Goal: Task Accomplishment & Management: Manage account settings

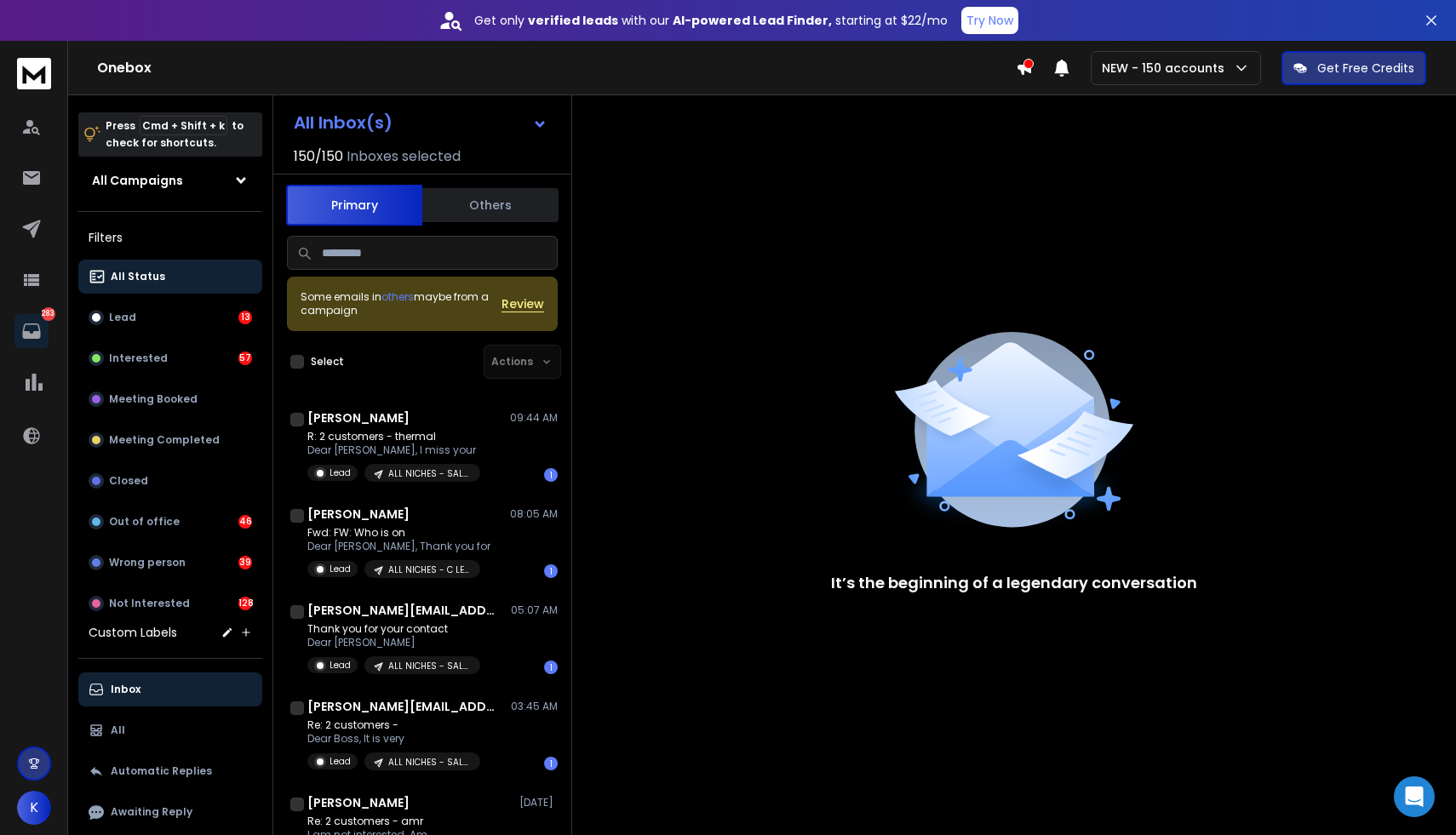
click at [33, 208] on div "283" at bounding box center [35, 284] width 39 height 349
click at [33, 226] on icon at bounding box center [31, 229] width 18 height 18
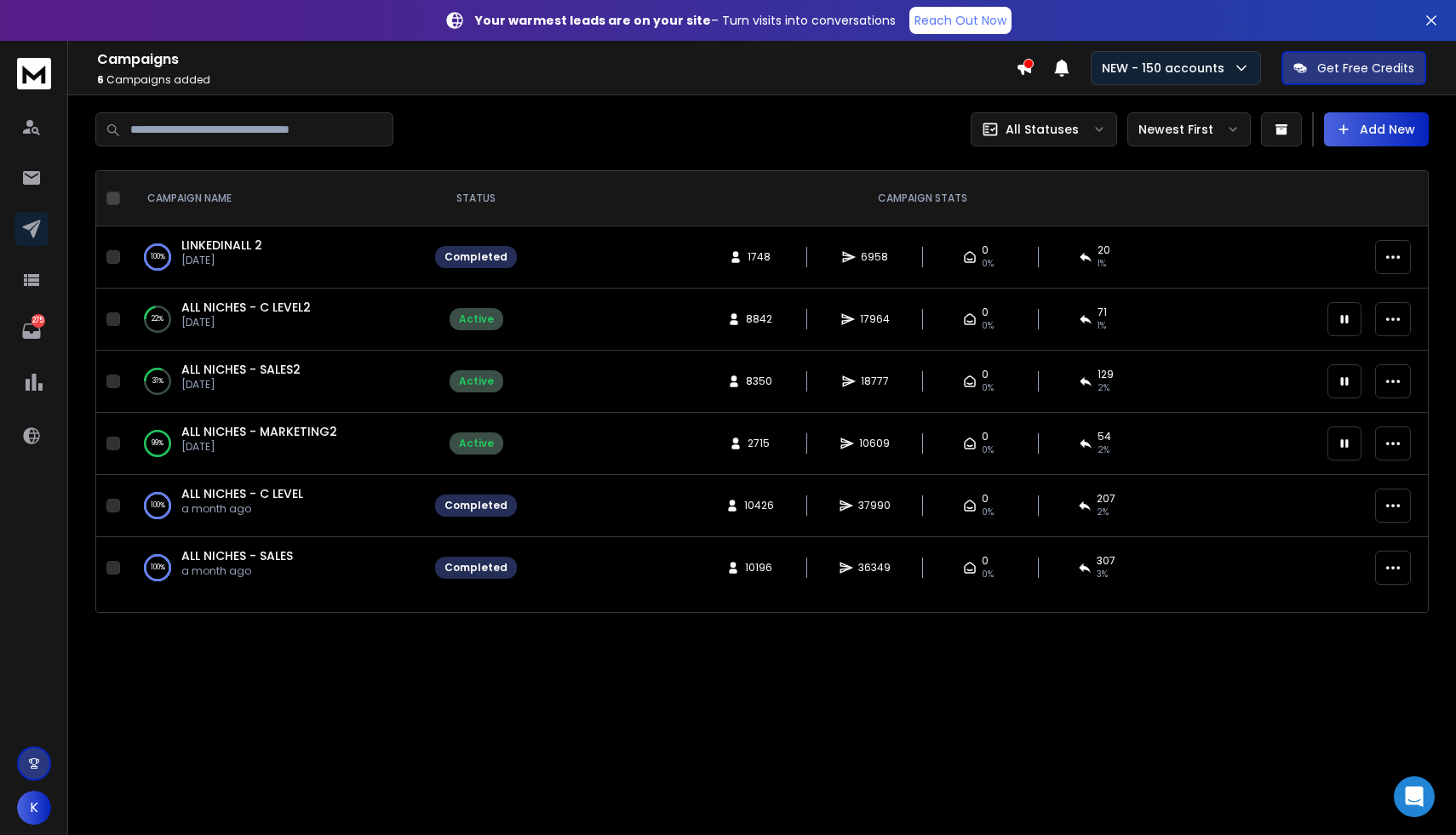
click at [1197, 73] on p "NEW - 150 accounts" at bounding box center [1166, 67] width 129 height 17
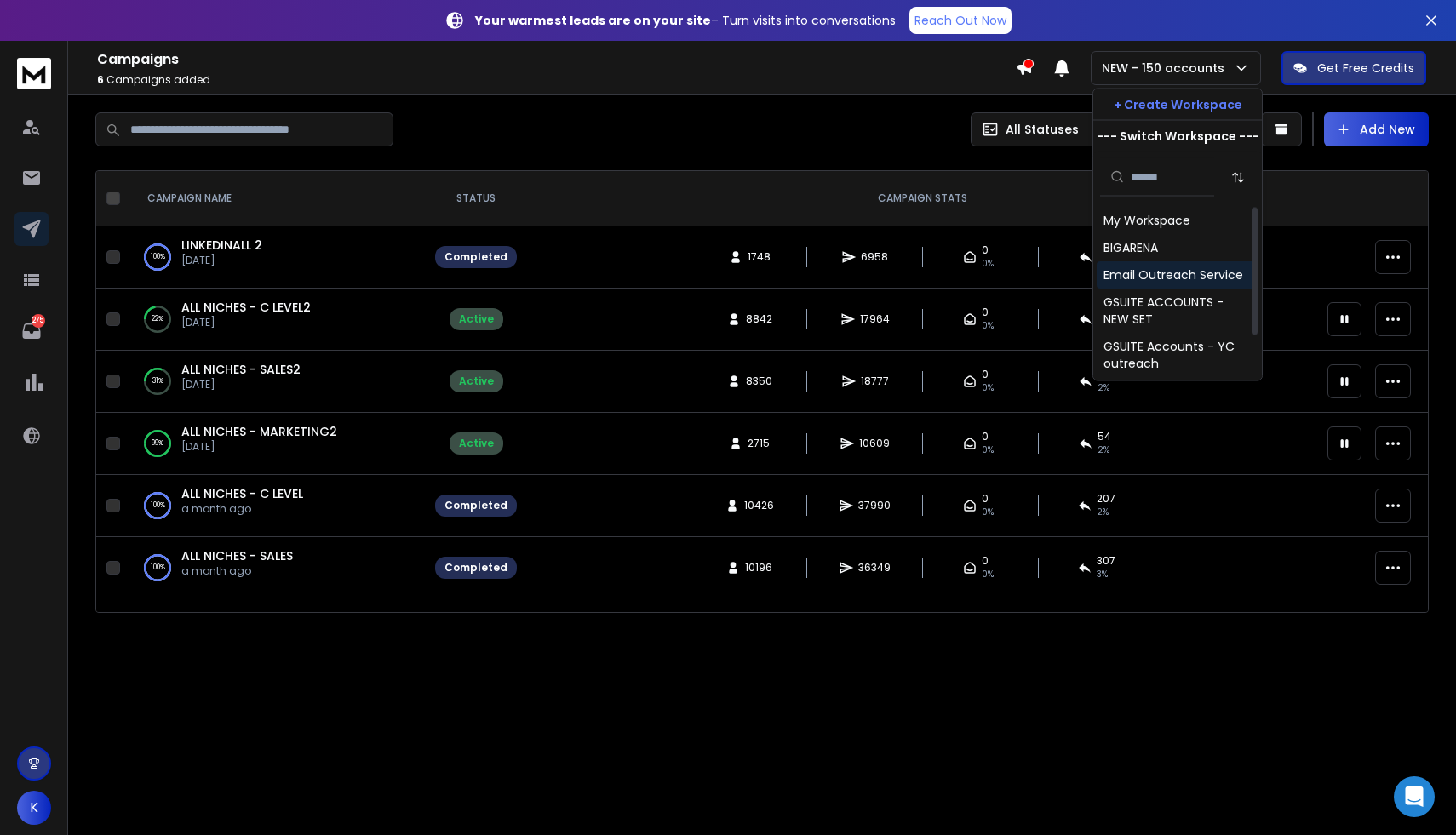
scroll to position [54, 0]
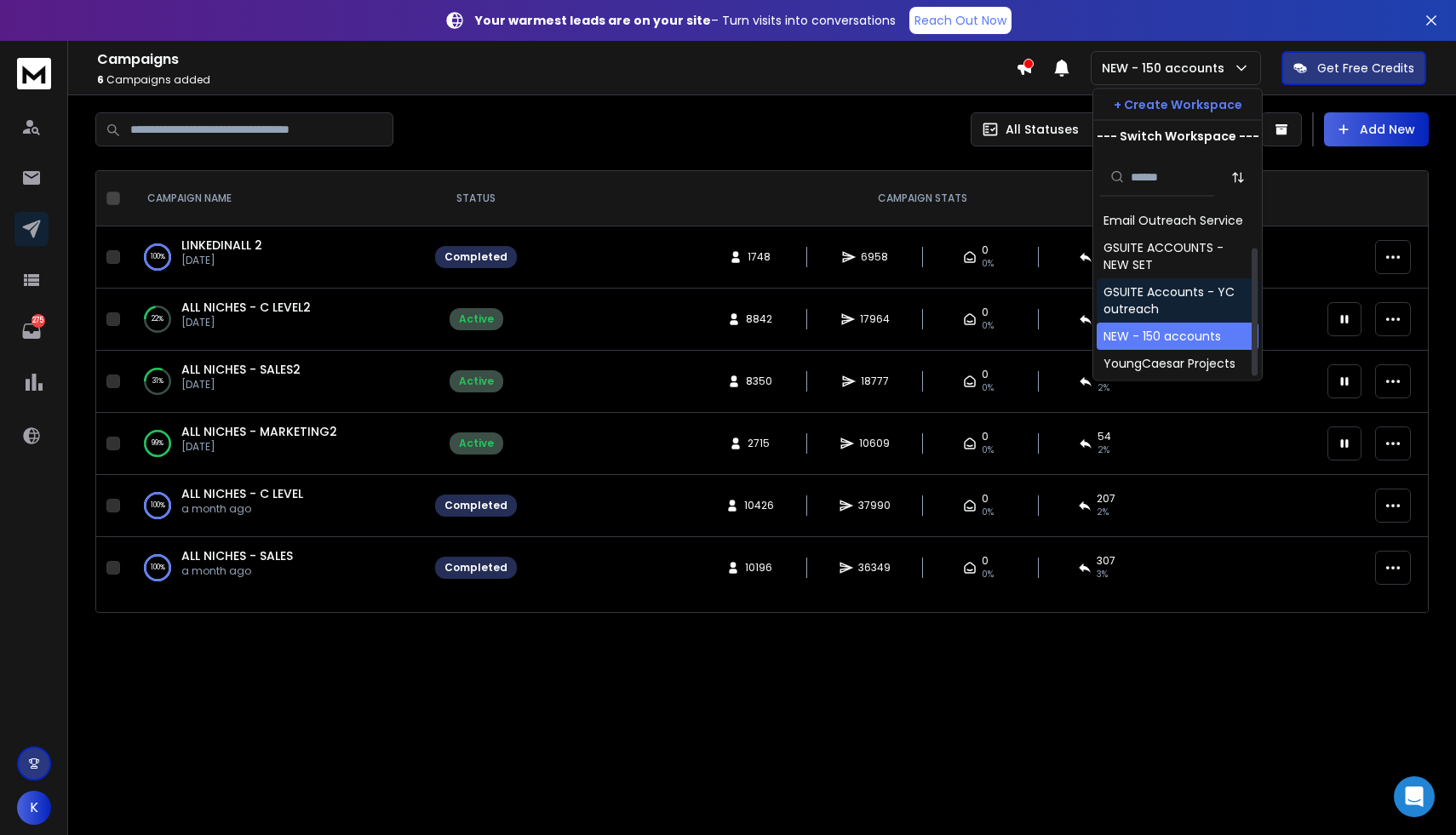
click at [1185, 311] on div "GSUITE Accounts - YC outreach" at bounding box center [1178, 300] width 148 height 34
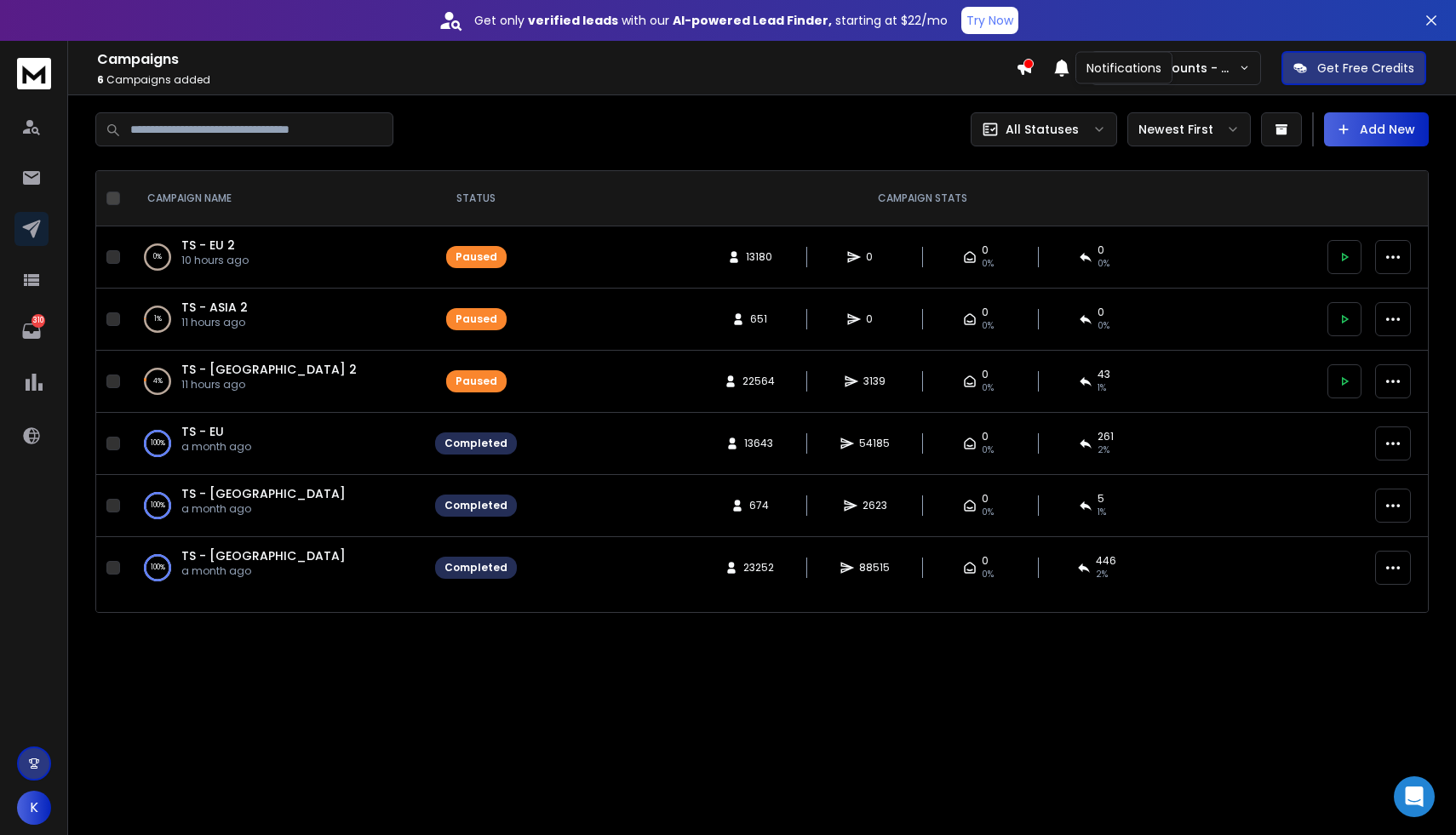
click at [1148, 67] on div "Notifications" at bounding box center [1123, 68] width 97 height 33
click at [1215, 71] on p "GSUITE Accounts - YC outreach" at bounding box center [1170, 67] width 137 height 17
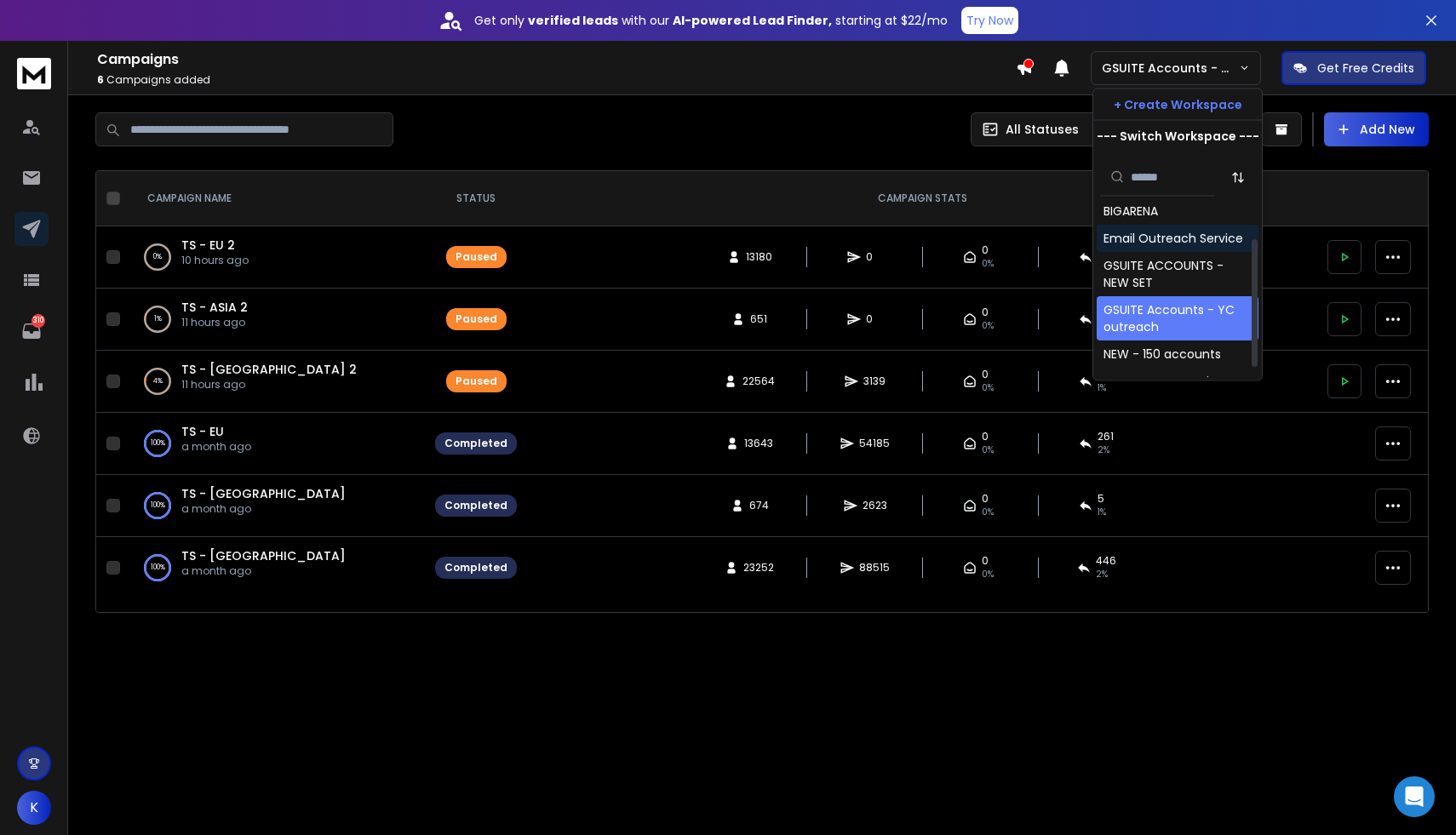
scroll to position [42, 0]
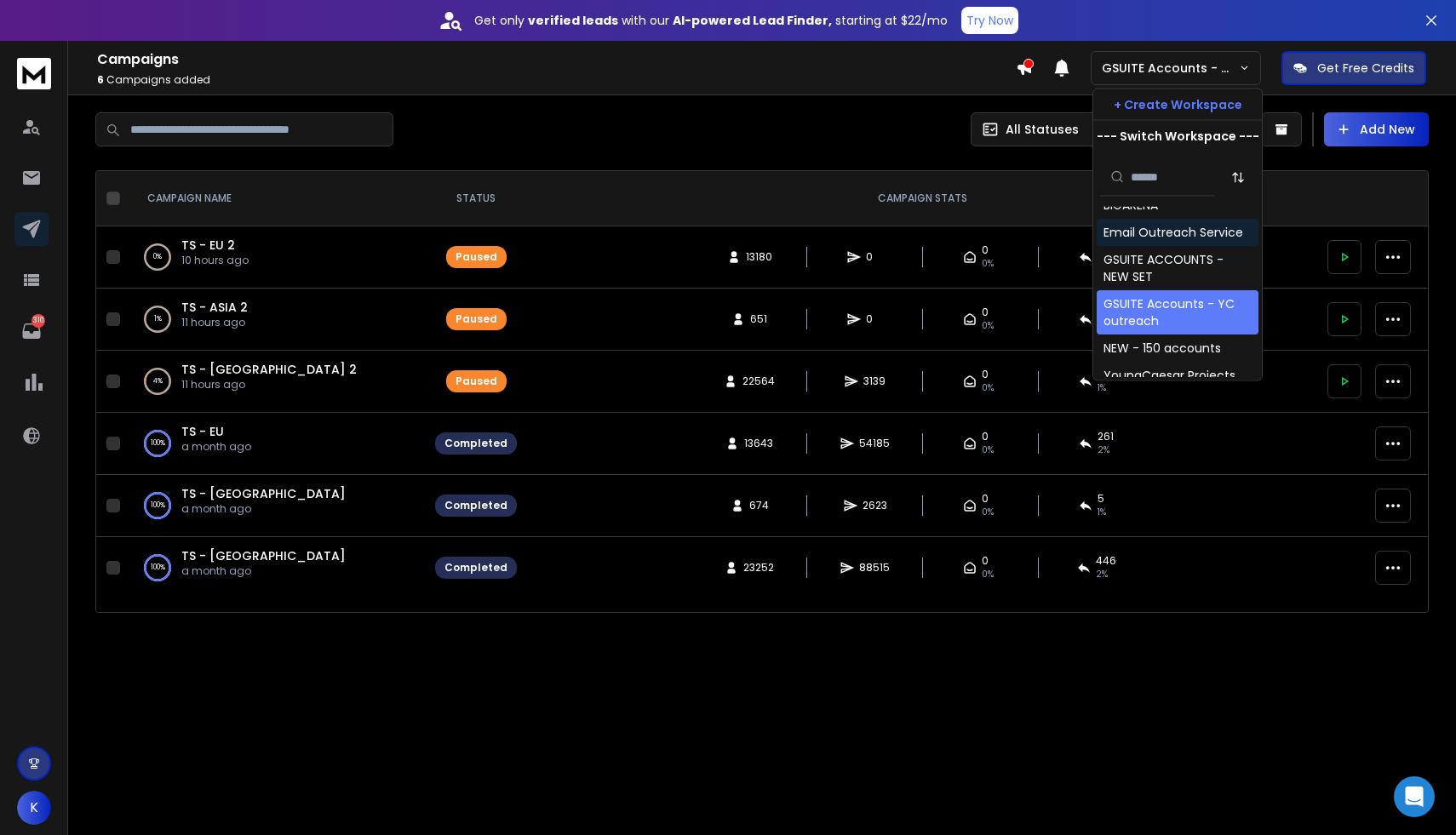
click at [769, 131] on div "Campaigns 6 Campaigns Added All Statuses Newest First Add New" at bounding box center [1095, 129] width 666 height 34
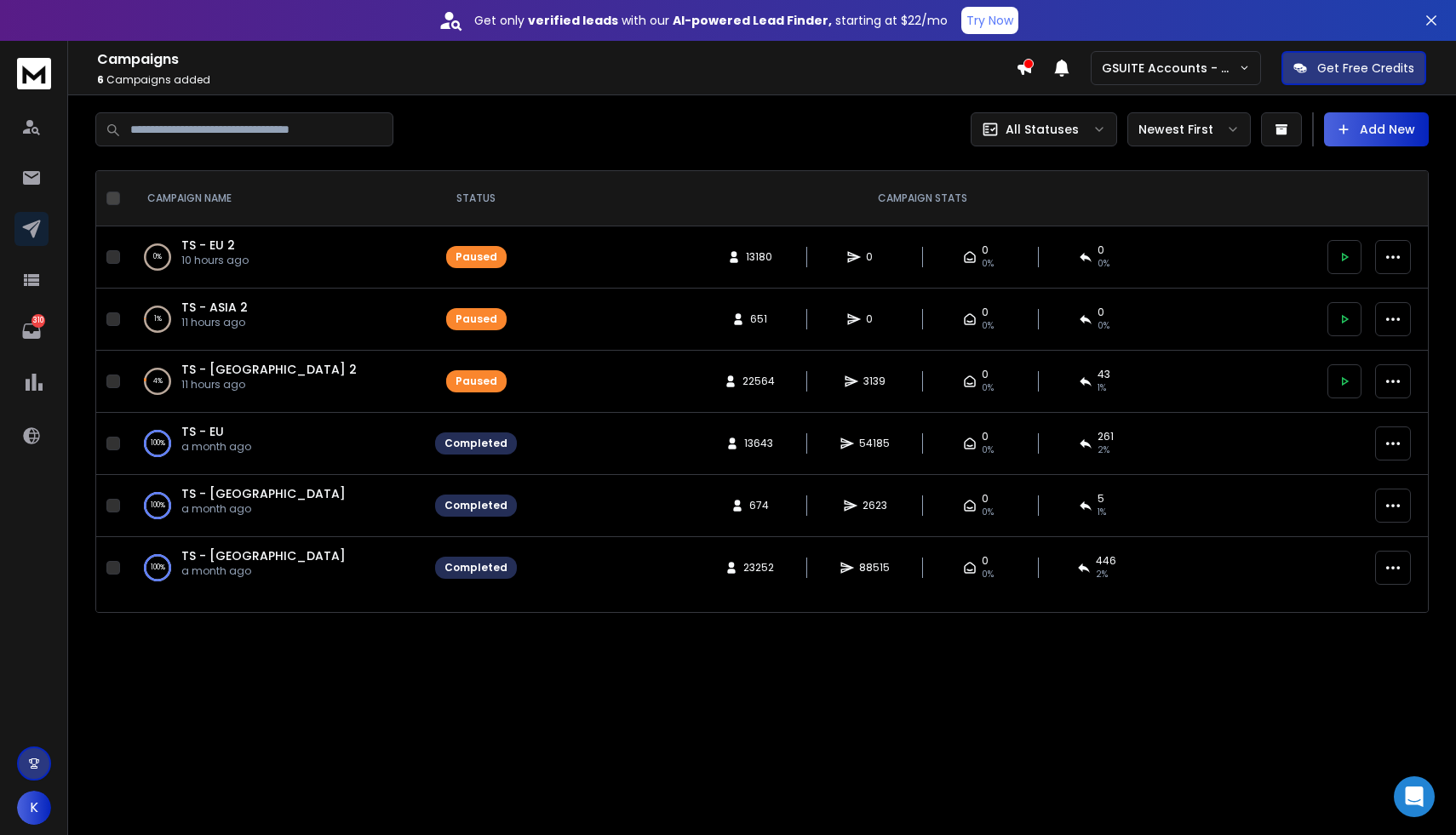
click at [225, 243] on span "TS - EU 2" at bounding box center [208, 245] width 53 height 17
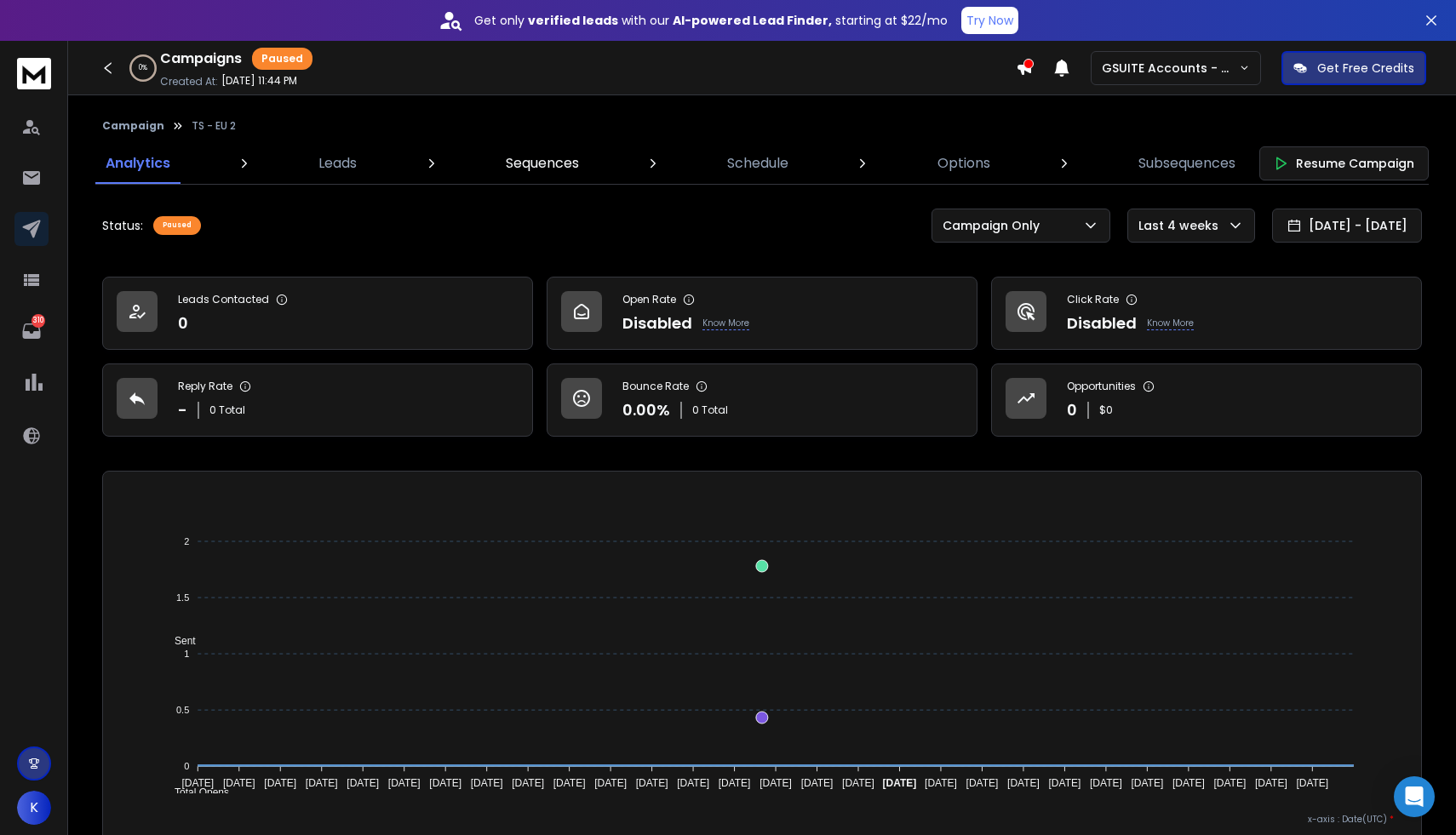
click at [534, 158] on p "Sequences" at bounding box center [542, 163] width 73 height 21
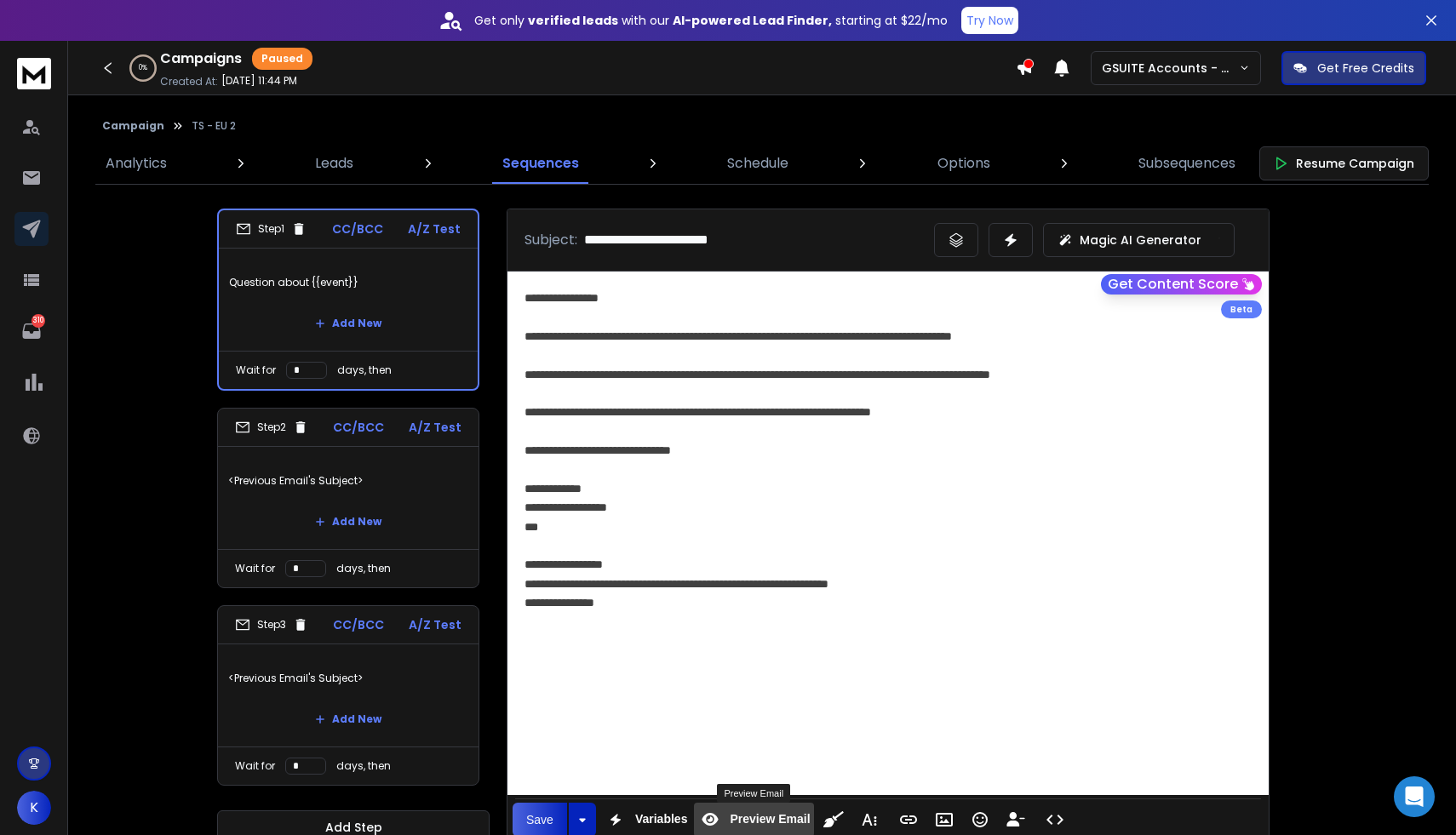
click at [748, 811] on div "Preview Email" at bounding box center [753, 819] width 119 height 28
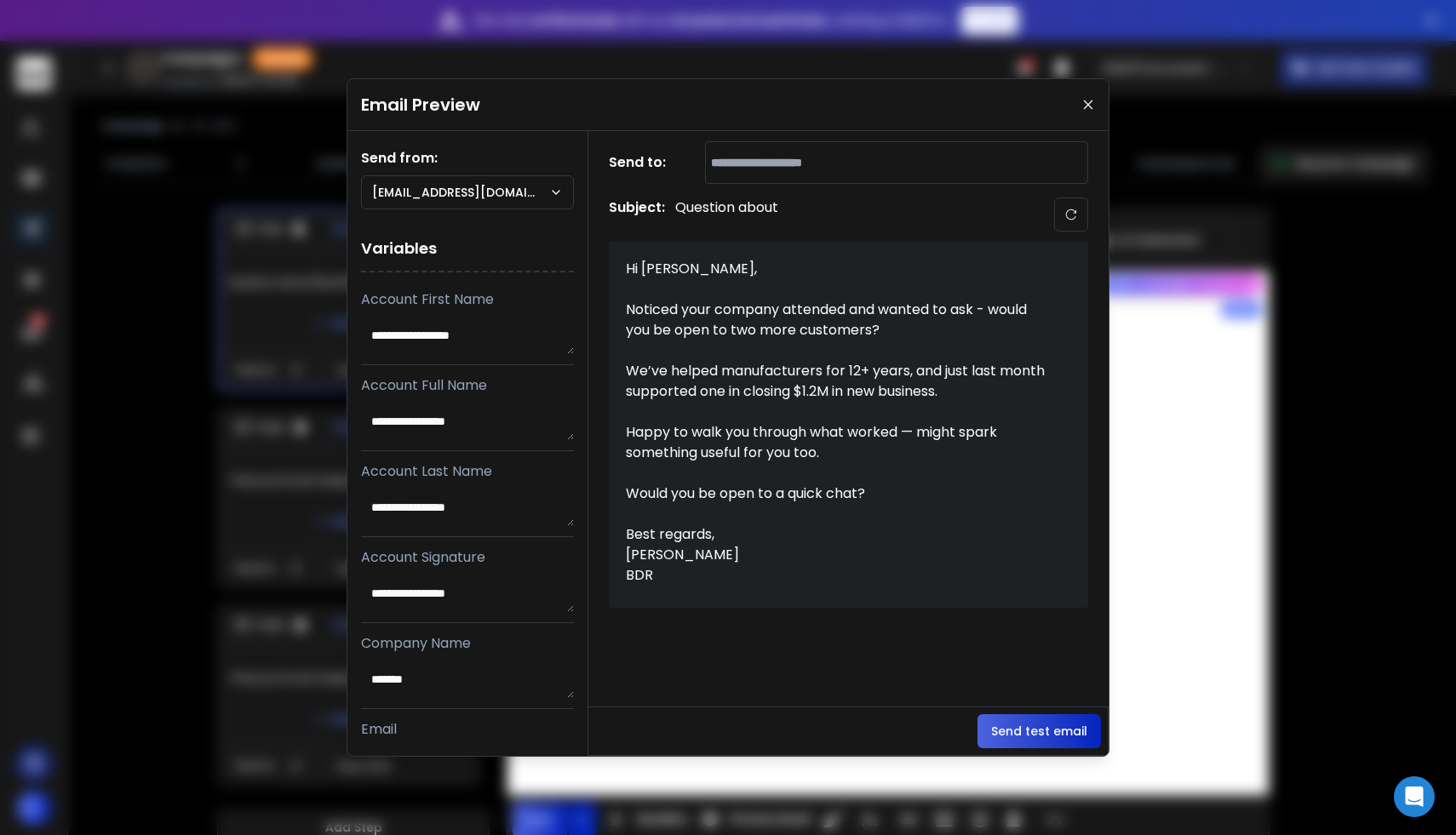
click at [1086, 106] on icon at bounding box center [1088, 105] width 14 height 14
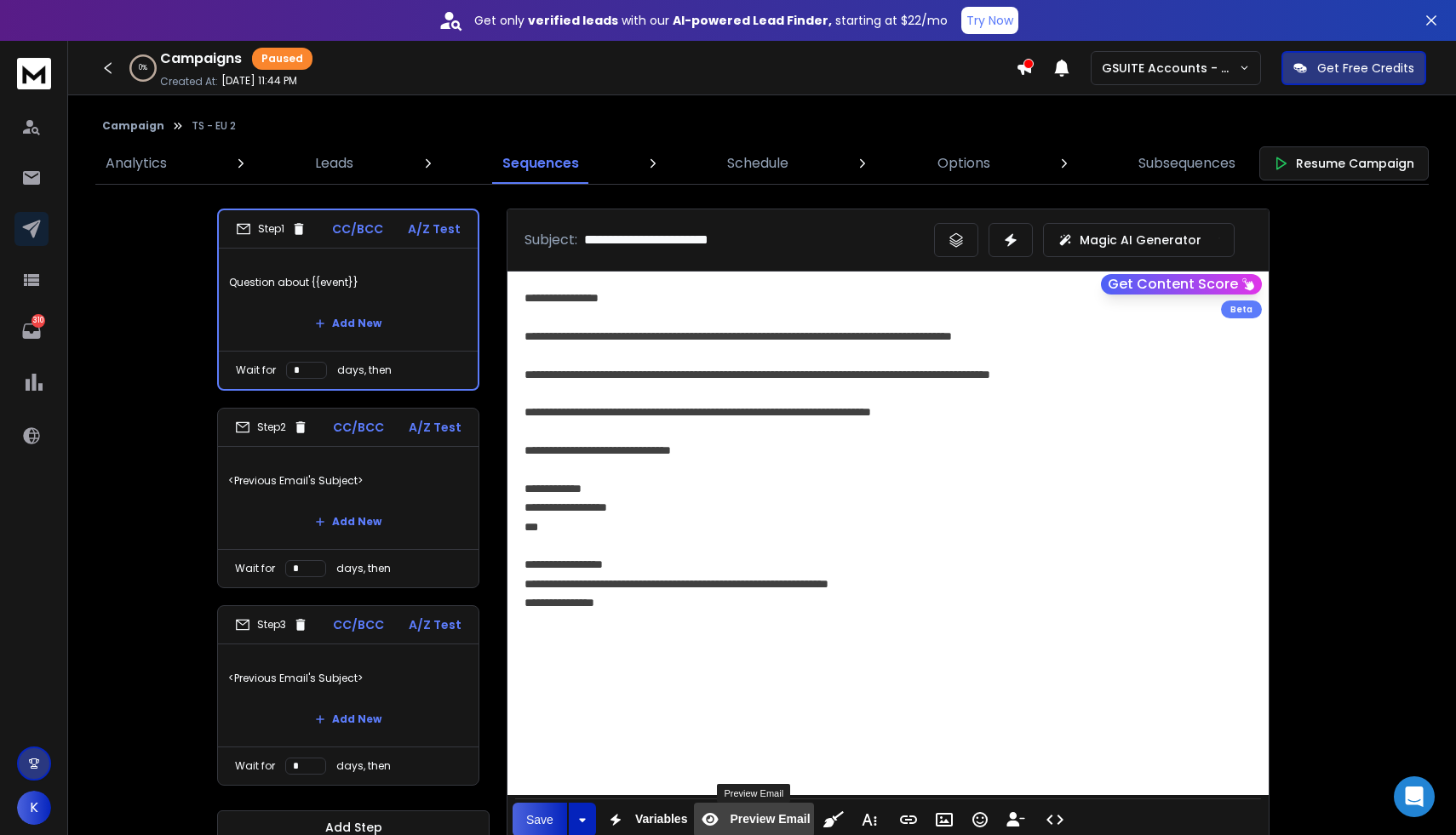
click at [785, 820] on span "Preview Email" at bounding box center [770, 819] width 87 height 15
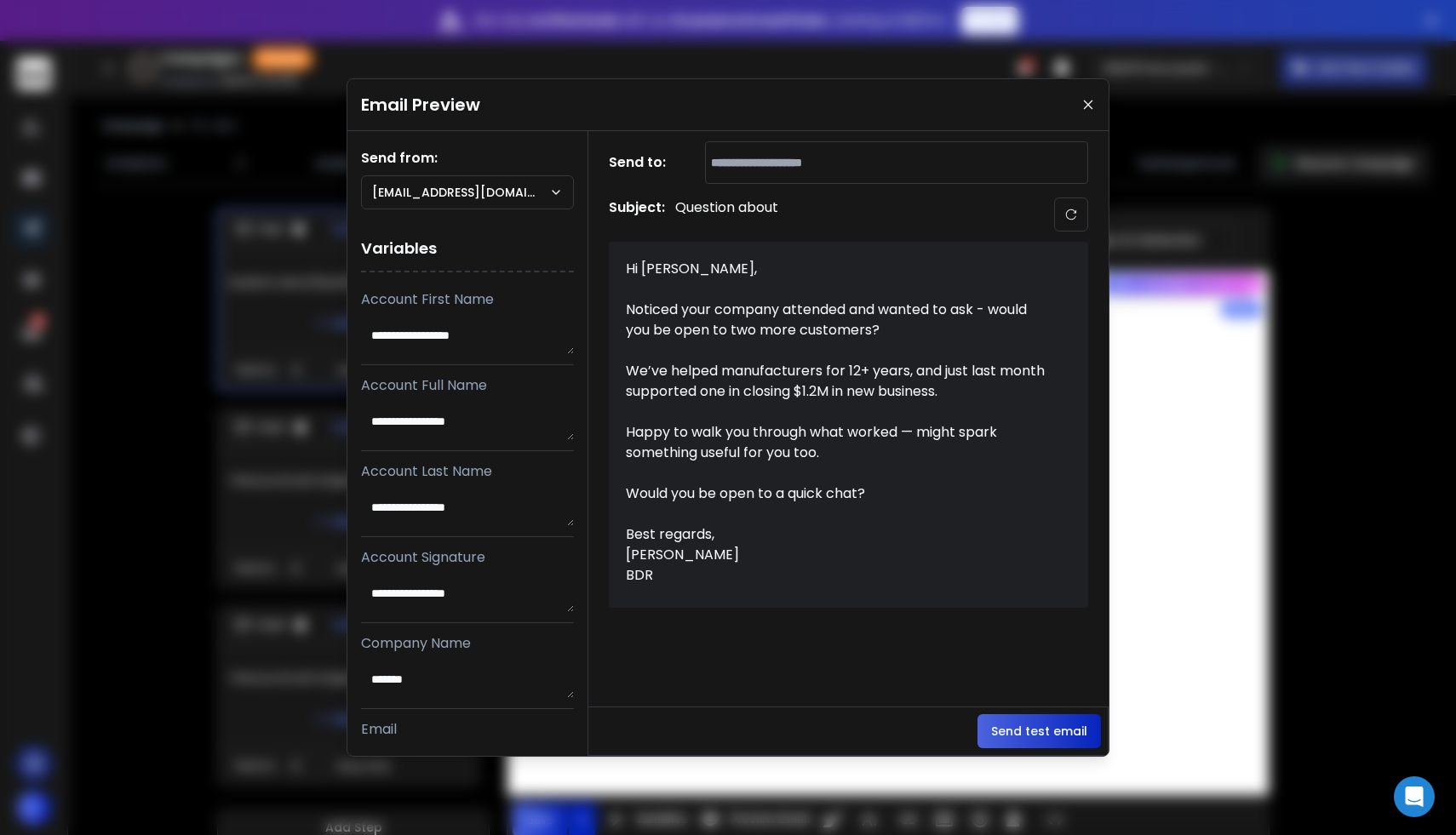
click at [1091, 112] on div "Email Preview" at bounding box center [728, 105] width 761 height 51
click at [1088, 102] on icon at bounding box center [1088, 105] width 14 height 14
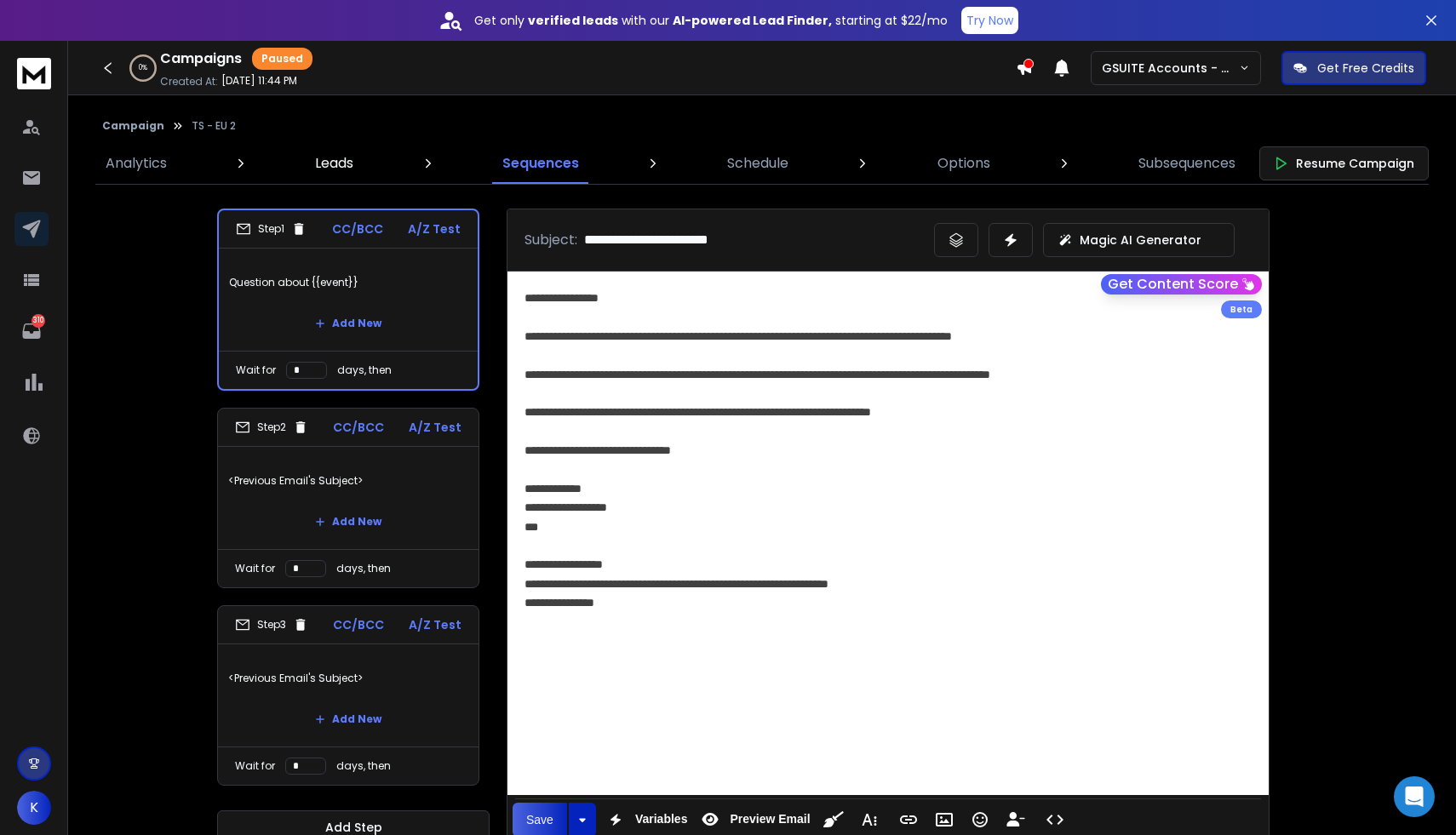
click at [315, 159] on p "Leads" at bounding box center [334, 163] width 38 height 21
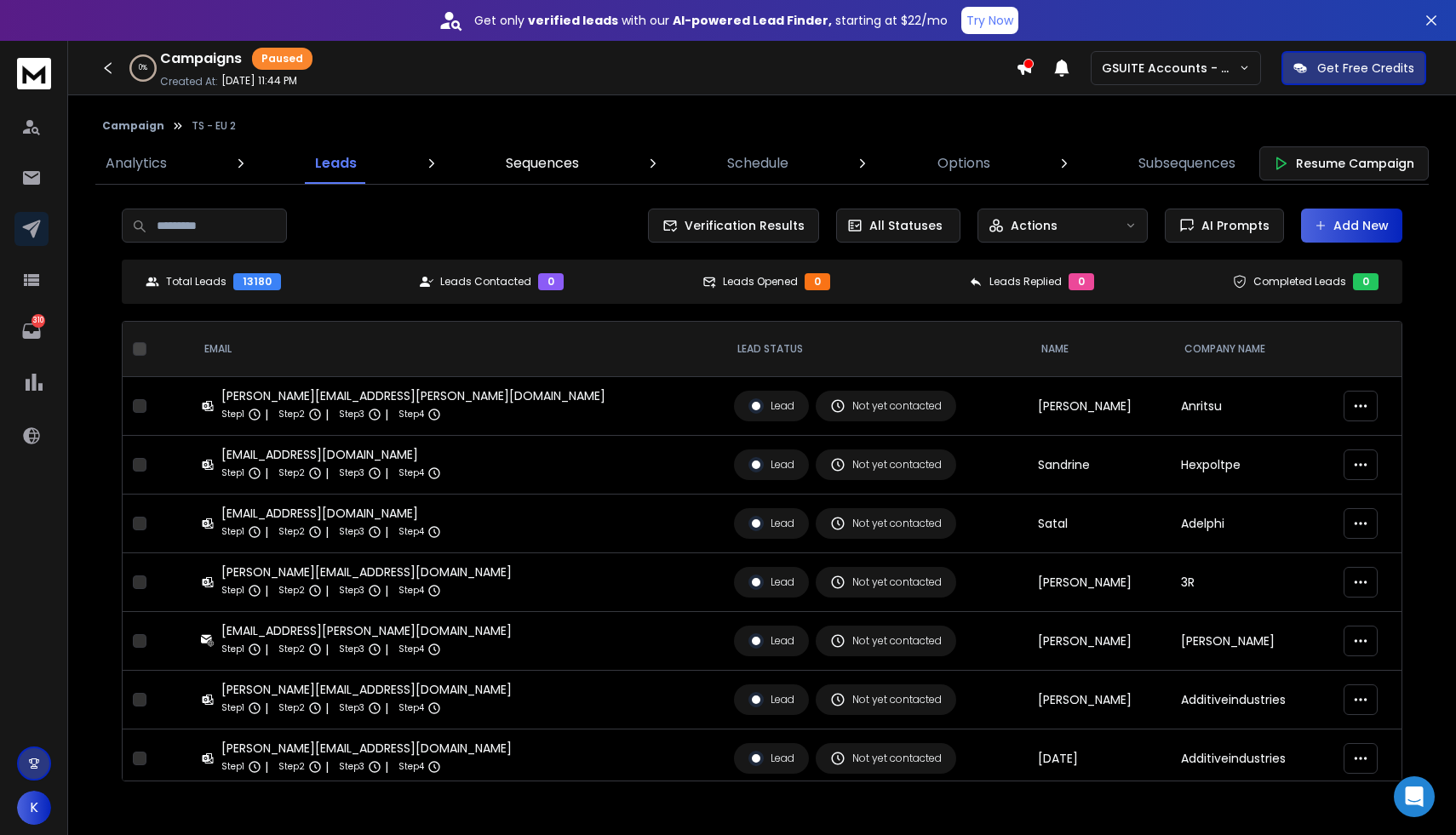
click at [548, 168] on p "Sequences" at bounding box center [542, 163] width 73 height 21
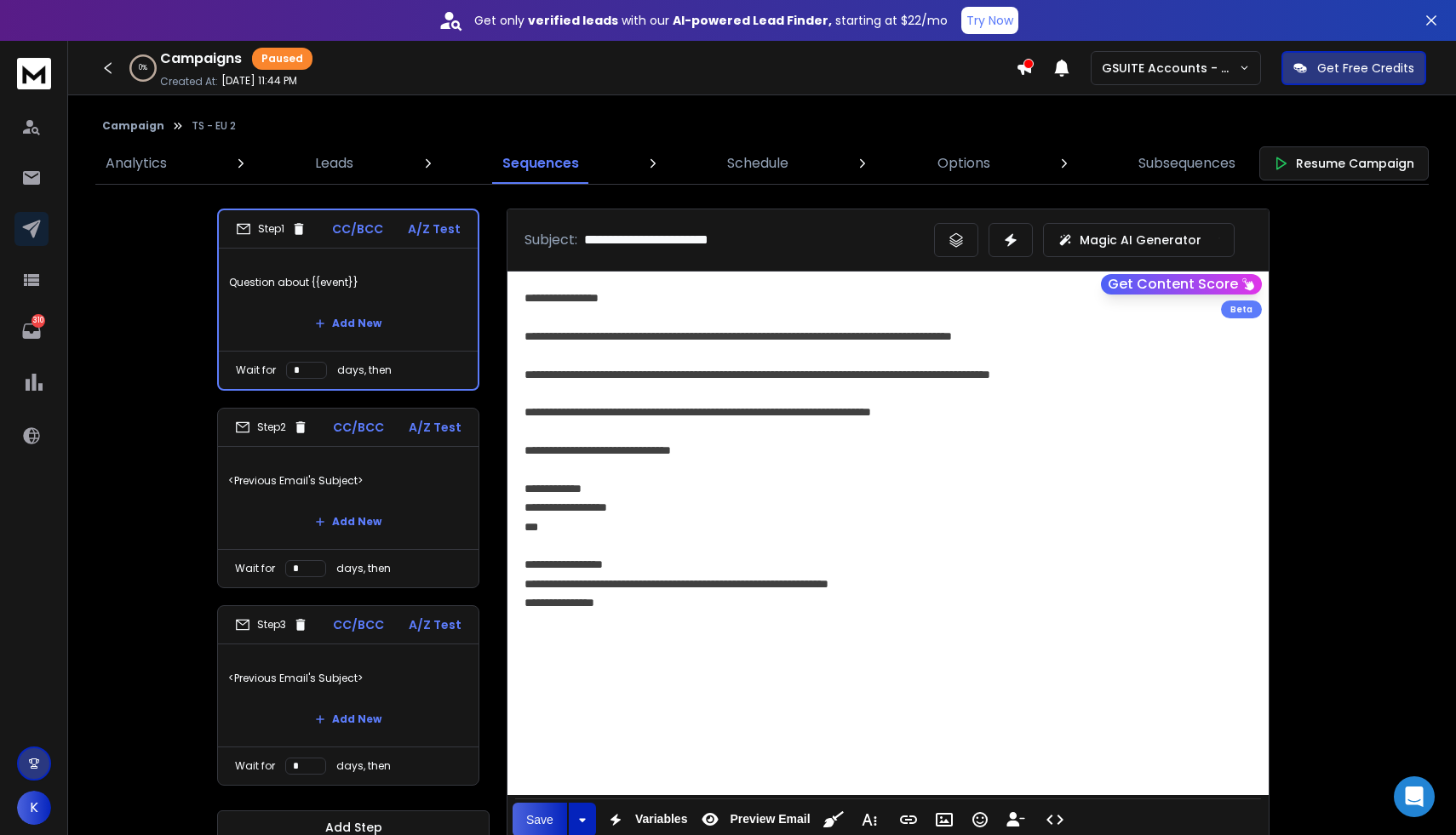
click at [34, 238] on link at bounding box center [32, 229] width 34 height 34
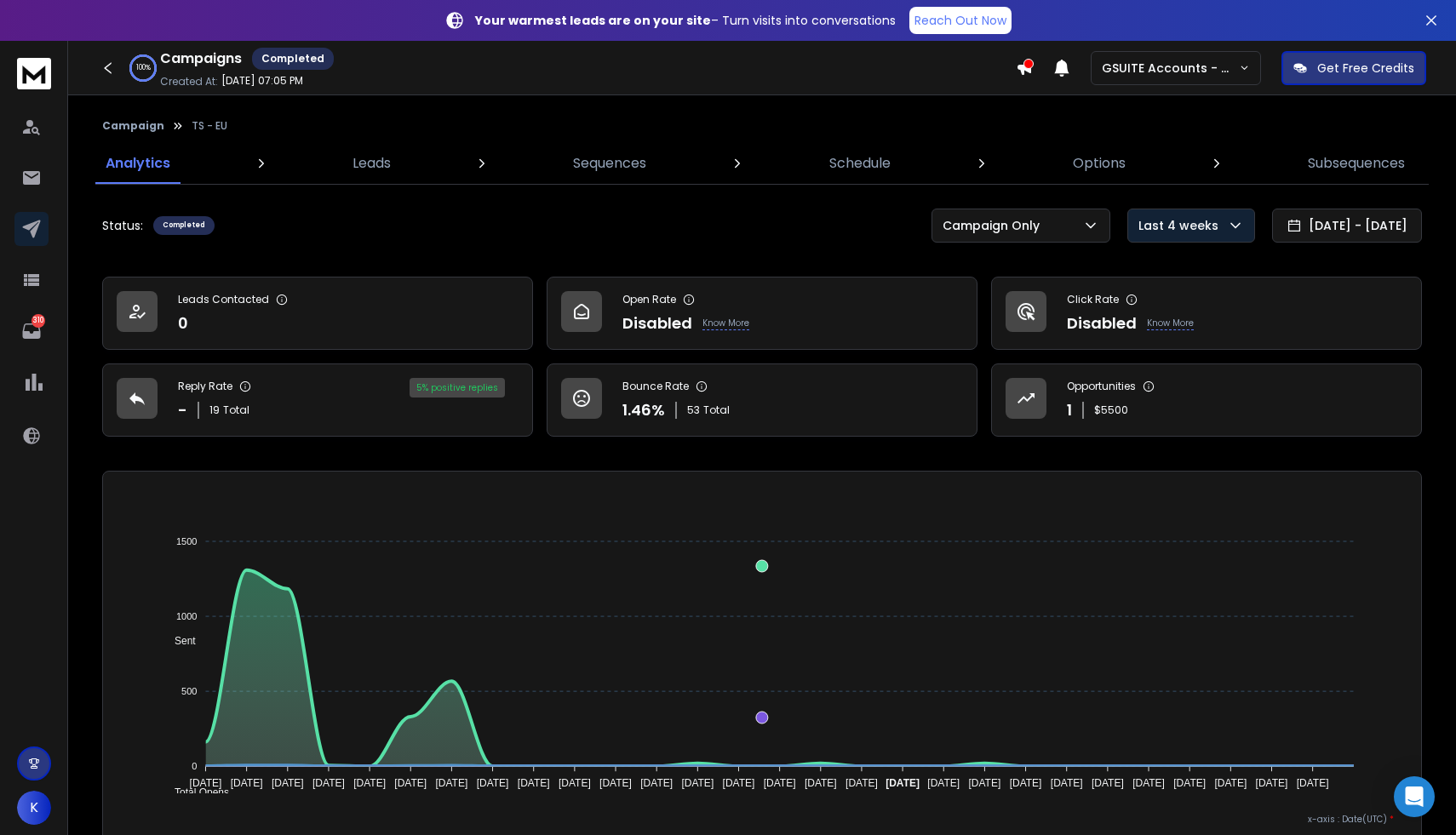
click at [1138, 224] on p "Last 4 weeks" at bounding box center [1182, 225] width 87 height 17
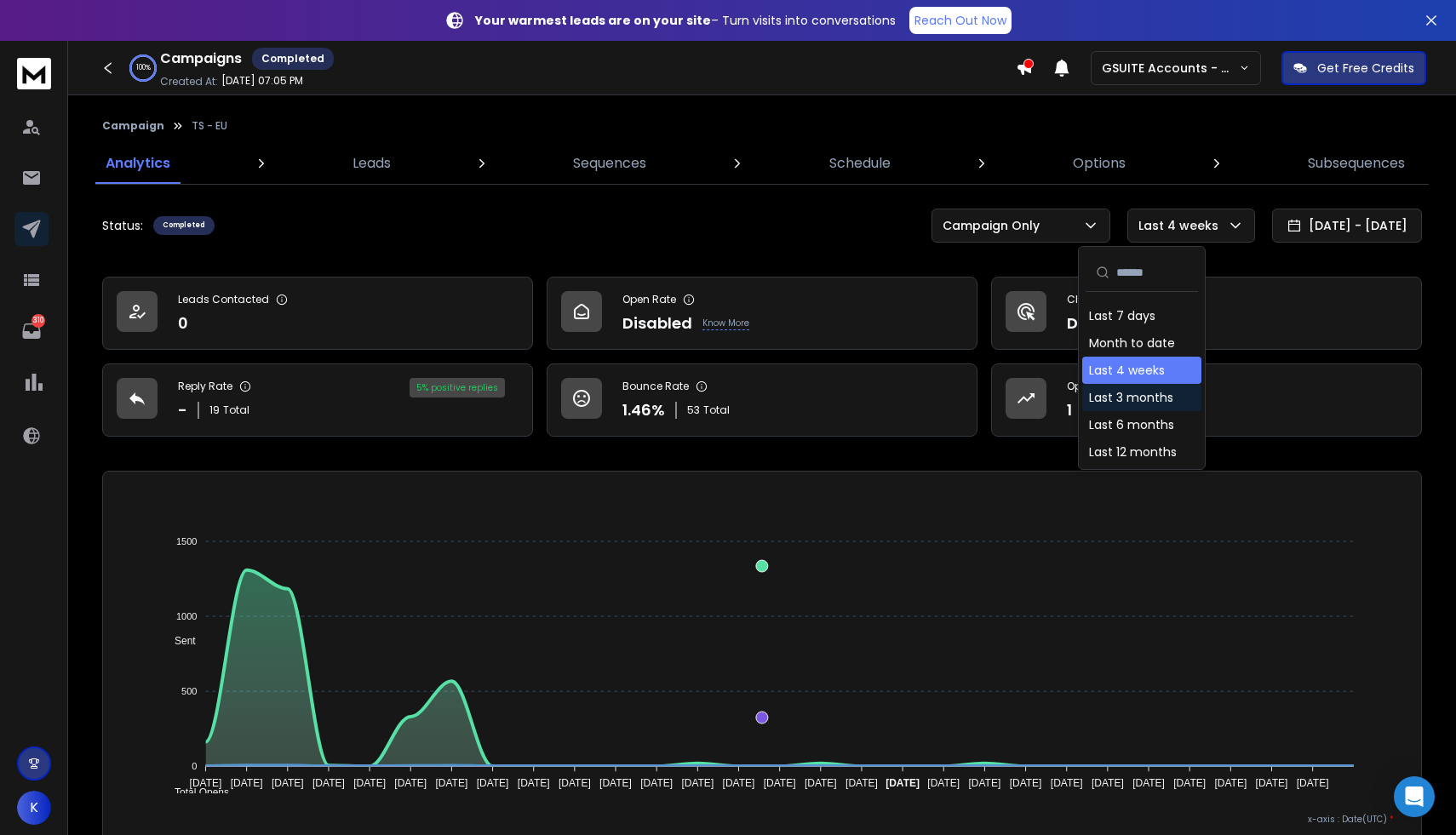
click at [1113, 402] on div "Last 3 months" at bounding box center [1130, 397] width 84 height 17
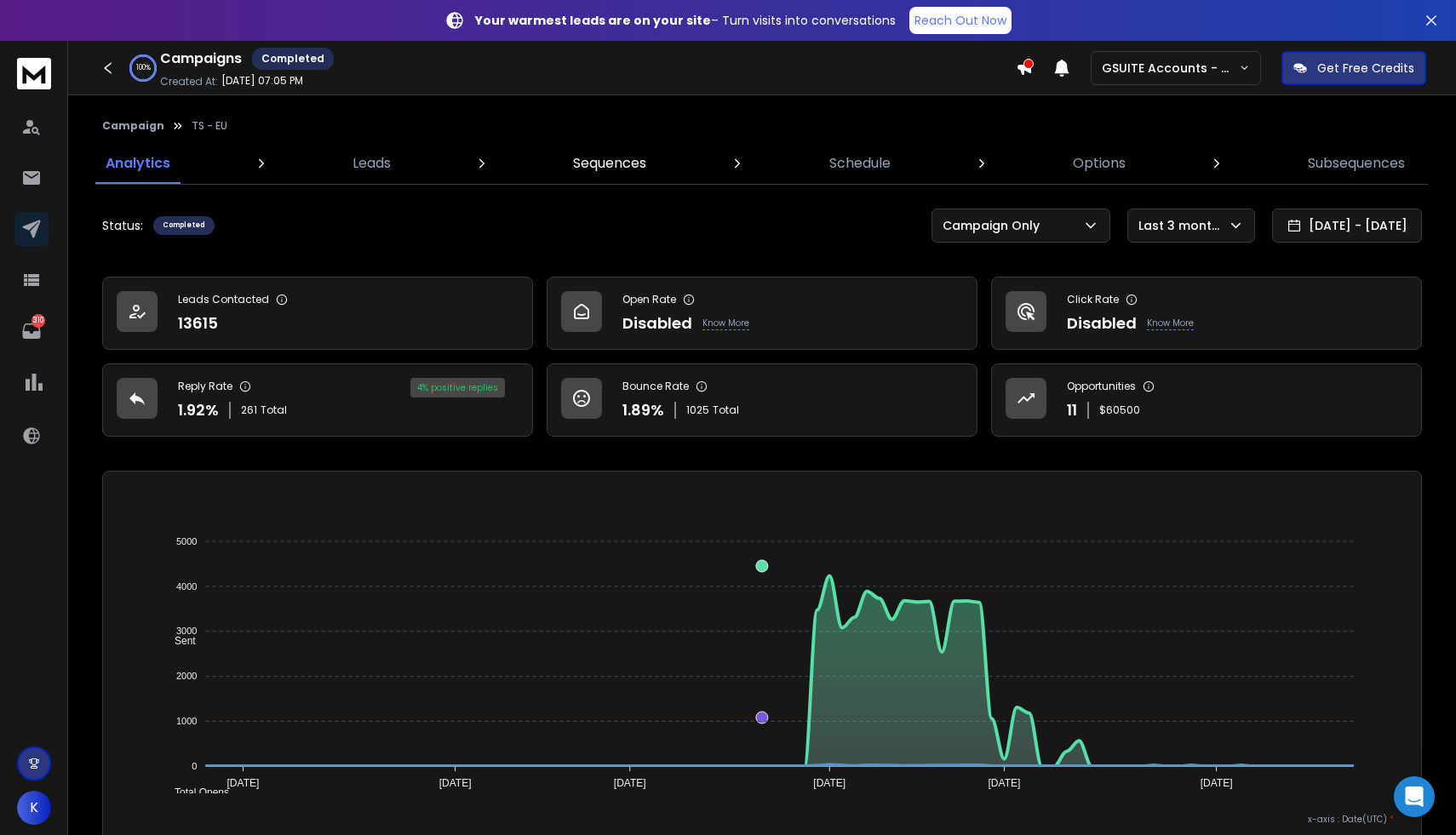
click at [591, 170] on p "Sequences" at bounding box center [609, 163] width 73 height 21
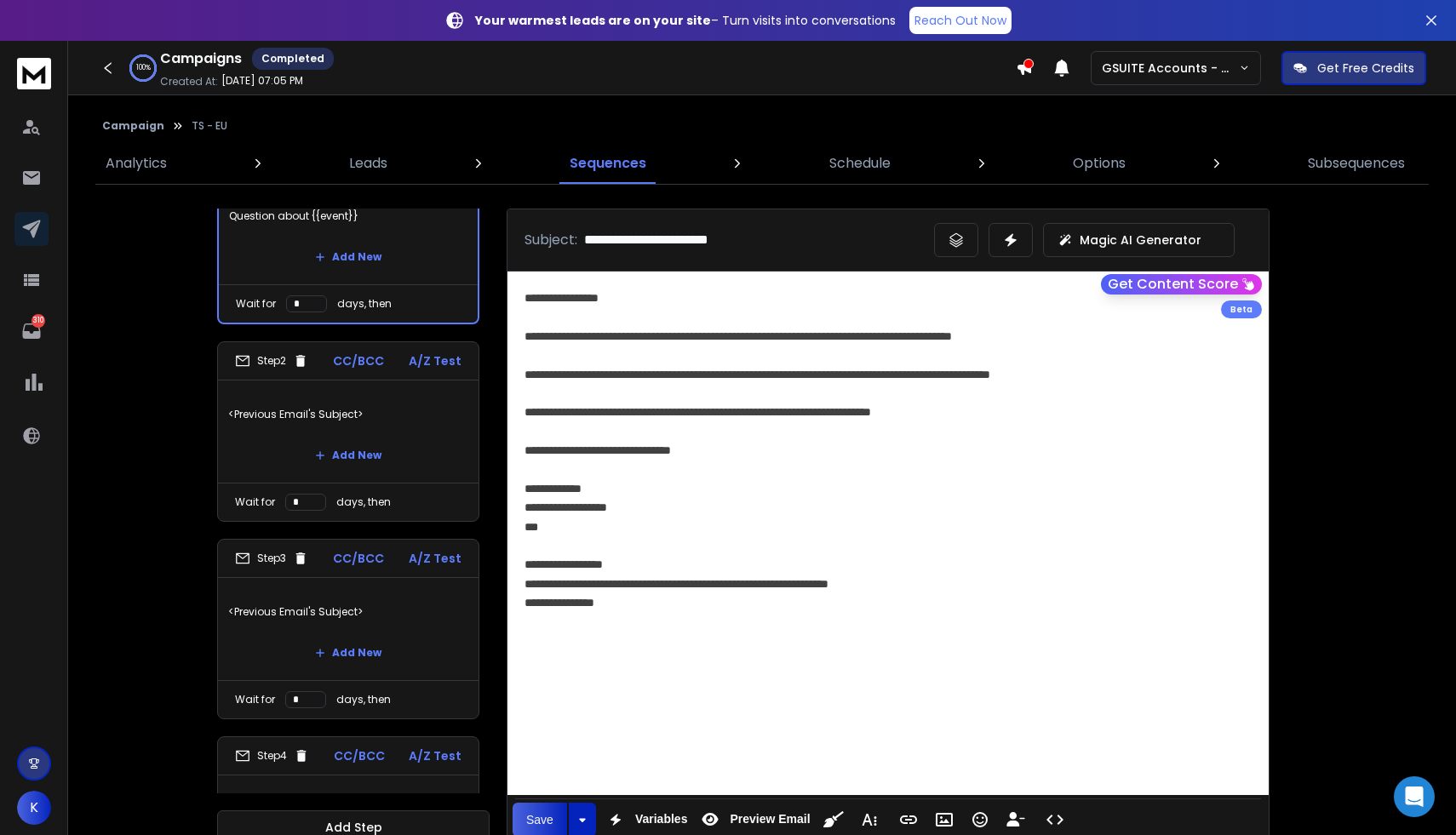
scroll to position [85, 0]
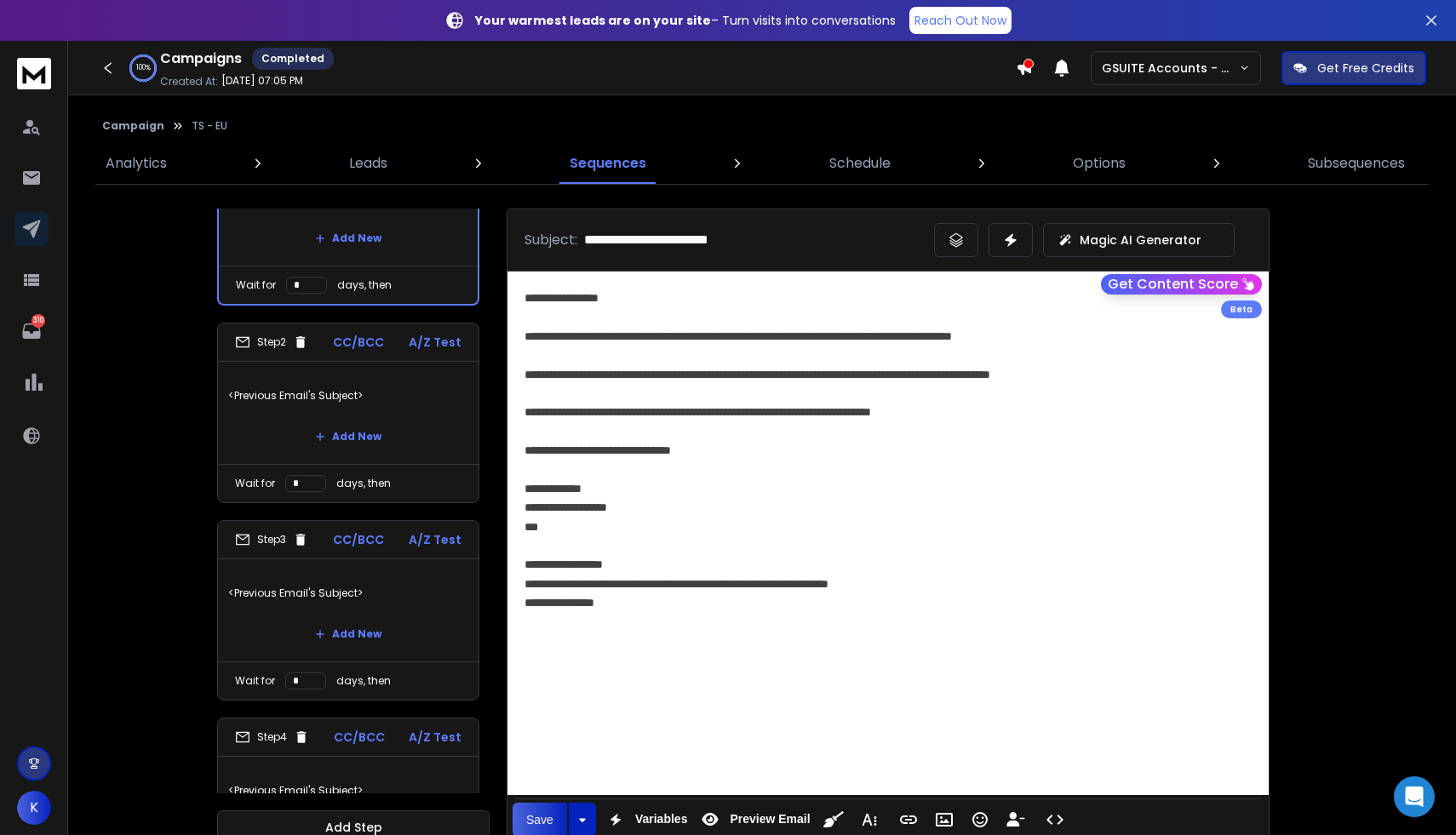
click at [312, 399] on p "<Previous Email's Subject>" at bounding box center [347, 396] width 240 height 47
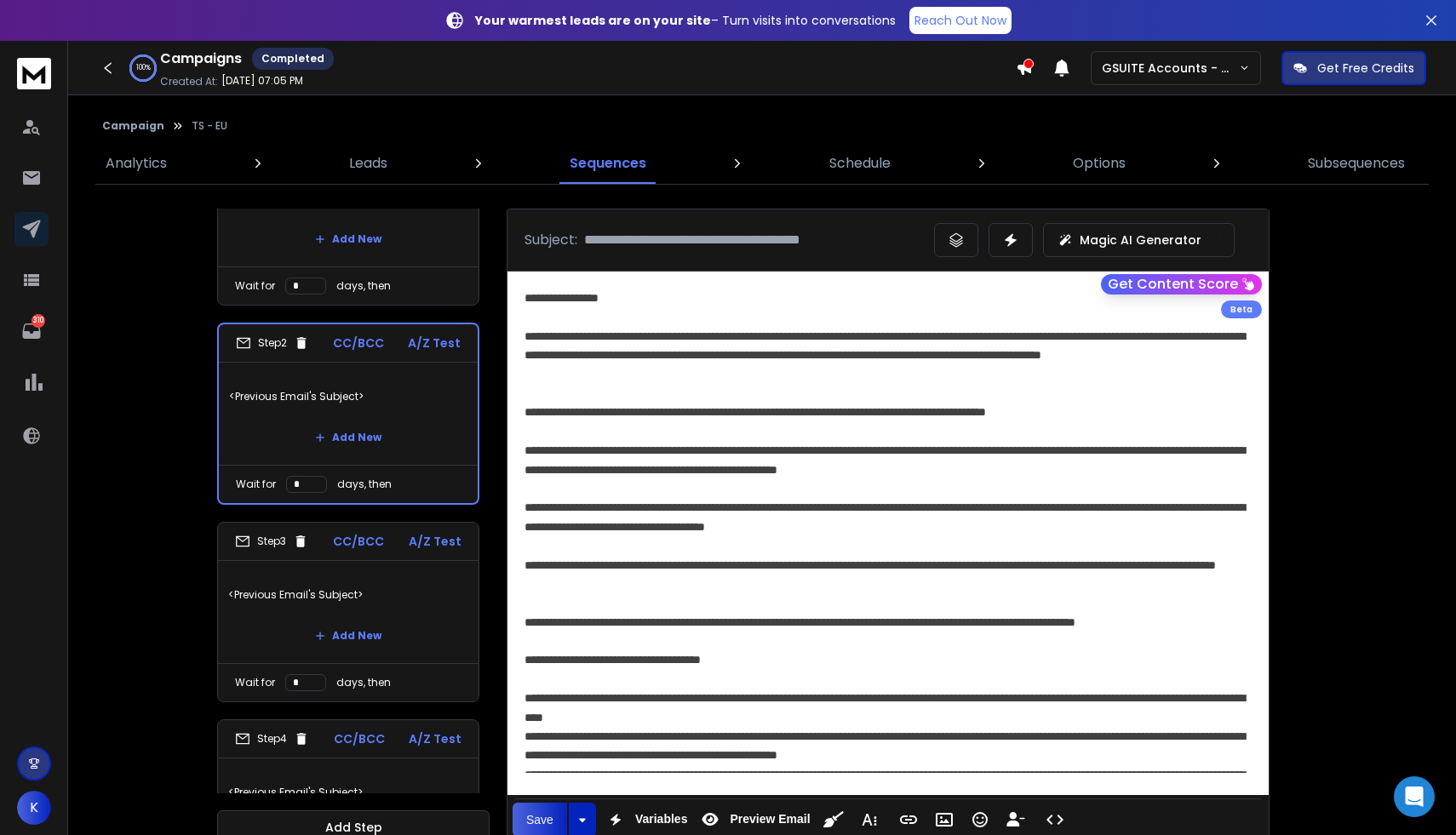
scroll to position [152, 0]
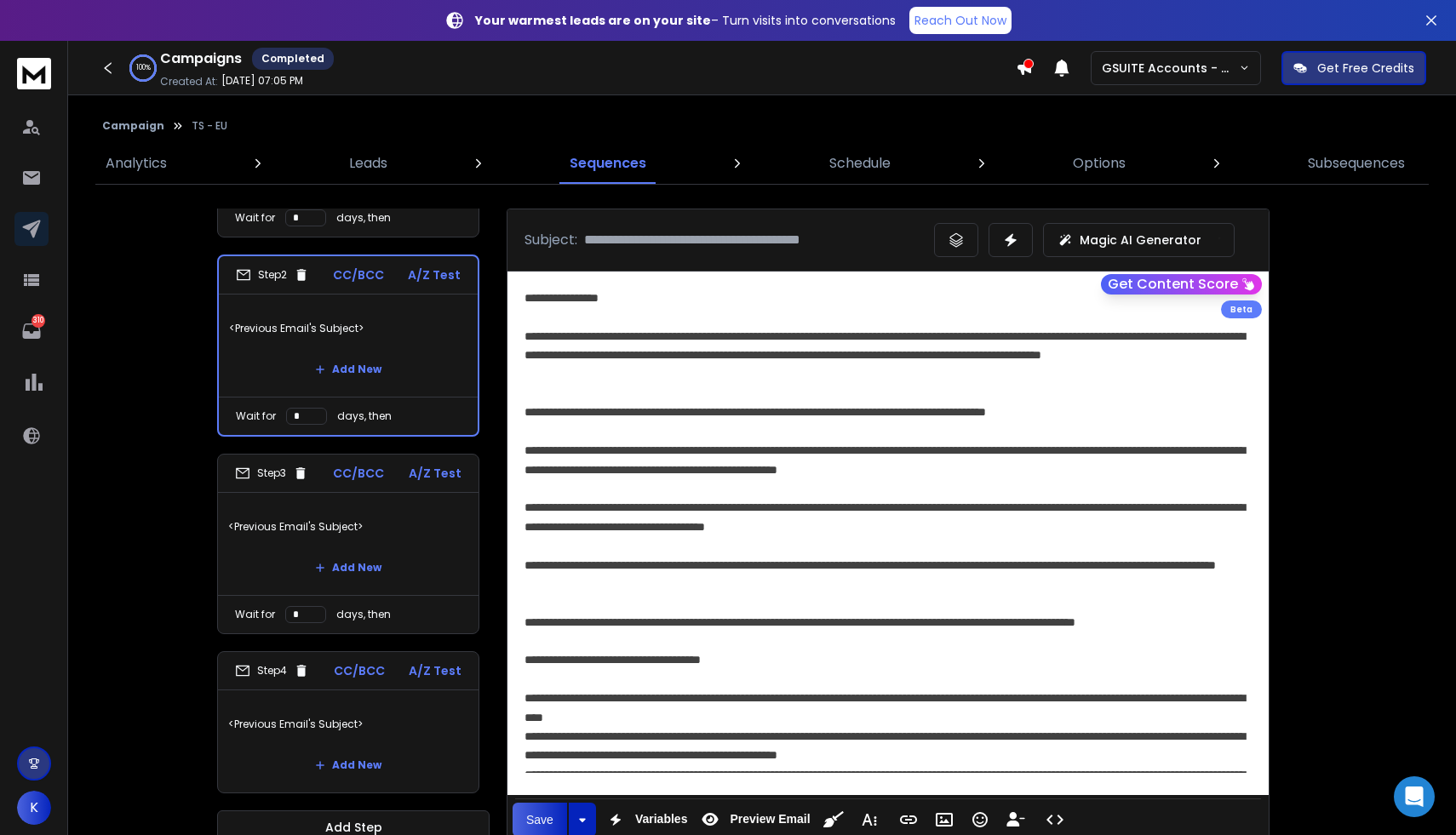
click at [311, 526] on p "<Previous Email's Subject>" at bounding box center [347, 527] width 240 height 47
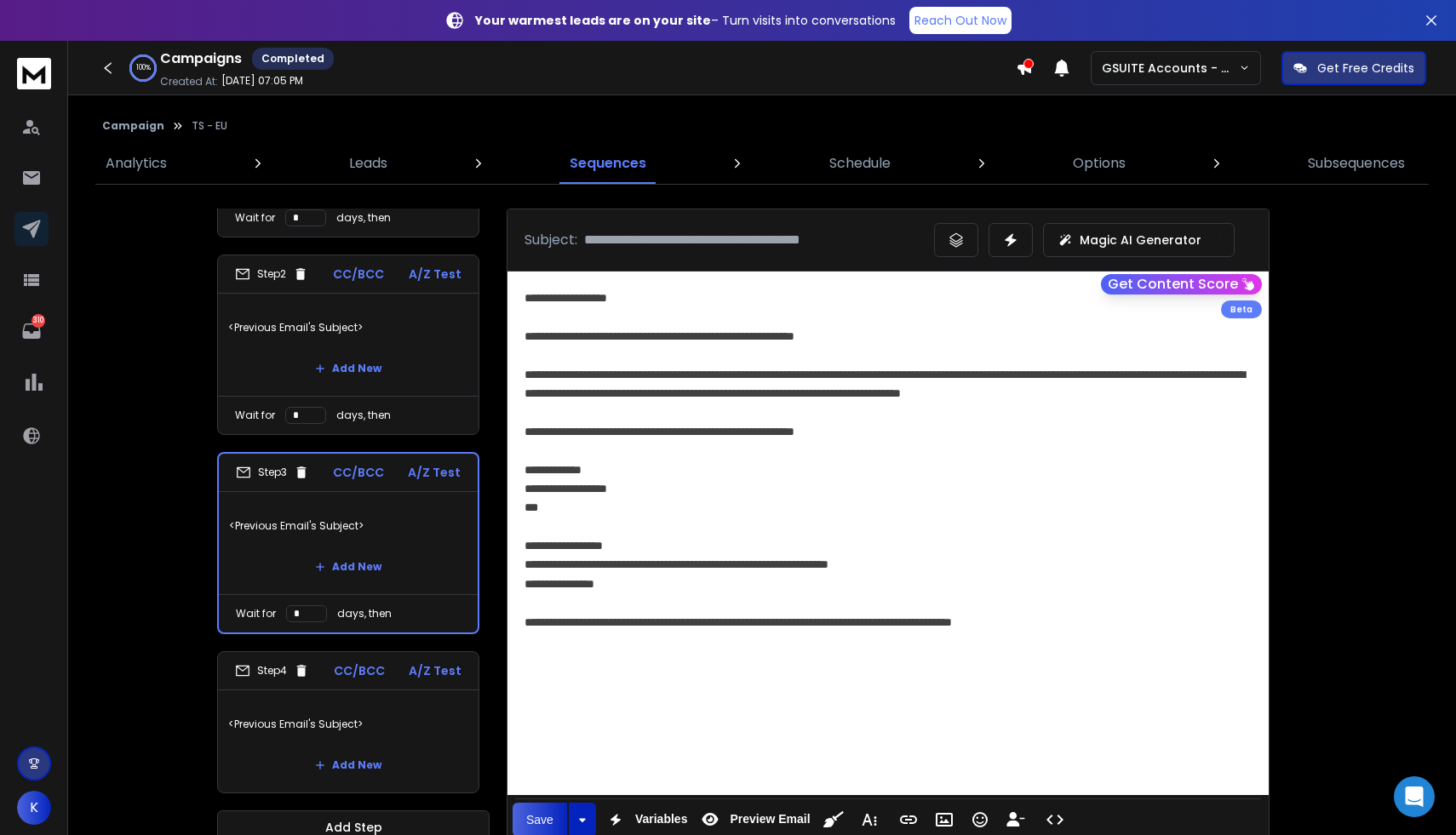
click at [315, 727] on p "<Previous Email's Subject>" at bounding box center [347, 724] width 240 height 47
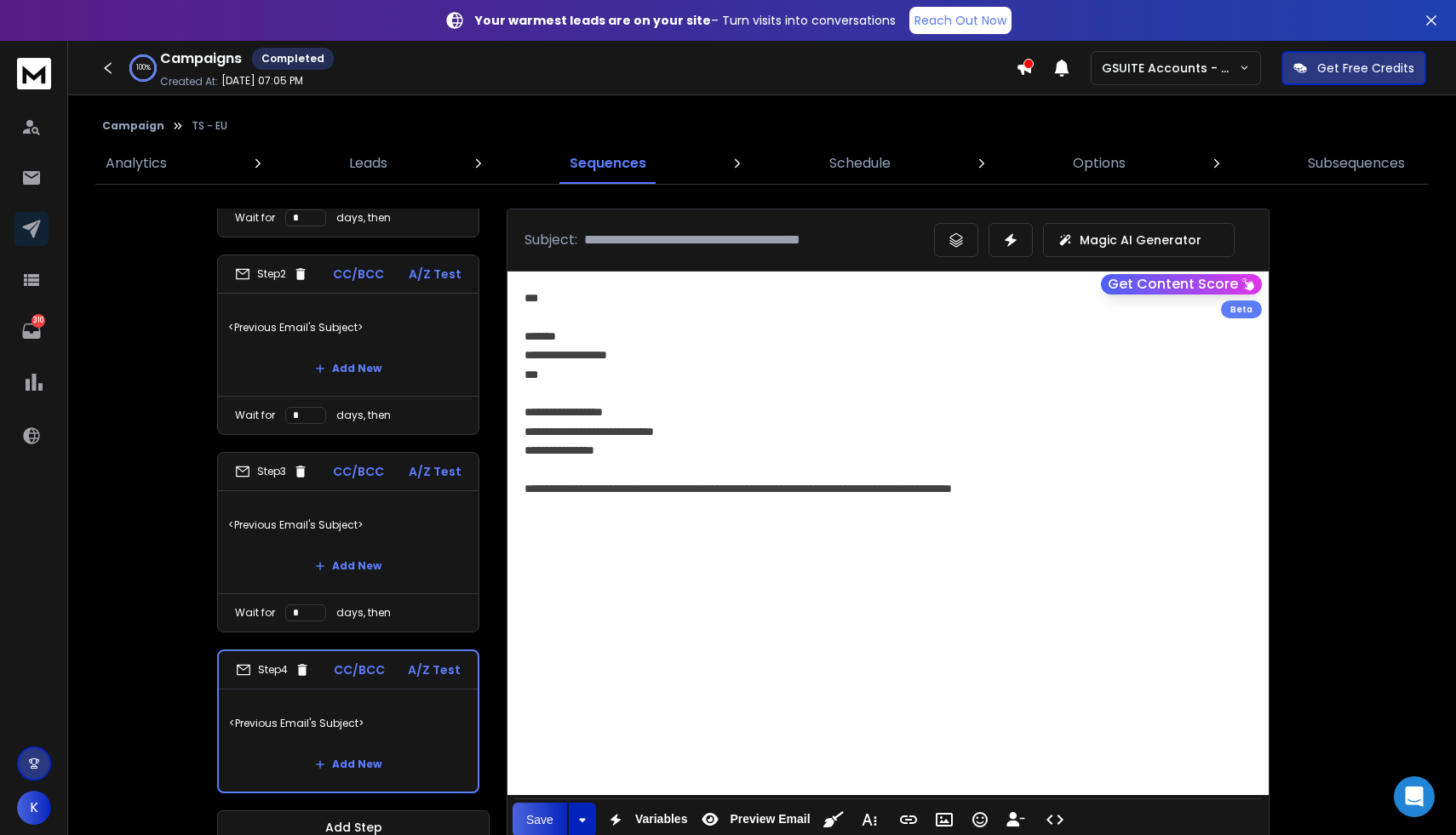
scroll to position [0, 0]
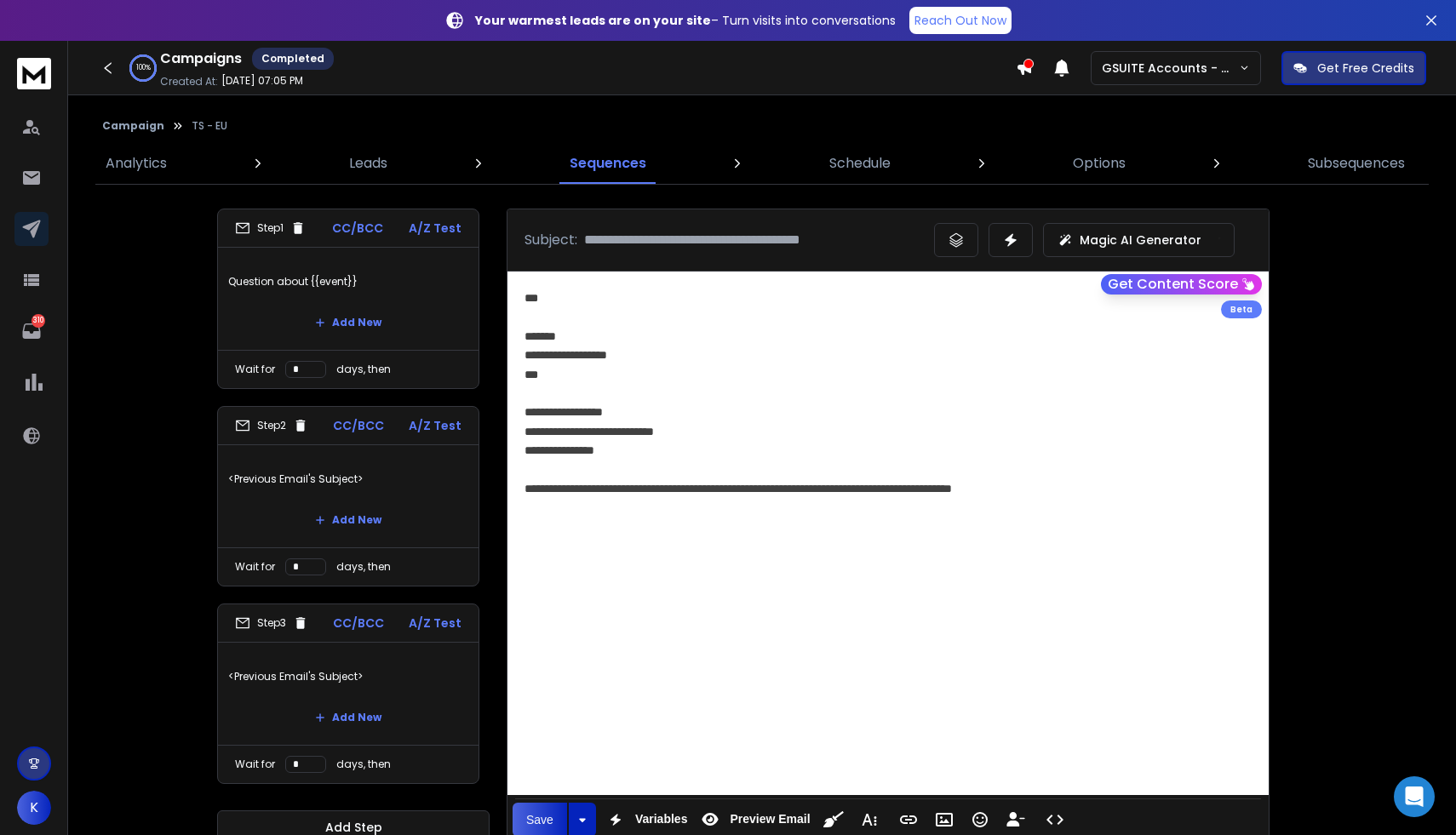
click at [331, 289] on p "Question about {{event}}" at bounding box center [347, 281] width 240 height 47
type input "**********"
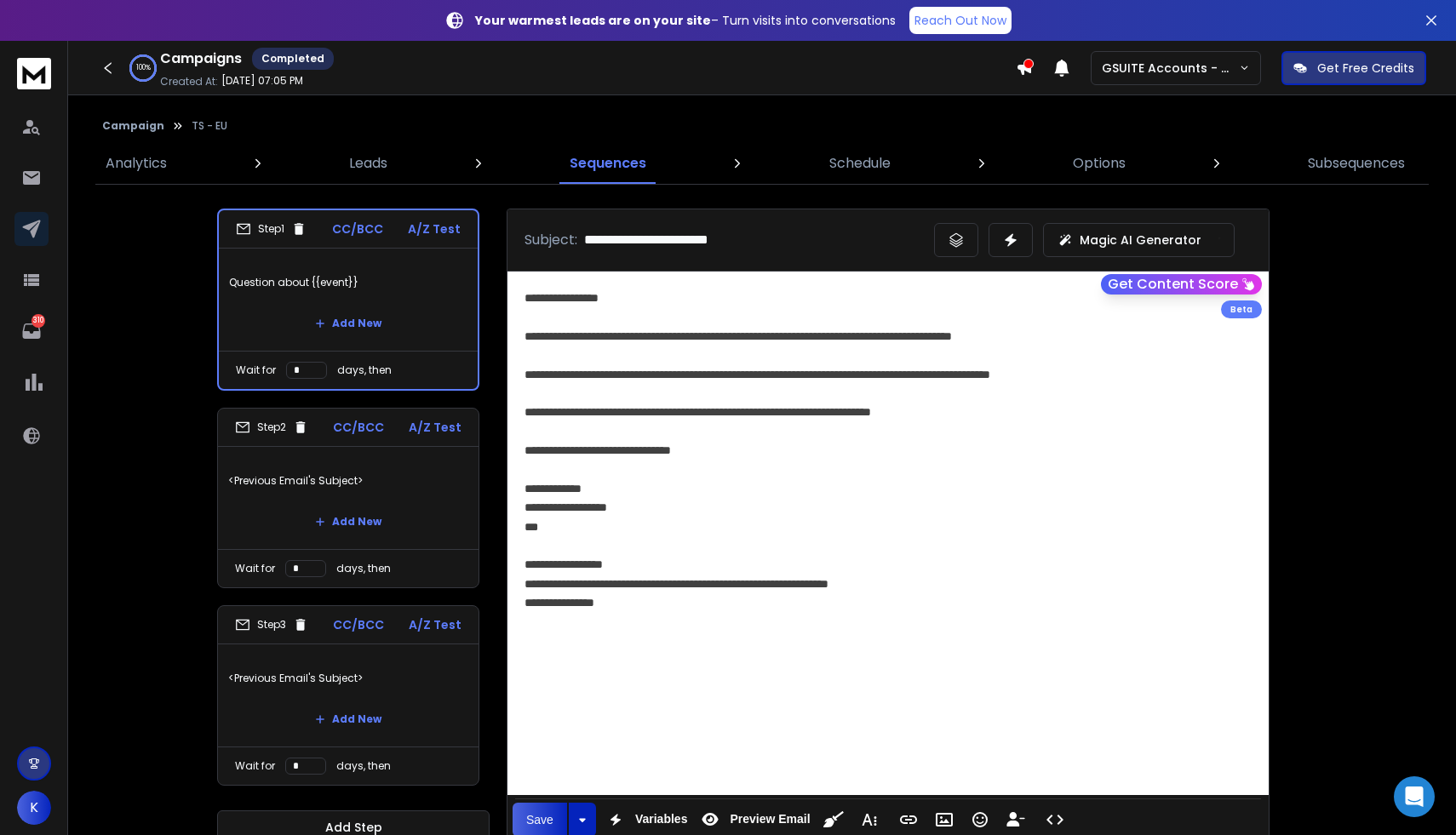
click at [399, 474] on p "<Previous Email's Subject>" at bounding box center [347, 481] width 240 height 47
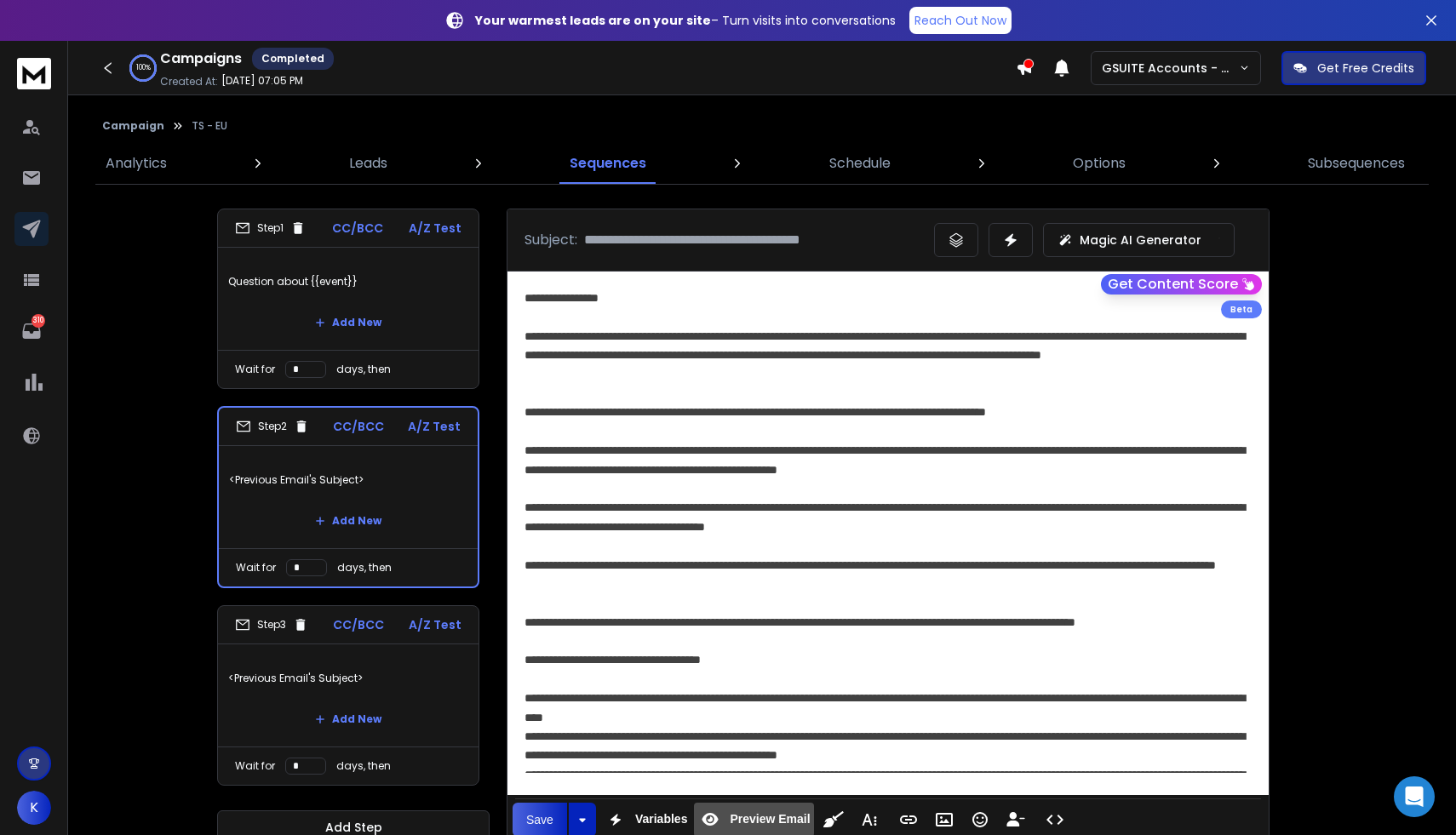
click at [785, 808] on div "Preview Email" at bounding box center [753, 819] width 119 height 28
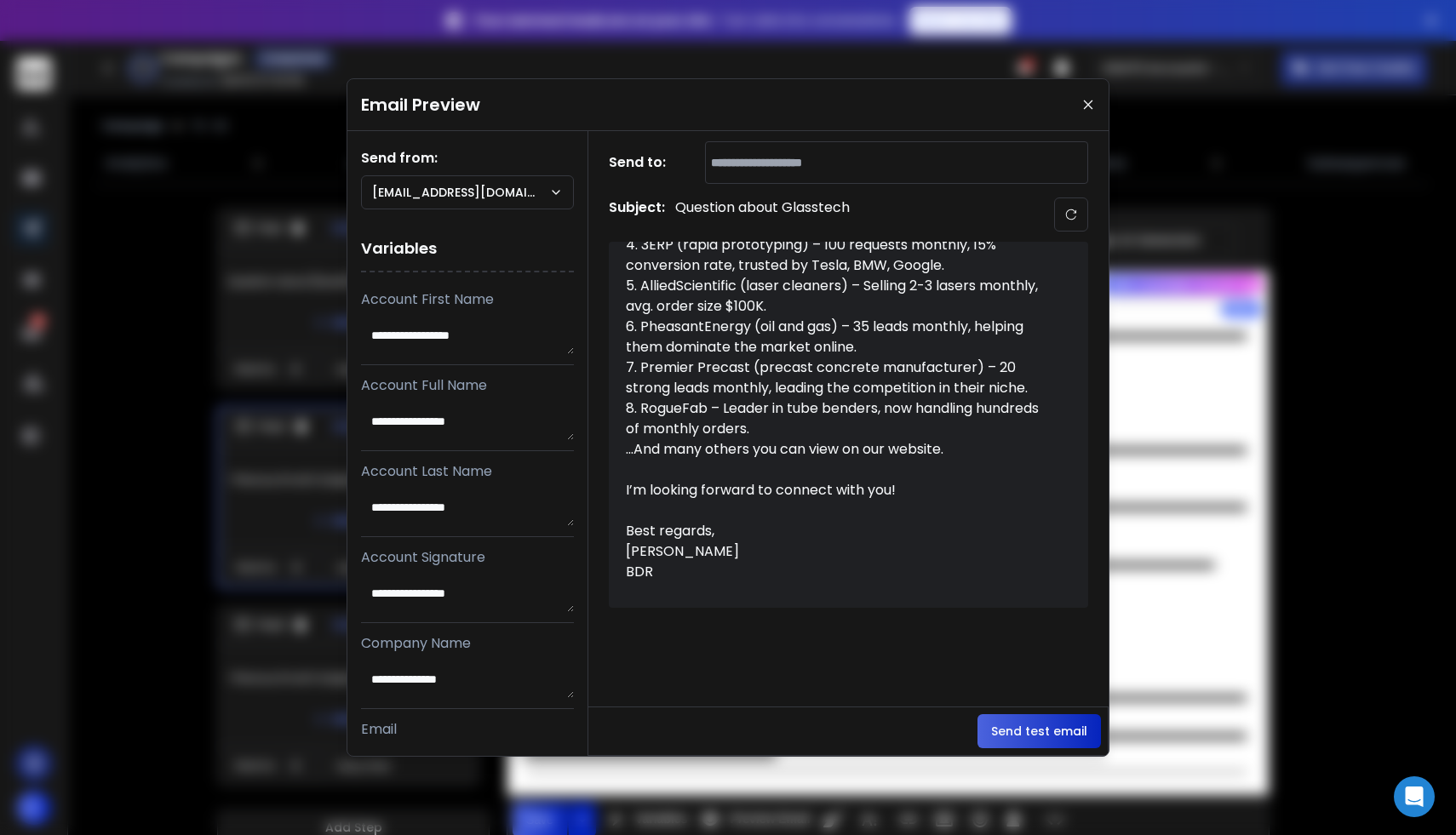
scroll to position [753, 0]
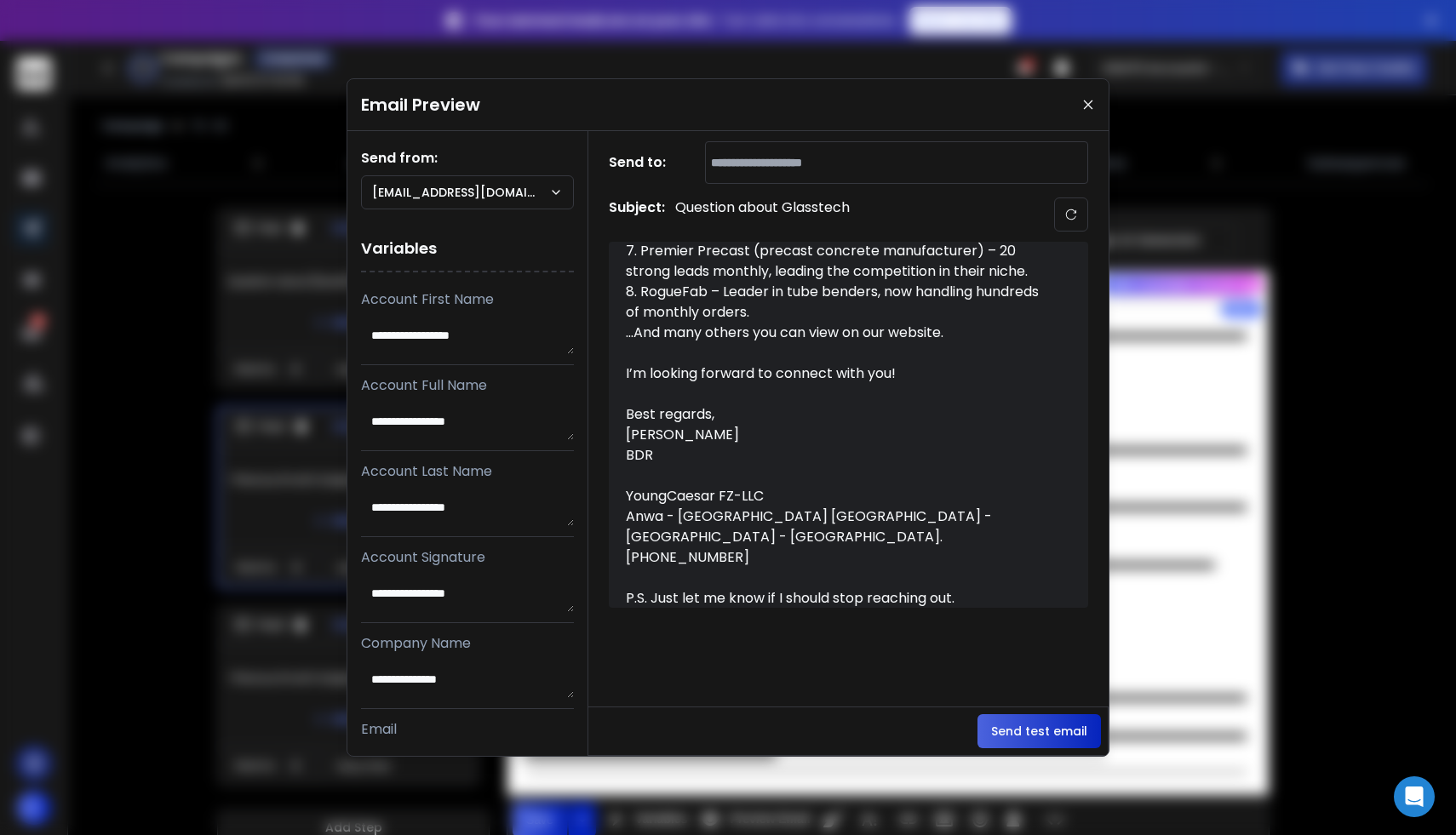
click at [1092, 104] on icon at bounding box center [1088, 105] width 14 height 14
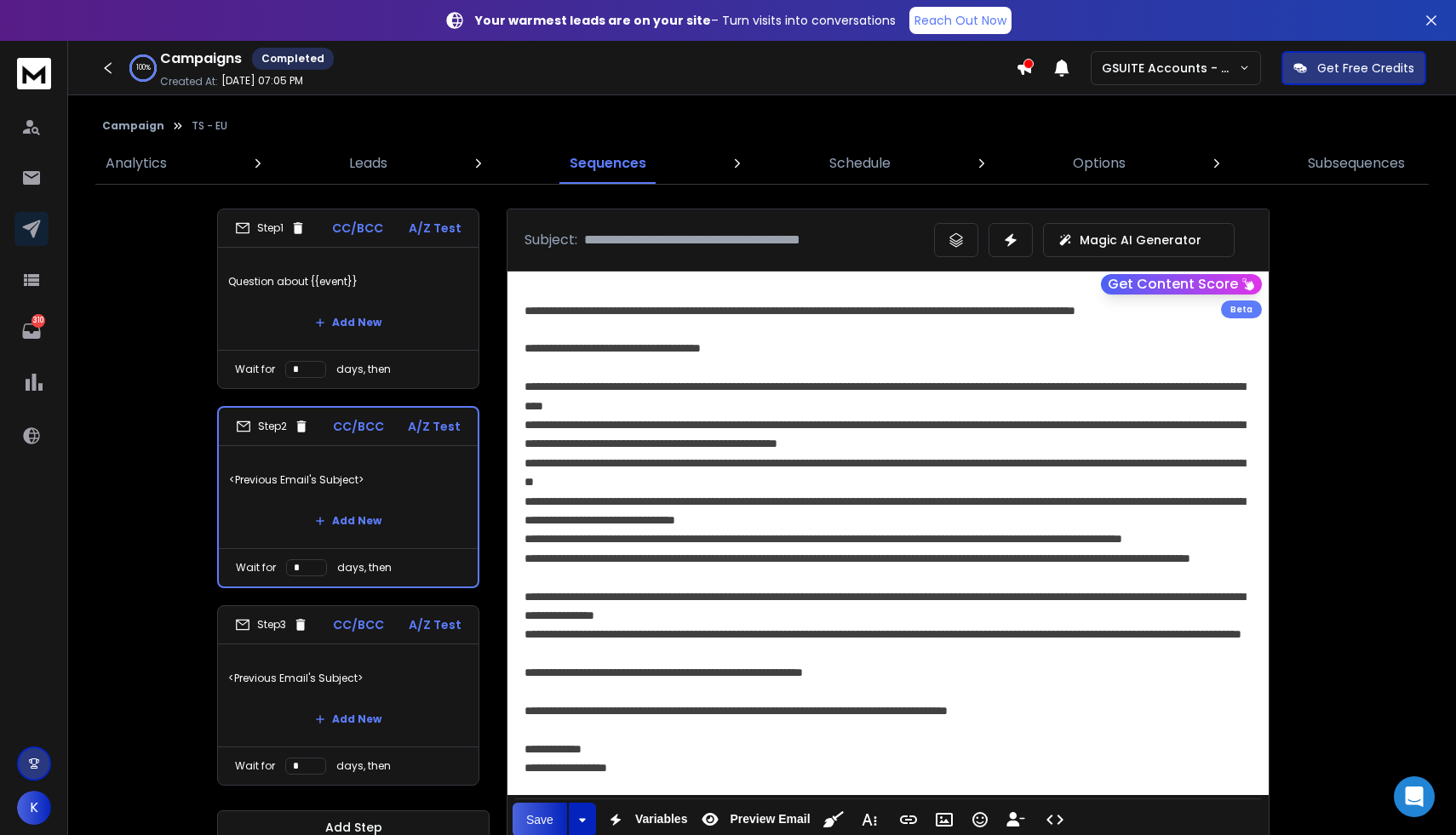
scroll to position [313, 0]
click at [770, 812] on span "Preview Email" at bounding box center [770, 819] width 87 height 15
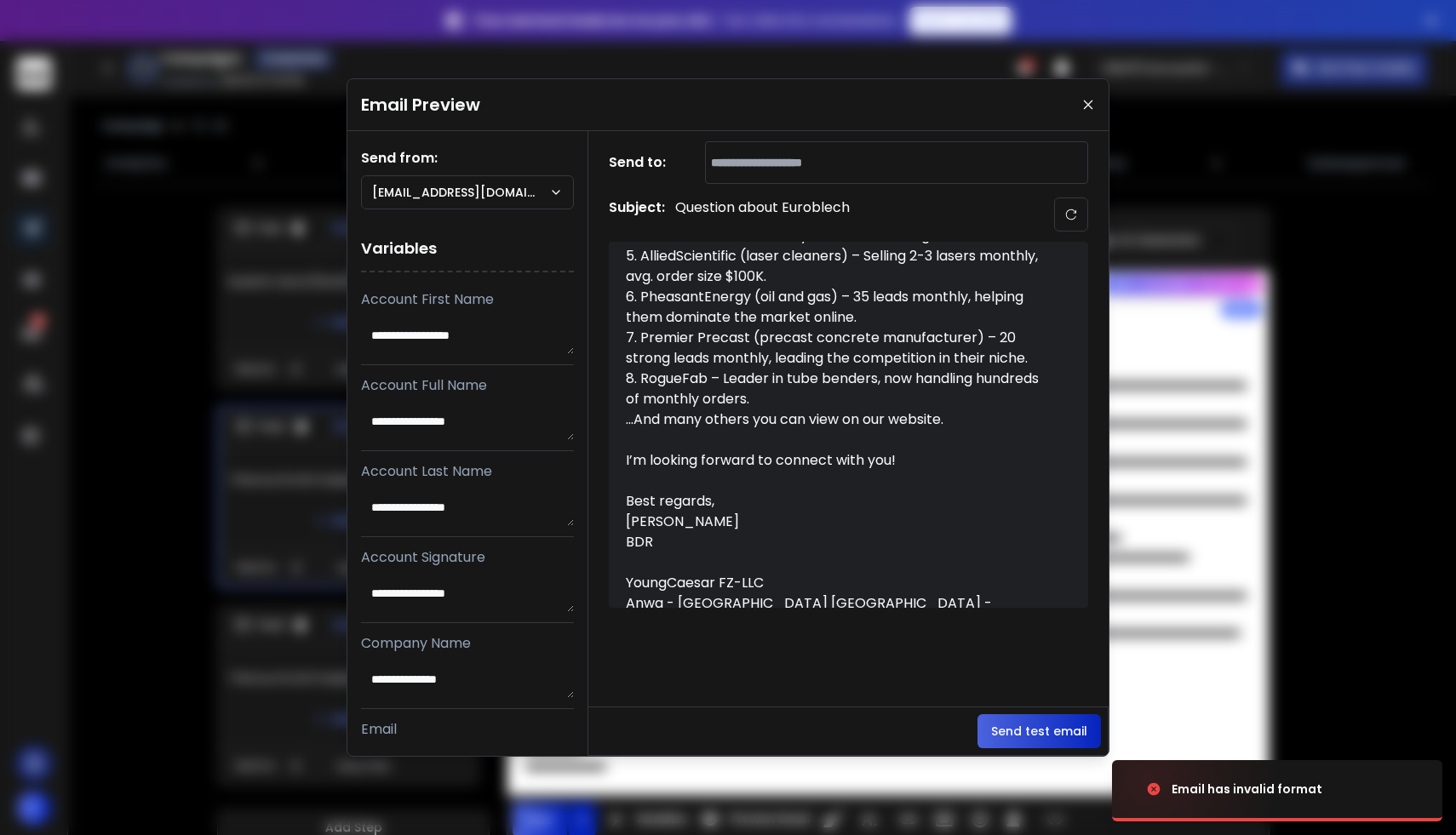
scroll to position [753, 0]
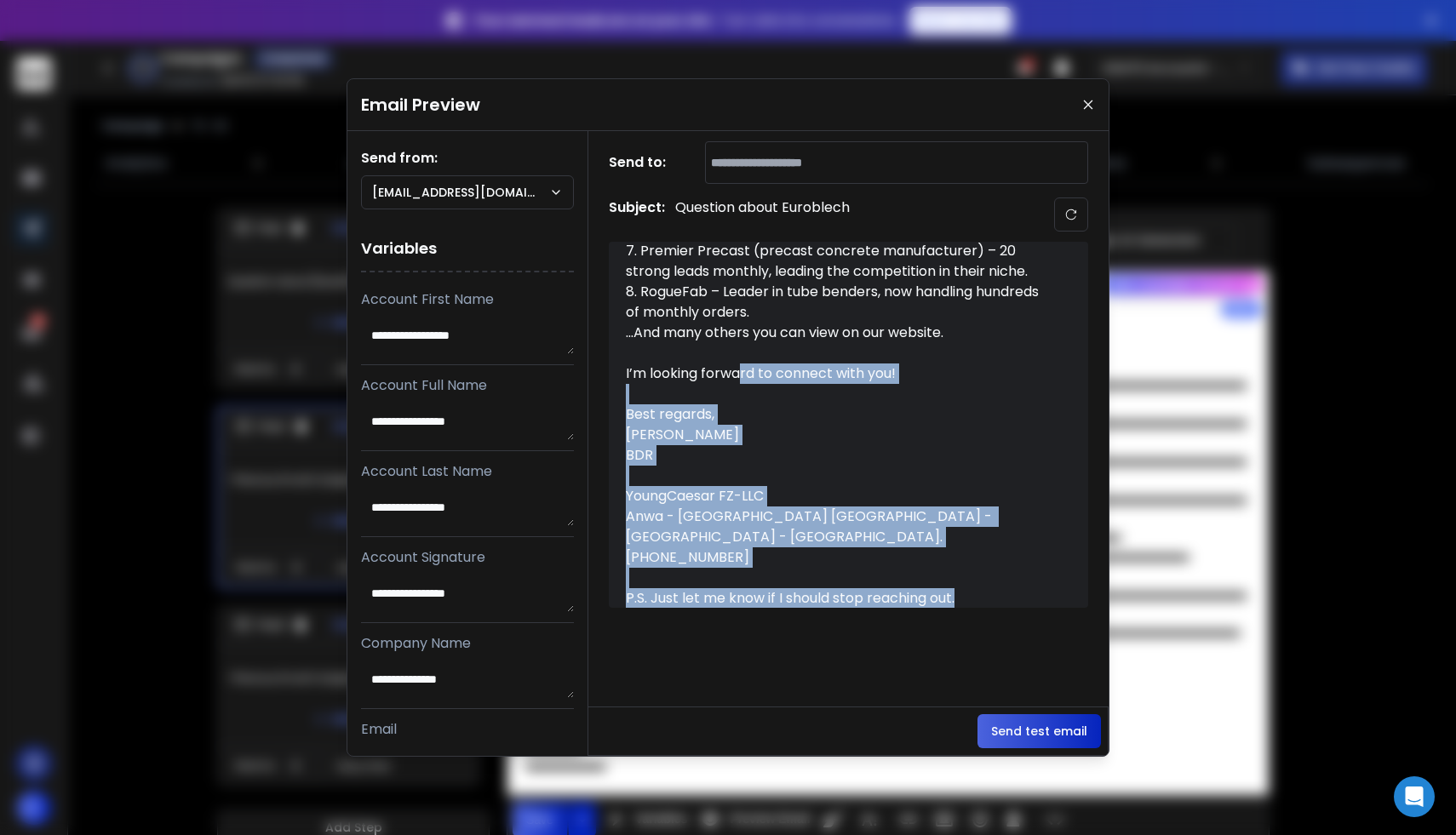
drag, startPoint x: 968, startPoint y: 591, endPoint x: 734, endPoint y: 341, distance: 342.4
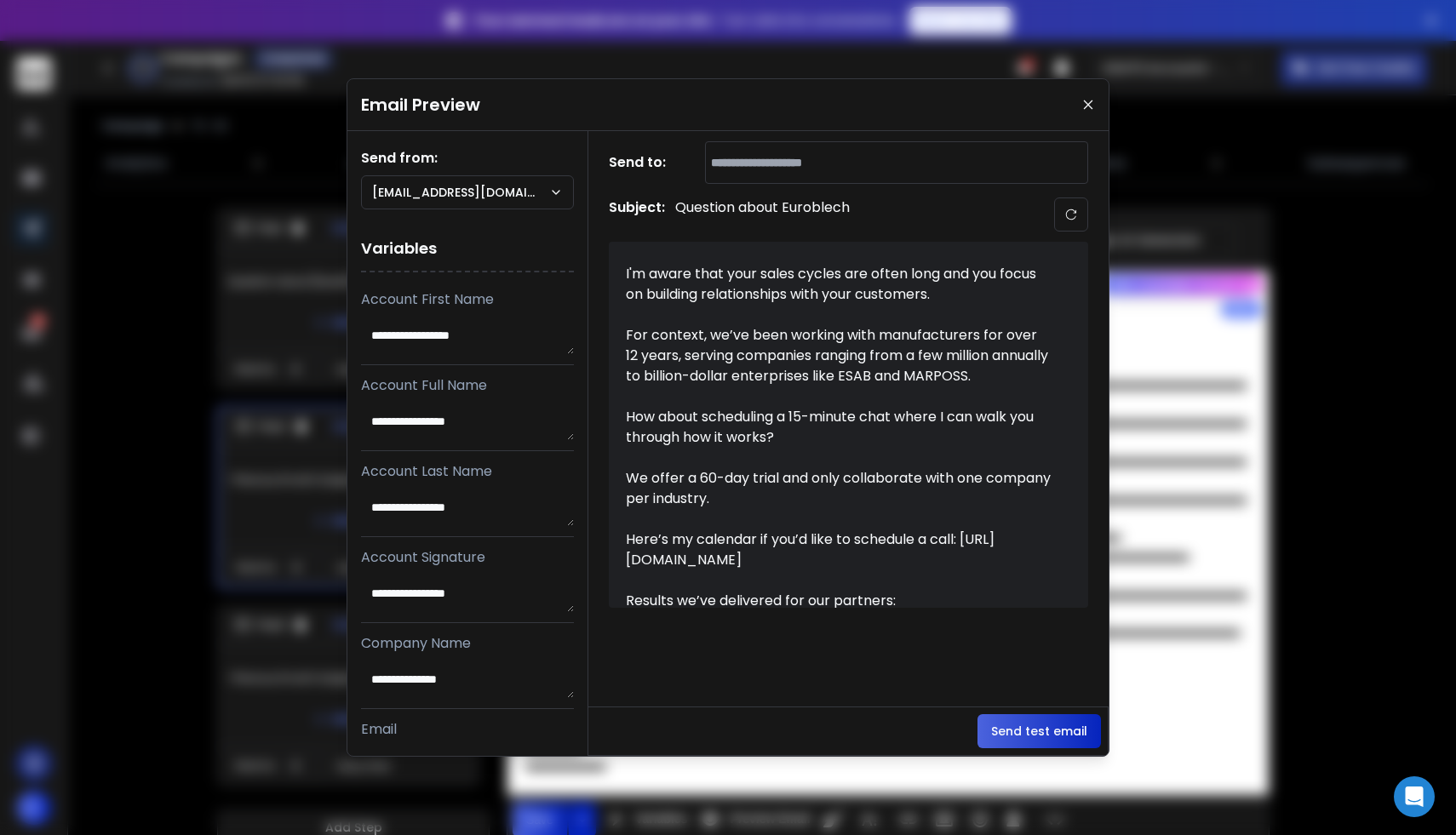
scroll to position [0, 0]
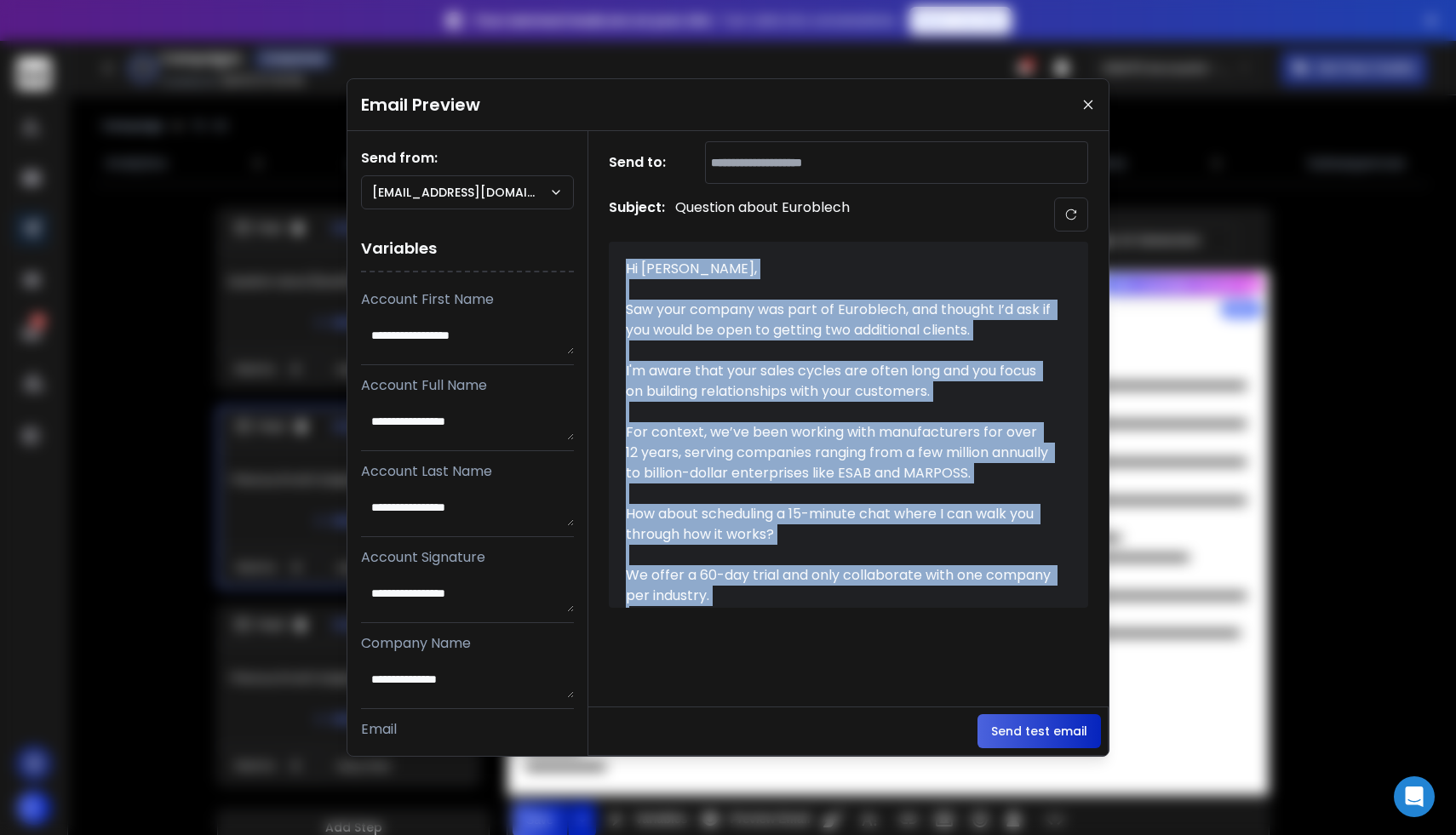
drag, startPoint x: 734, startPoint y: 341, endPoint x: 630, endPoint y: 269, distance: 126.5
click at [630, 269] on div "Hi Alan, Saw your company was part of Euroblech, and thought I’d ask if you wou…" at bounding box center [849, 425] width 480 height 367
copy div "Hi Alan, Saw your company was part of Euroblech, and thought I’d ask if you wou…"
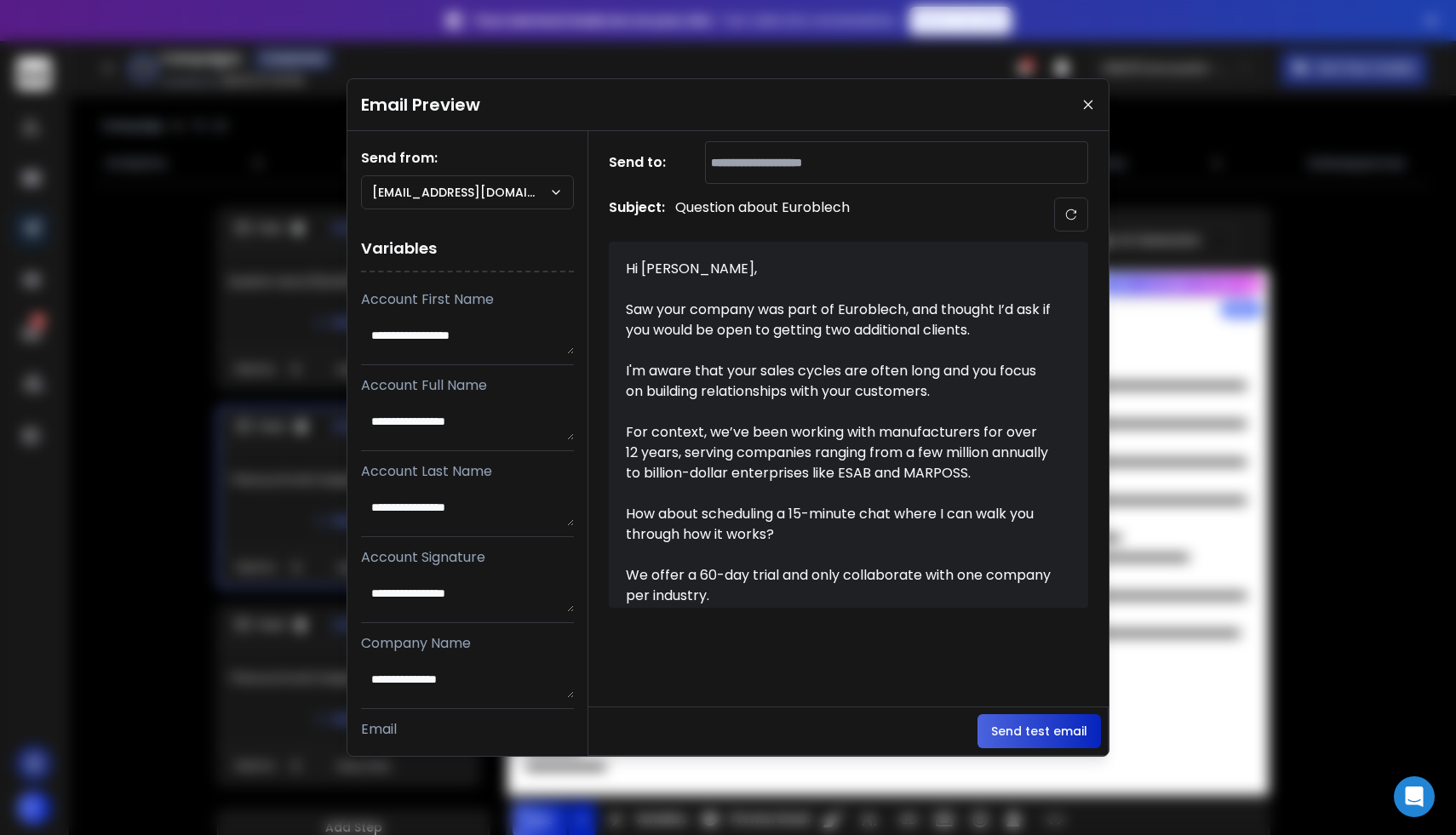
click at [257, 304] on div "**********" at bounding box center [728, 418] width 1456 height 714
click at [1089, 108] on icon at bounding box center [1088, 105] width 14 height 14
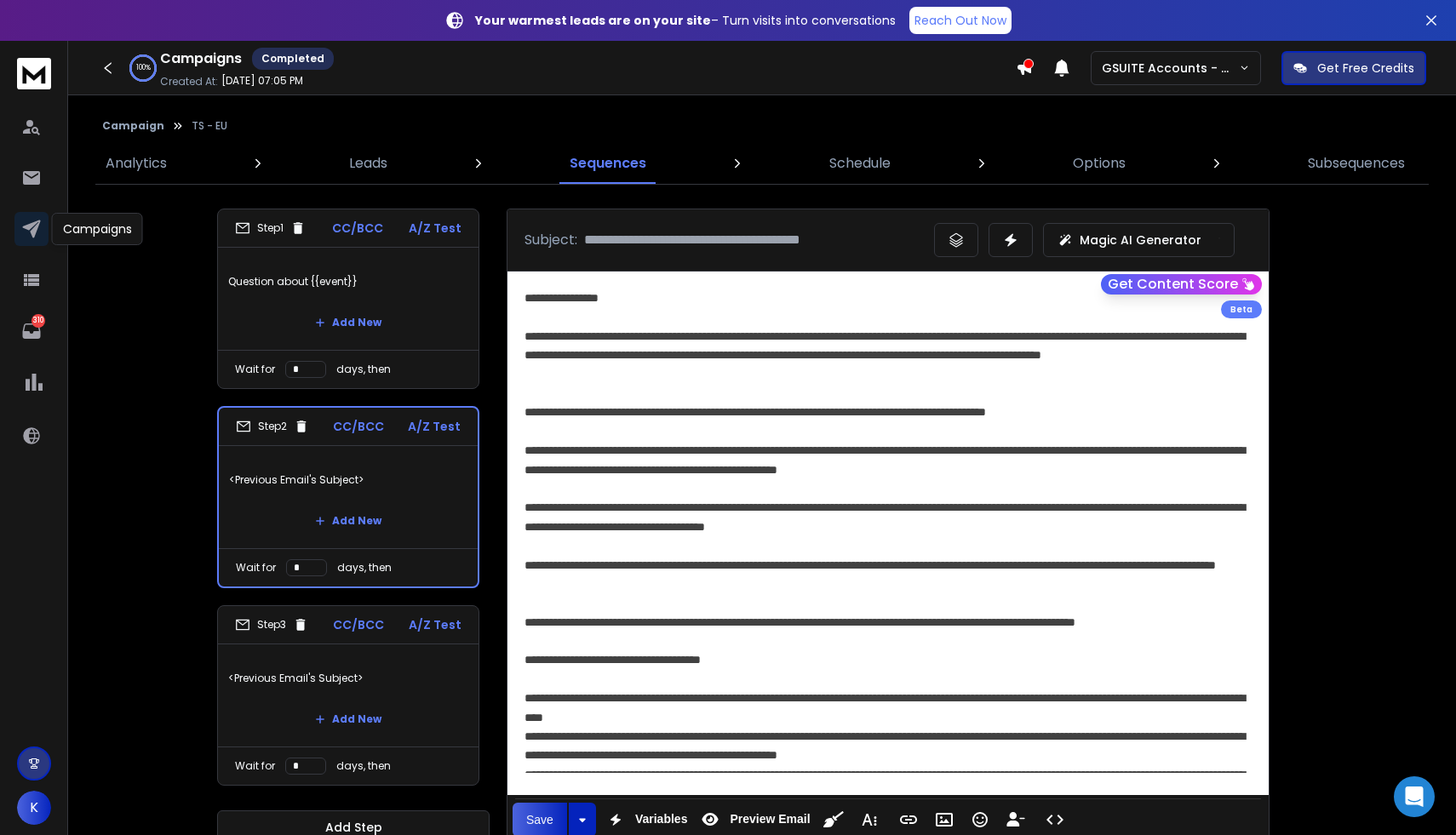
click at [27, 227] on icon at bounding box center [31, 229] width 18 height 18
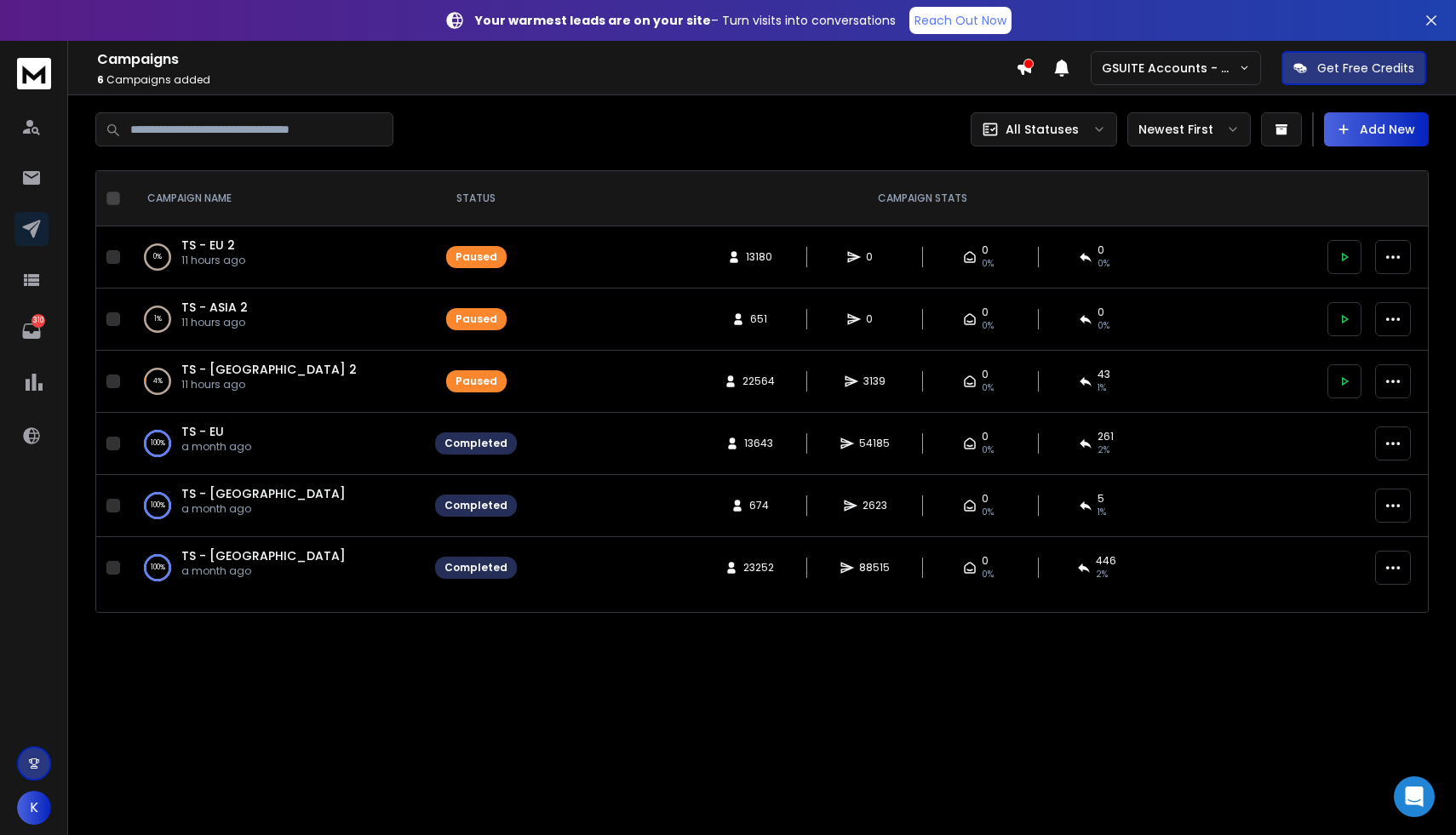
click at [217, 245] on span "TS - EU 2" at bounding box center [208, 245] width 53 height 17
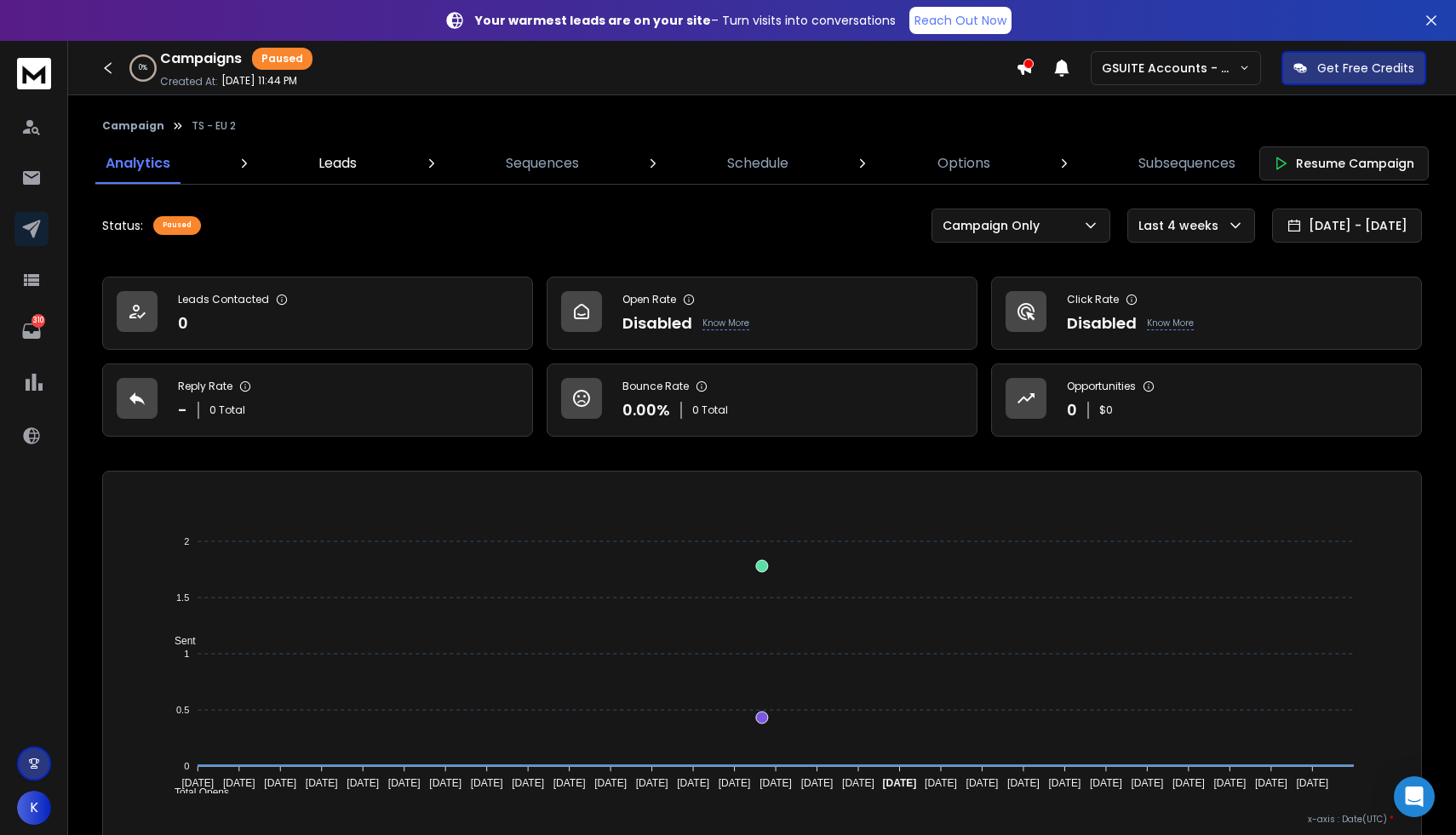
click at [354, 164] on p "Leads" at bounding box center [338, 163] width 38 height 21
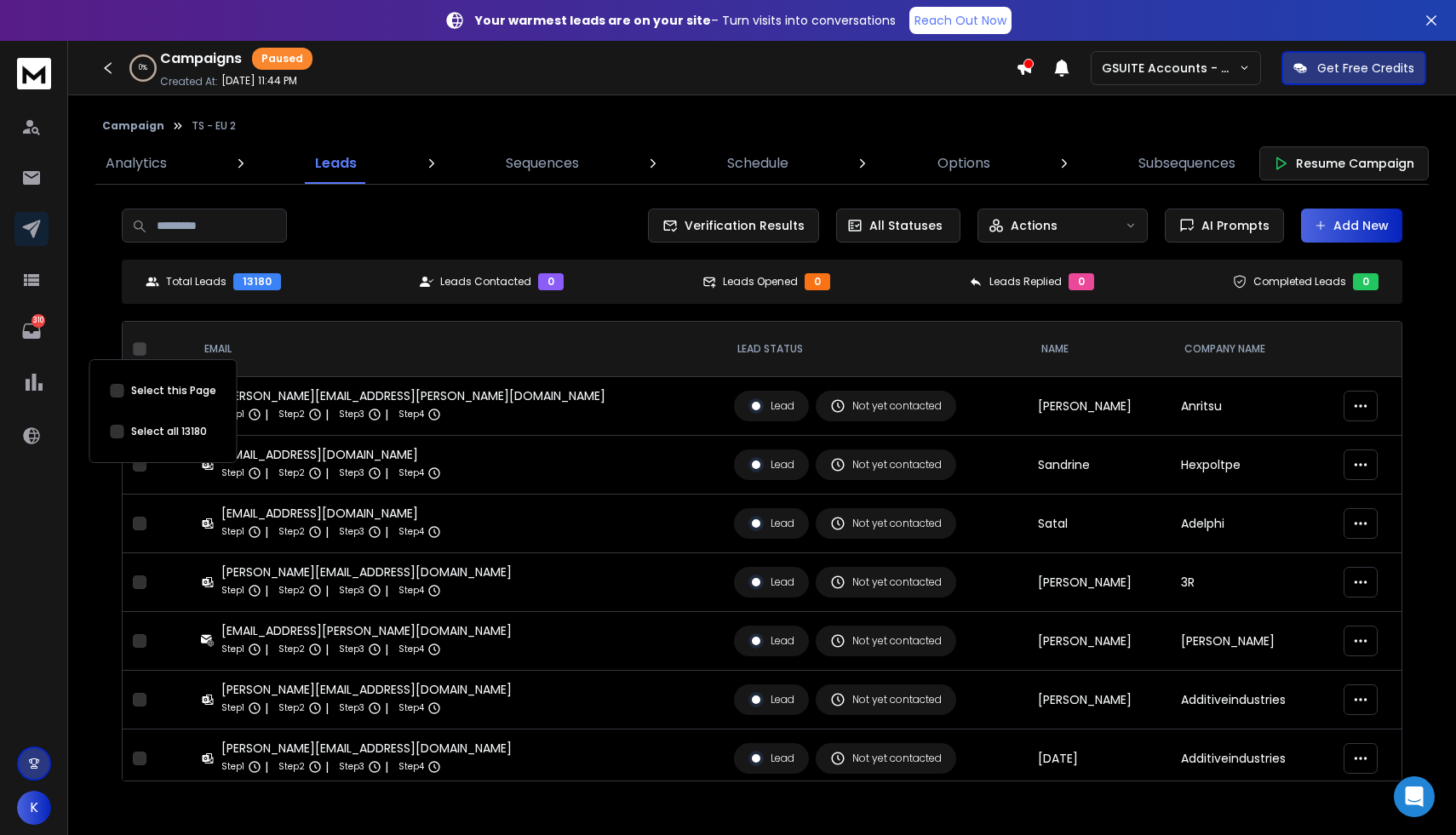
click at [120, 432] on button "Select this Page" at bounding box center [117, 431] width 14 height 14
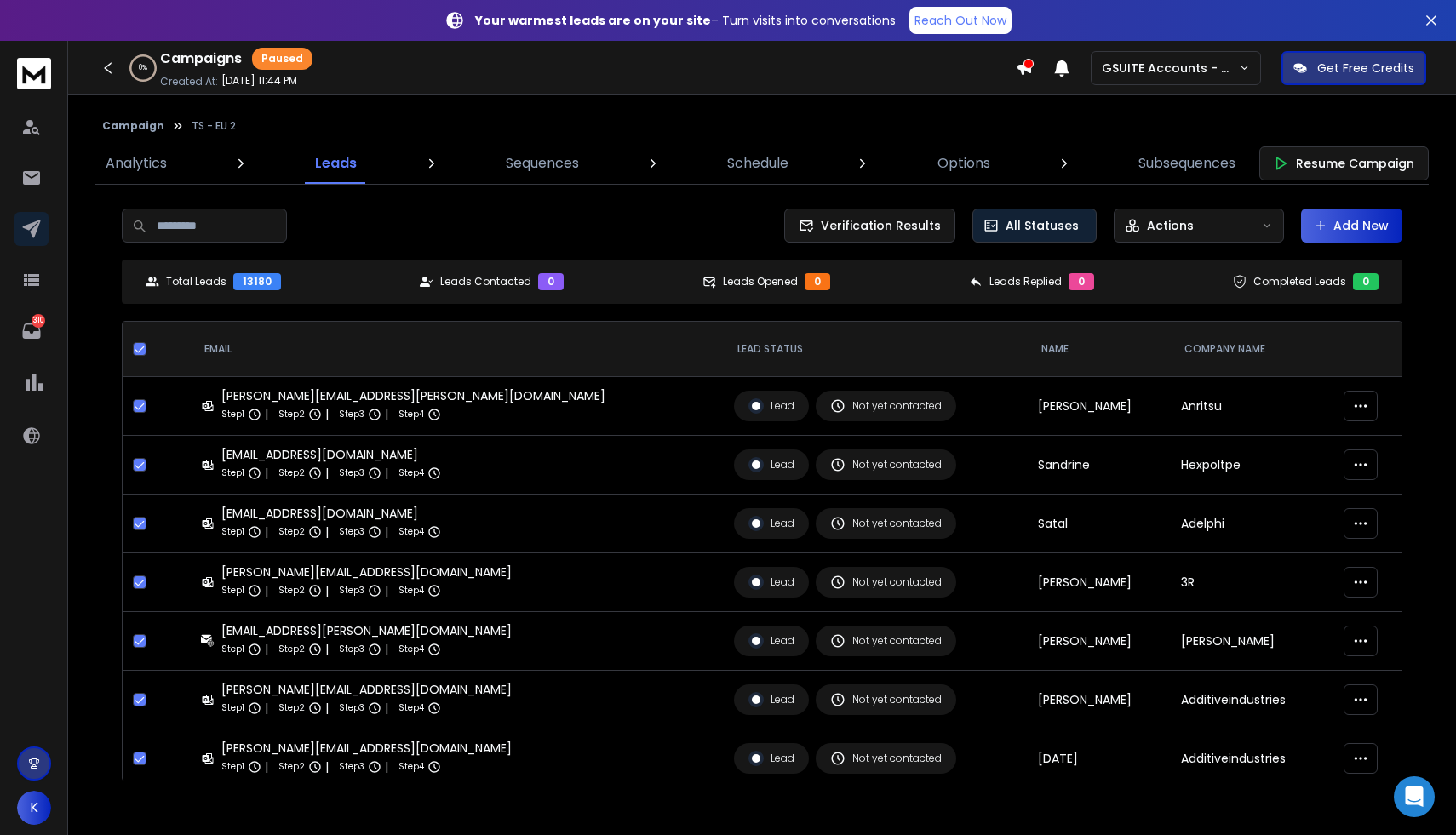
click at [1081, 224] on button "All Statuses" at bounding box center [1035, 225] width 124 height 34
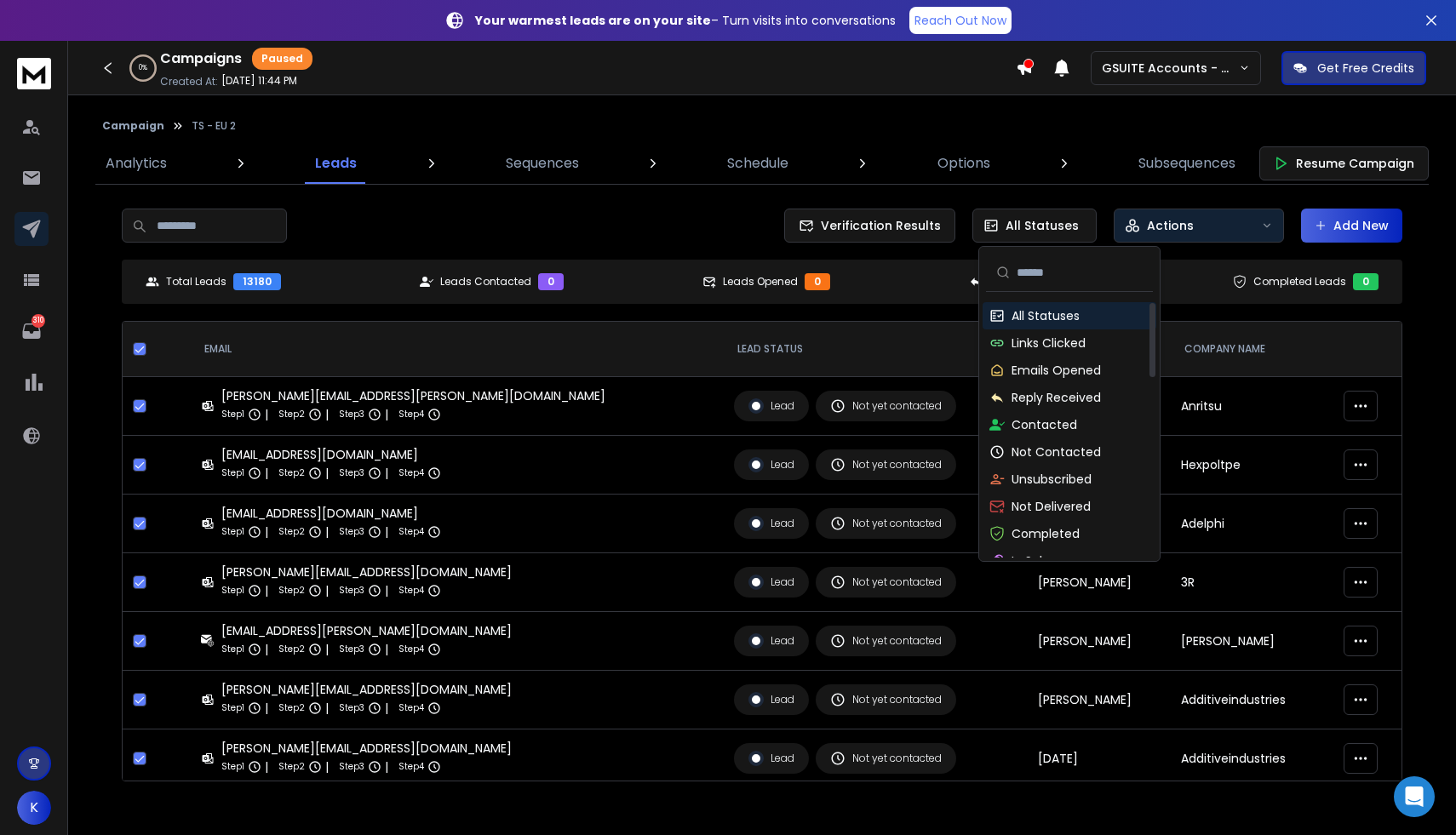
click at [1160, 233] on p "Actions" at bounding box center [1170, 225] width 46 height 17
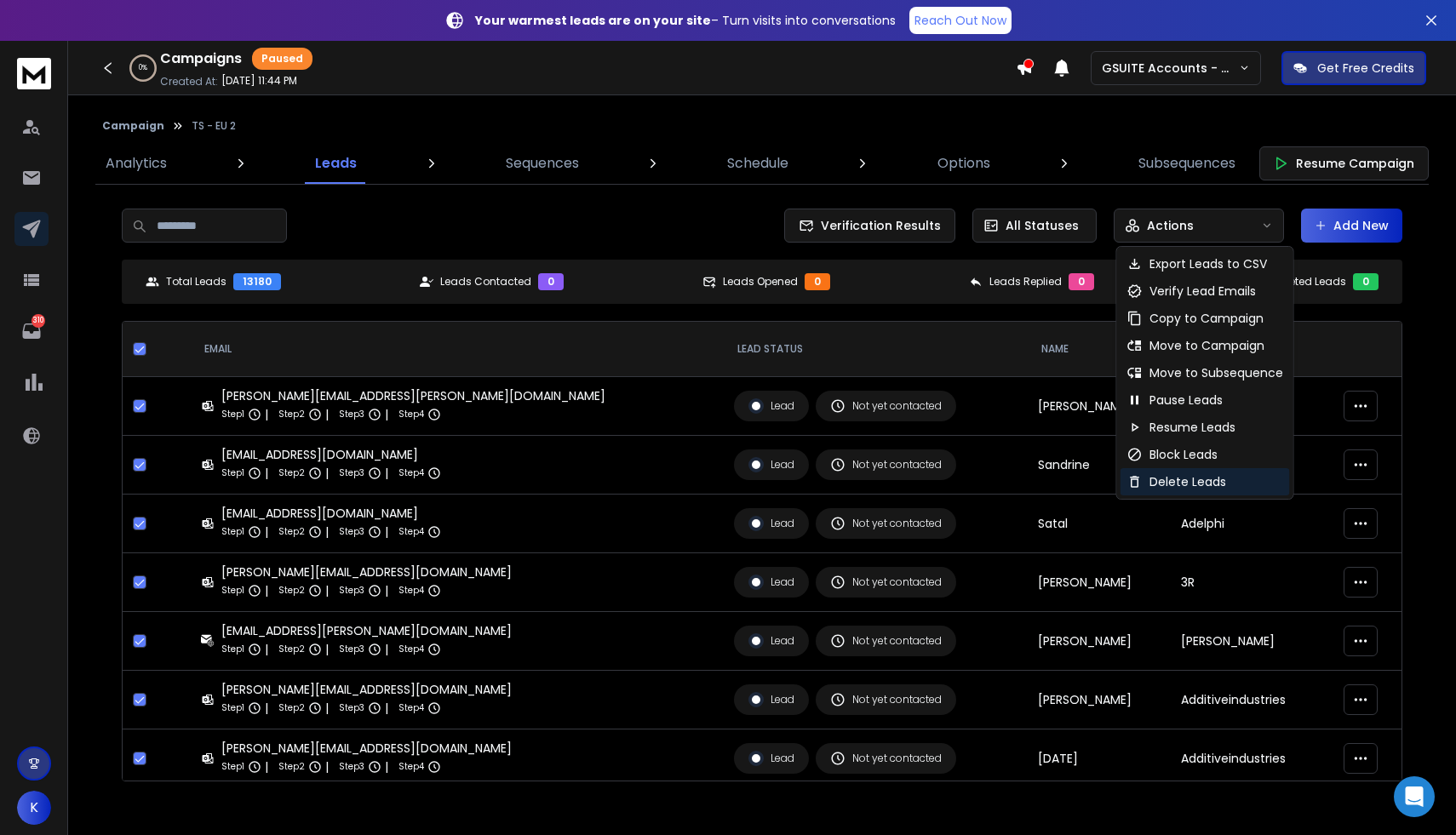
click at [1163, 480] on p "Delete Leads" at bounding box center [1188, 482] width 77 height 17
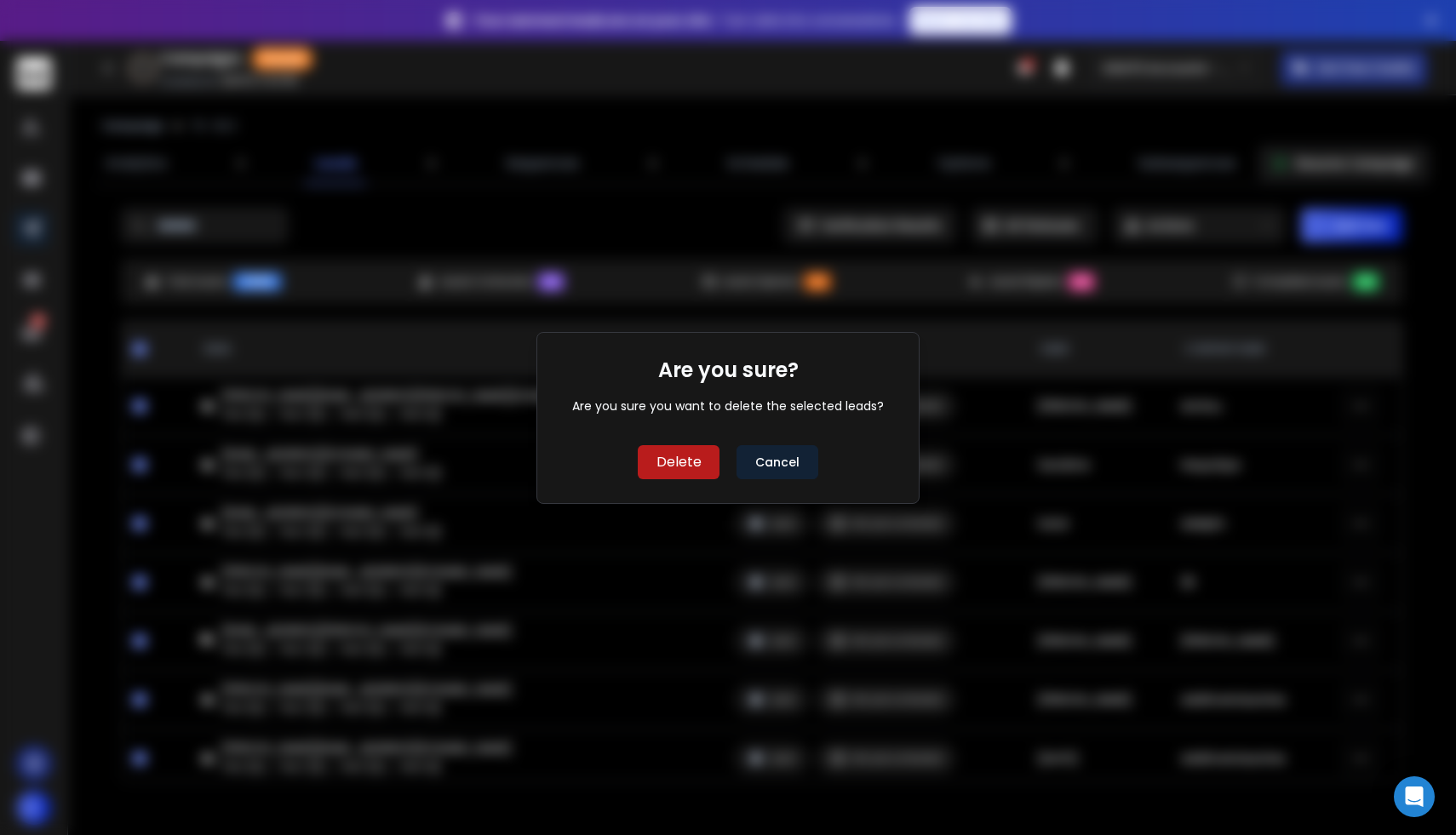
click at [680, 448] on button "Delete" at bounding box center [678, 462] width 82 height 34
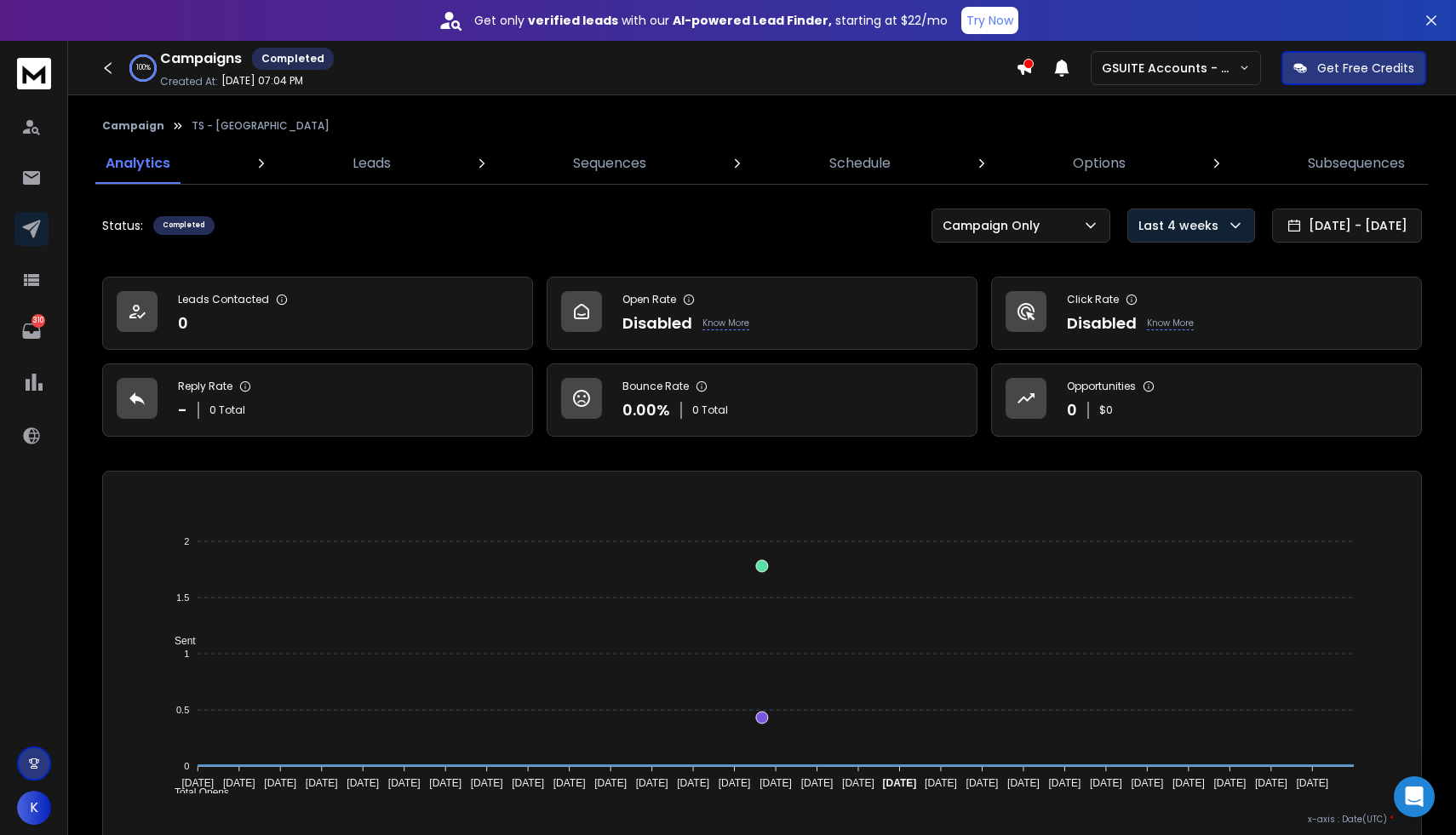
click at [1182, 235] on button "Last 4 weeks" at bounding box center [1190, 225] width 127 height 34
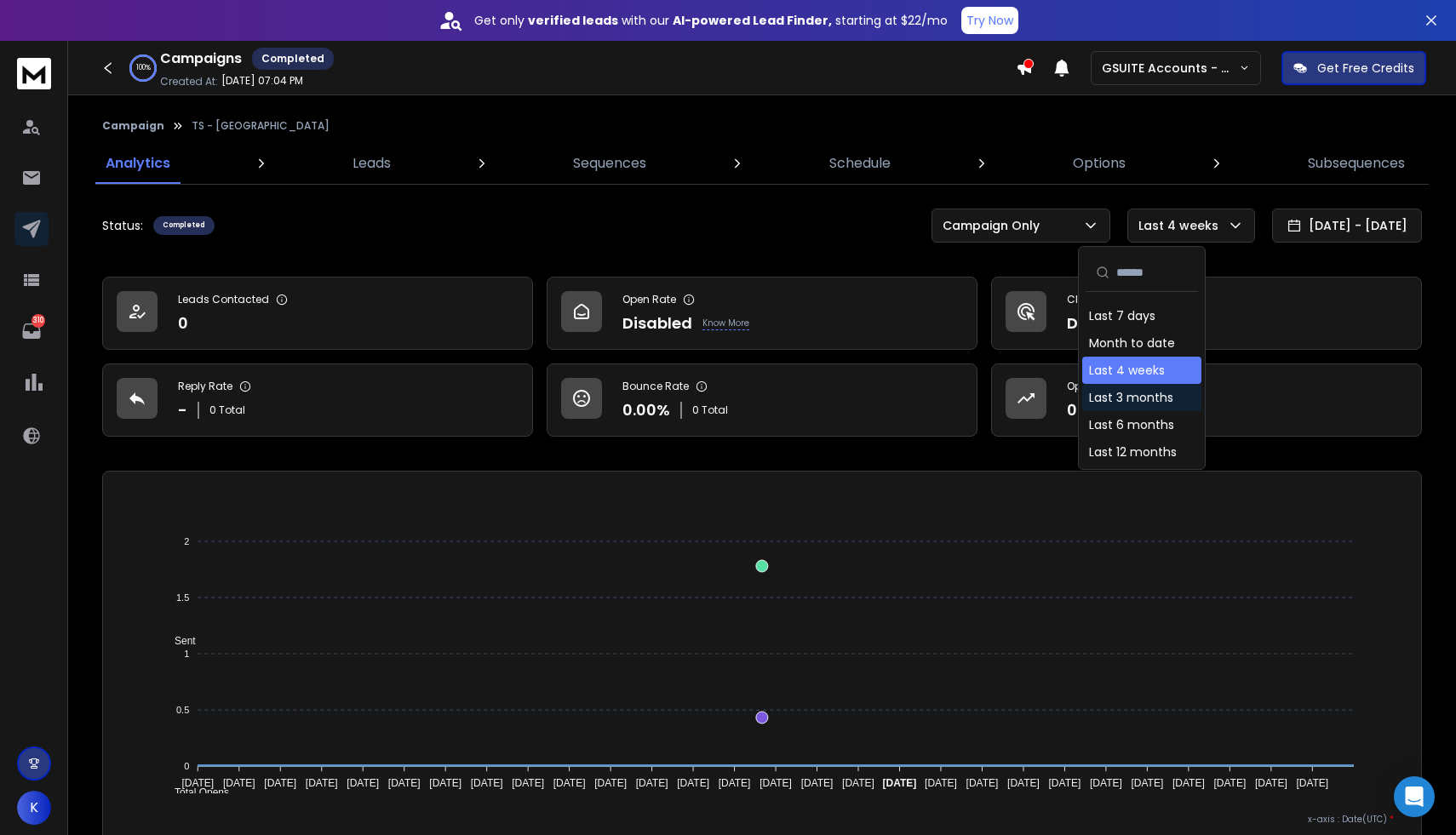
click at [1127, 399] on div "Last 3 months" at bounding box center [1130, 397] width 84 height 17
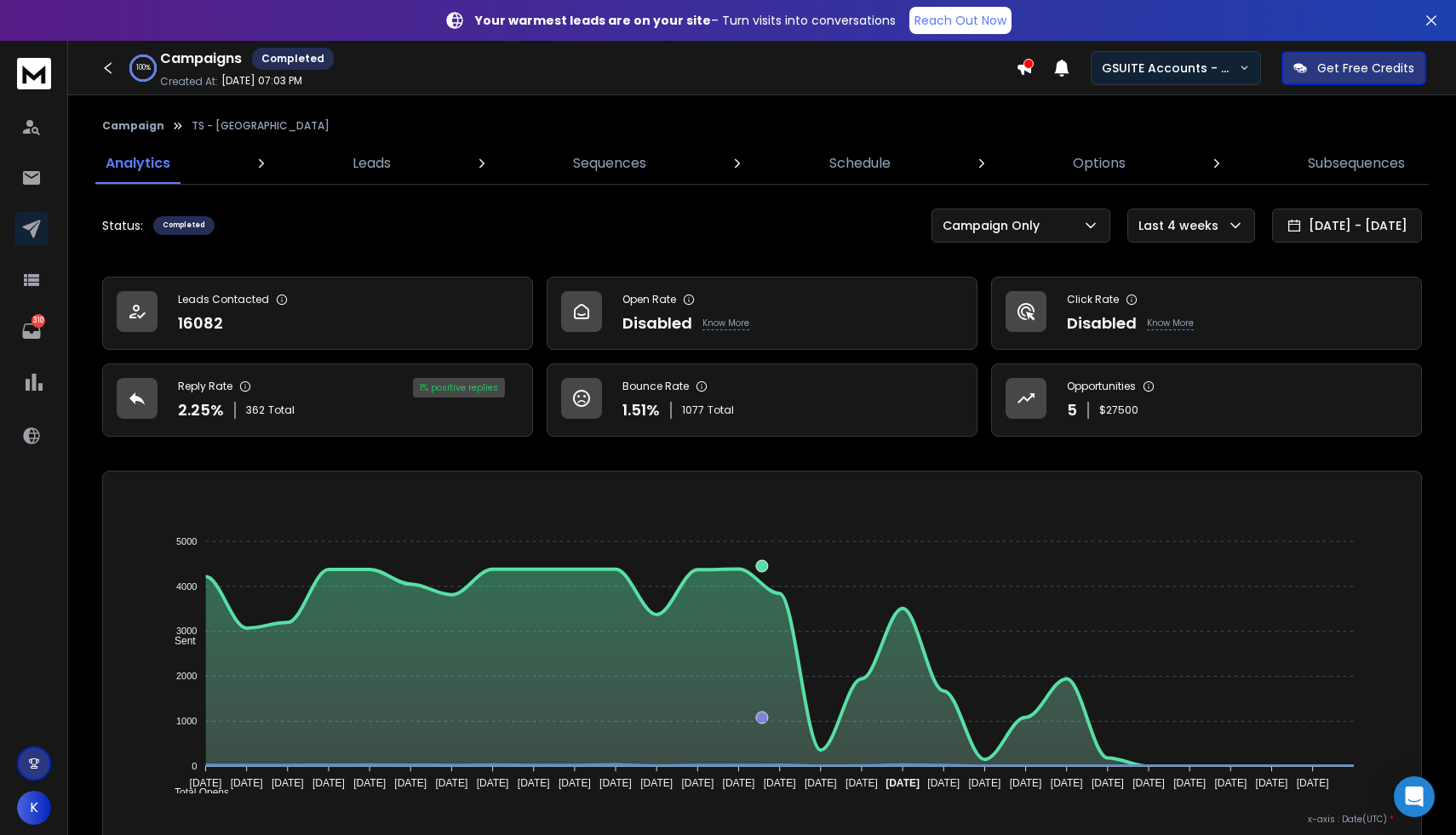
click at [1132, 65] on p "GSUITE Accounts - YC outreach" at bounding box center [1170, 67] width 137 height 17
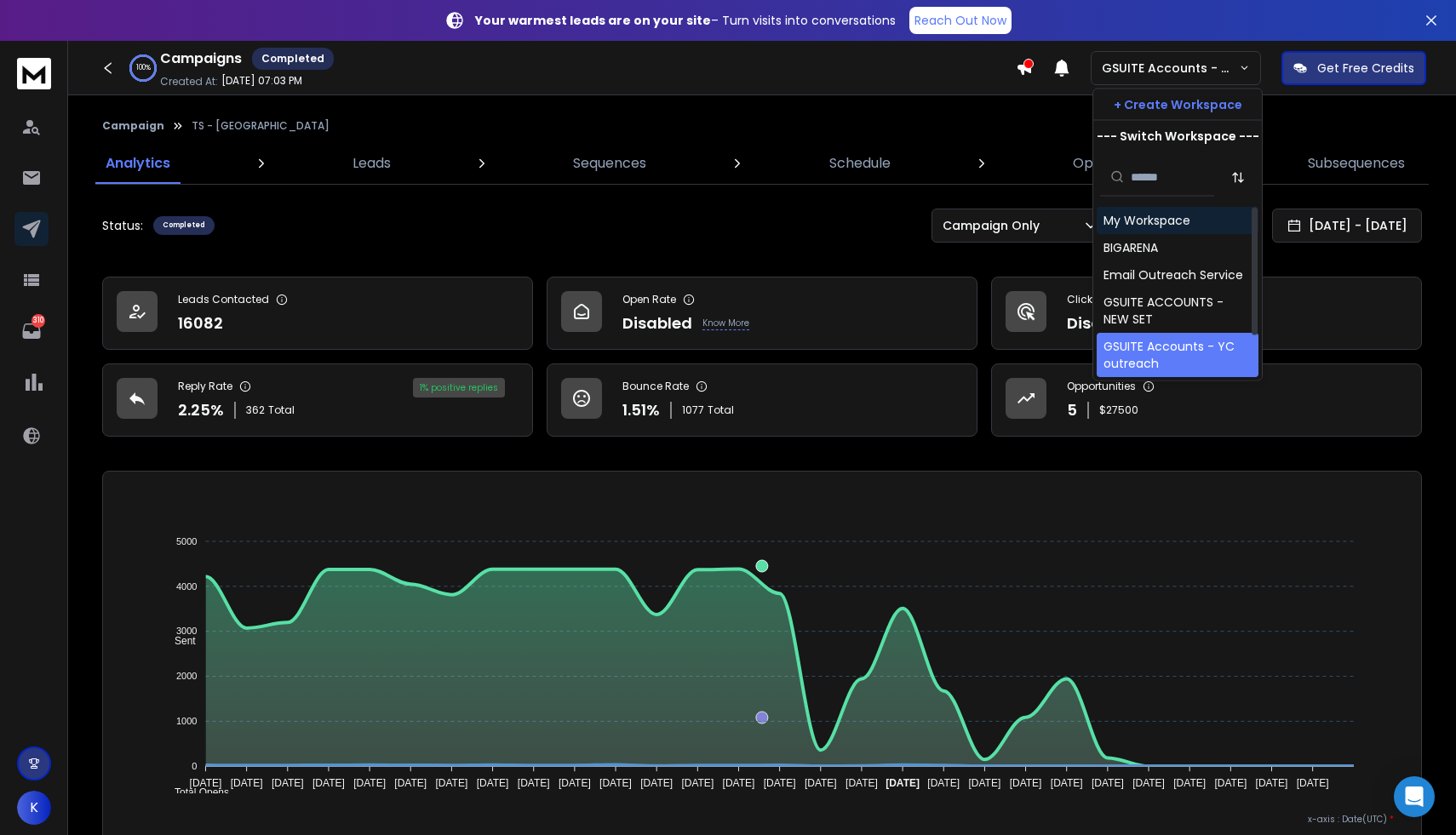
click at [1002, 140] on div "Campaign TS - [GEOGRAPHIC_DATA] Analytics Leads Sequences Schedule Options Subs…" at bounding box center [762, 148] width 1334 height 72
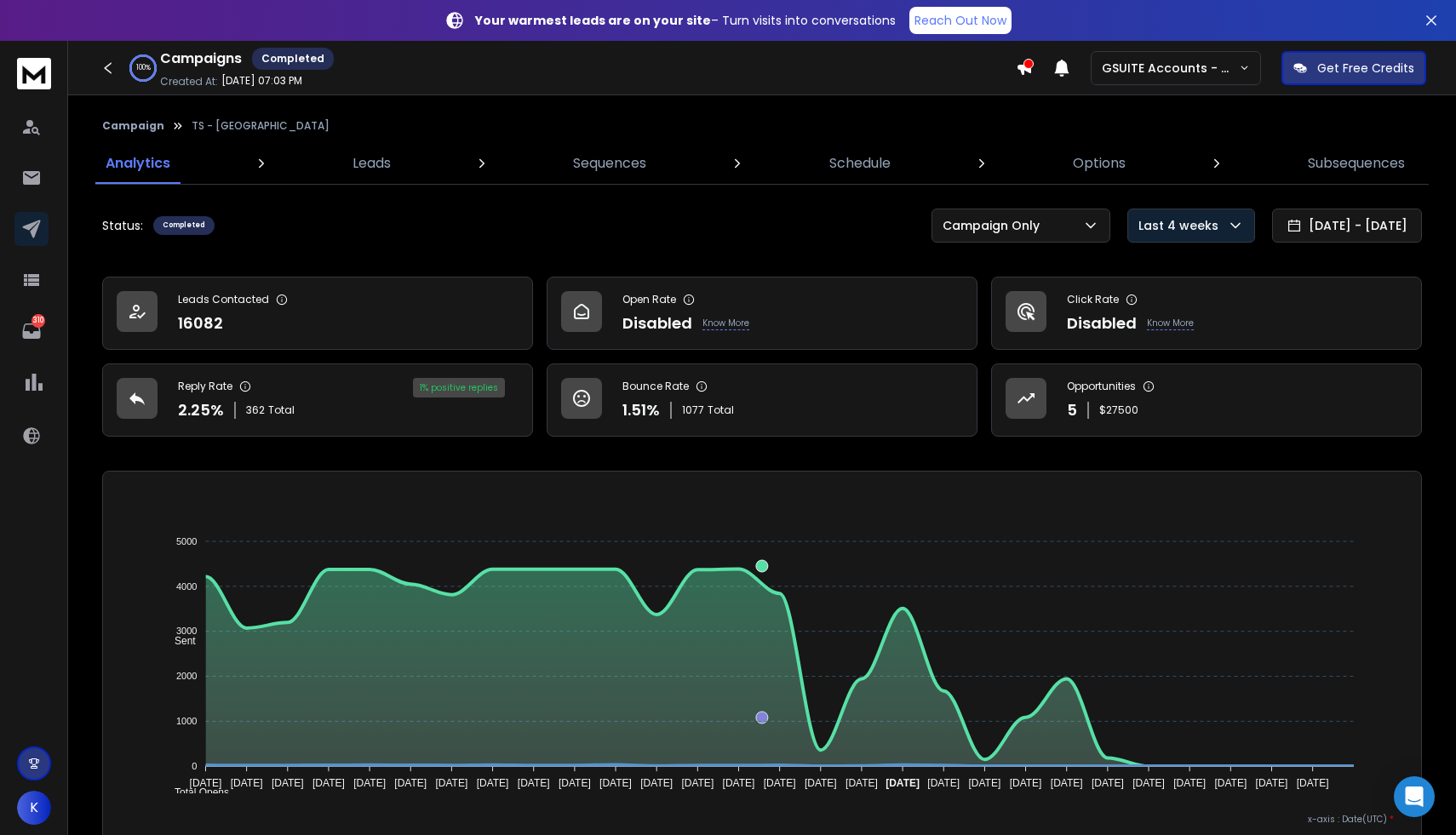
click at [1127, 237] on button "Last 4 weeks" at bounding box center [1190, 225] width 127 height 34
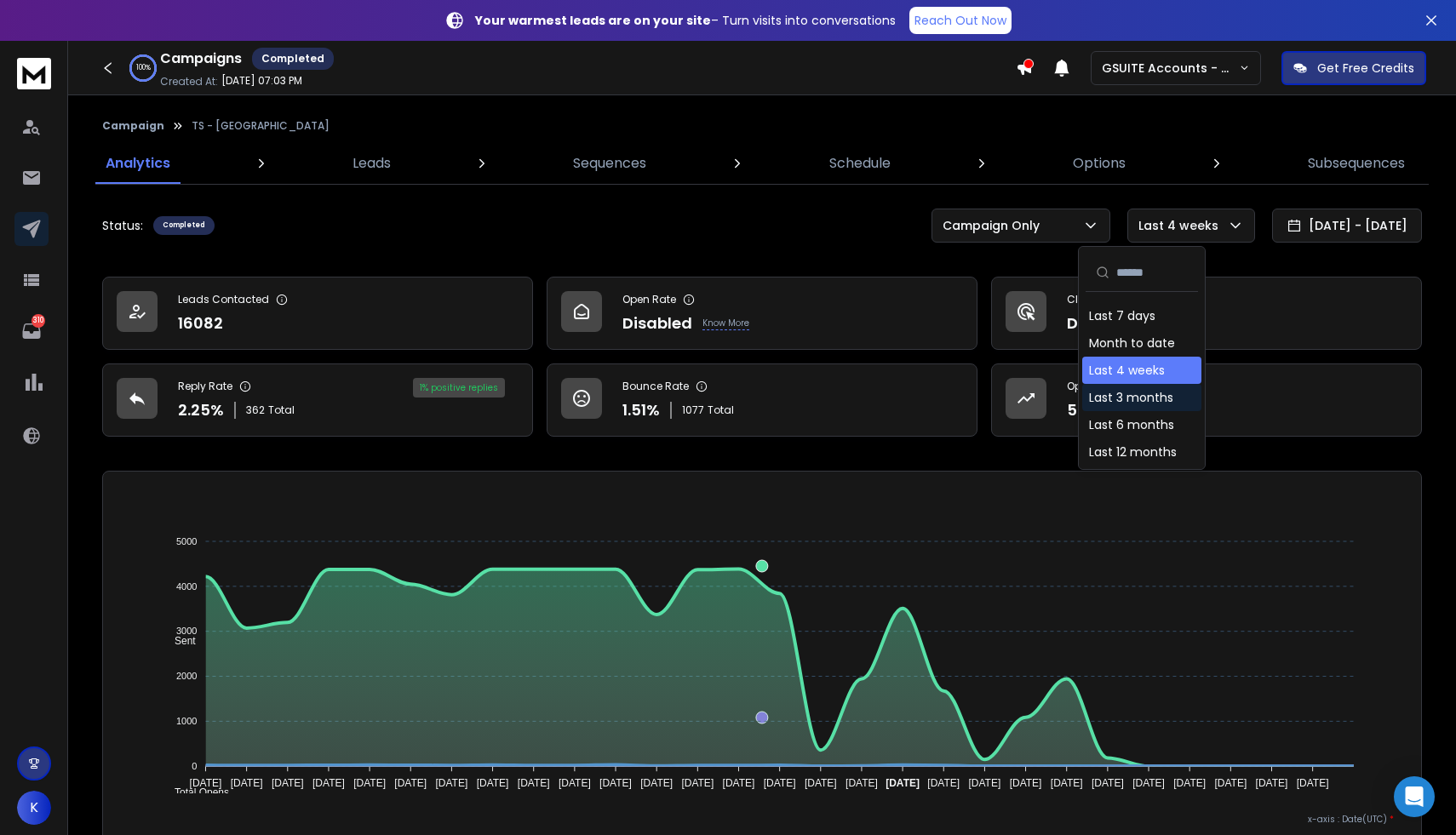
click at [1123, 402] on div "Last 3 months" at bounding box center [1130, 397] width 84 height 17
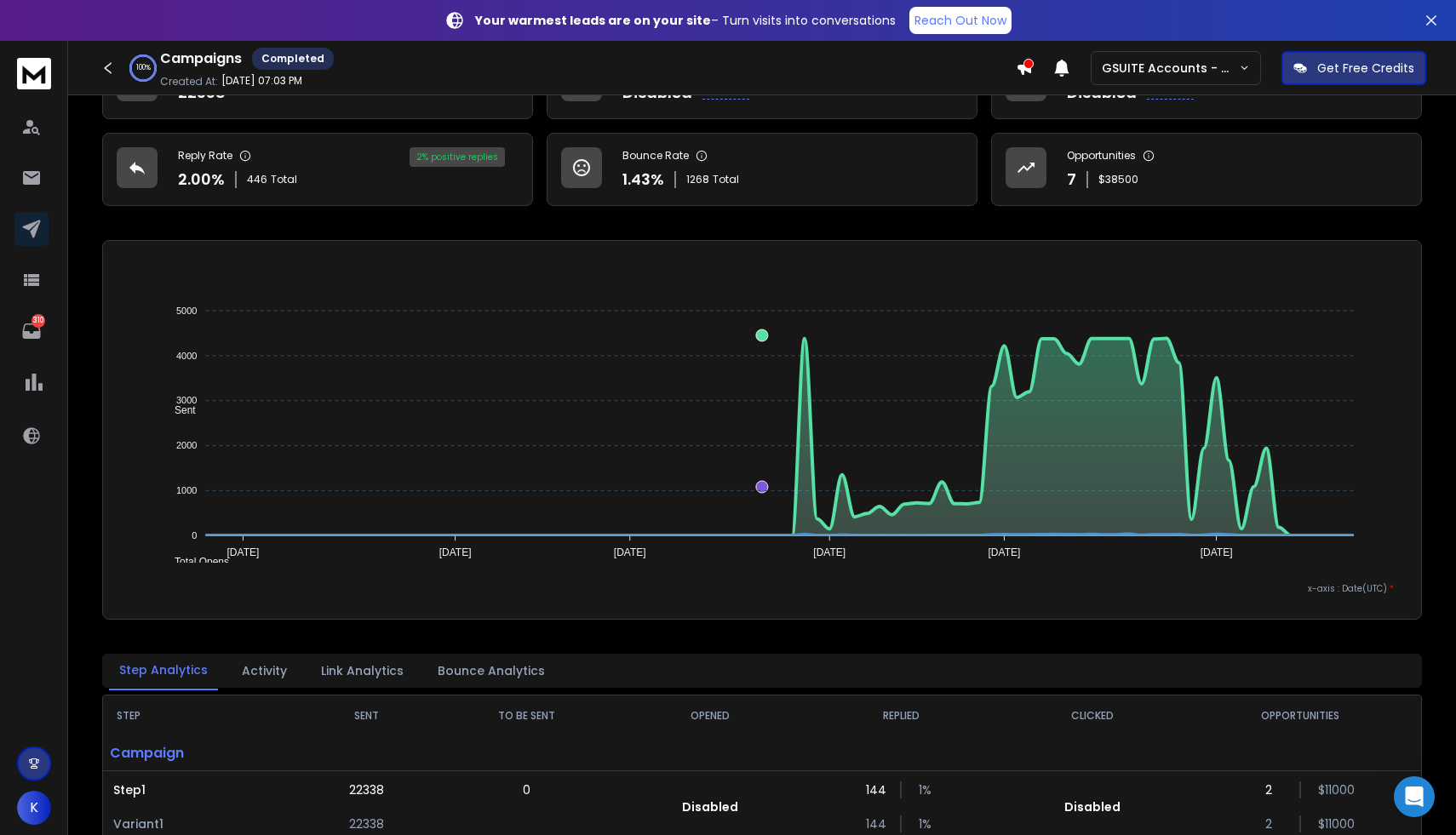
scroll to position [487, 0]
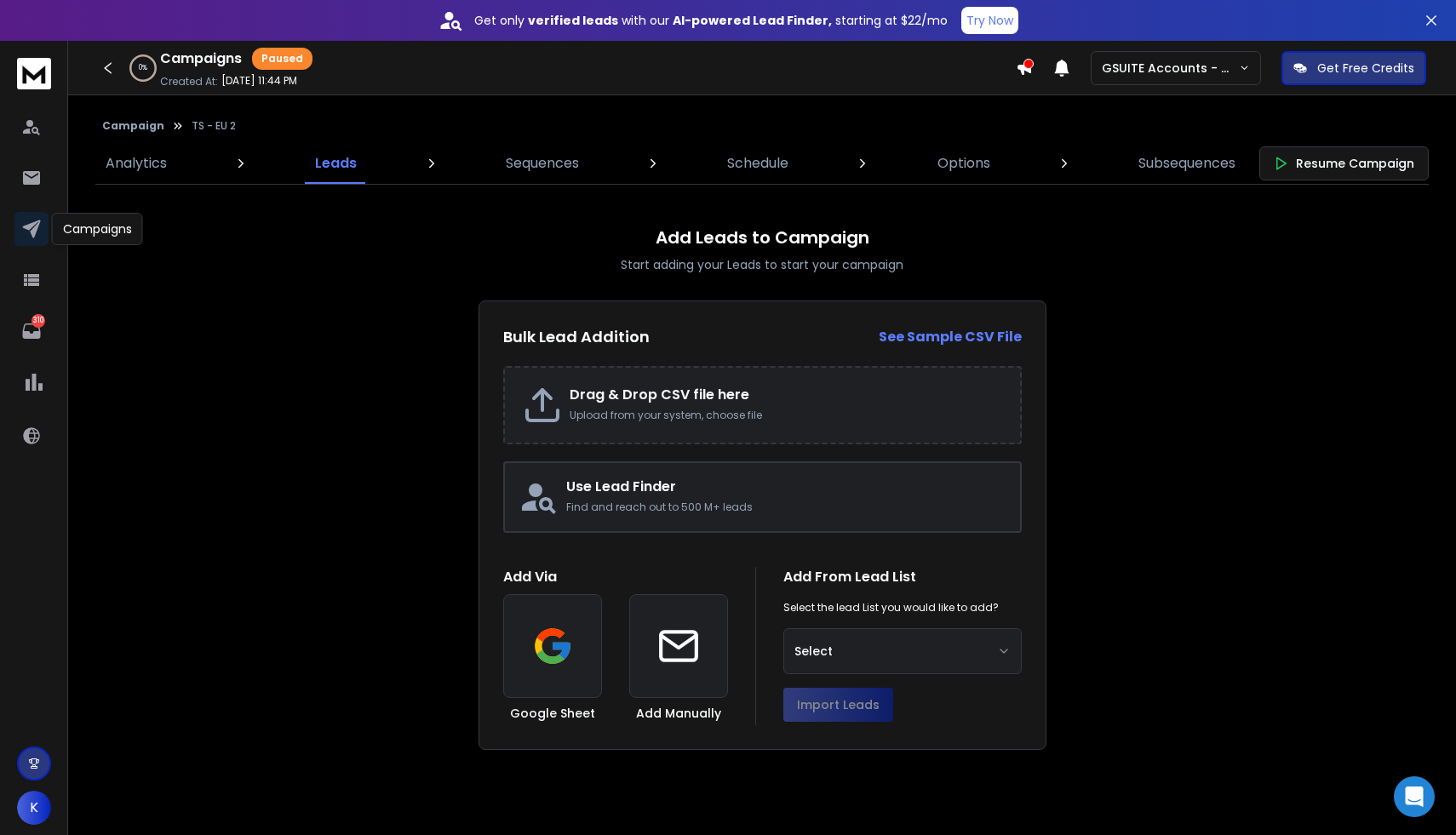
click at [40, 221] on icon at bounding box center [32, 229] width 21 height 21
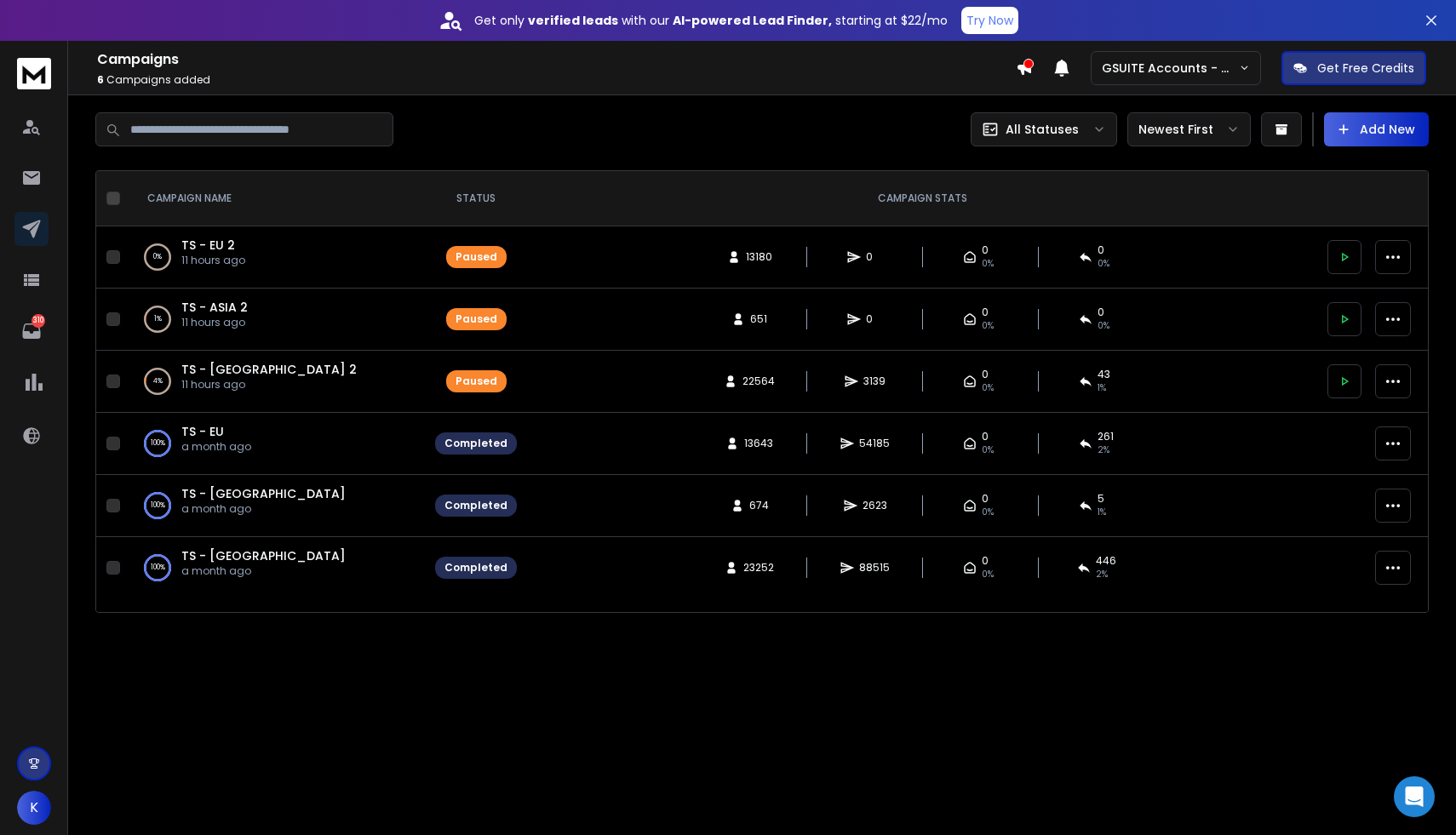
click at [242, 368] on div "4 % TS - [GEOGRAPHIC_DATA] 2 11 hours ago" at bounding box center [275, 381] width 264 height 40
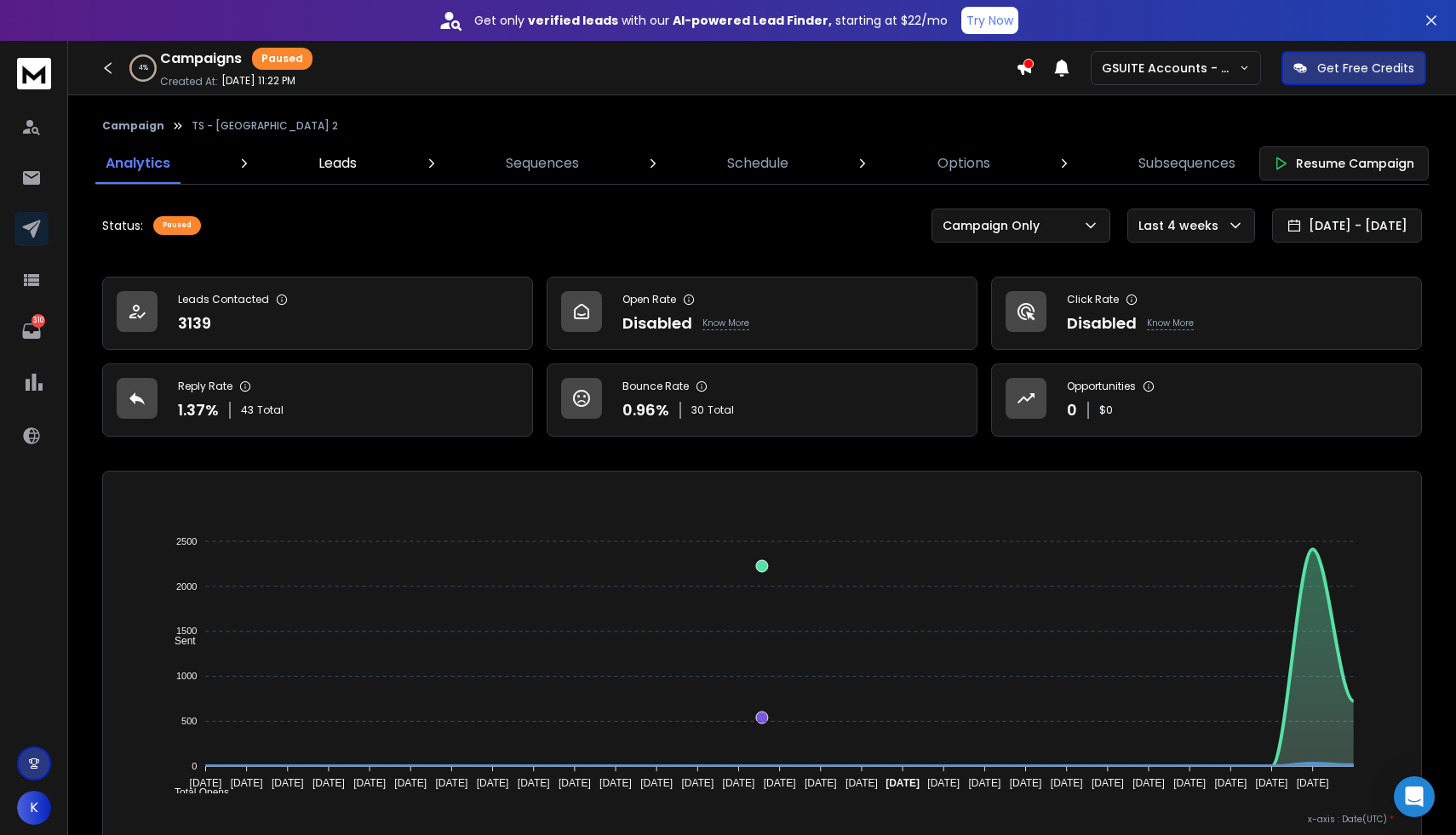
click at [330, 168] on p "Leads" at bounding box center [338, 163] width 38 height 21
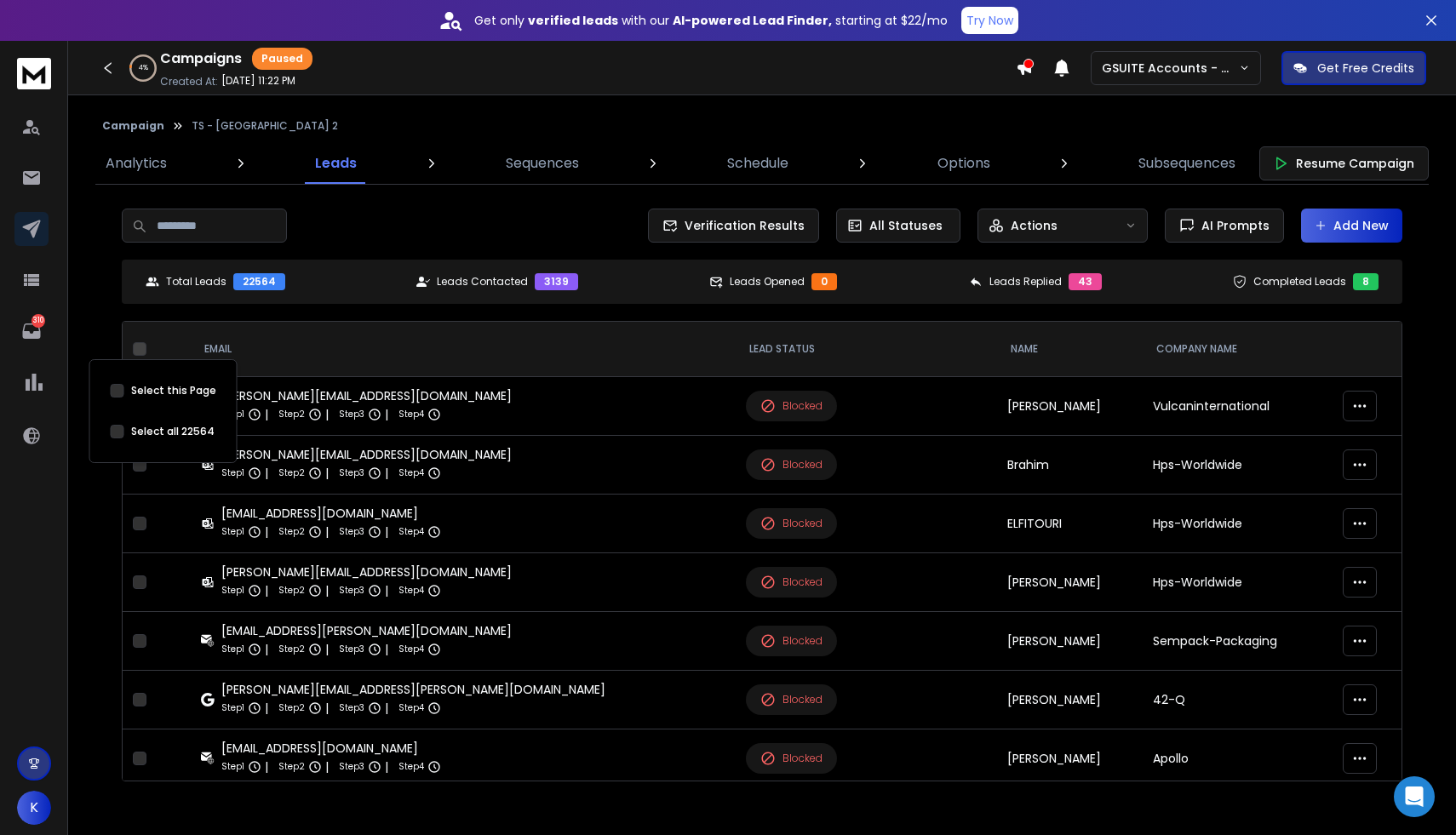
click at [120, 435] on button "Select this Page" at bounding box center [117, 431] width 14 height 14
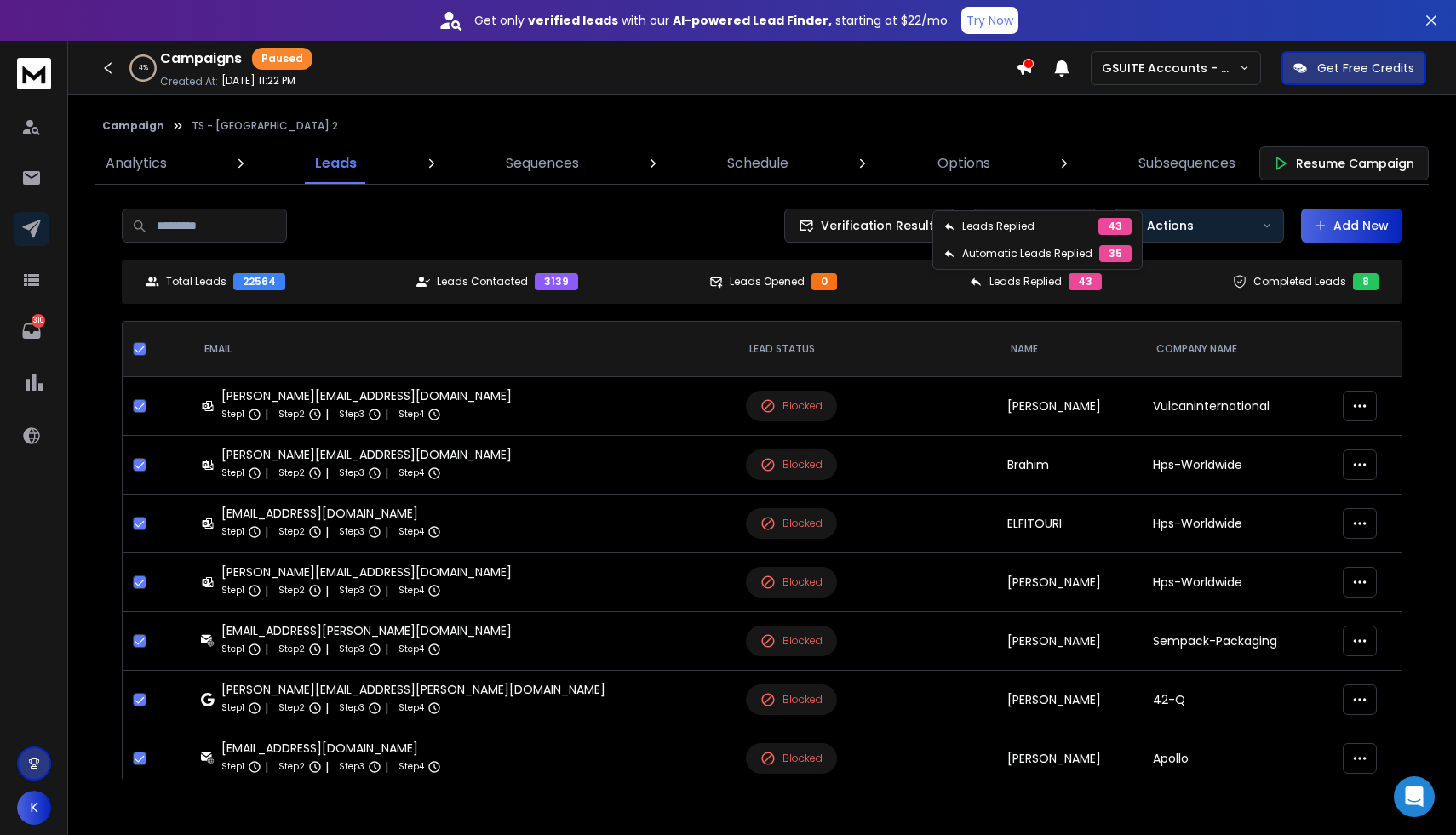
click at [1150, 226] on p "Actions" at bounding box center [1170, 225] width 46 height 17
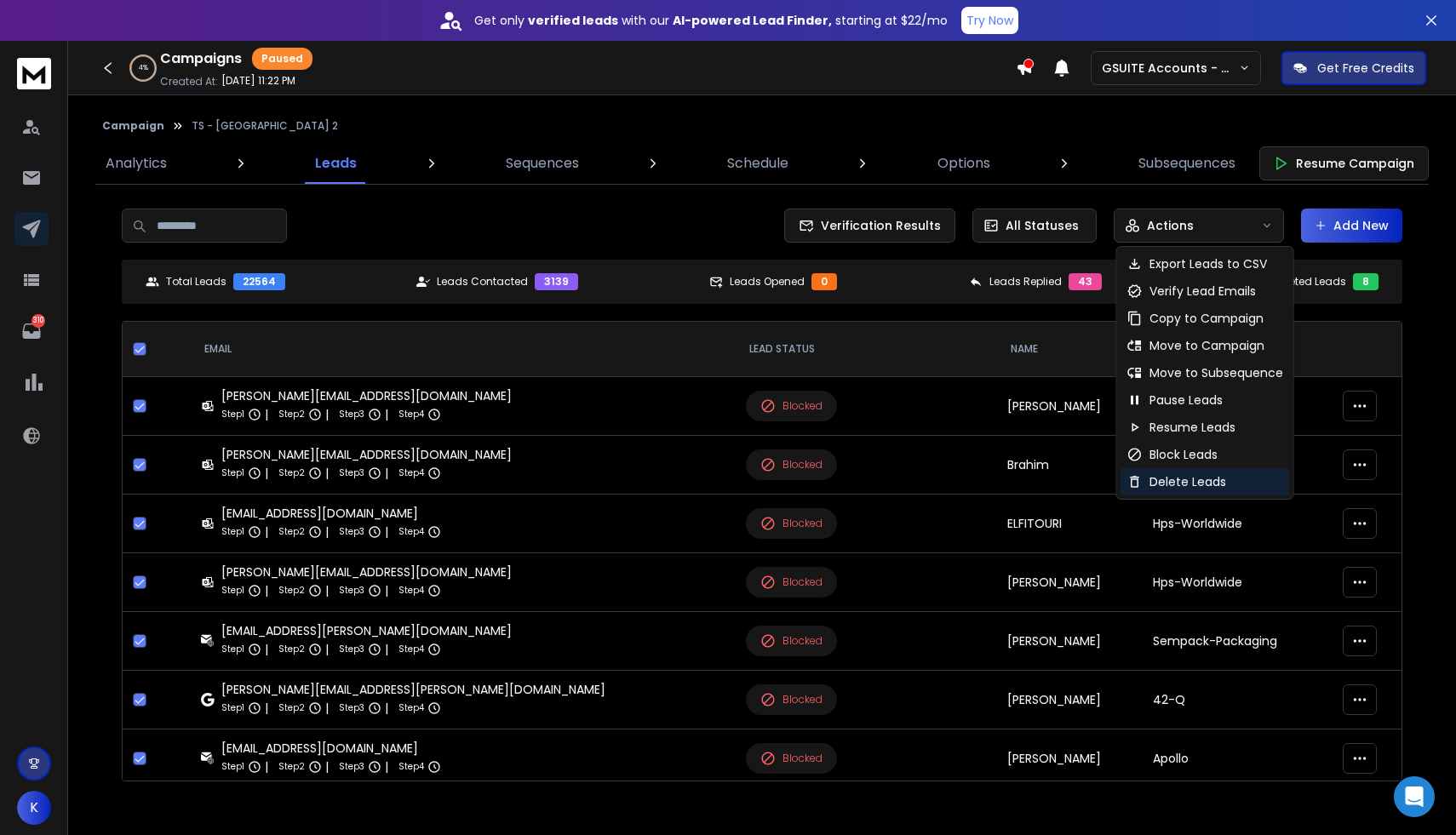
click at [1135, 476] on icon at bounding box center [1133, 482] width 9 height 12
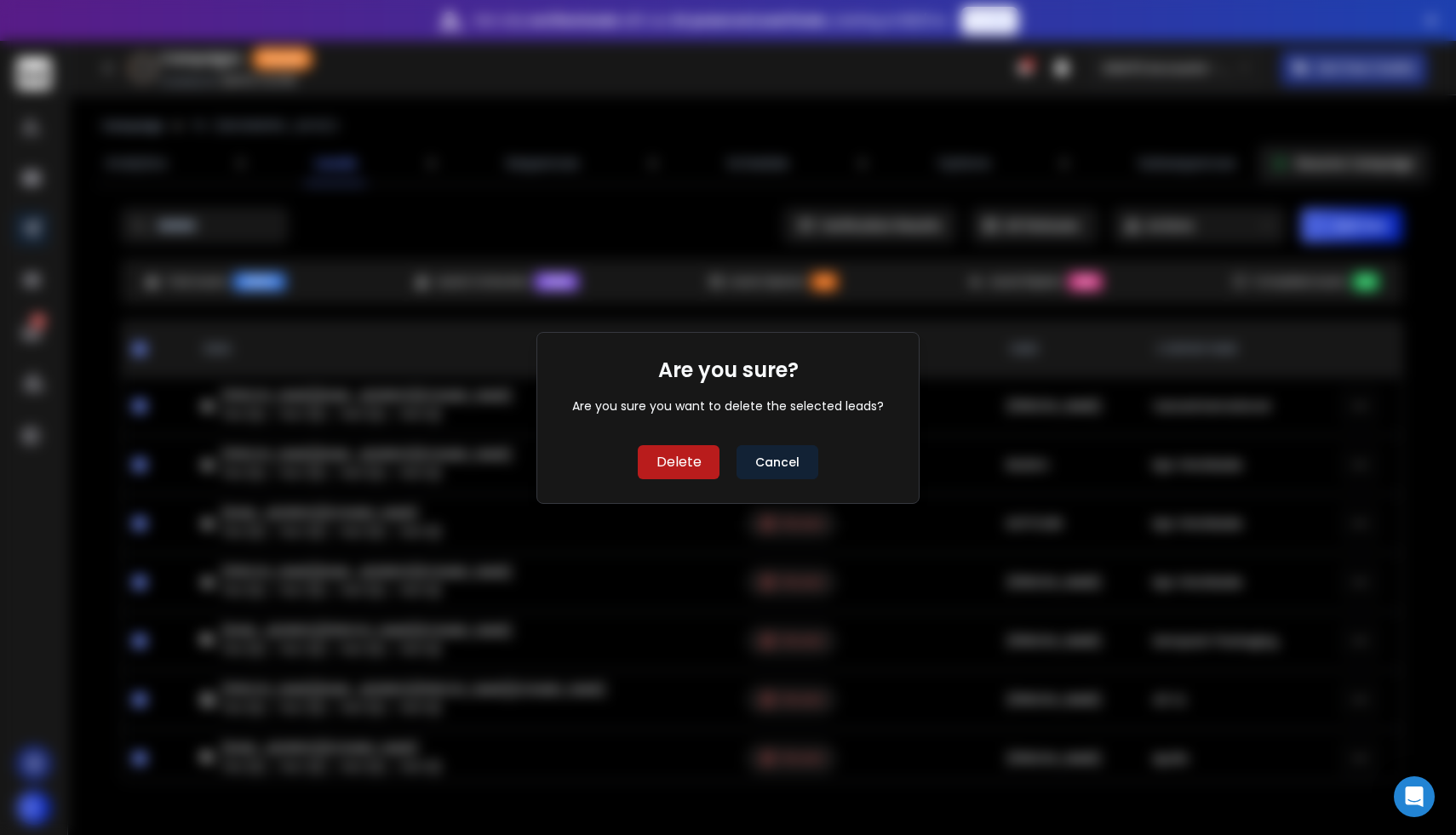
click at [680, 457] on button "Delete" at bounding box center [678, 462] width 82 height 34
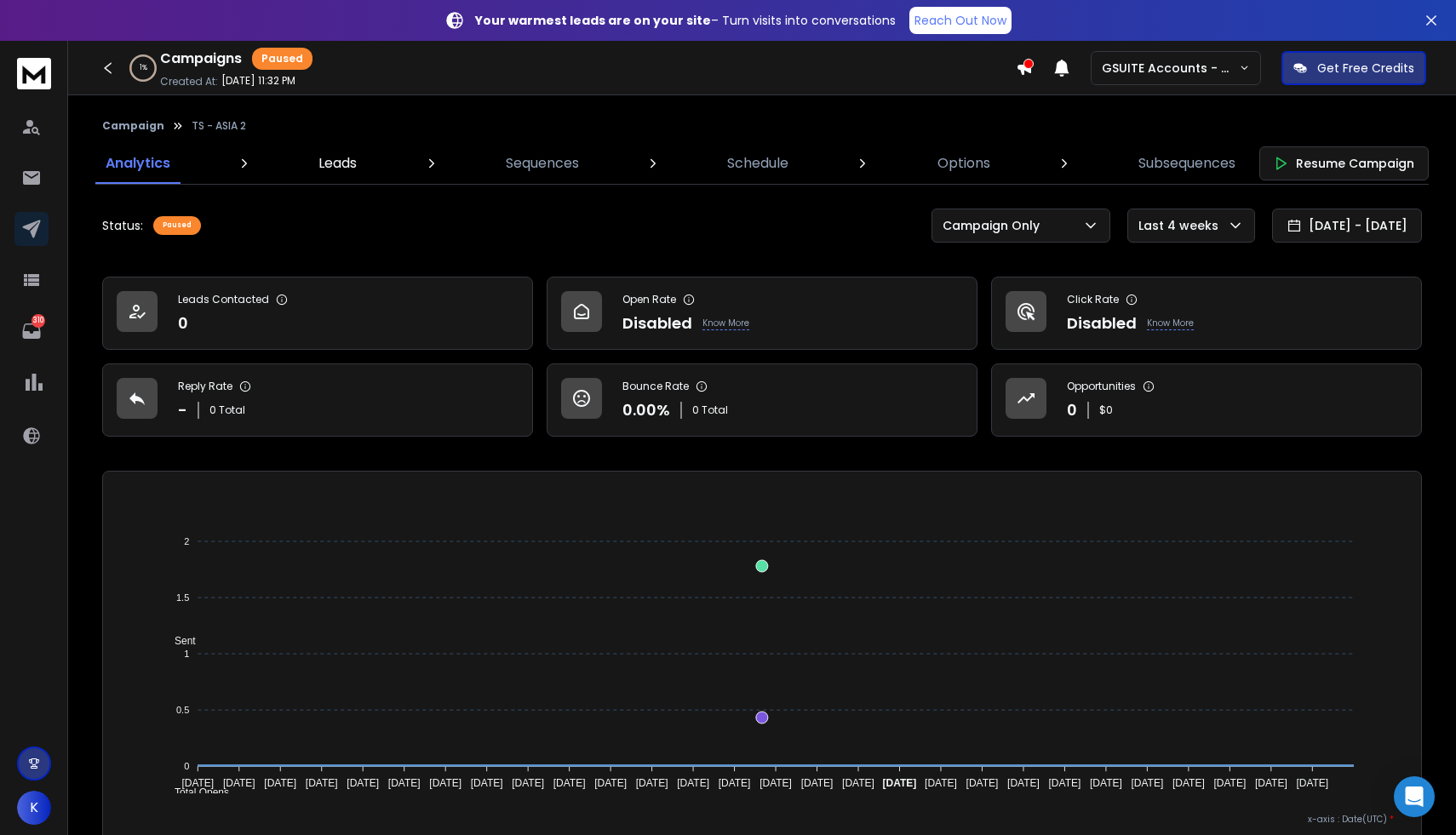
click at [351, 167] on p "Leads" at bounding box center [338, 163] width 38 height 21
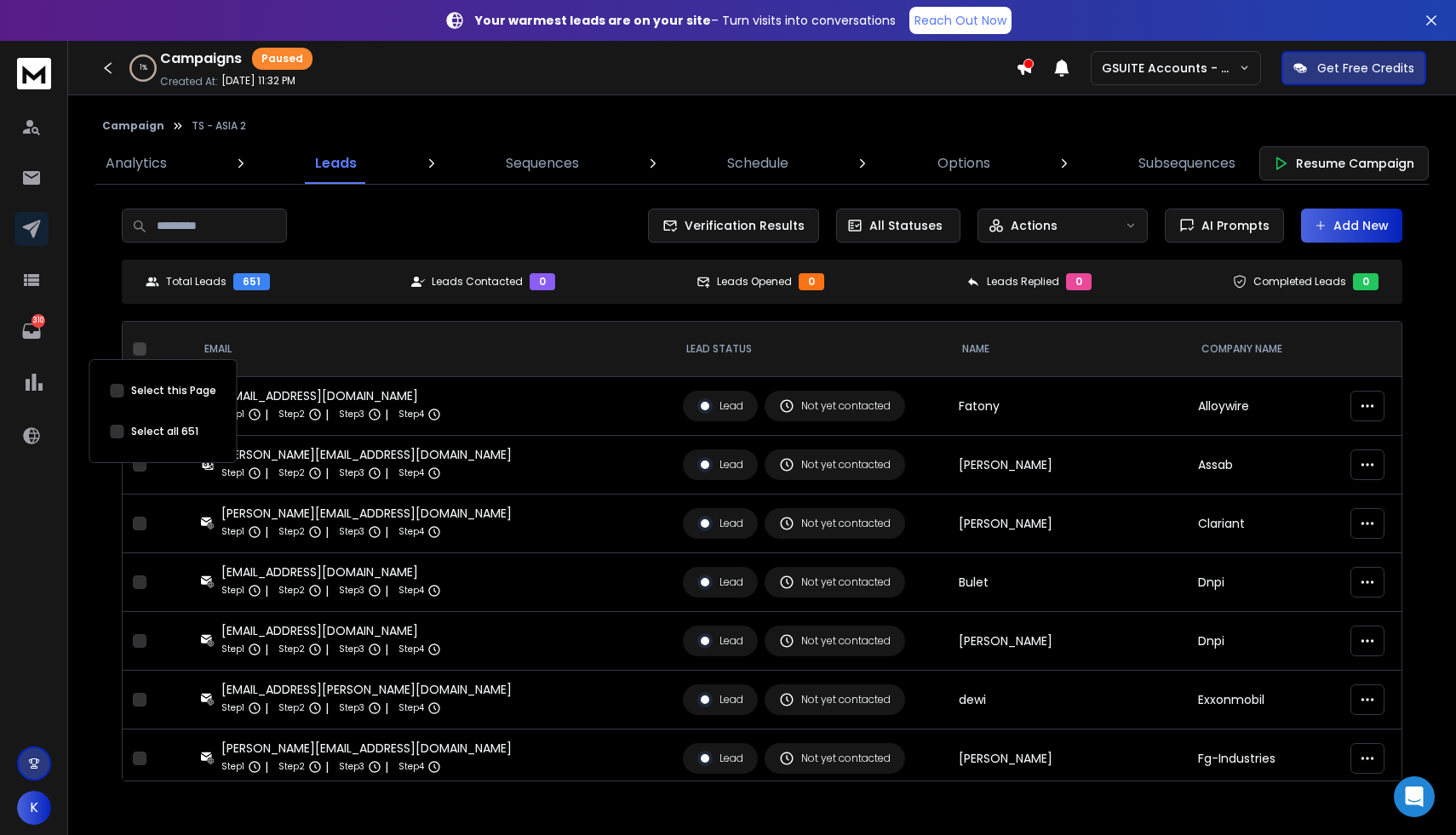
click at [111, 438] on div "Select all 651" at bounding box center [163, 431] width 106 height 34
click at [115, 438] on div "Select all 651" at bounding box center [163, 431] width 106 height 34
click at [116, 431] on button "Select this Page" at bounding box center [117, 431] width 14 height 14
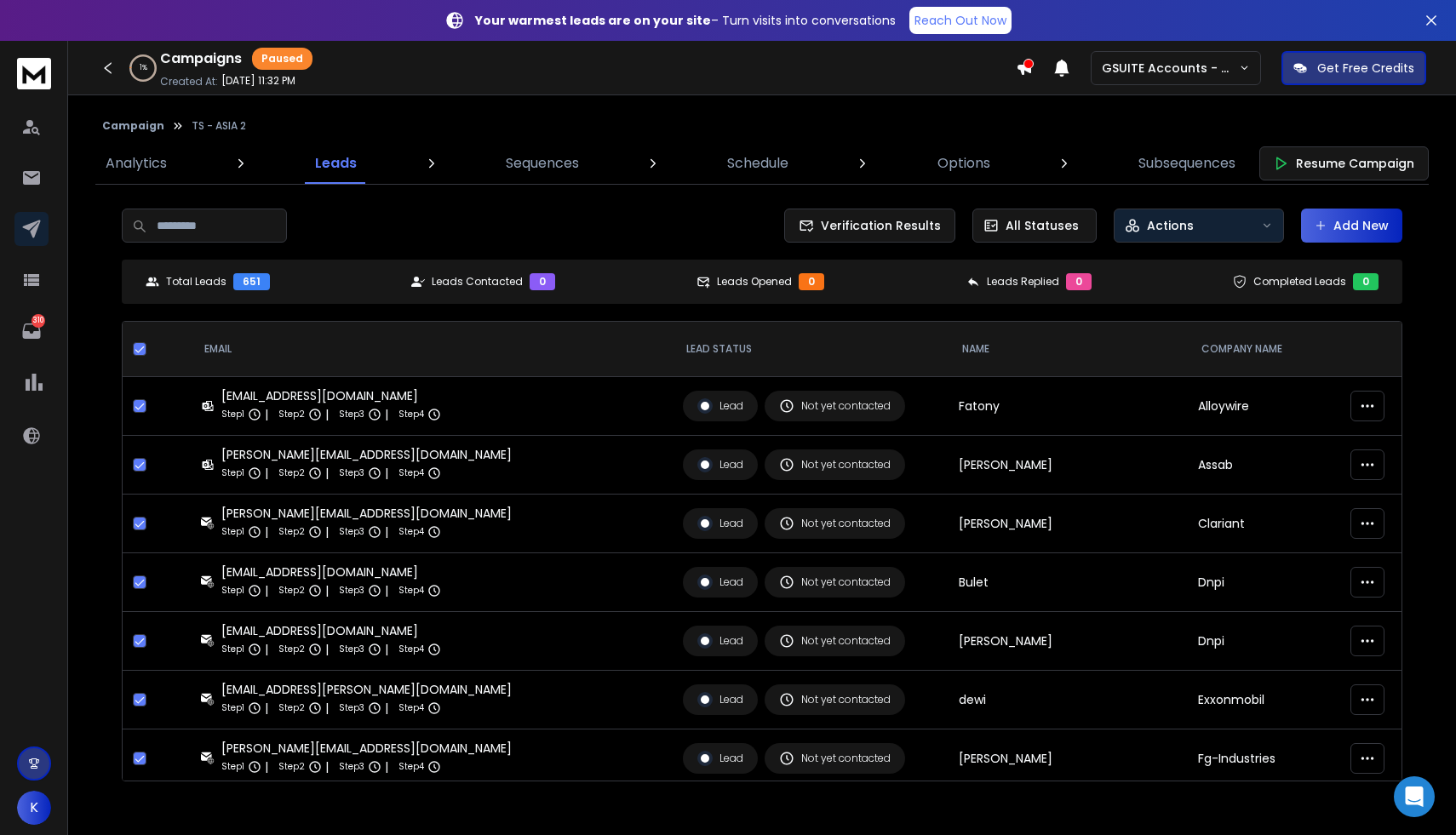
click at [1146, 233] on div "Actions" at bounding box center [1188, 225] width 129 height 17
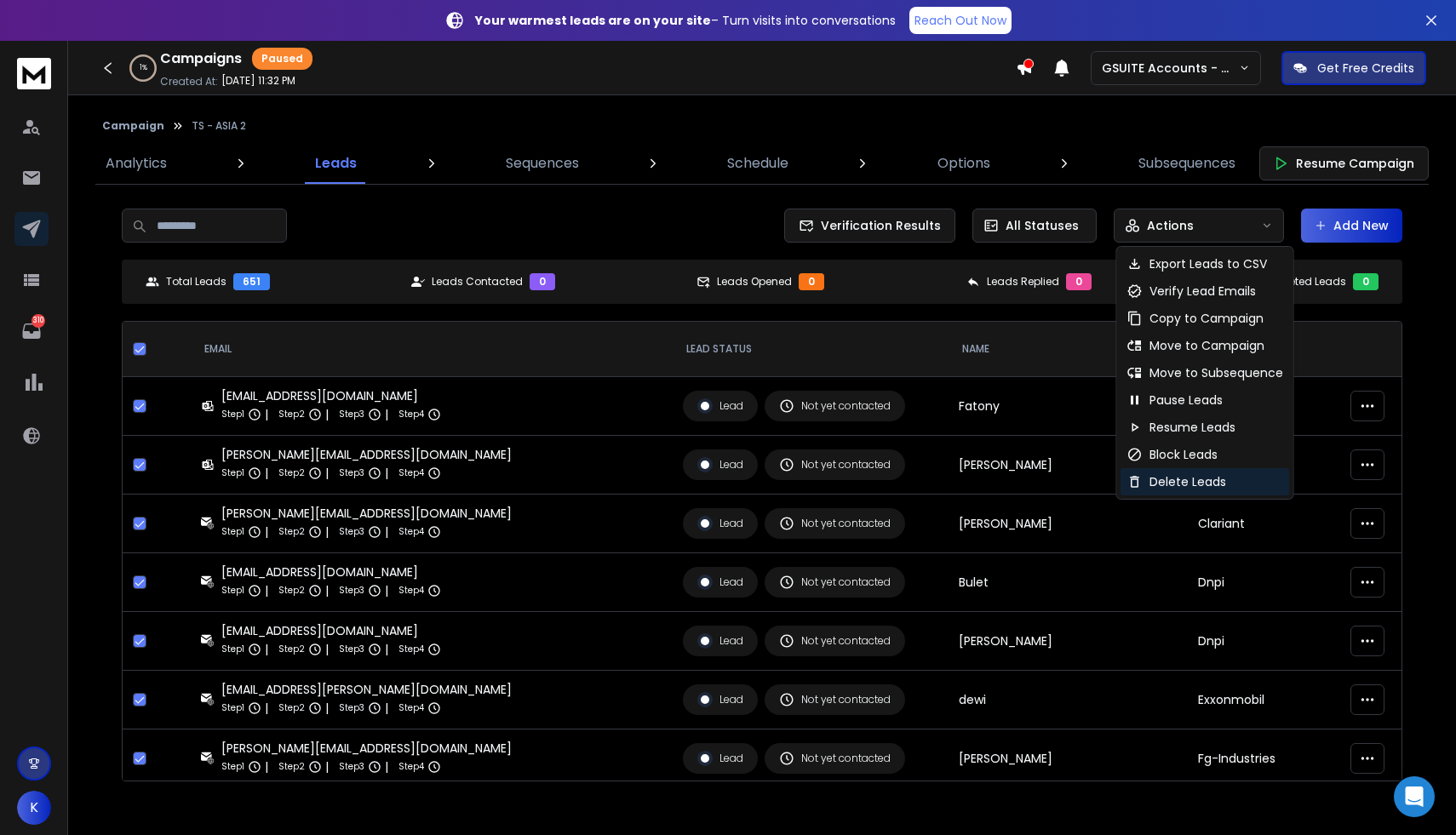
click at [1140, 480] on icon at bounding box center [1135, 482] width 16 height 16
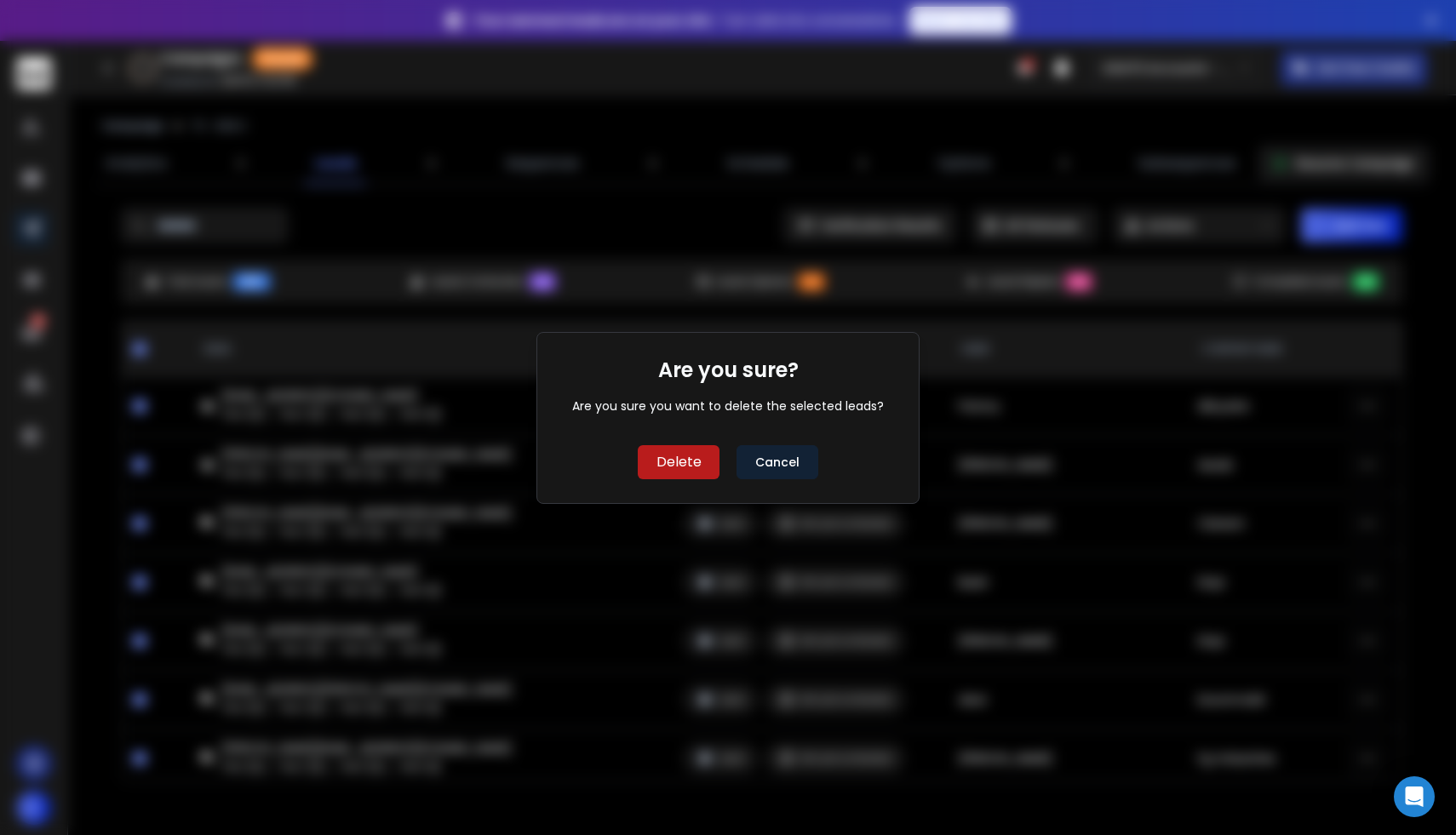
click at [682, 463] on button "Delete" at bounding box center [678, 462] width 82 height 34
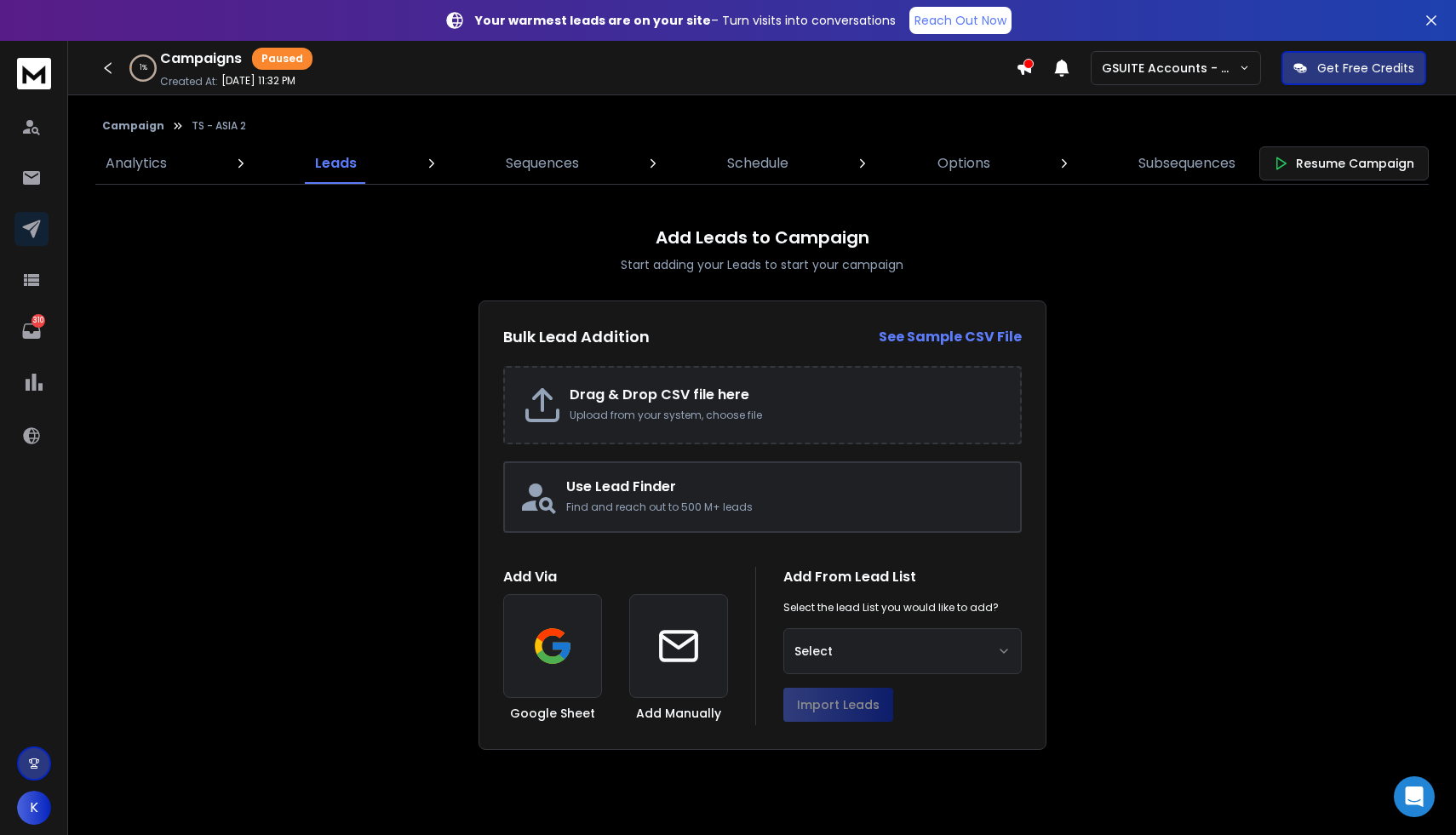
click at [659, 411] on p "Upload from your system, choose file" at bounding box center [786, 416] width 433 height 14
type input "**********"
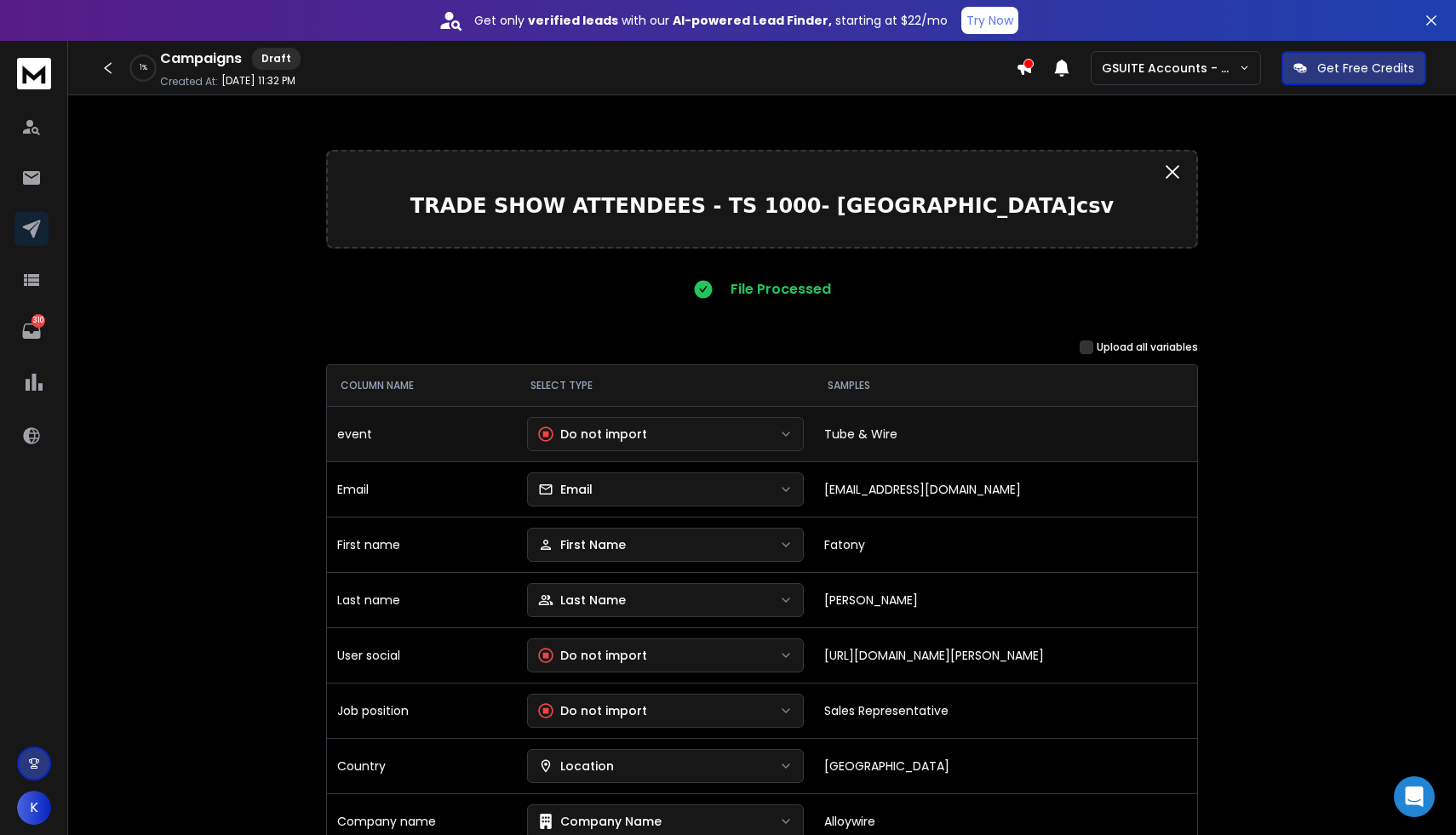
scroll to position [16, 0]
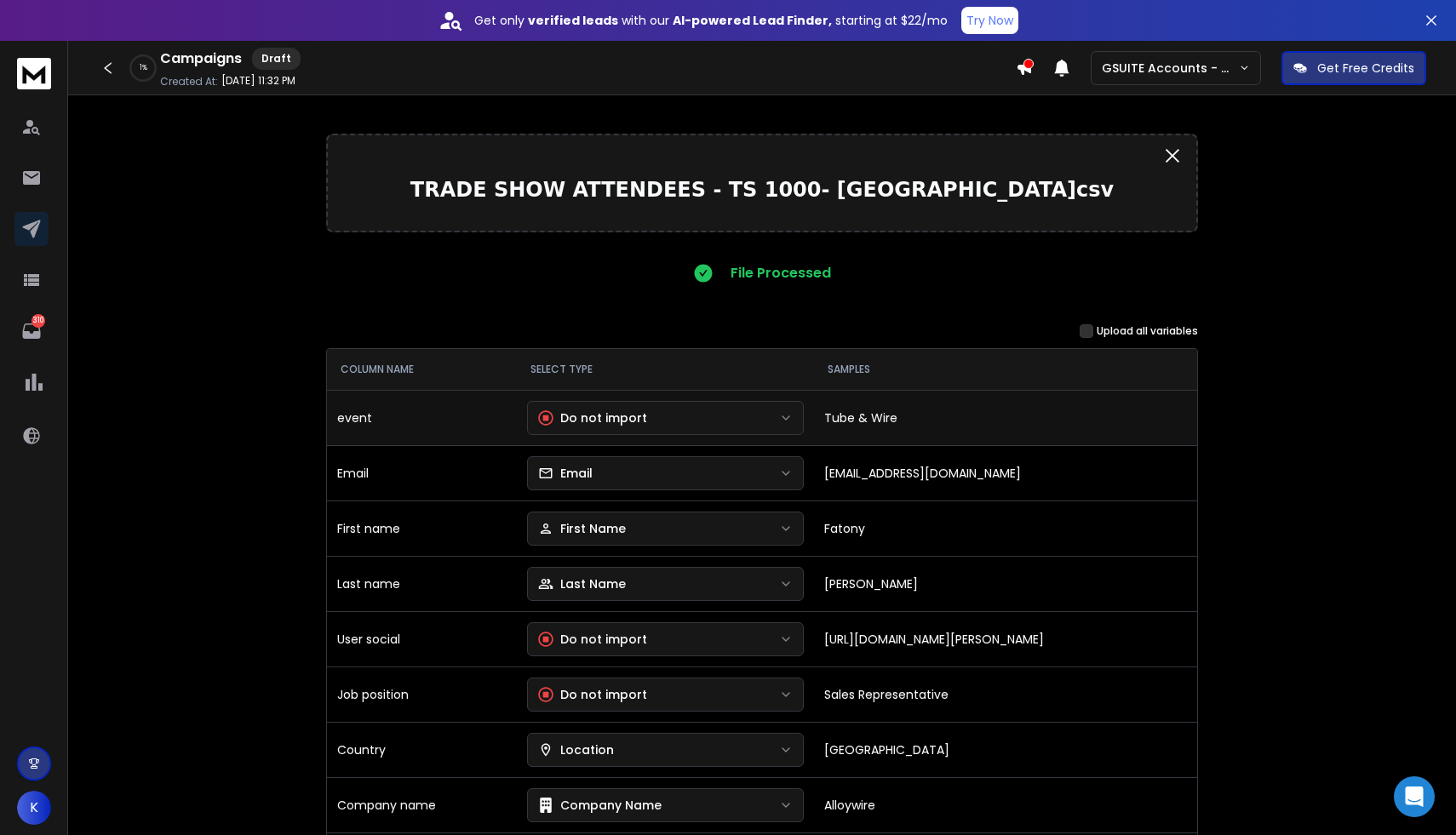
click at [556, 418] on div "Do not import" at bounding box center [592, 418] width 109 height 17
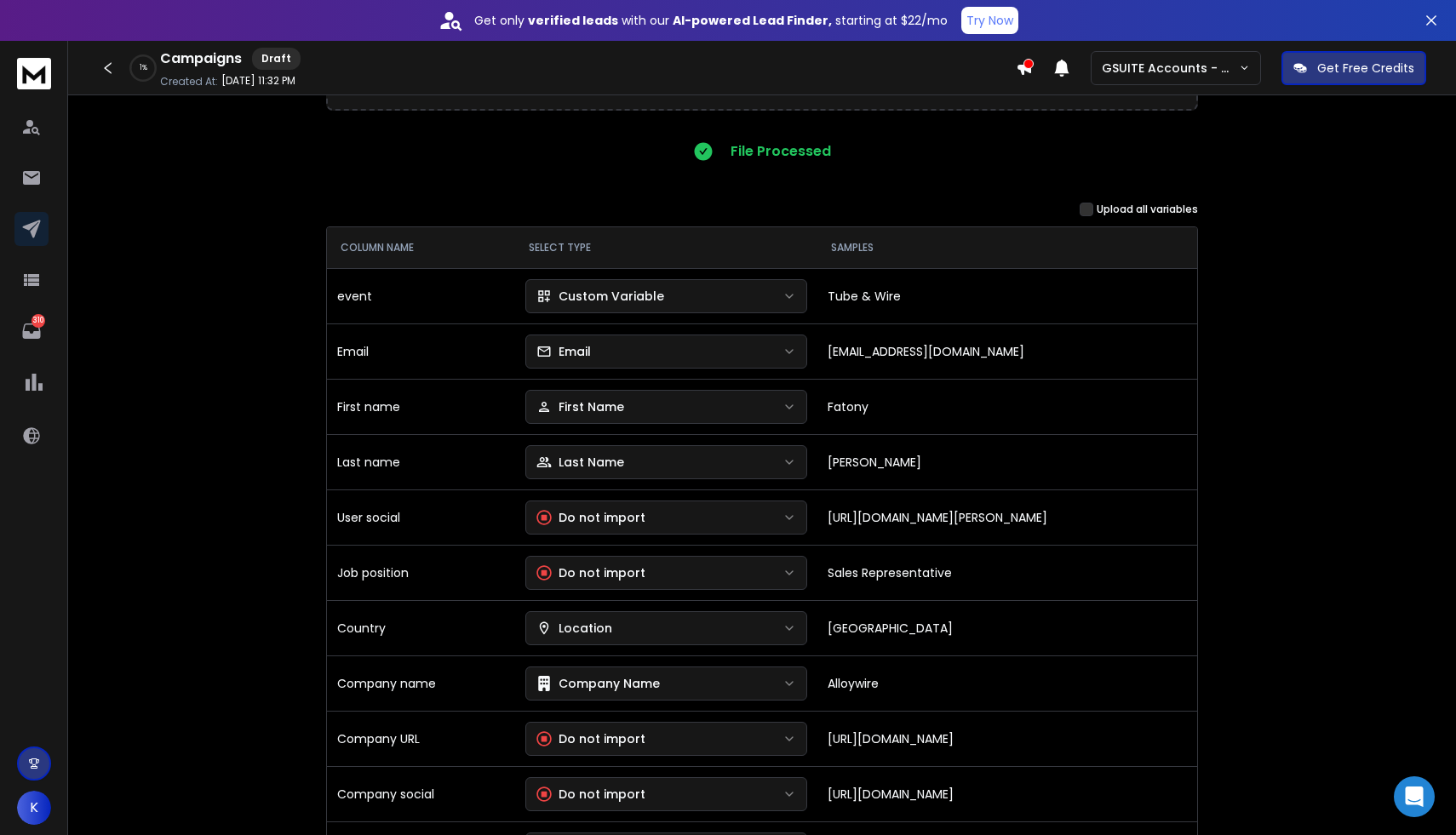
scroll to position [141, 0]
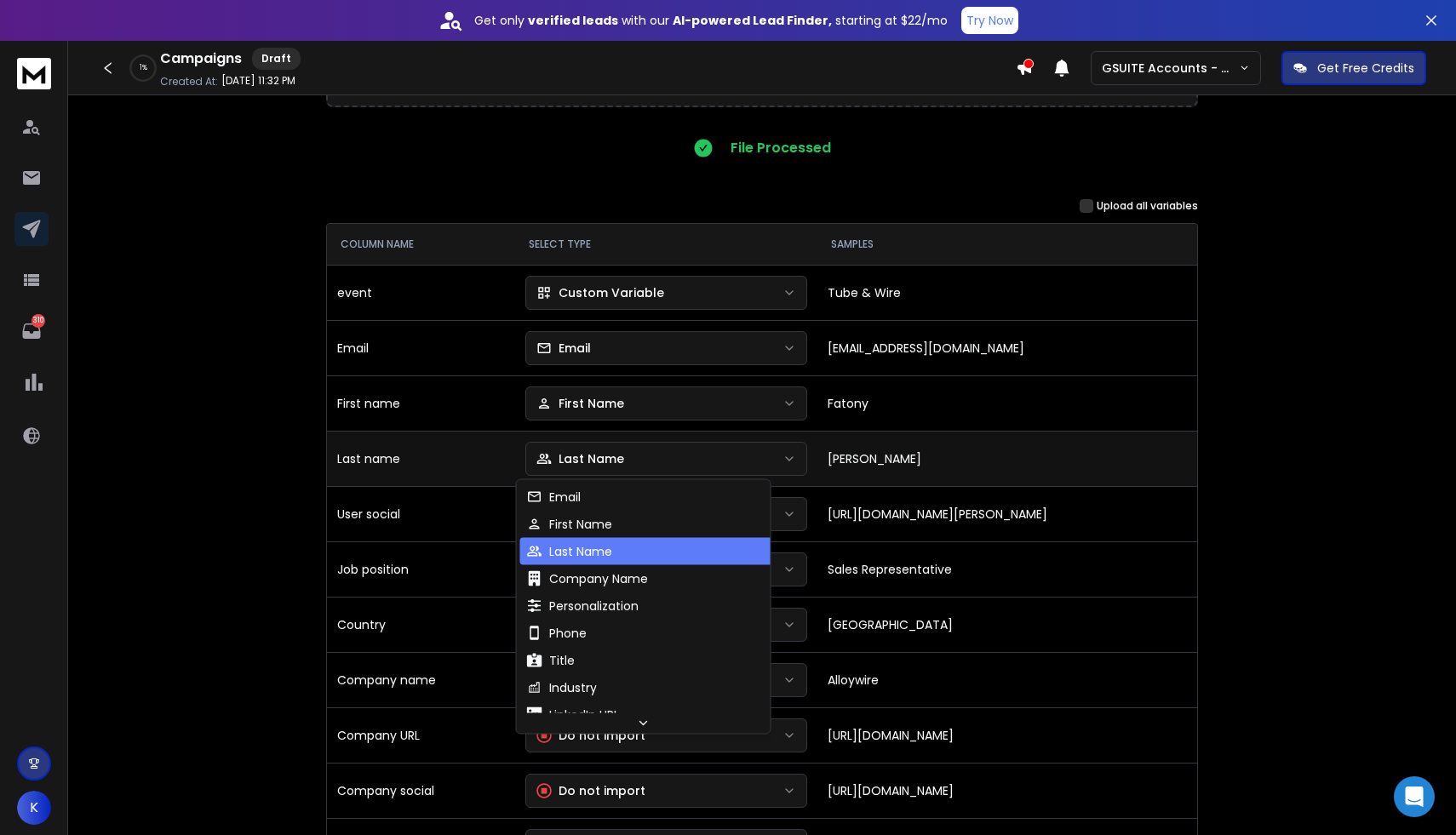
click at [594, 457] on div "Last Name" at bounding box center [579, 458] width 88 height 17
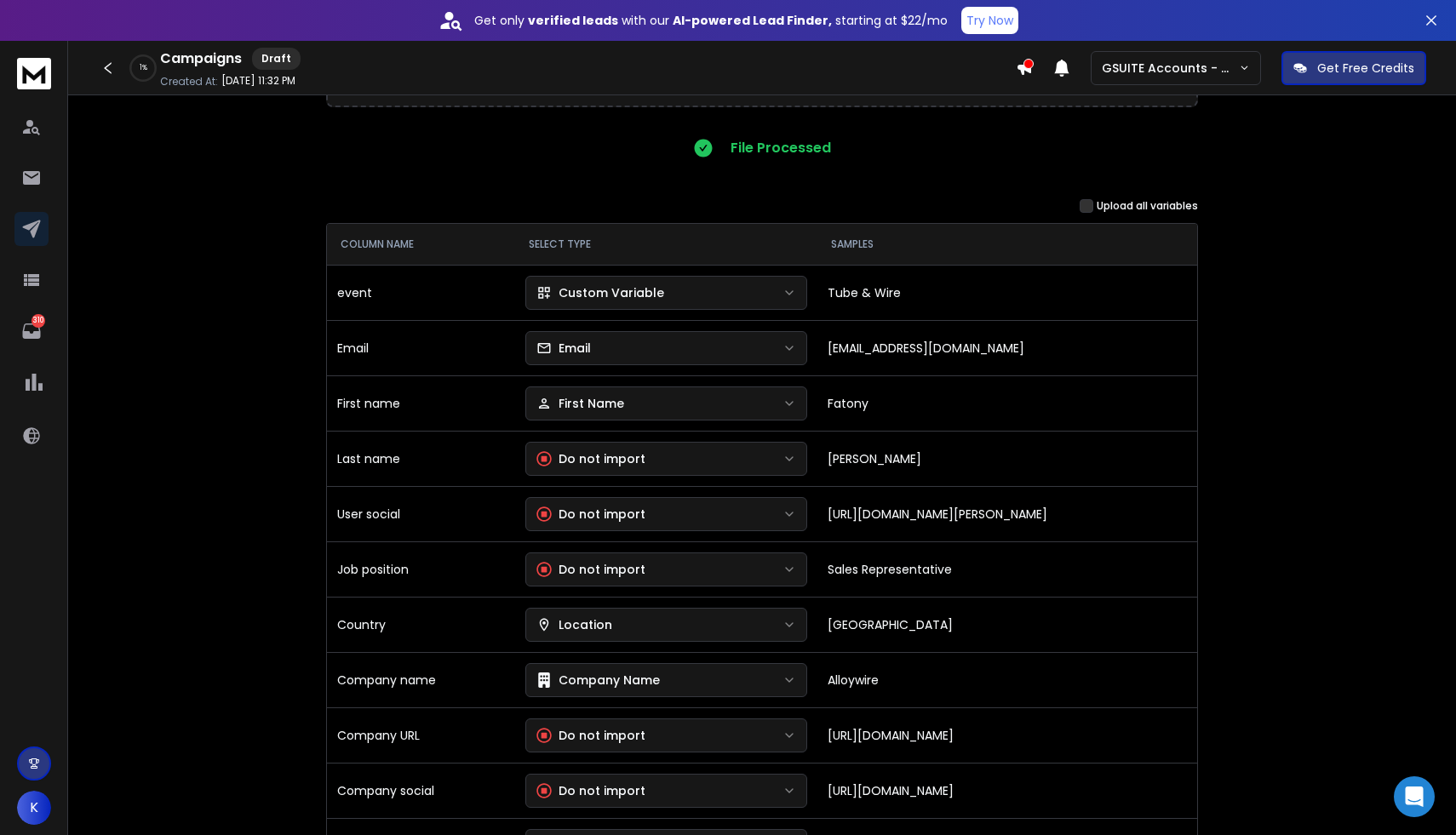
scroll to position [213, 0]
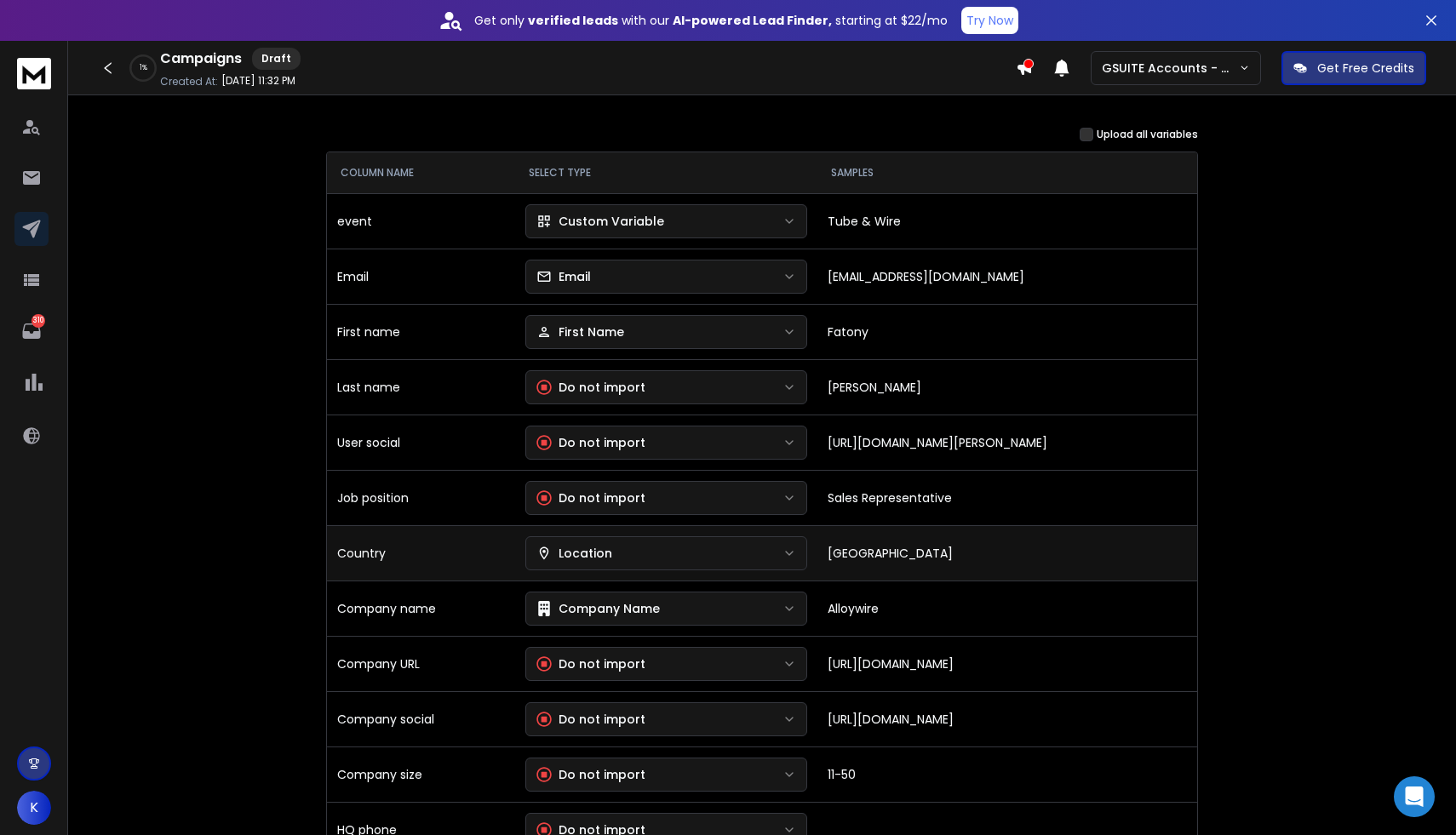
click at [595, 557] on div "Location" at bounding box center [574, 553] width 76 height 17
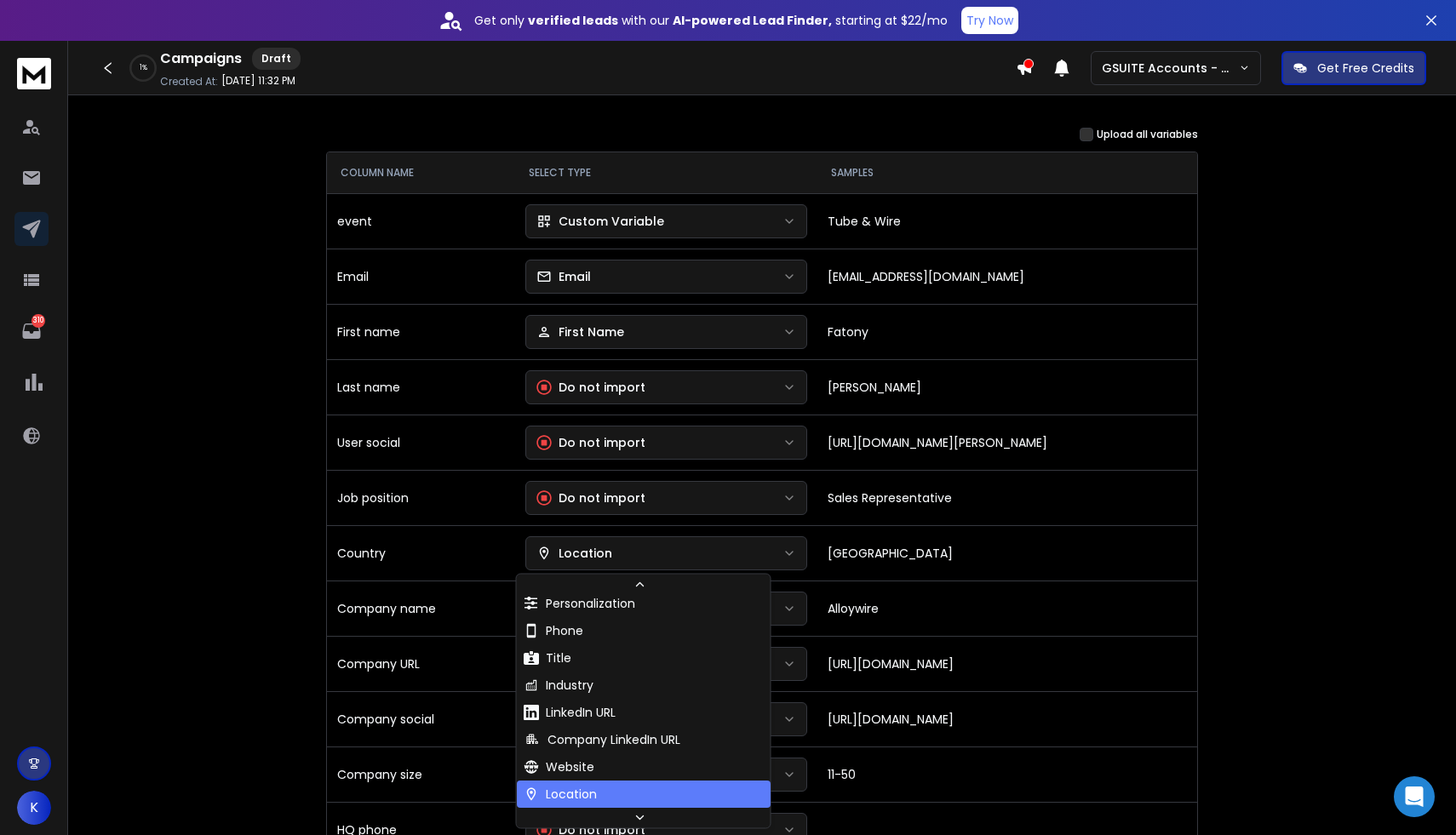
scroll to position [155, 0]
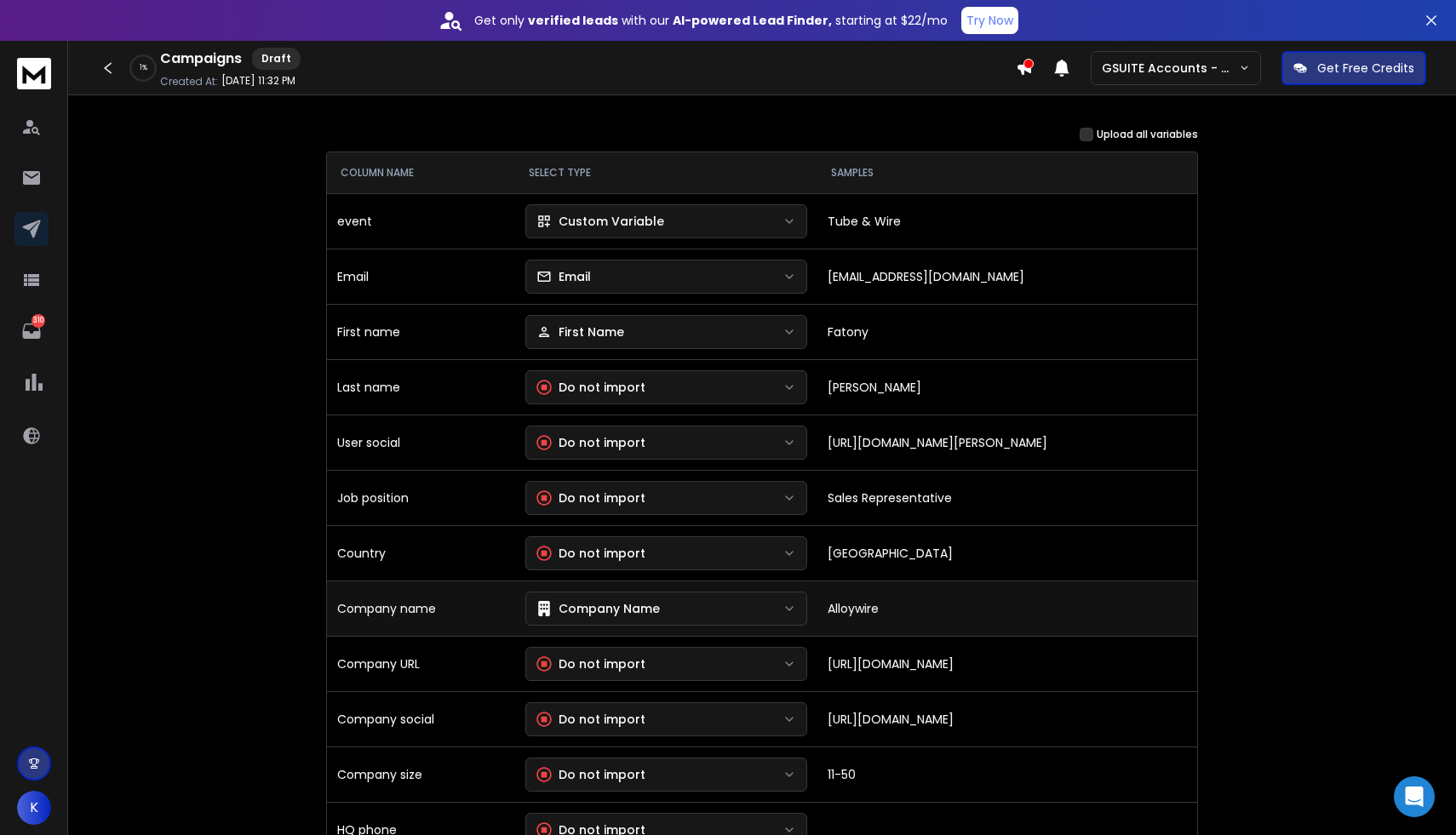
click at [605, 616] on button "Company Name" at bounding box center [665, 608] width 281 height 34
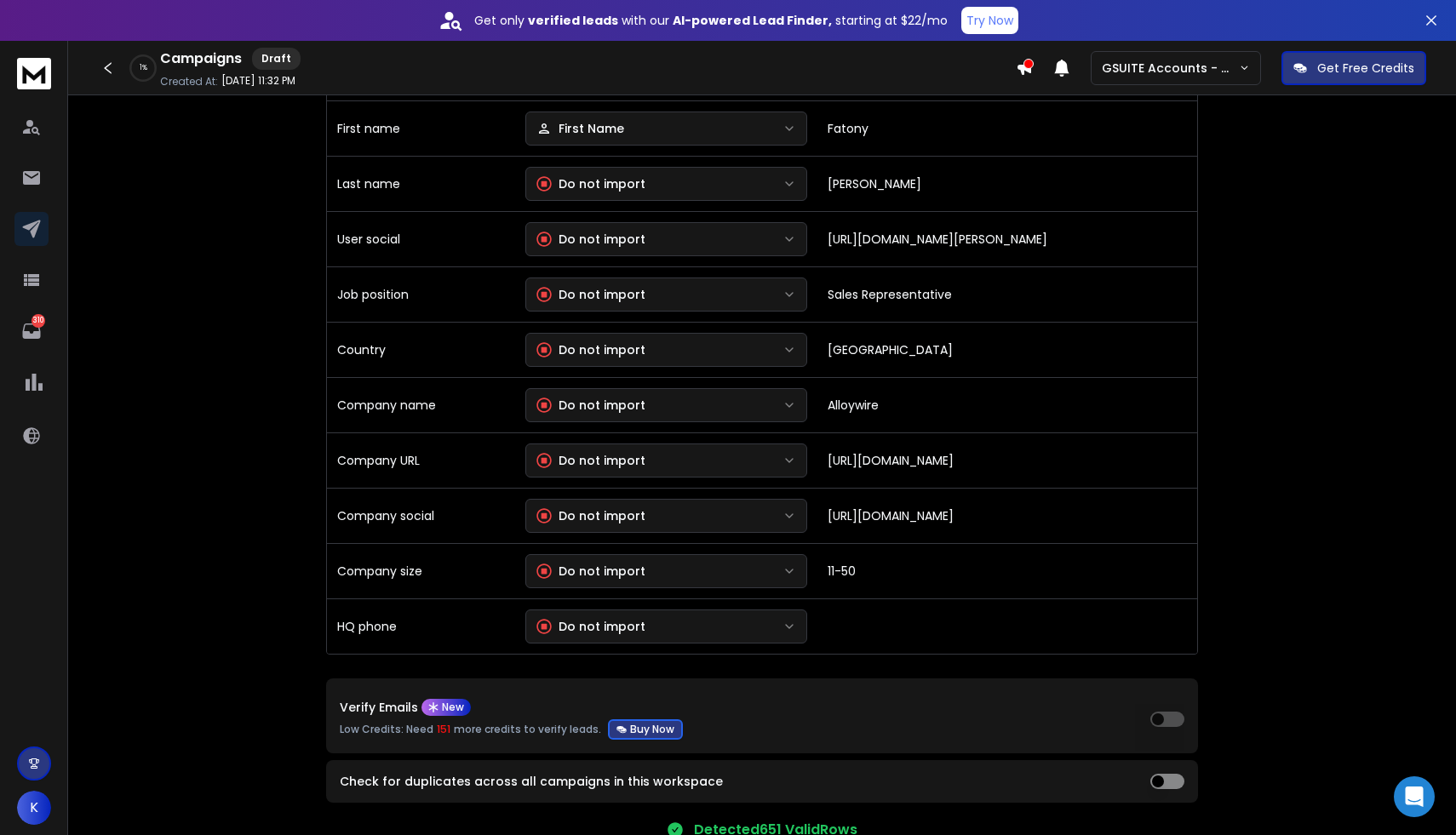
scroll to position [498, 0]
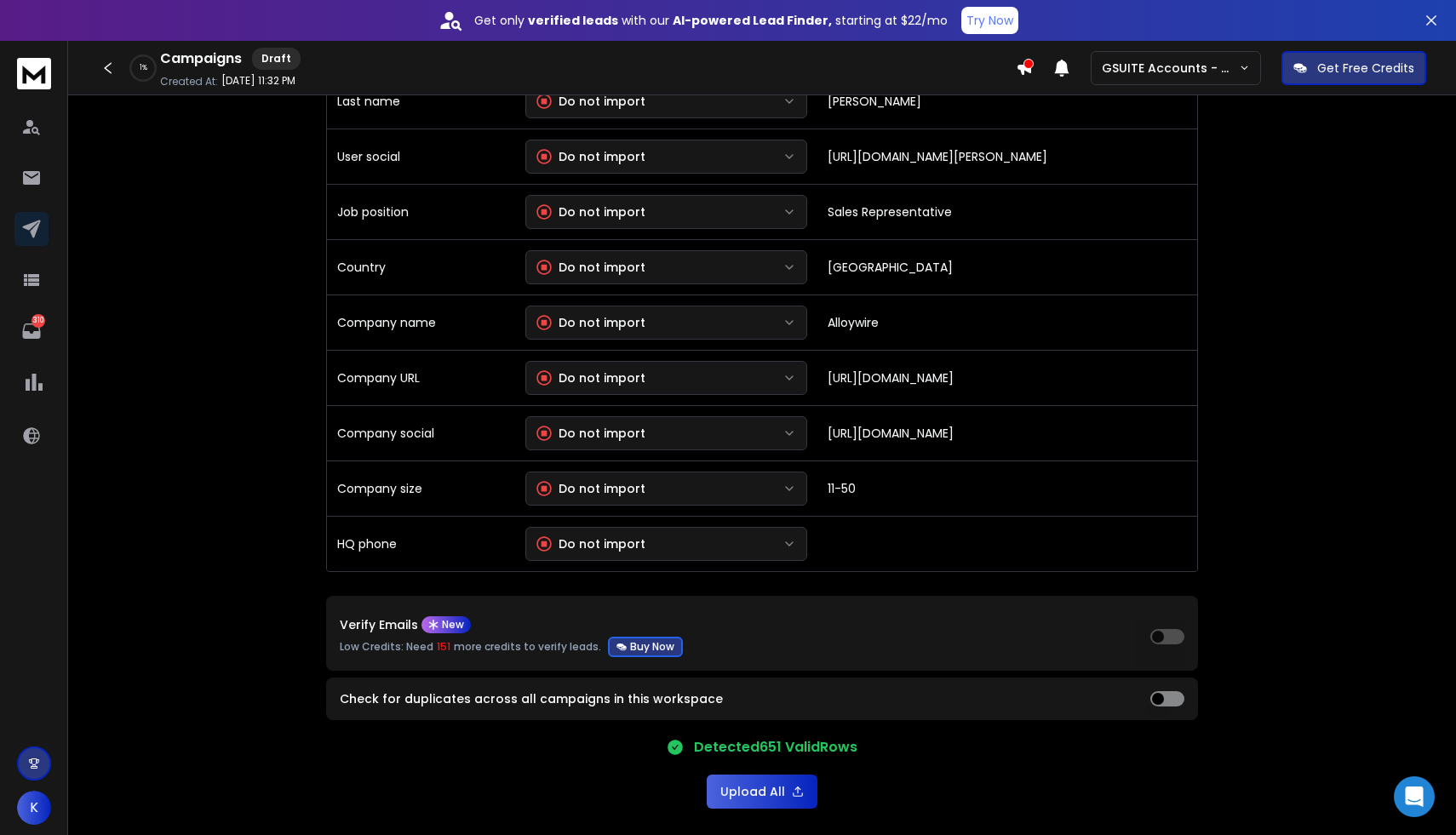
click at [740, 790] on button "Upload All" at bounding box center [762, 792] width 111 height 34
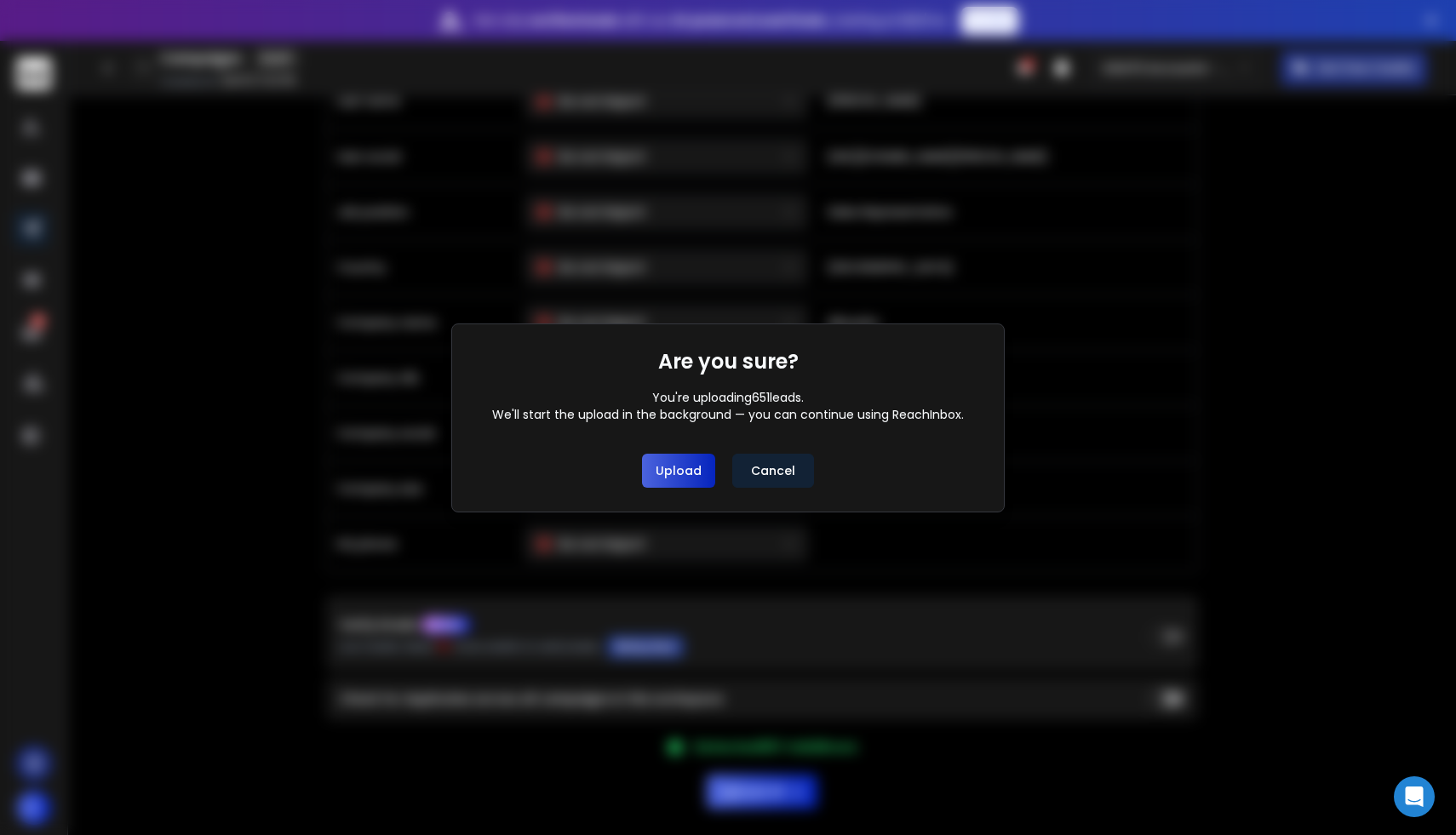
click at [674, 490] on div "Are you sure? You're uploading 651 lead s . We'll start the upload in the backg…" at bounding box center [728, 418] width 554 height 189
click at [676, 477] on button "Upload" at bounding box center [678, 471] width 73 height 34
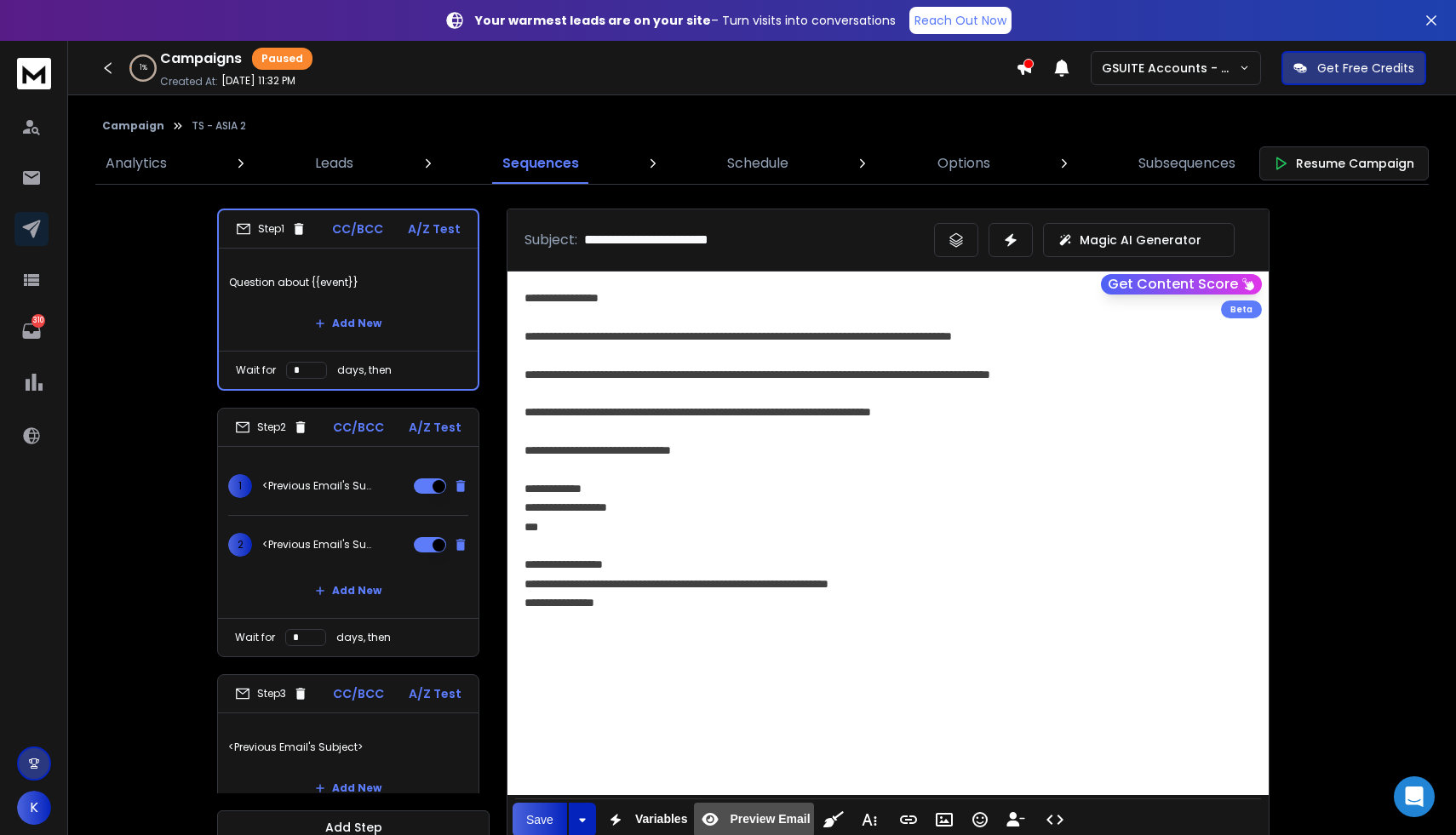
click at [745, 802] on button "Preview Email Preview Email" at bounding box center [753, 819] width 119 height 34
click at [742, 801] on div "Save Save Save as Template Variables Insert Variable Preview Email Preview Emai…" at bounding box center [698, 819] width 376 height 40
click at [753, 817] on span "Preview Email" at bounding box center [770, 819] width 87 height 15
click at [1351, 146] on button "Resume Campaign" at bounding box center [1344, 163] width 170 height 34
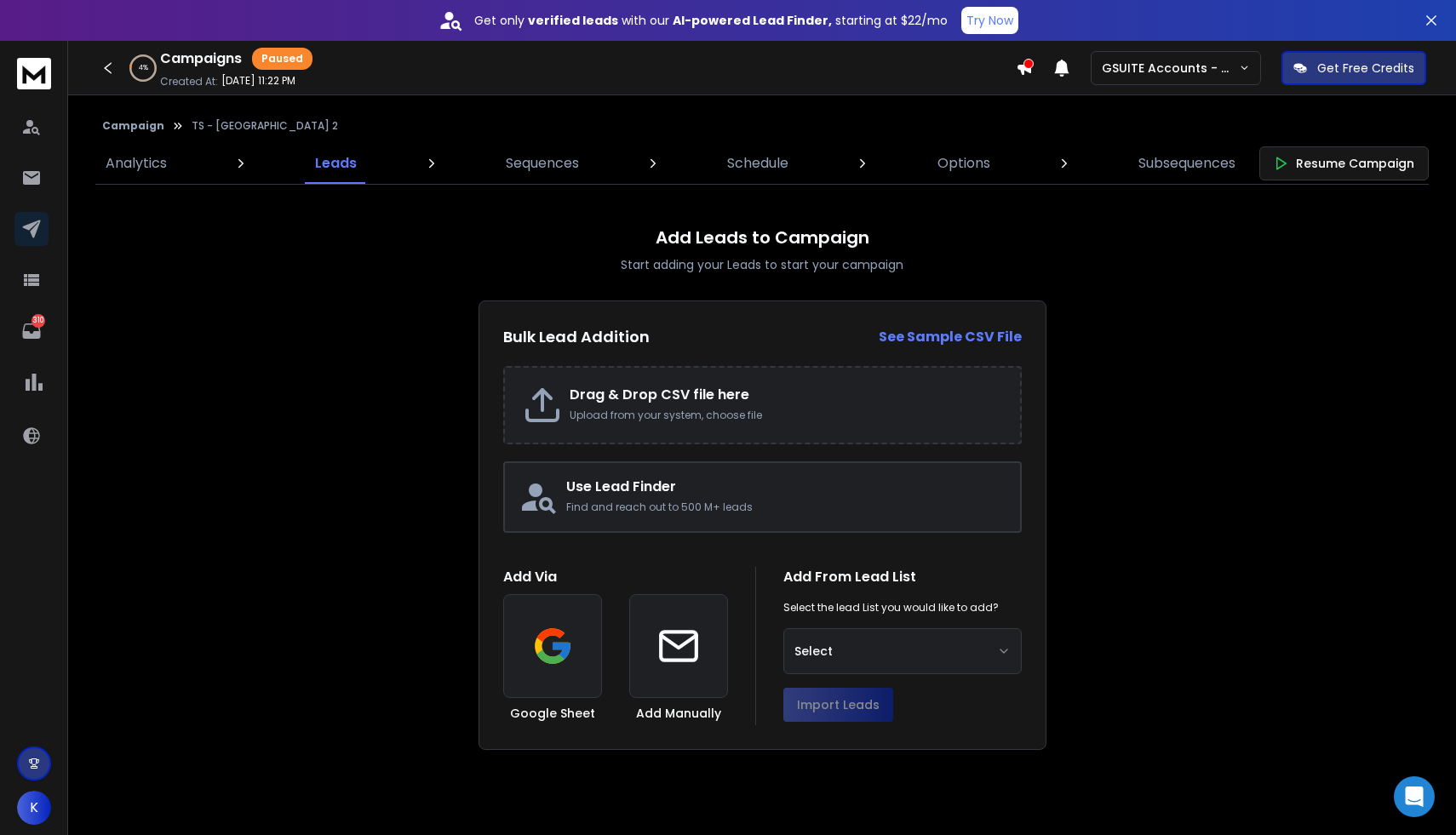
click at [614, 376] on div "Drag & Drop CSV file here Upload from your system, choose file" at bounding box center [762, 405] width 518 height 78
type input "**********"
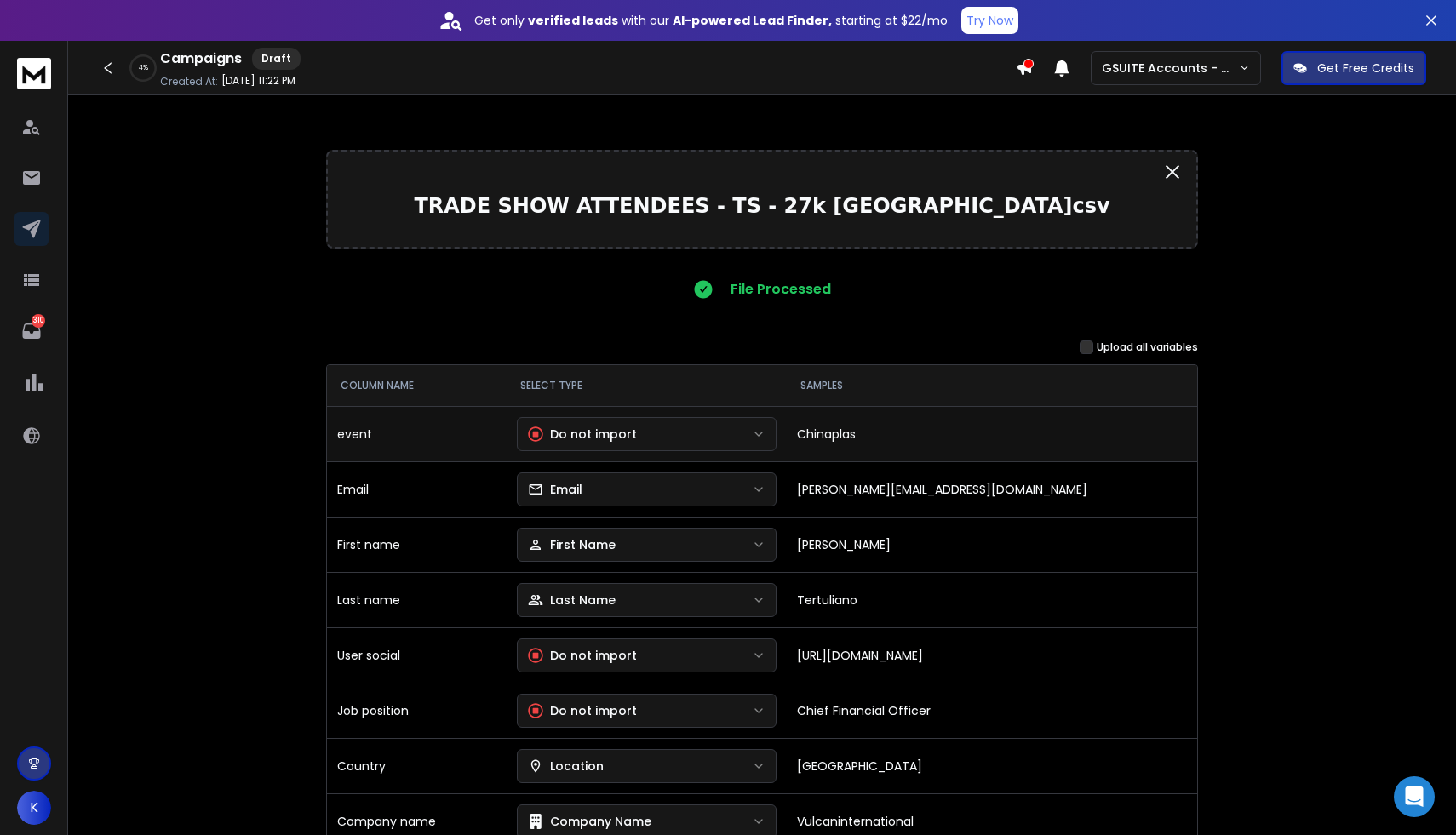
click at [586, 443] on button "Do not import" at bounding box center [647, 434] width 261 height 34
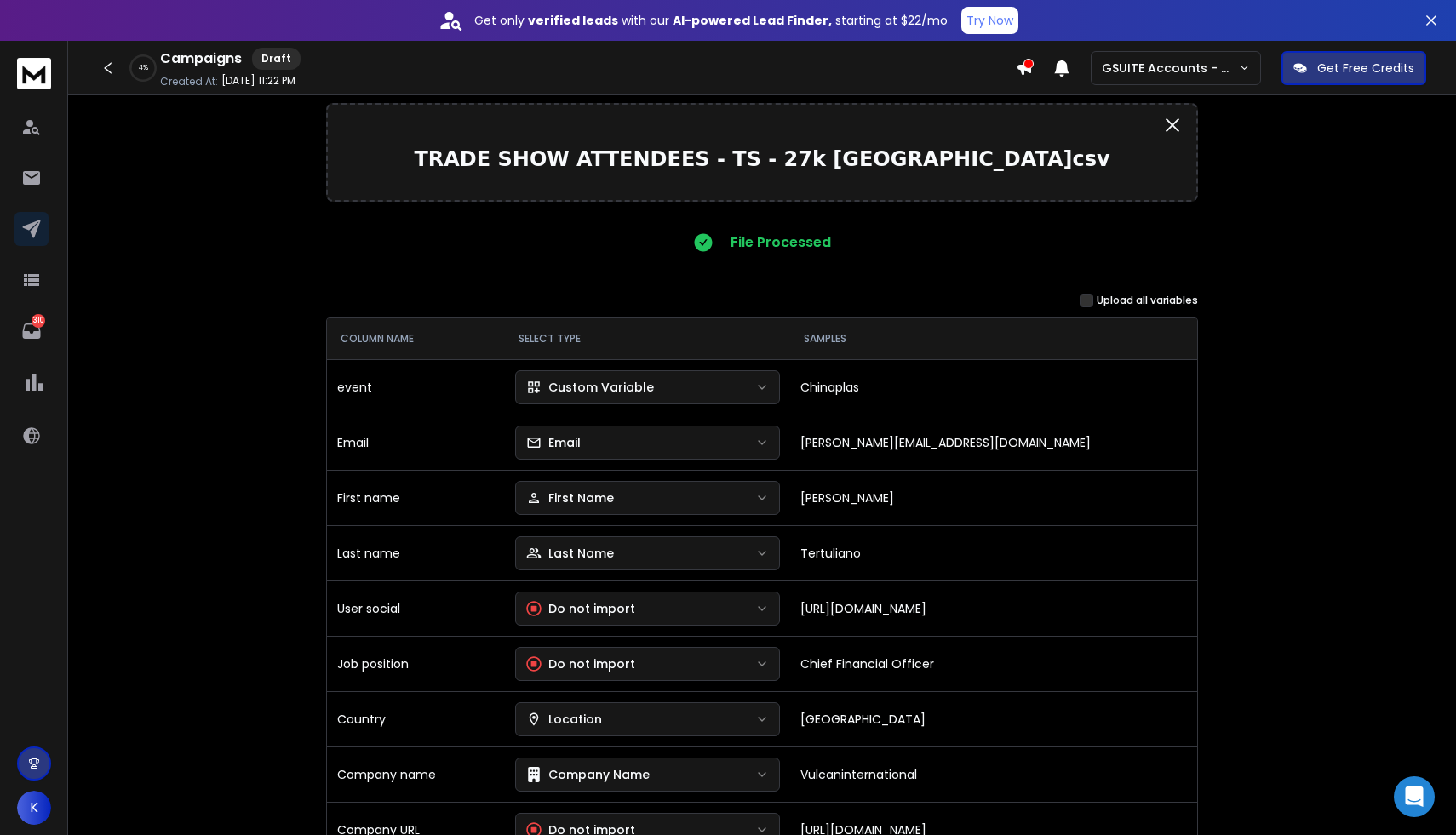
scroll to position [48, 0]
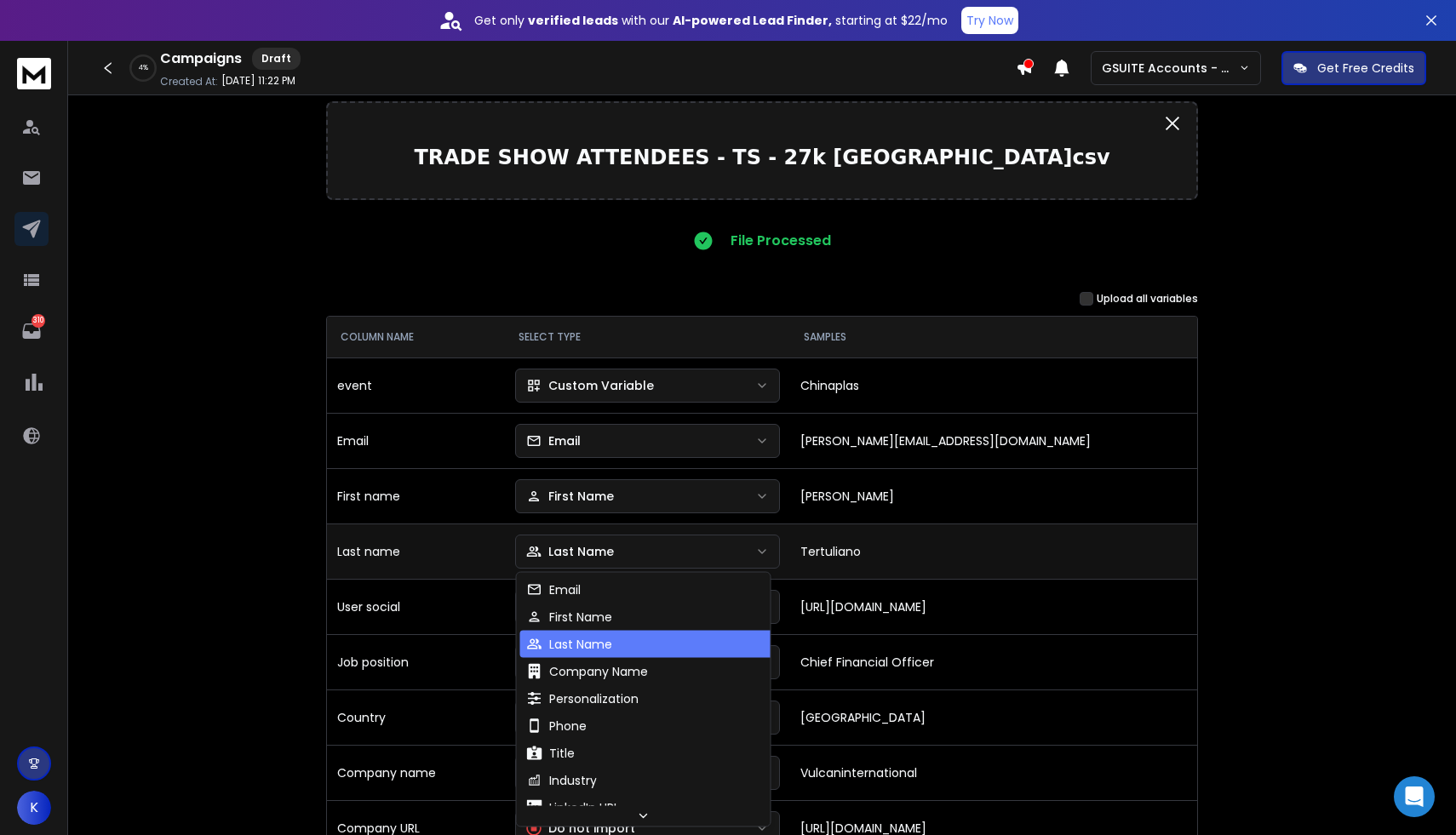
click at [576, 558] on div "Last Name" at bounding box center [570, 551] width 88 height 17
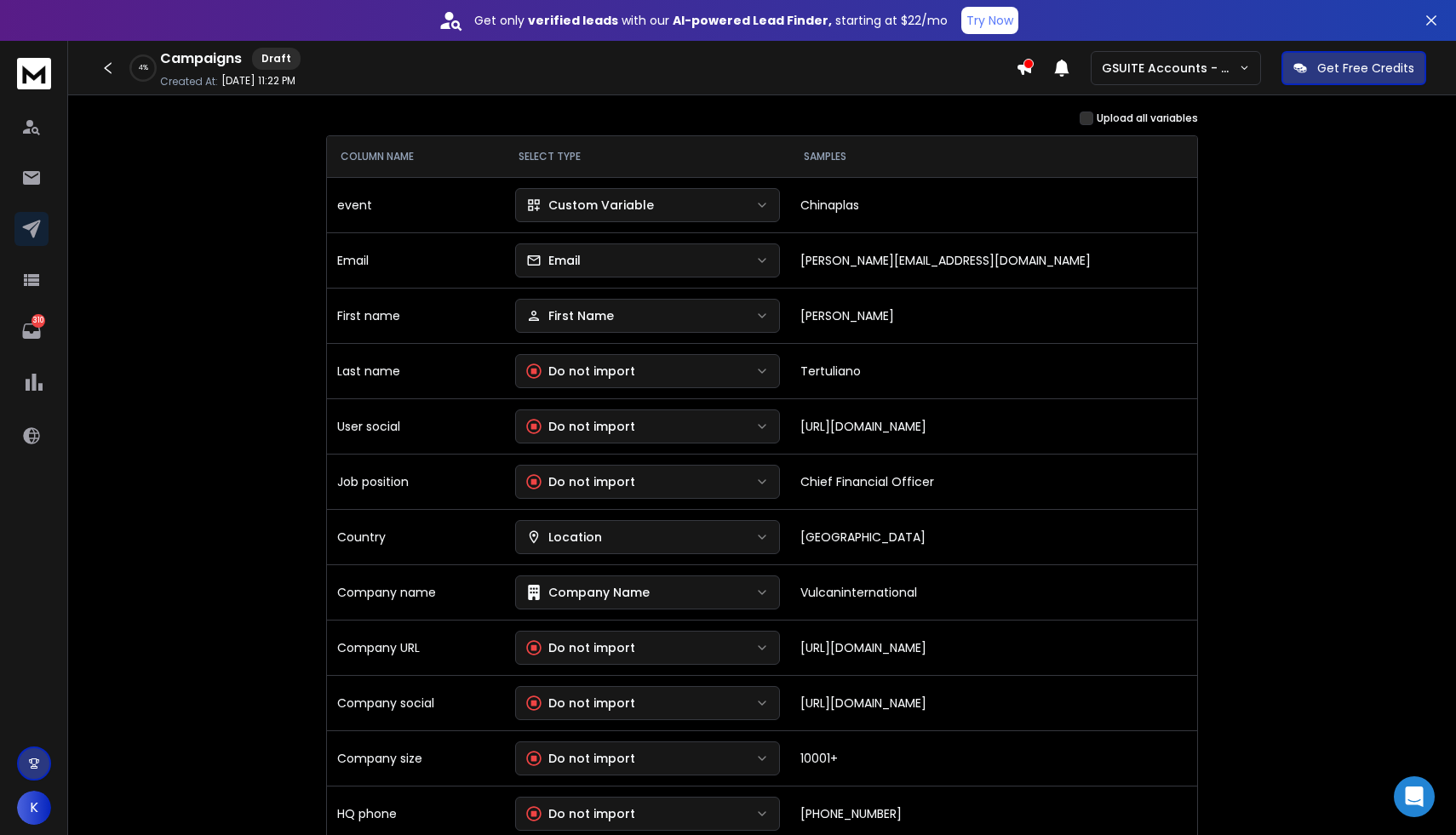
scroll to position [402, 0]
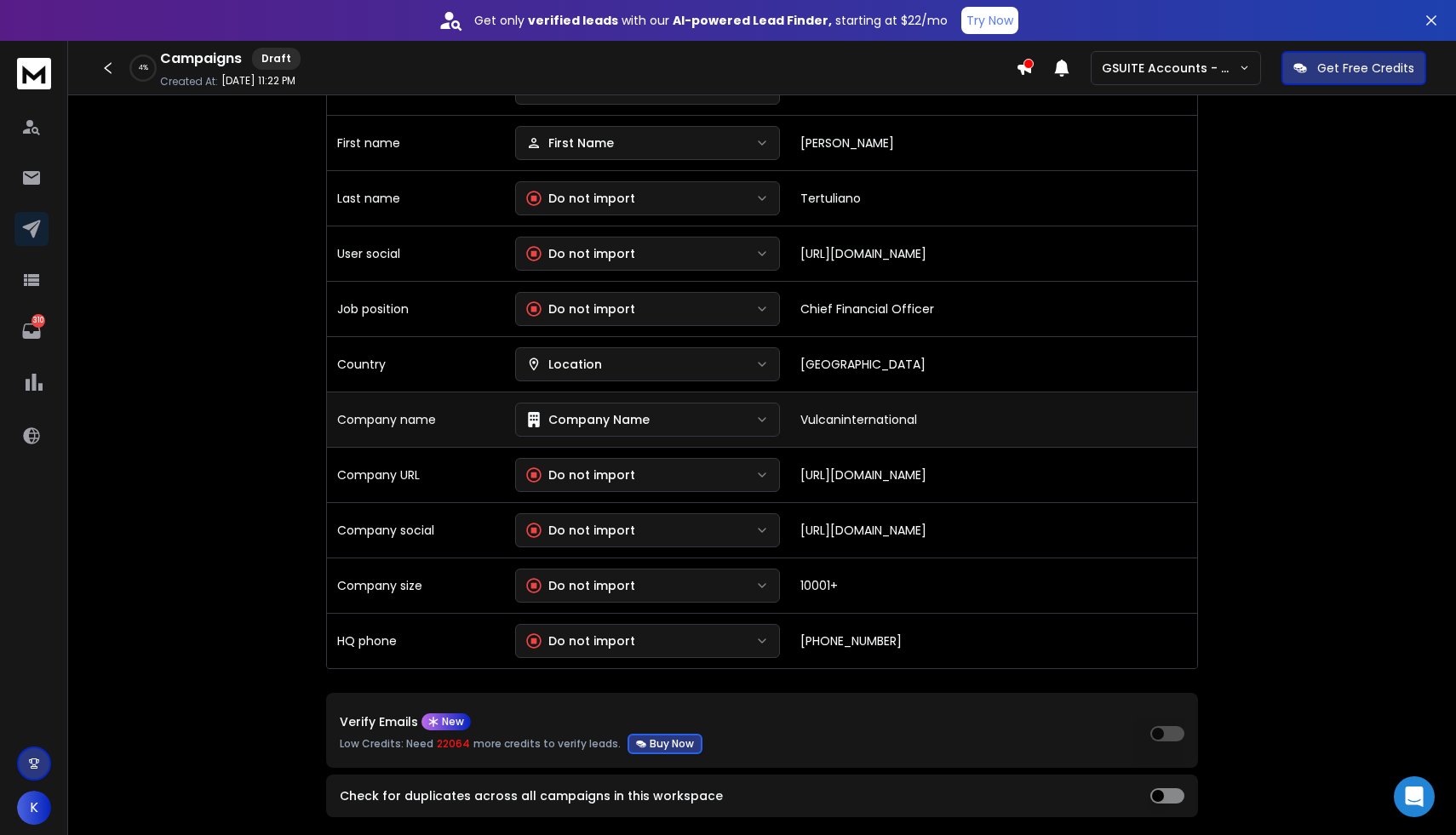
click at [584, 426] on div "Company Name" at bounding box center [587, 419] width 123 height 17
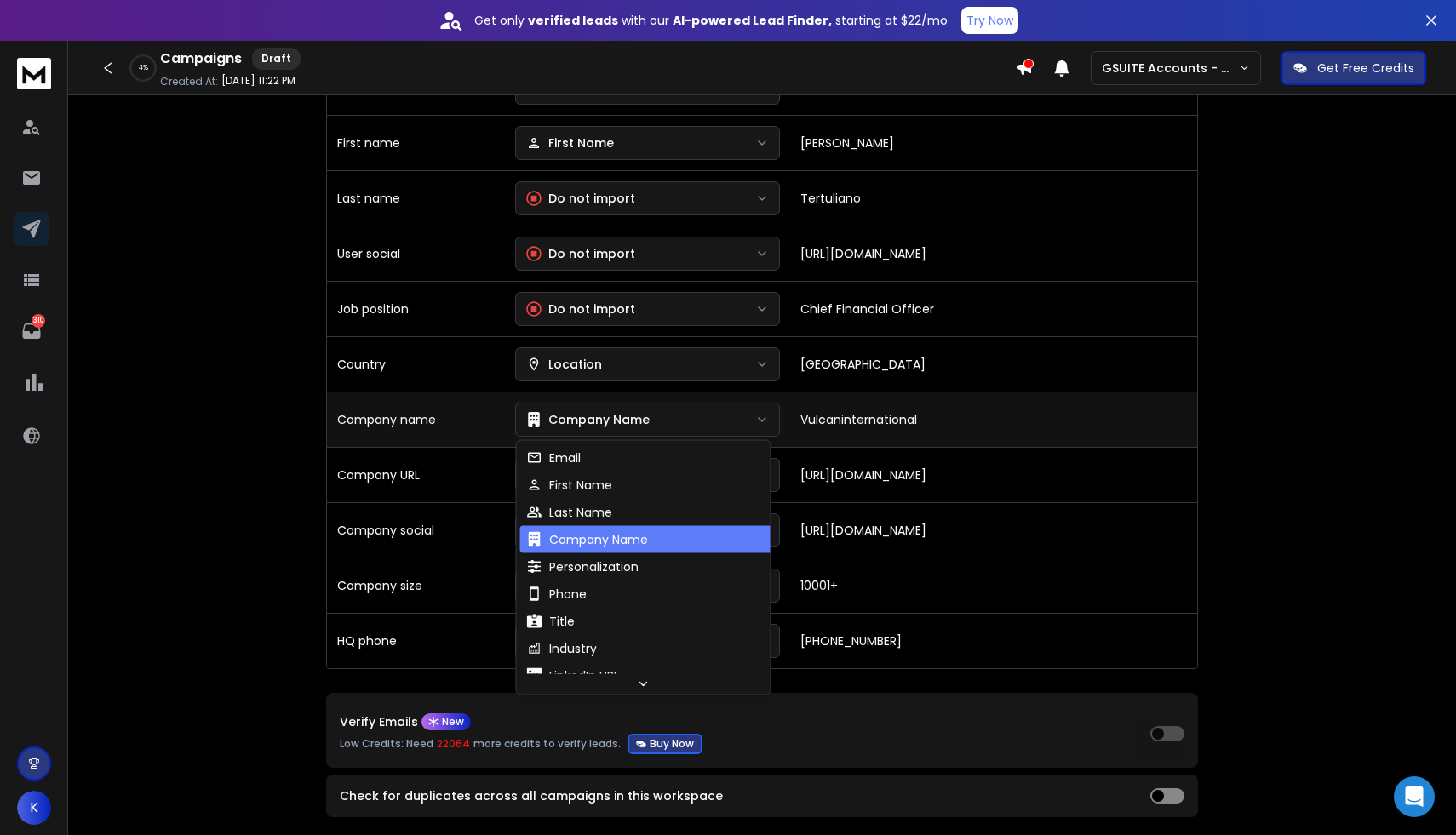
scroll to position [0, 3]
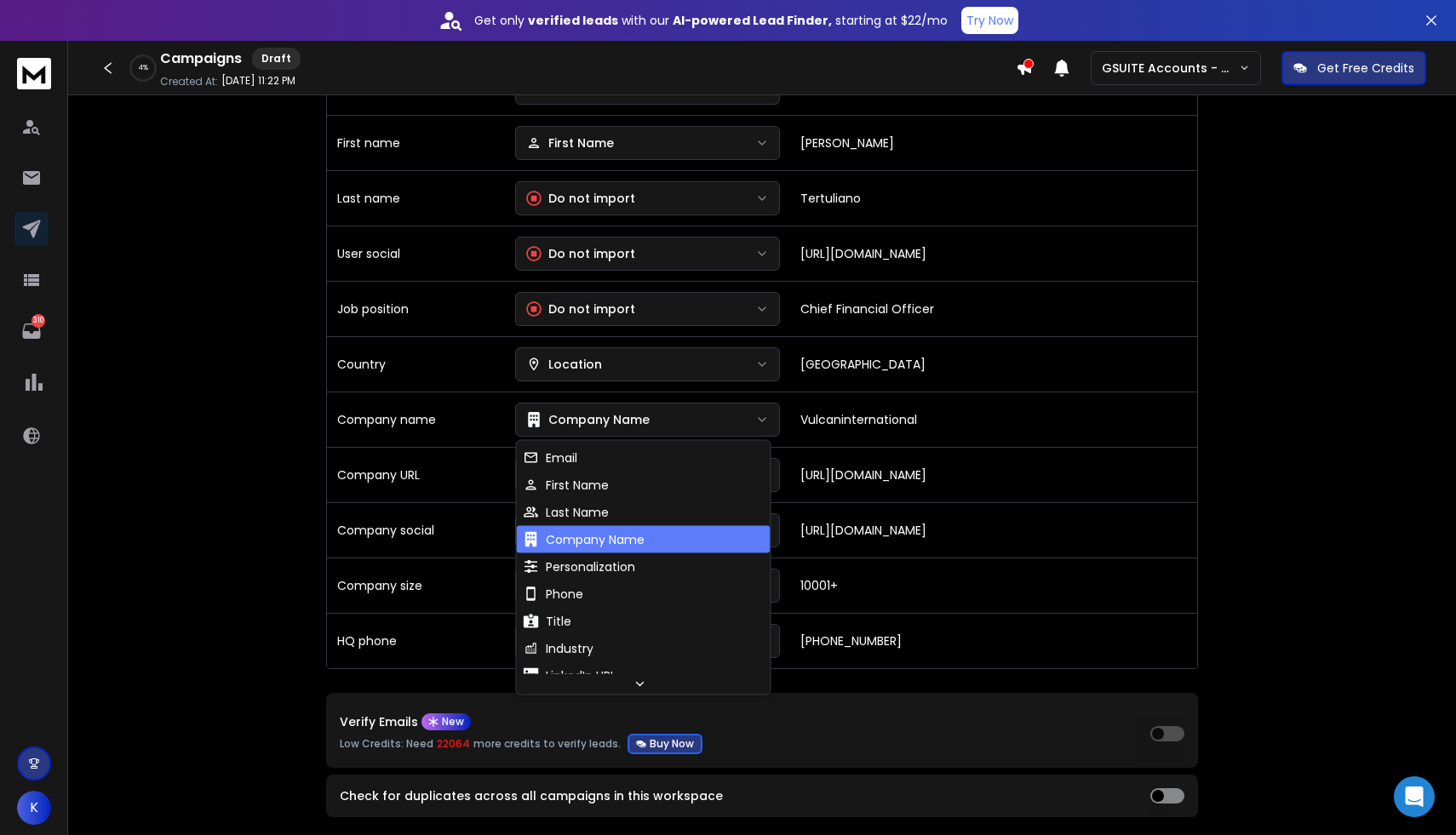
click at [742, 740] on div "Verify Emails New Low Credits: Need 22064 more credits to verify leads. Buy Now" at bounding box center [762, 733] width 845 height 40
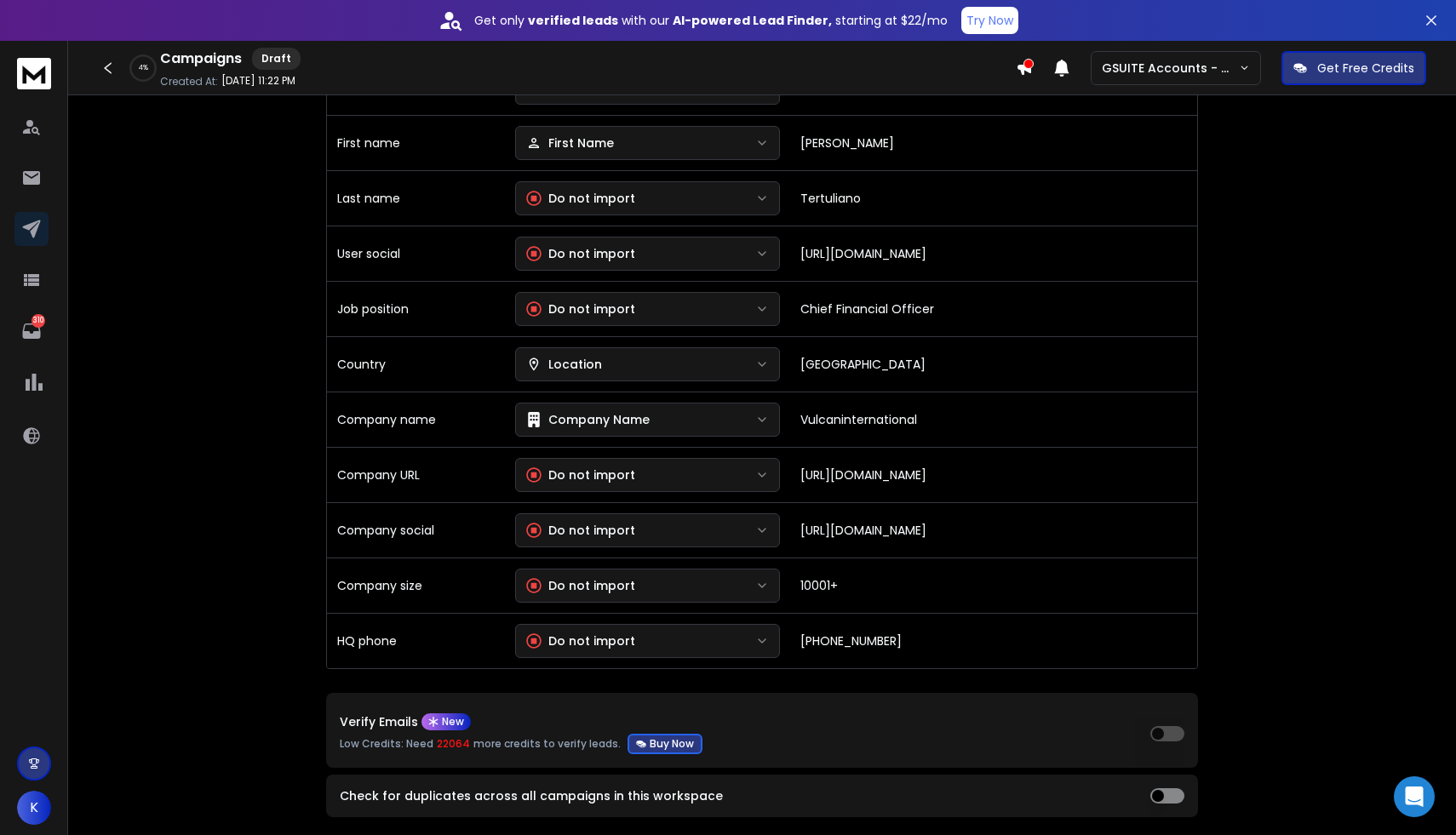
scroll to position [498, 0]
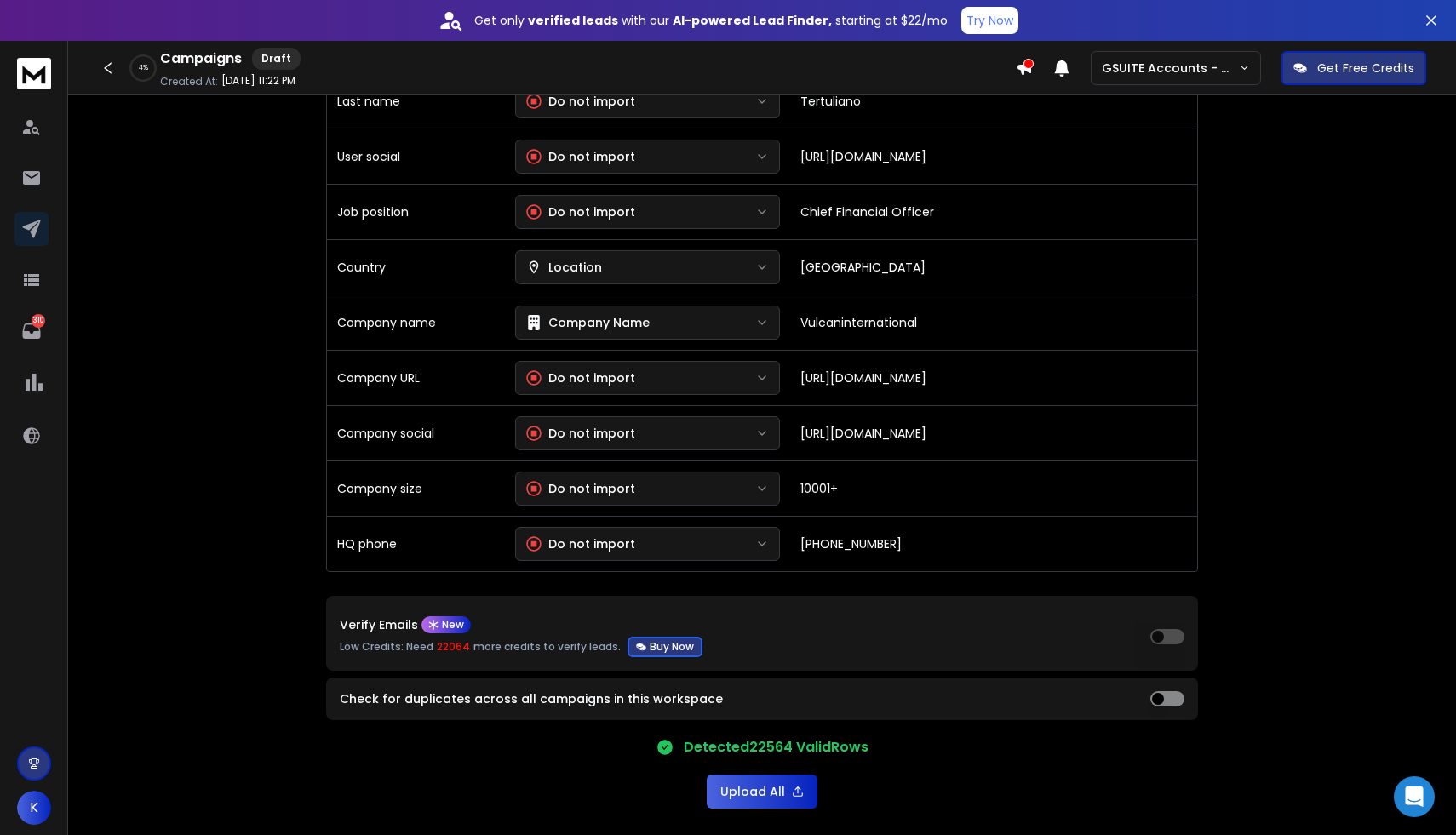
click at [765, 783] on button "Upload All" at bounding box center [762, 792] width 111 height 34
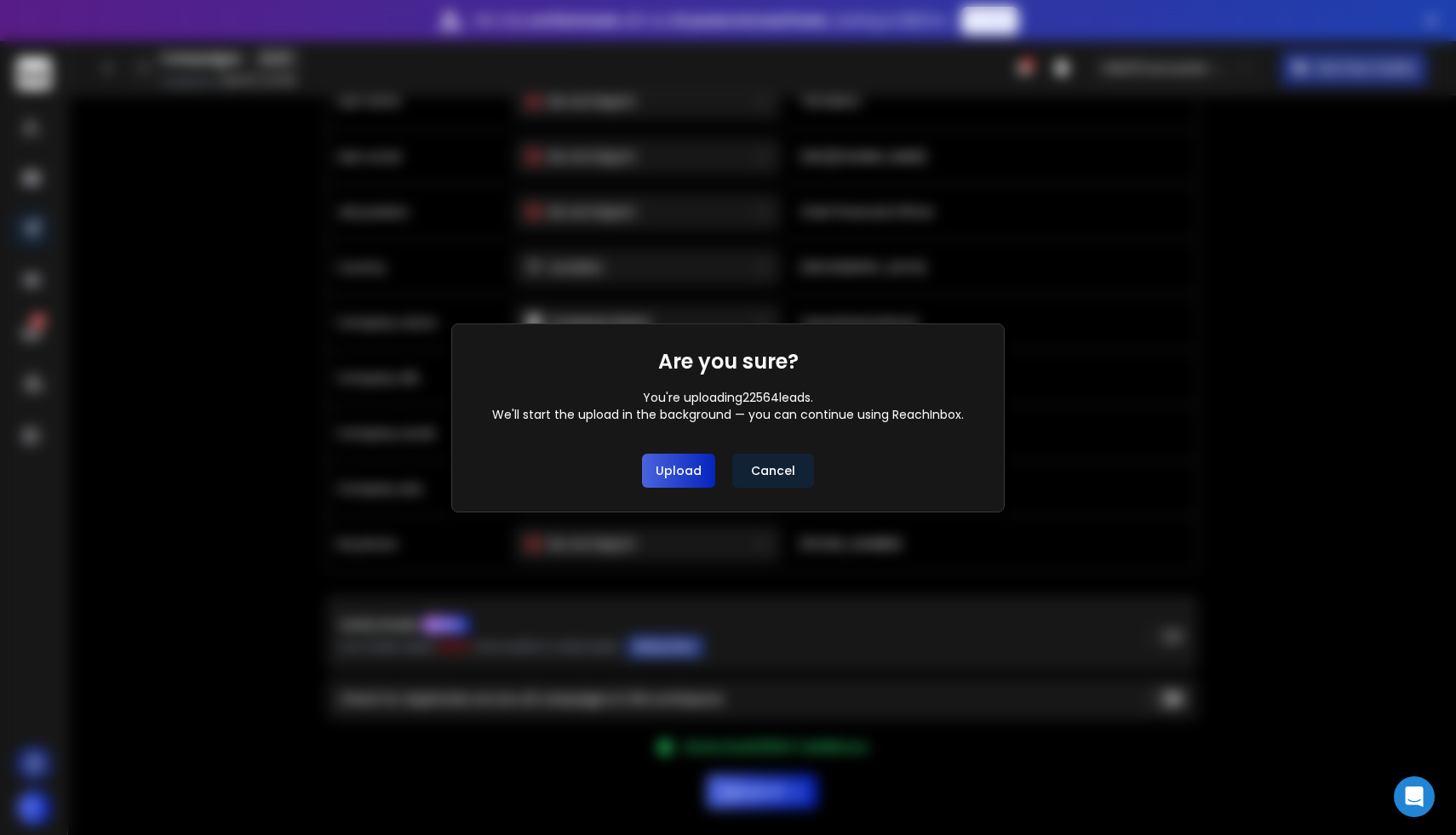
click at [690, 471] on button "Upload" at bounding box center [678, 471] width 73 height 34
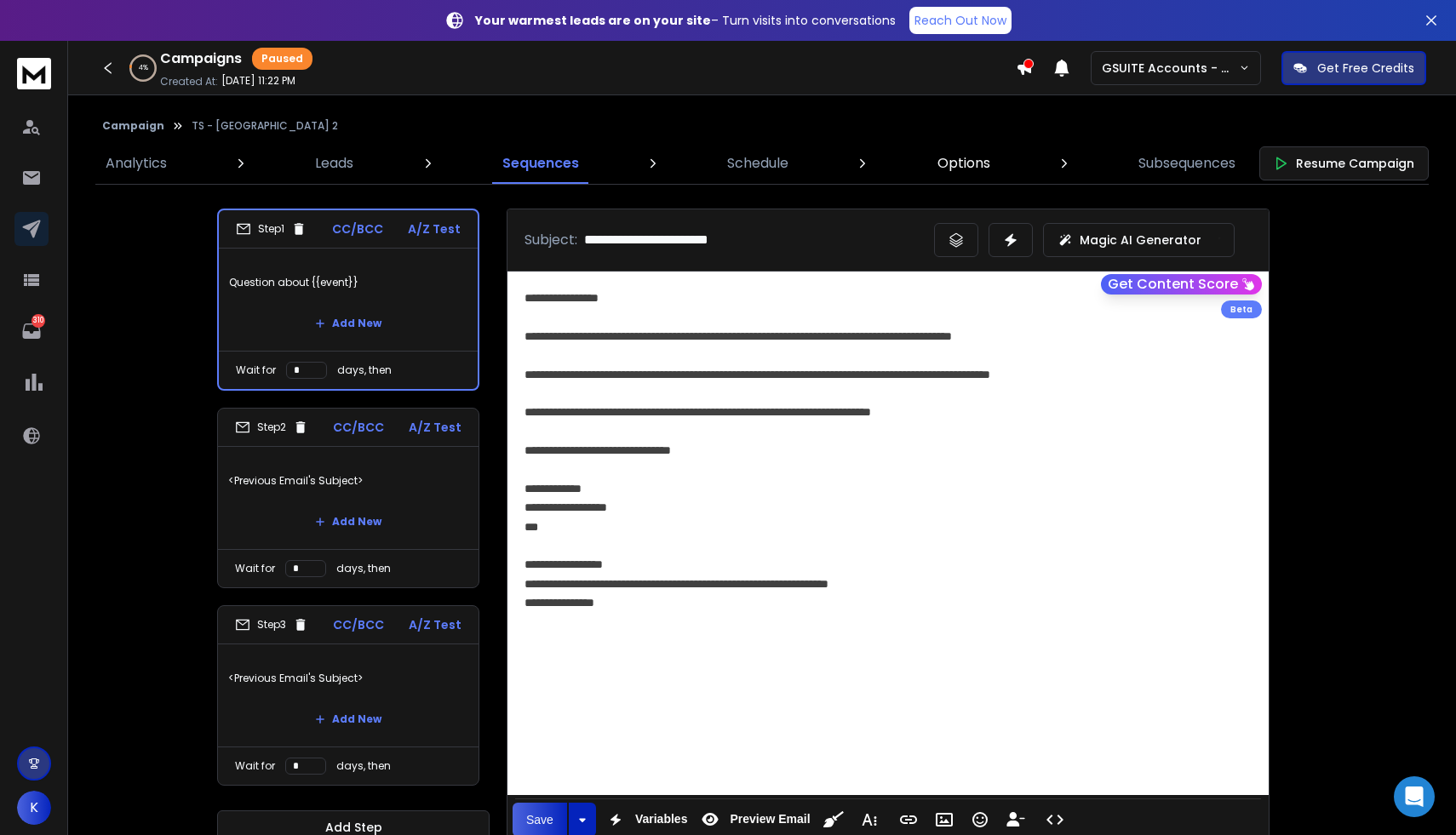
click at [954, 168] on p "Options" at bounding box center [963, 163] width 52 height 21
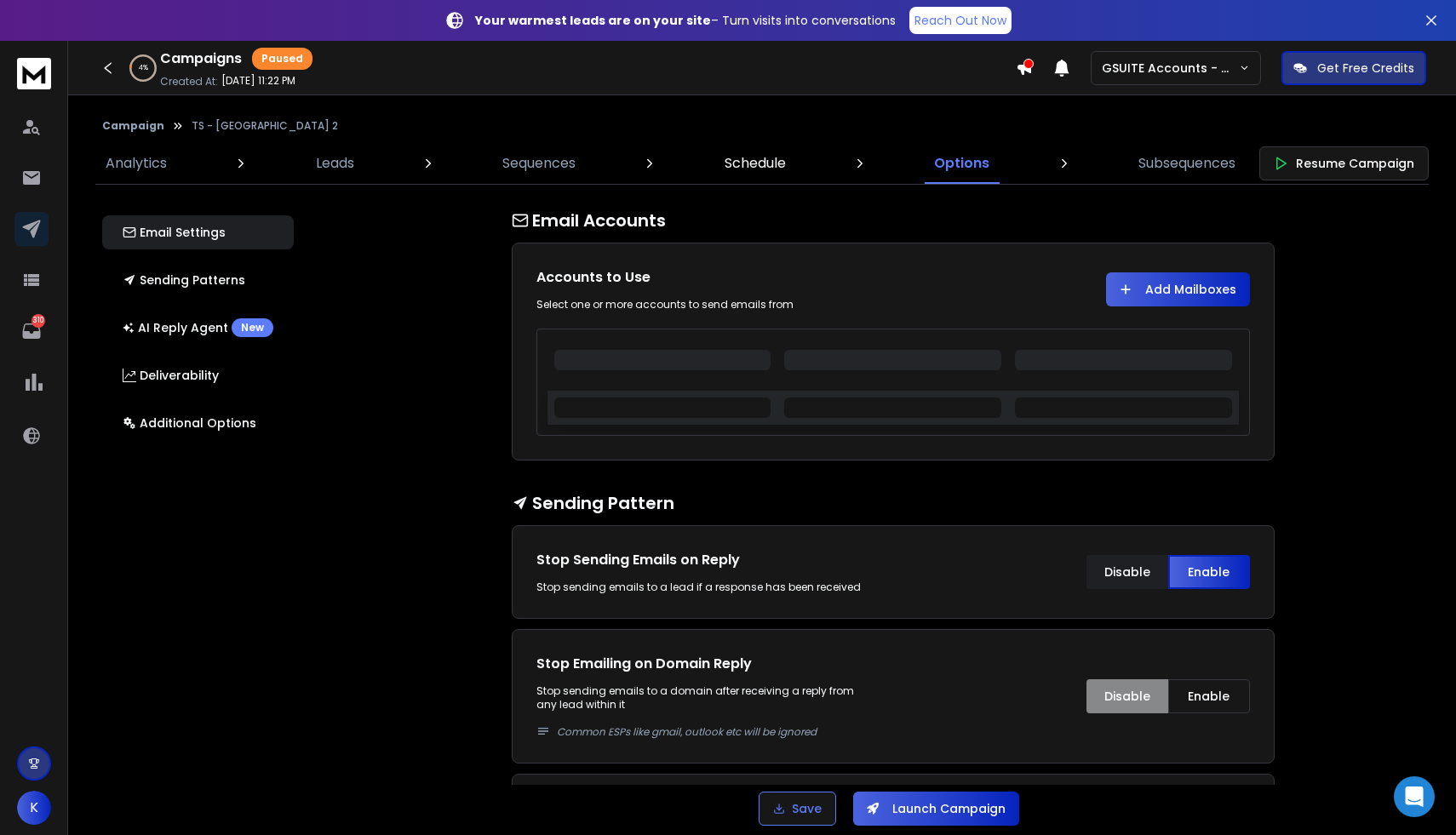
click at [781, 164] on p "Schedule" at bounding box center [755, 163] width 61 height 21
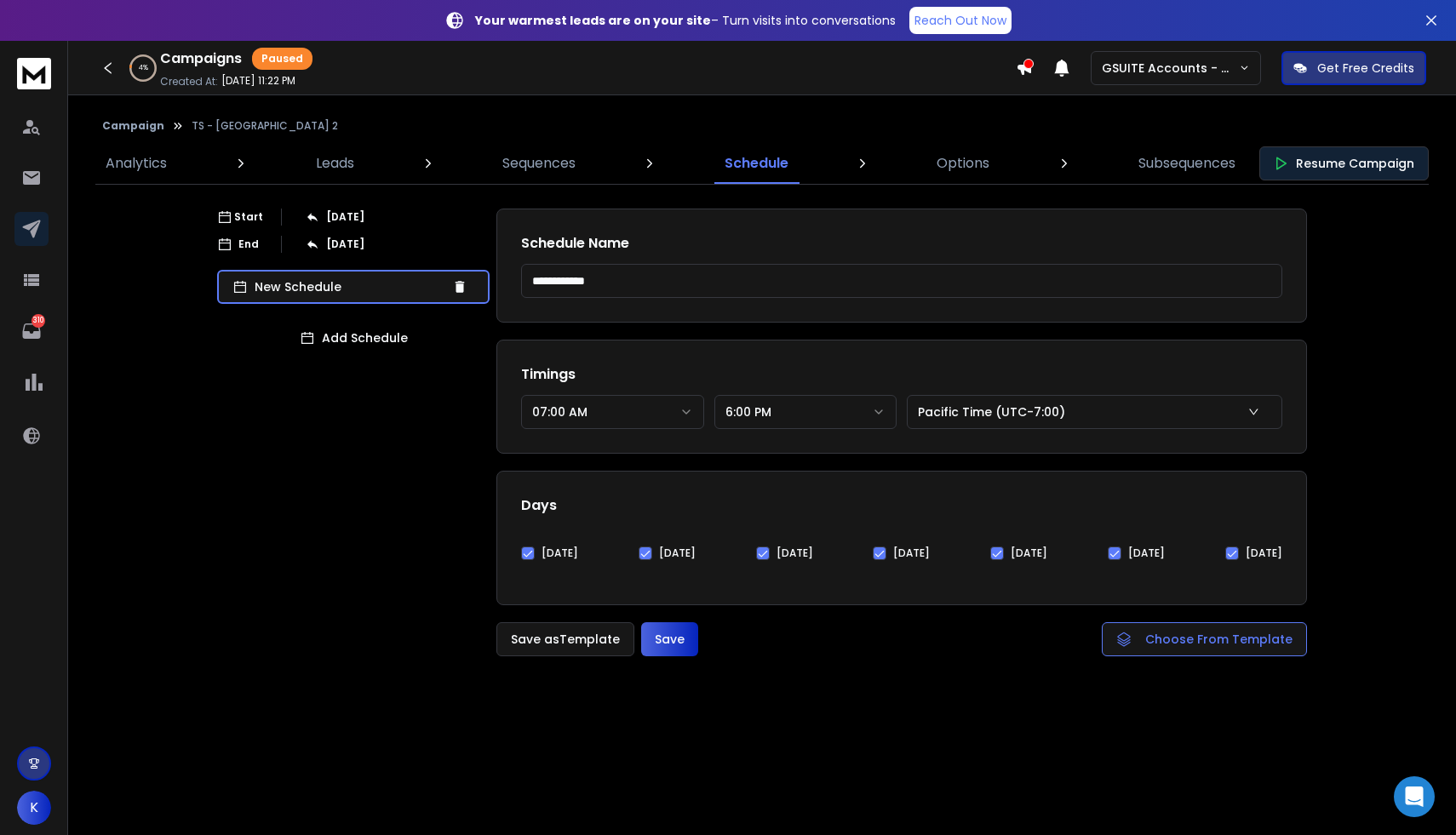
click at [1308, 155] on button "Resume Campaign" at bounding box center [1344, 163] width 170 height 34
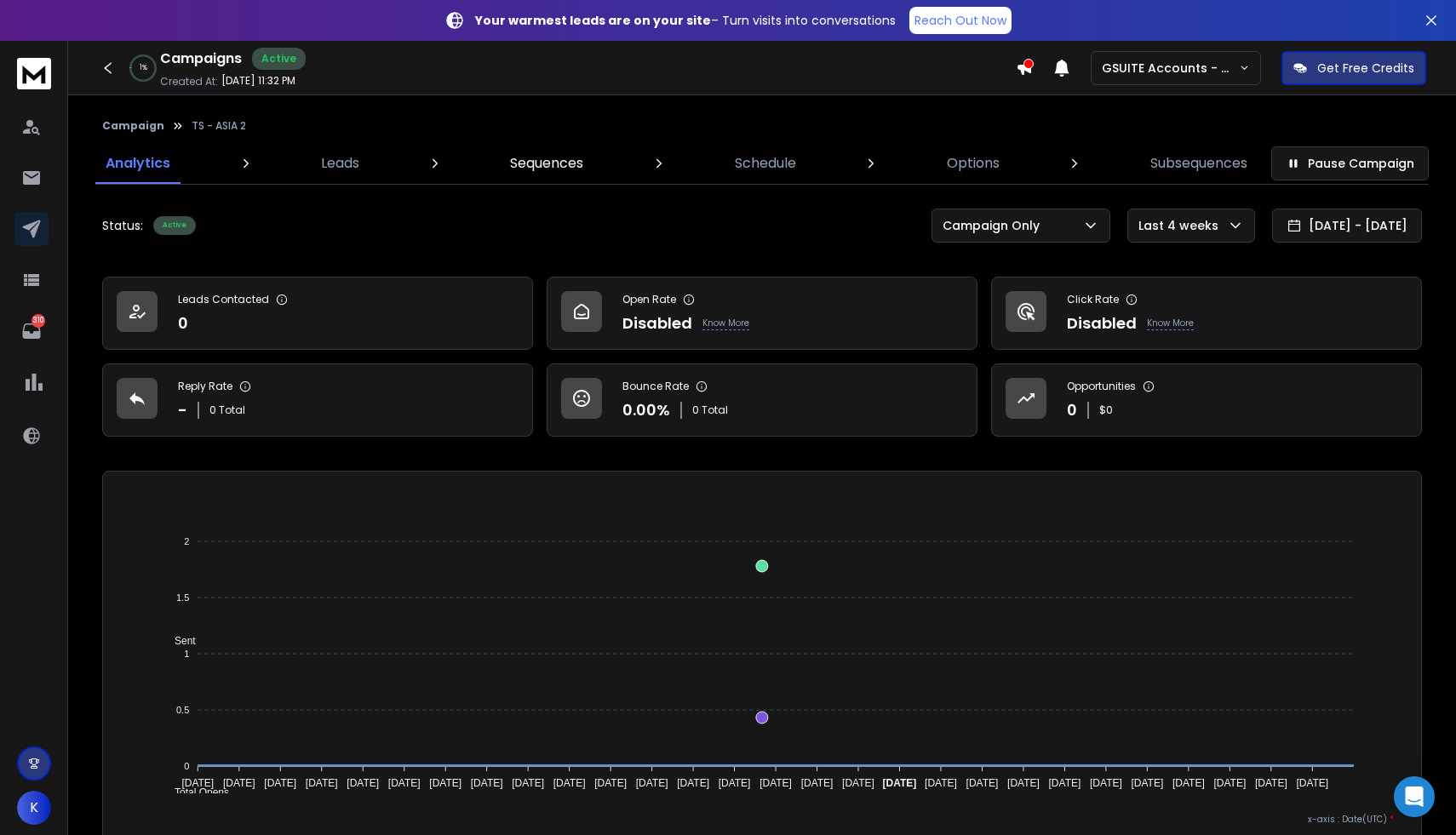
click at [570, 181] on link "Sequences" at bounding box center [546, 163] width 94 height 40
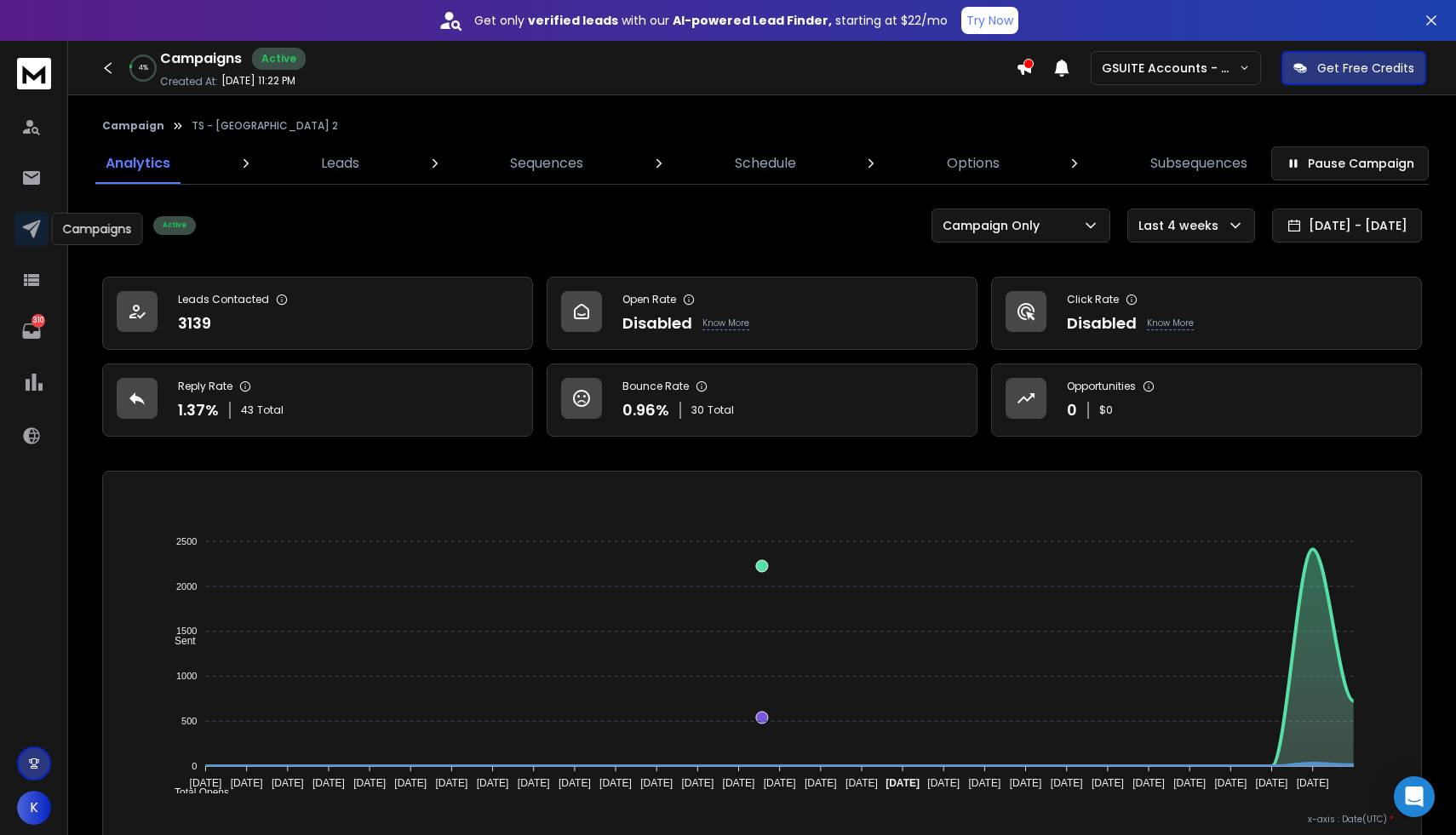
click at [28, 229] on icon at bounding box center [31, 229] width 18 height 18
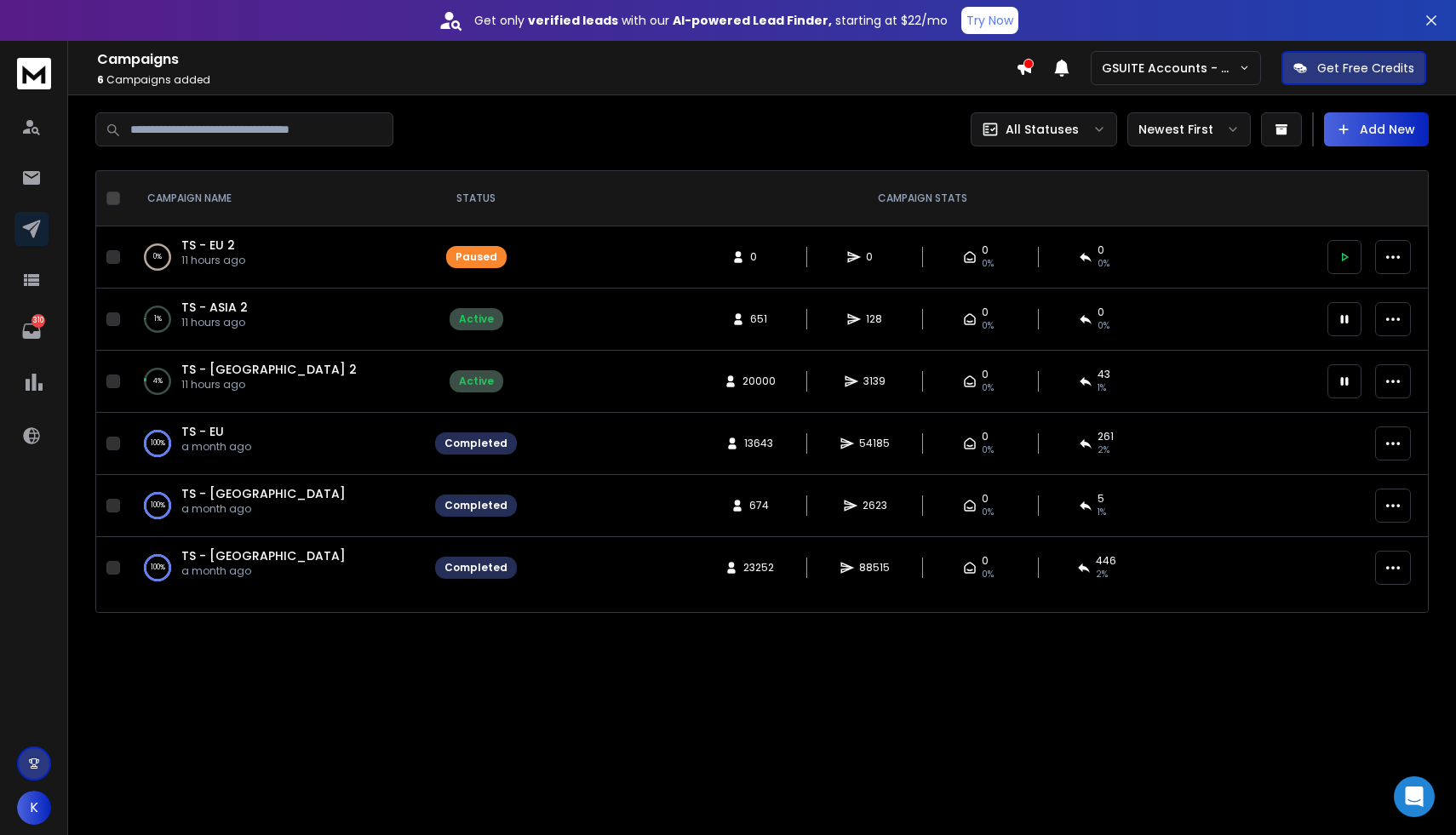
click at [233, 306] on span "TS - ASIA 2" at bounding box center [214, 307] width 66 height 17
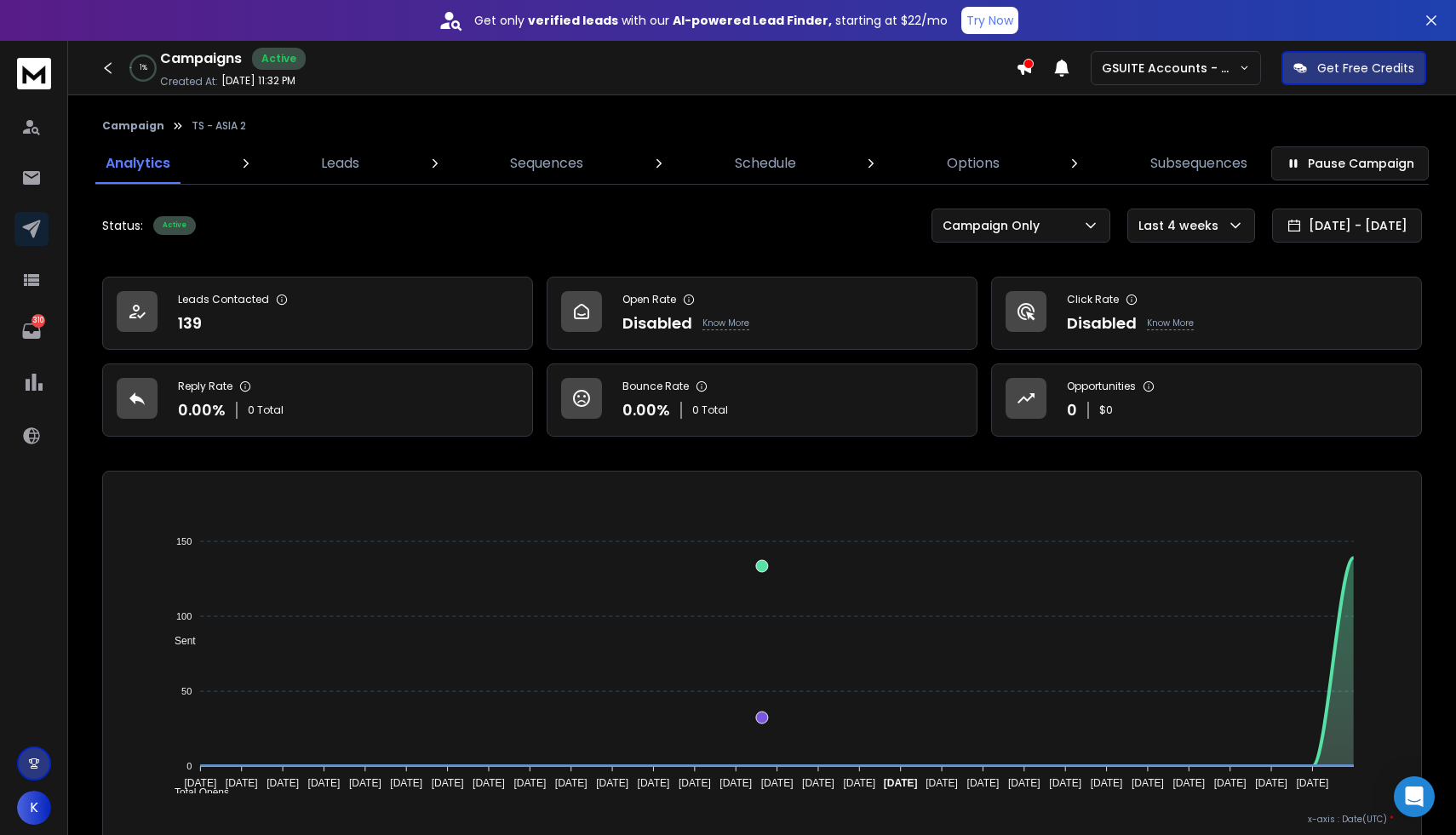
click at [828, 164] on div "Analytics Leads Sequences Schedule Options Subsequences" at bounding box center [676, 163] width 1162 height 40
click at [763, 156] on p "Schedule" at bounding box center [765, 163] width 61 height 21
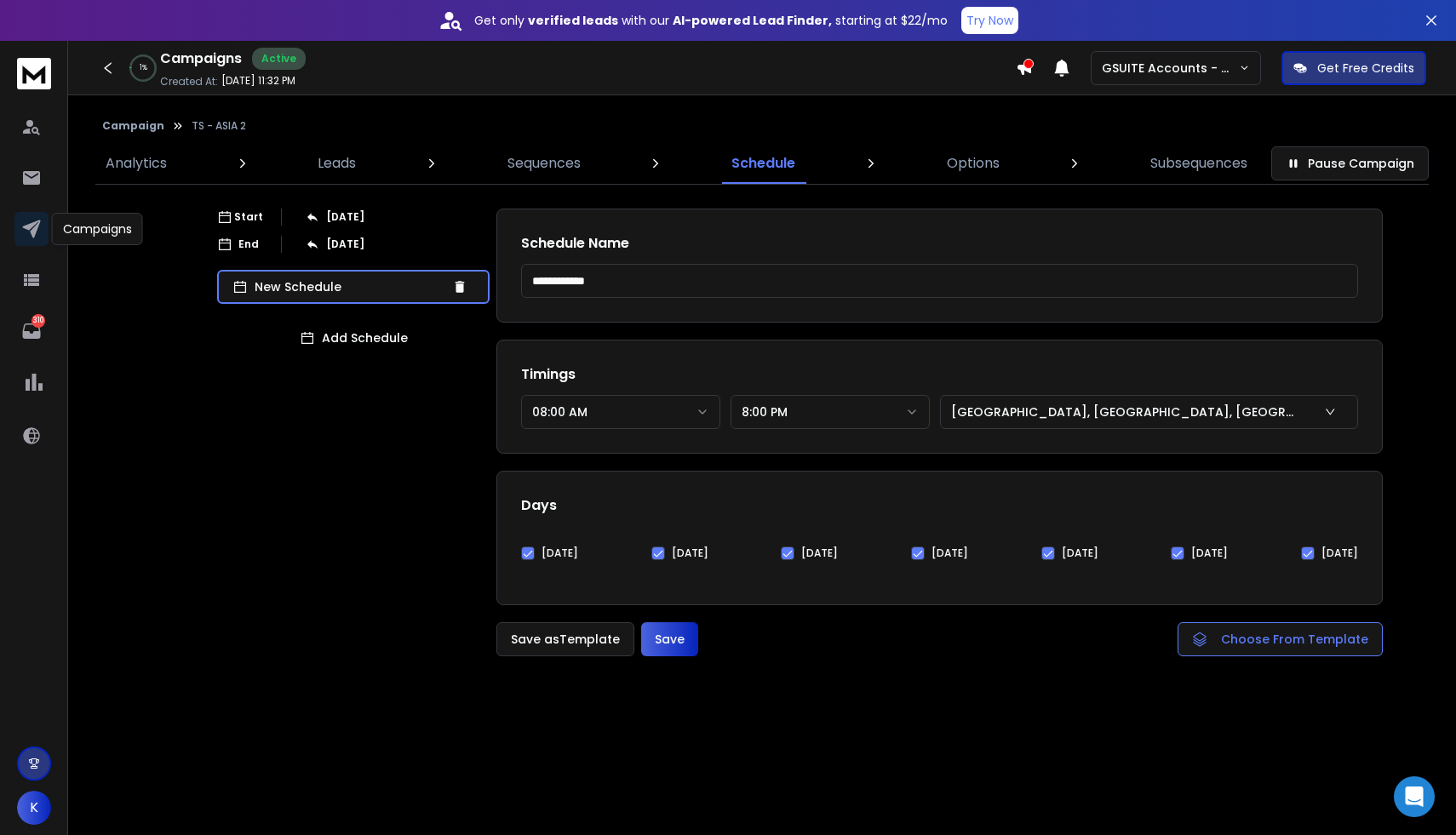
click at [34, 220] on icon at bounding box center [32, 229] width 21 height 21
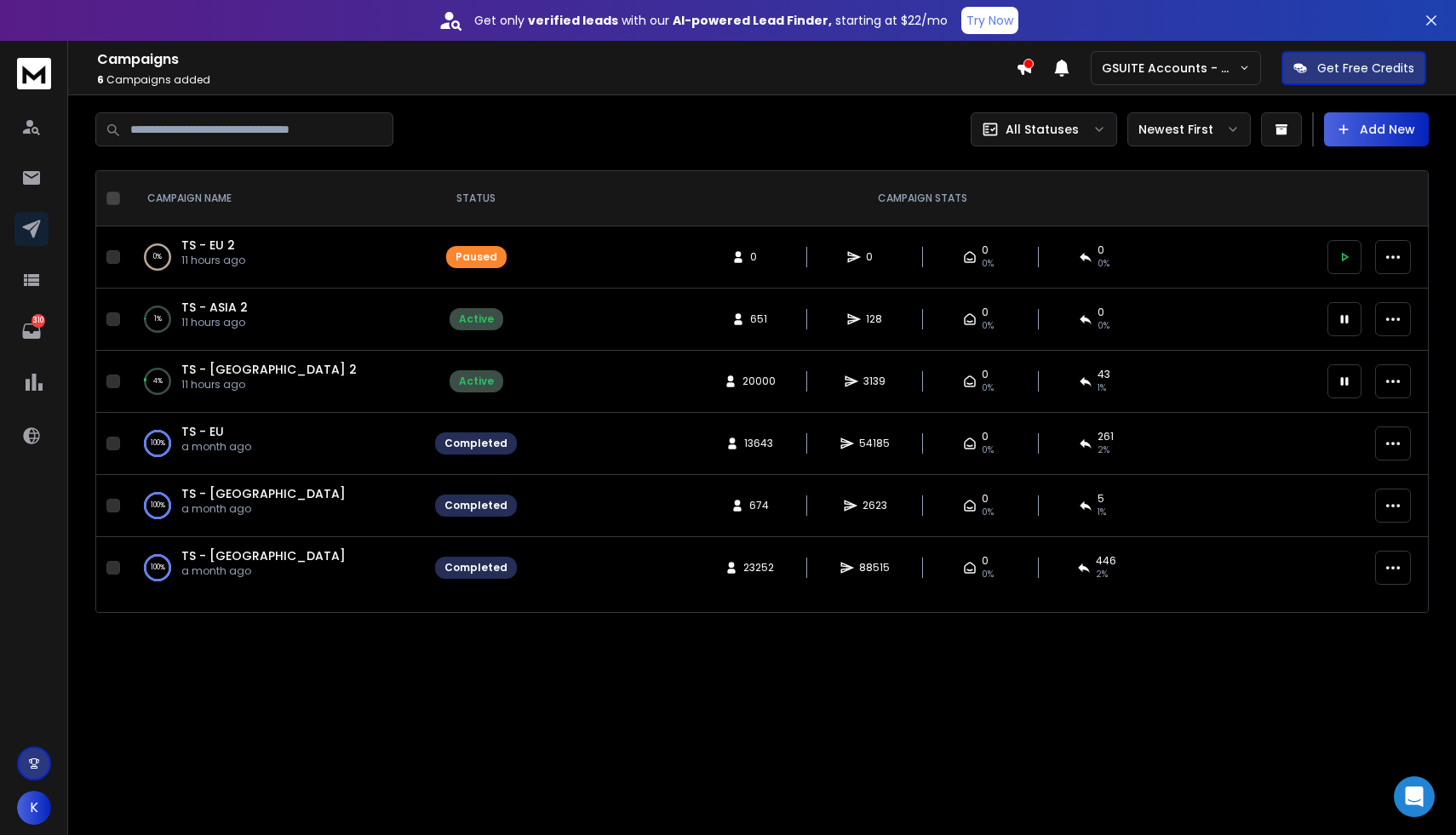
click at [236, 257] on p "11 hours ago" at bounding box center [213, 261] width 64 height 14
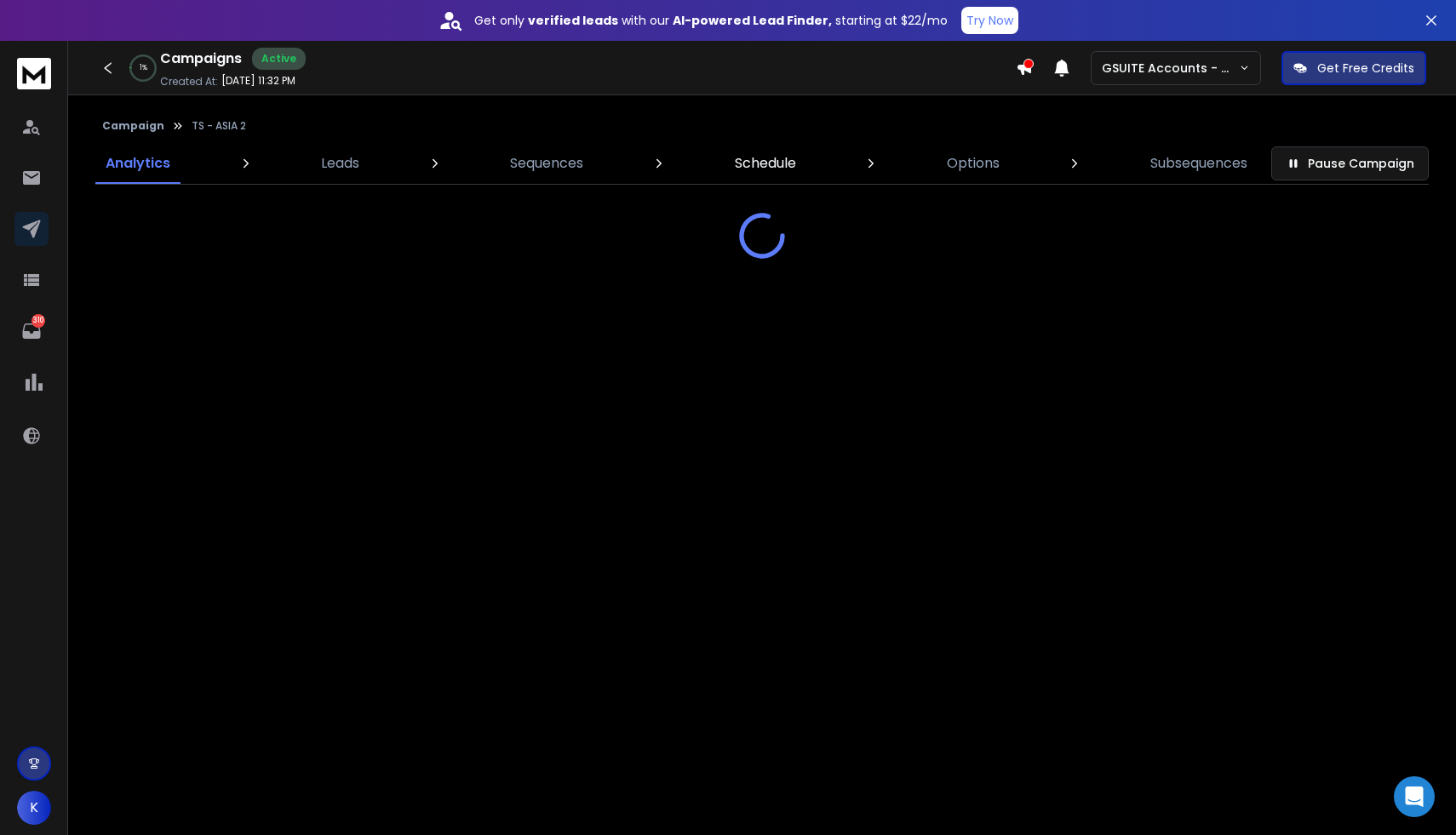
click at [741, 170] on p "Schedule" at bounding box center [765, 163] width 61 height 21
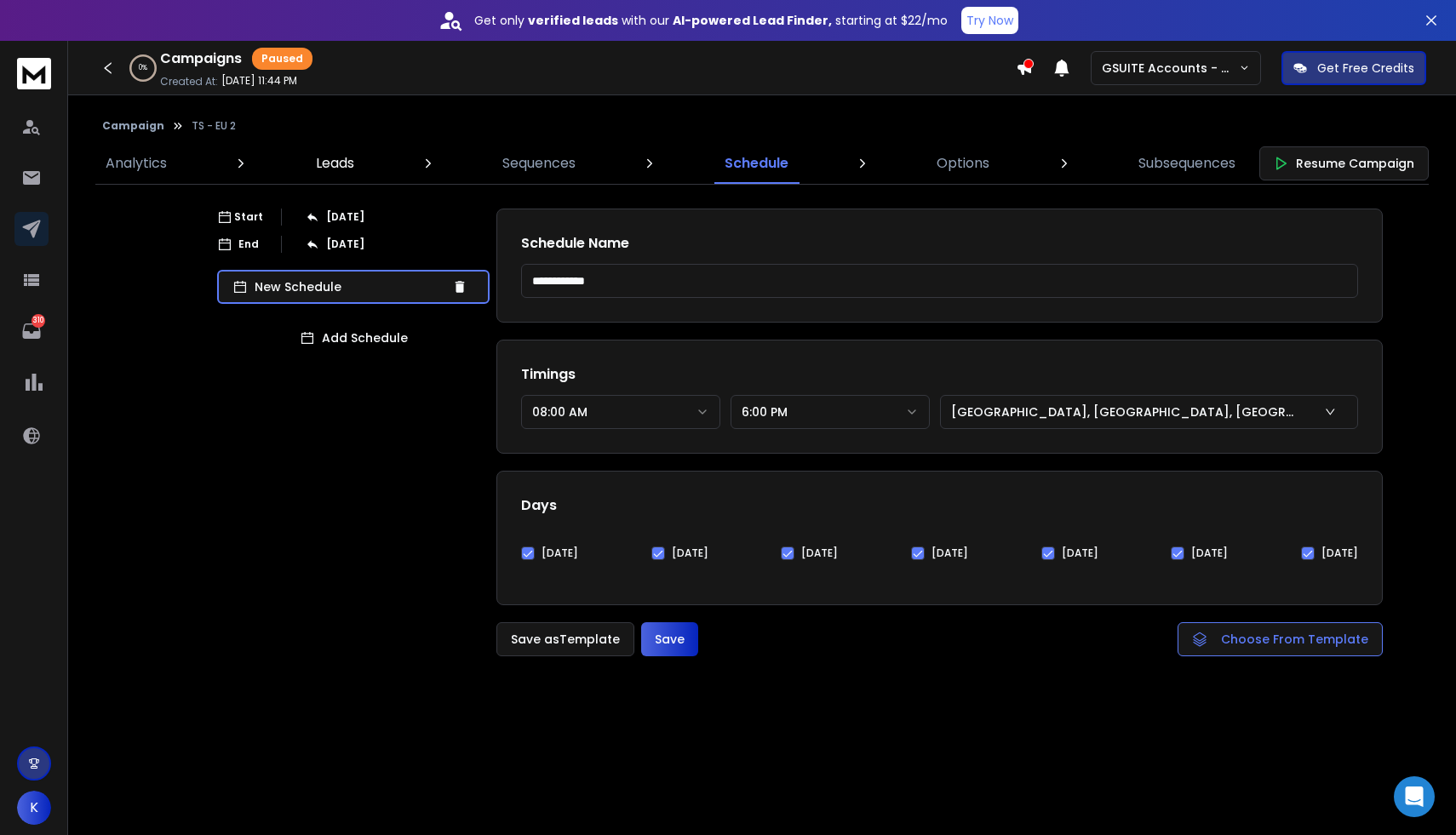
click at [334, 162] on p "Leads" at bounding box center [335, 163] width 38 height 21
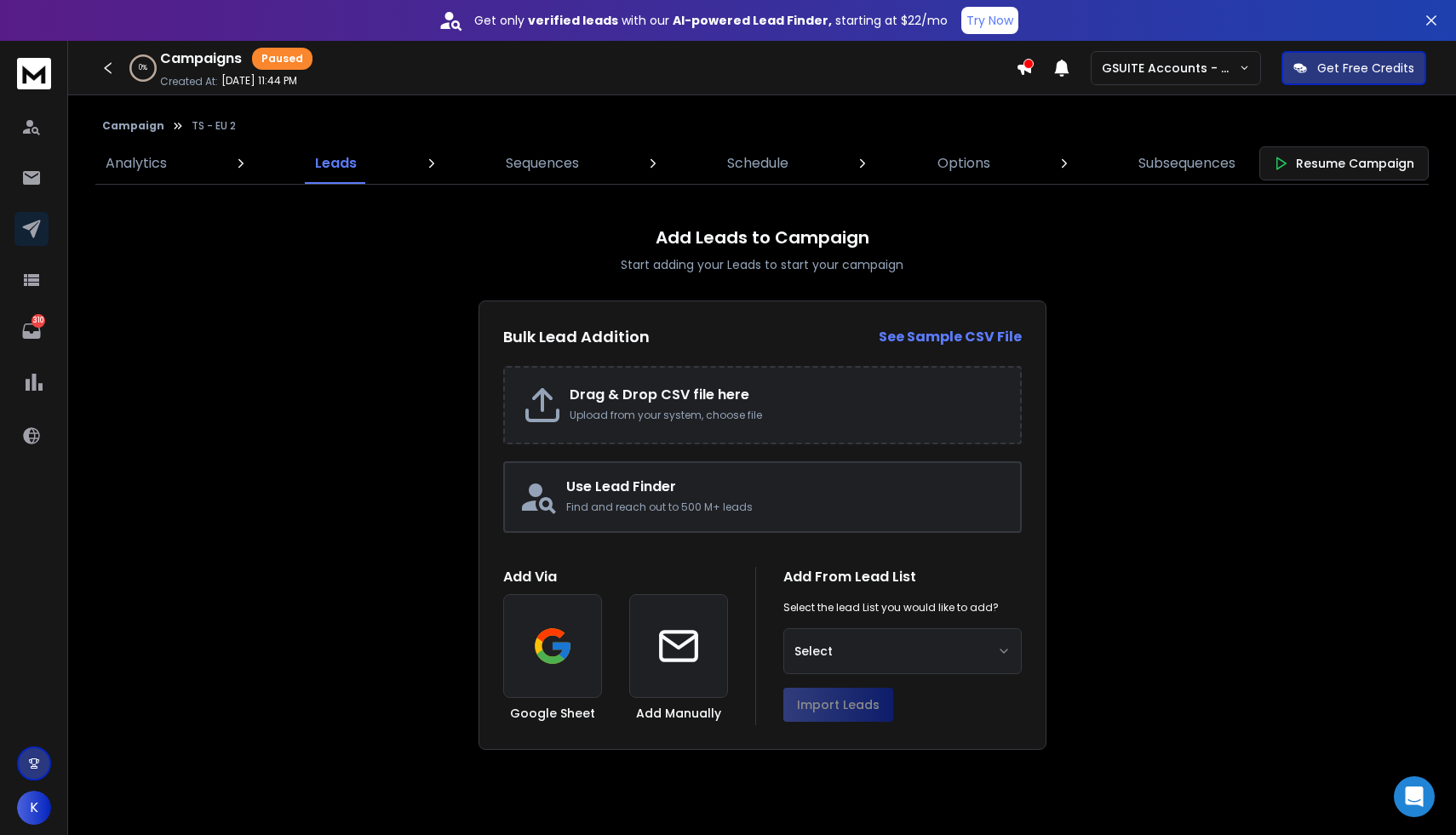
click at [575, 410] on p "Upload from your system, choose file" at bounding box center [786, 416] width 433 height 14
type input "**********"
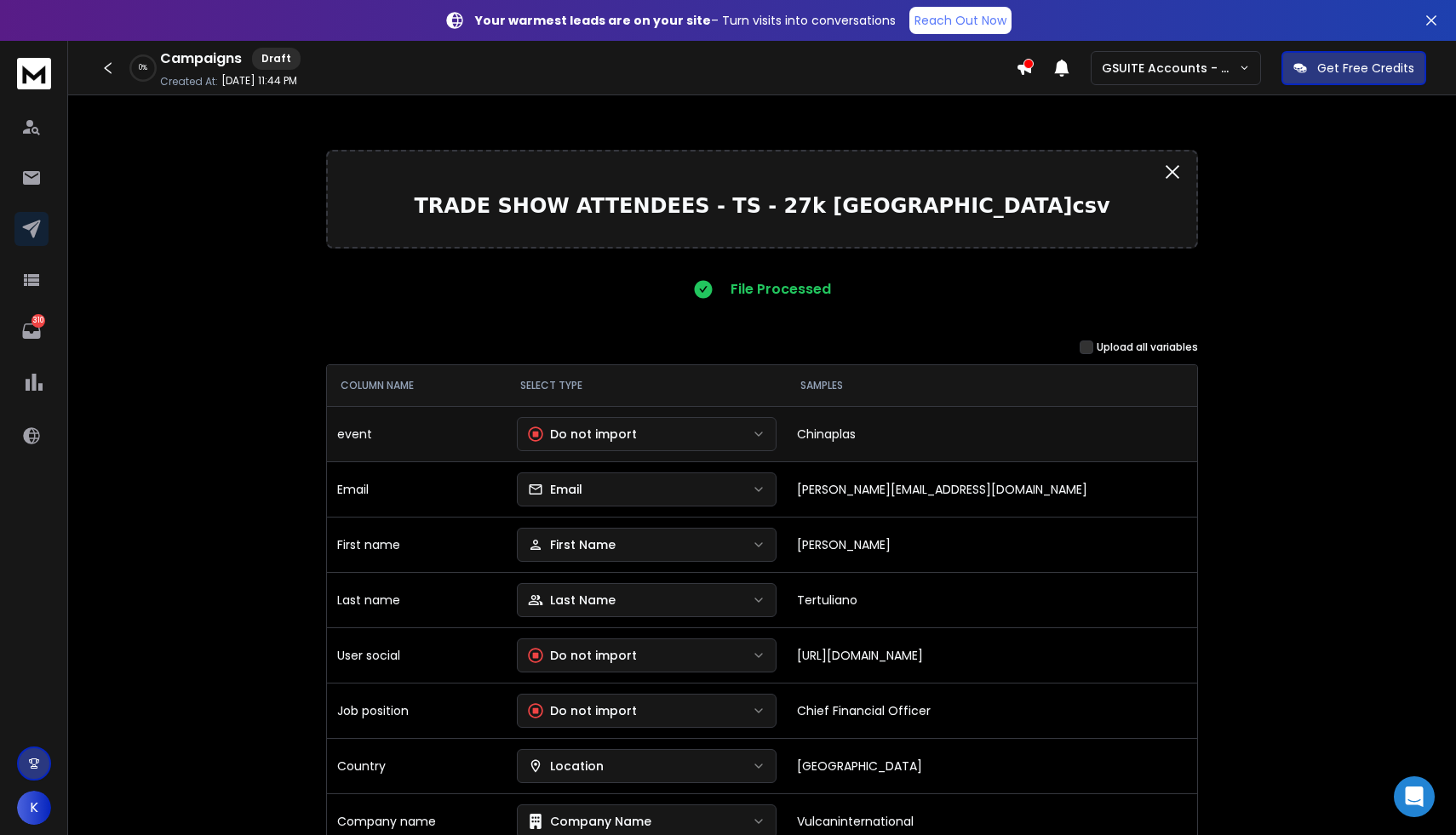
click at [549, 418] on button "Do not import" at bounding box center [647, 434] width 261 height 34
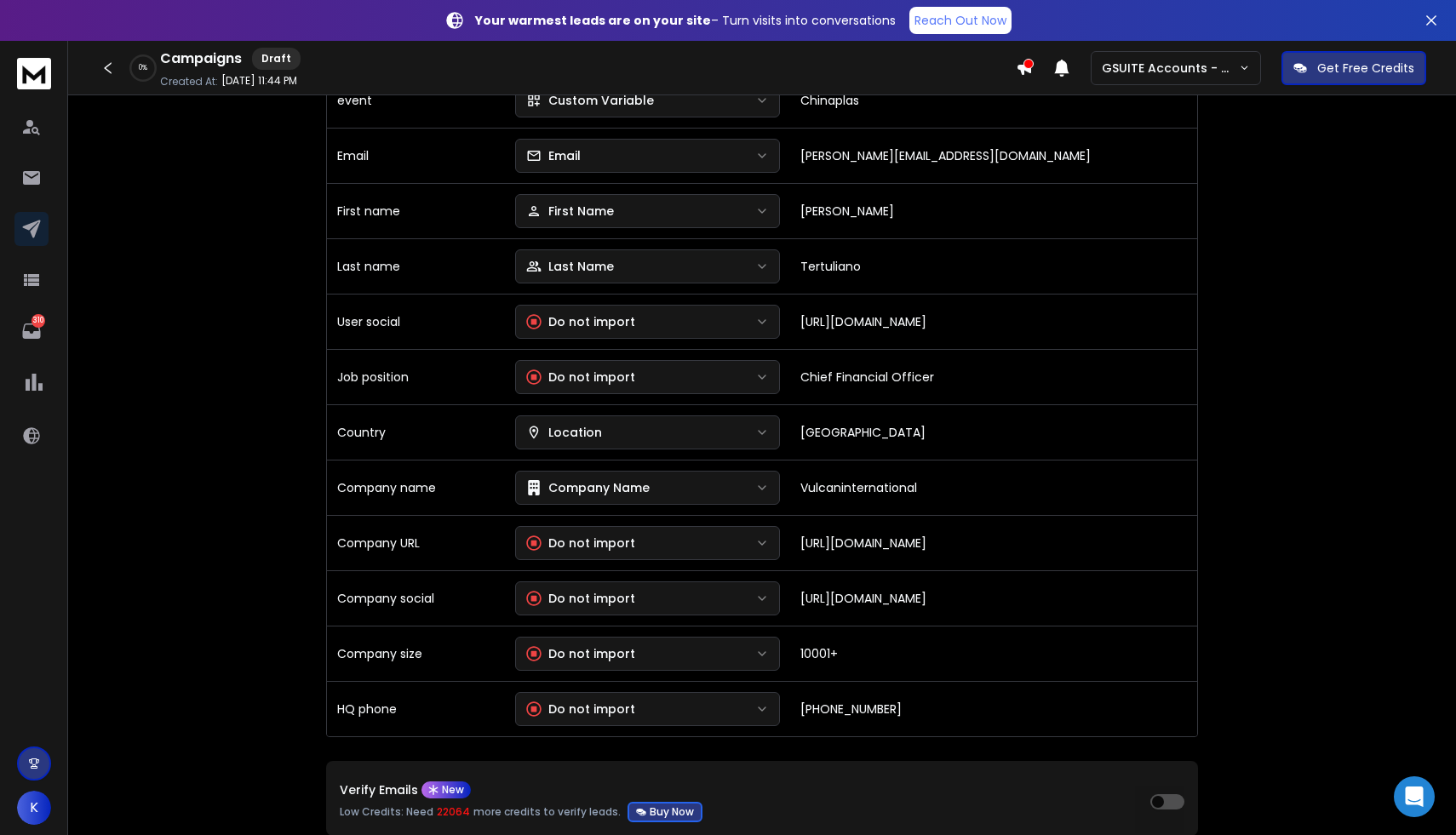
scroll to position [498, 0]
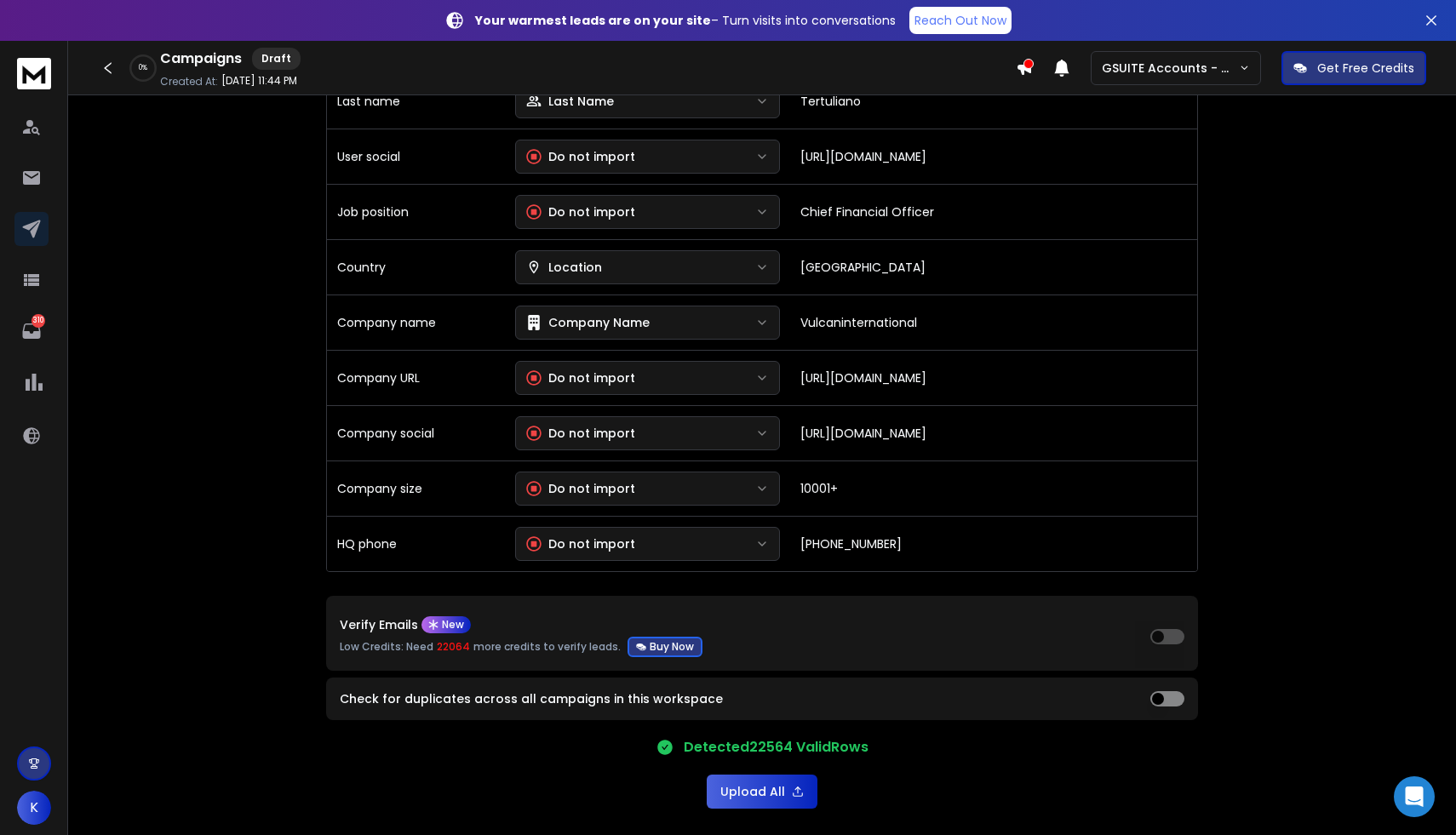
click at [768, 791] on button "Upload All" at bounding box center [762, 792] width 111 height 34
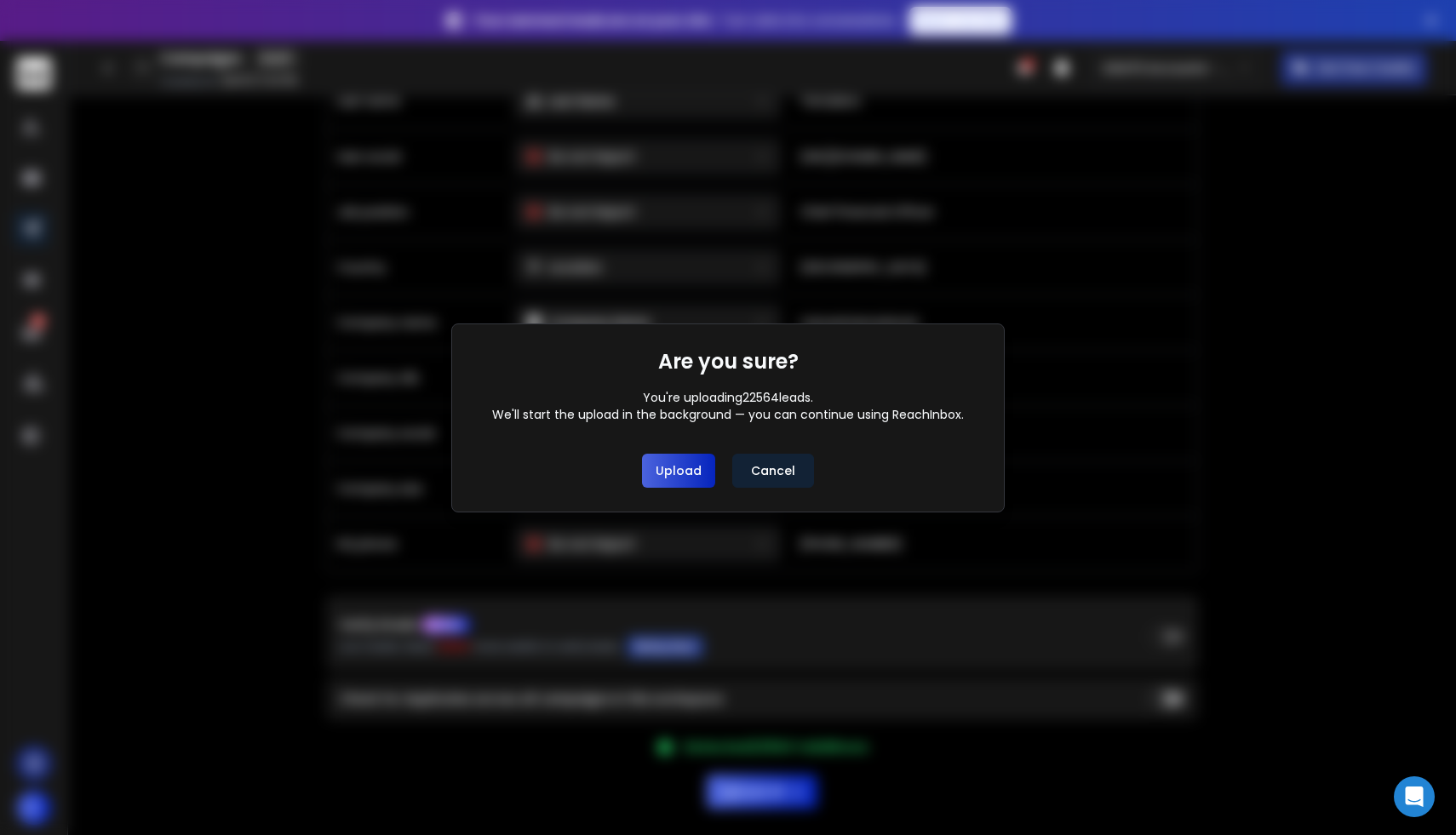
click at [678, 471] on button "Upload" at bounding box center [678, 471] width 73 height 34
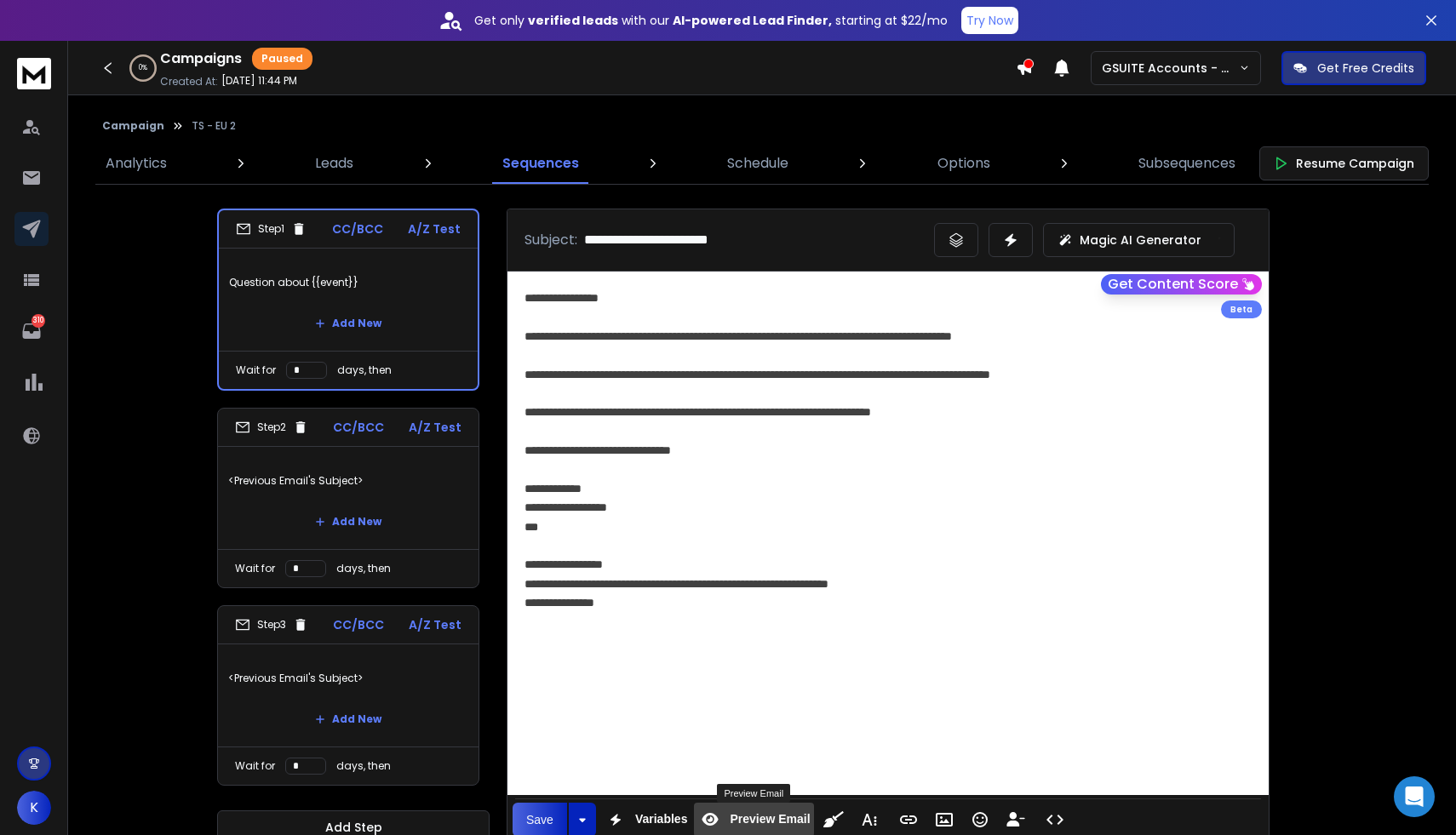
click at [720, 827] on div "Preview Email" at bounding box center [753, 819] width 119 height 28
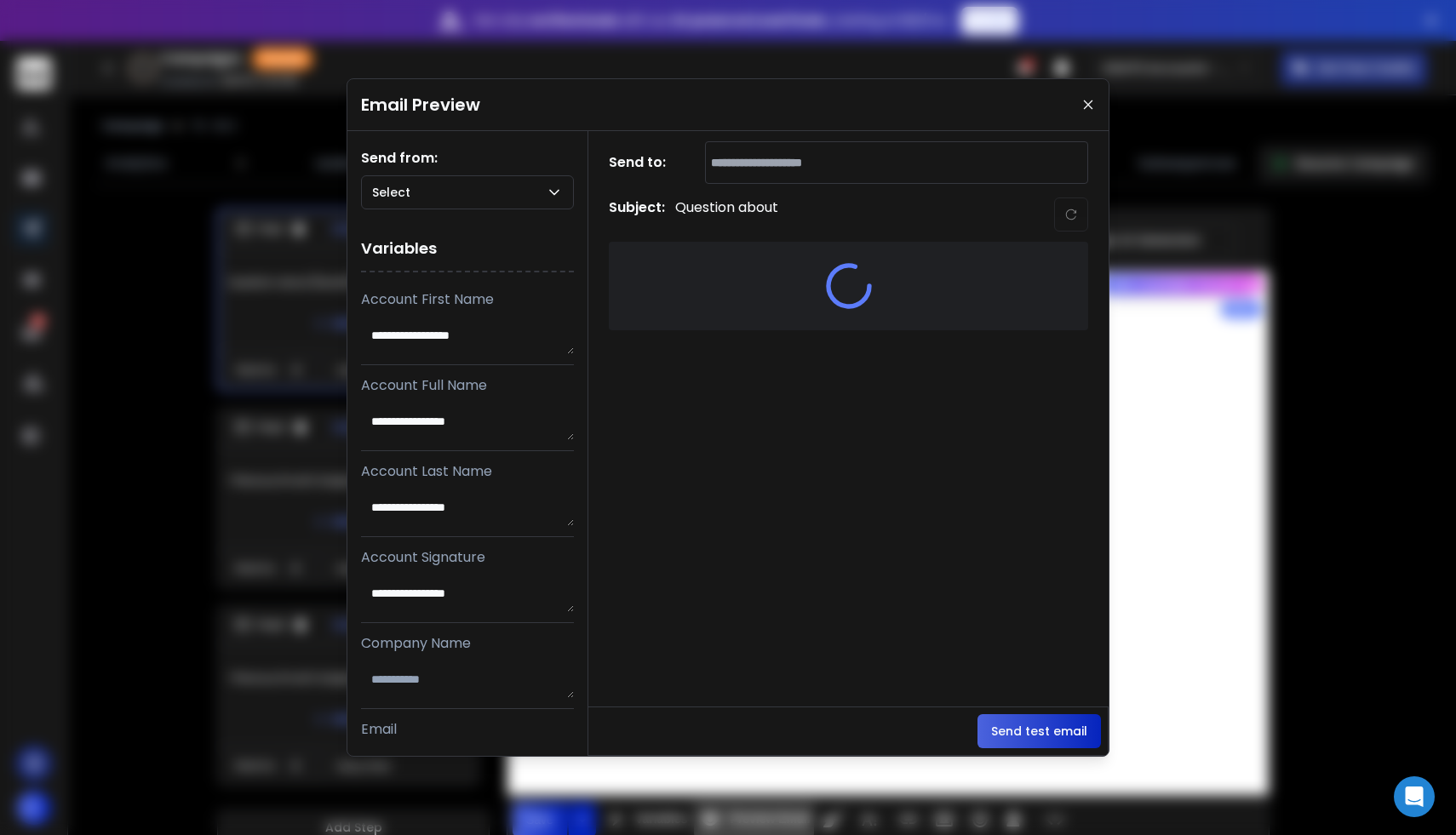
type textarea "**********"
type textarea "*********"
type textarea "******"
type textarea "*******"
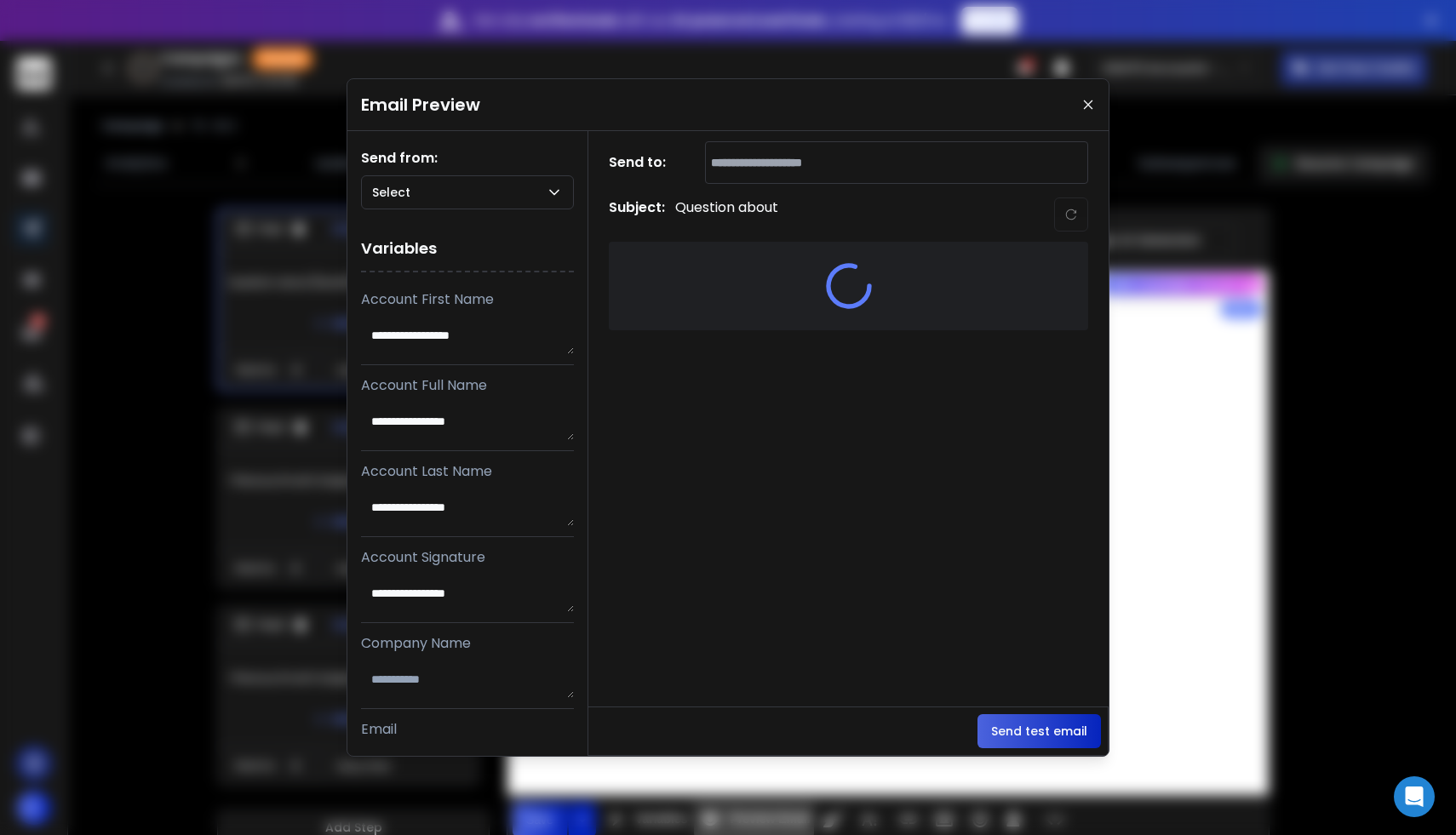
type textarea "*******"
type textarea "**********"
type textarea "*******"
type textarea "**********"
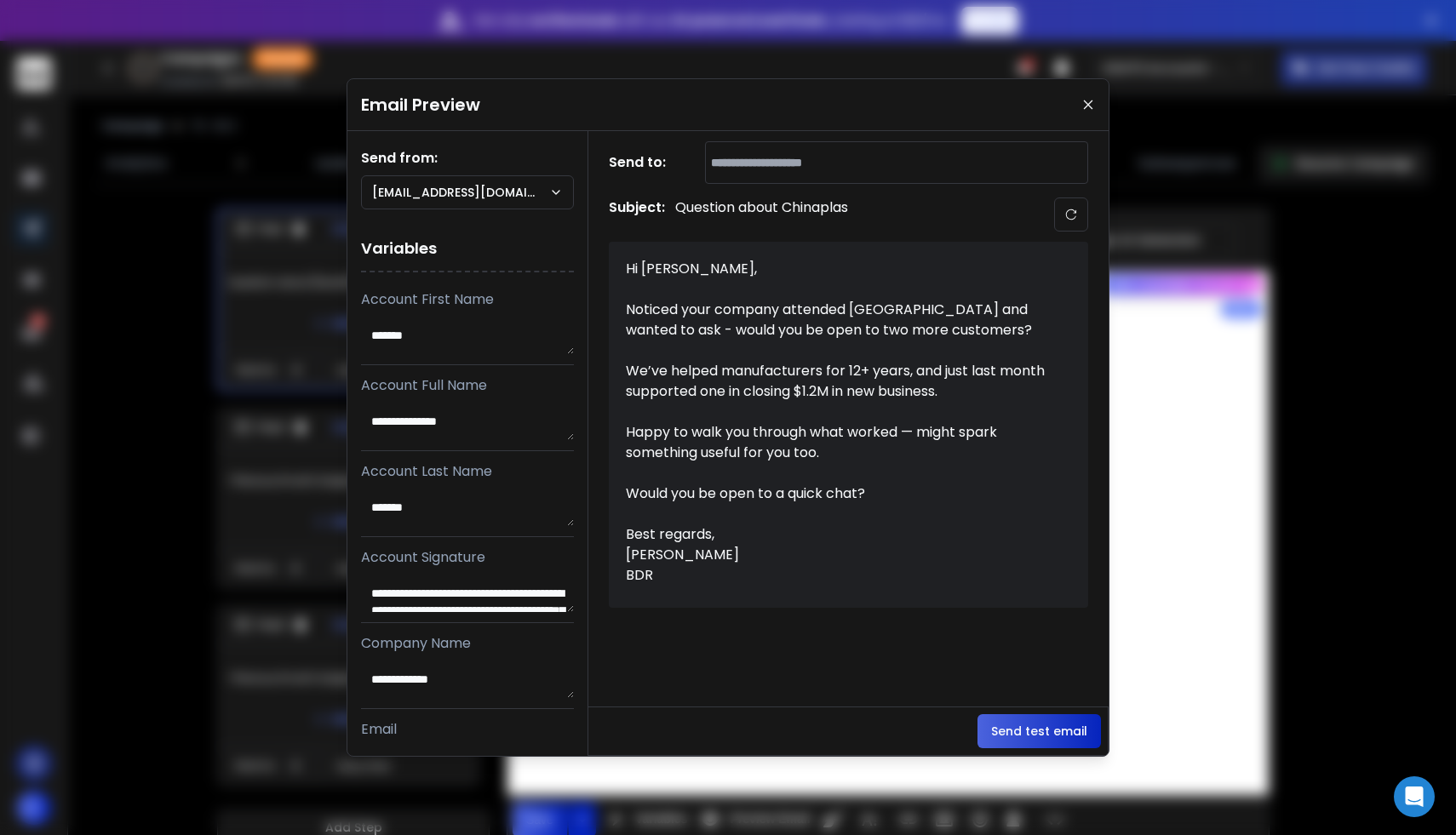
click at [1086, 102] on icon at bounding box center [1088, 105] width 14 height 14
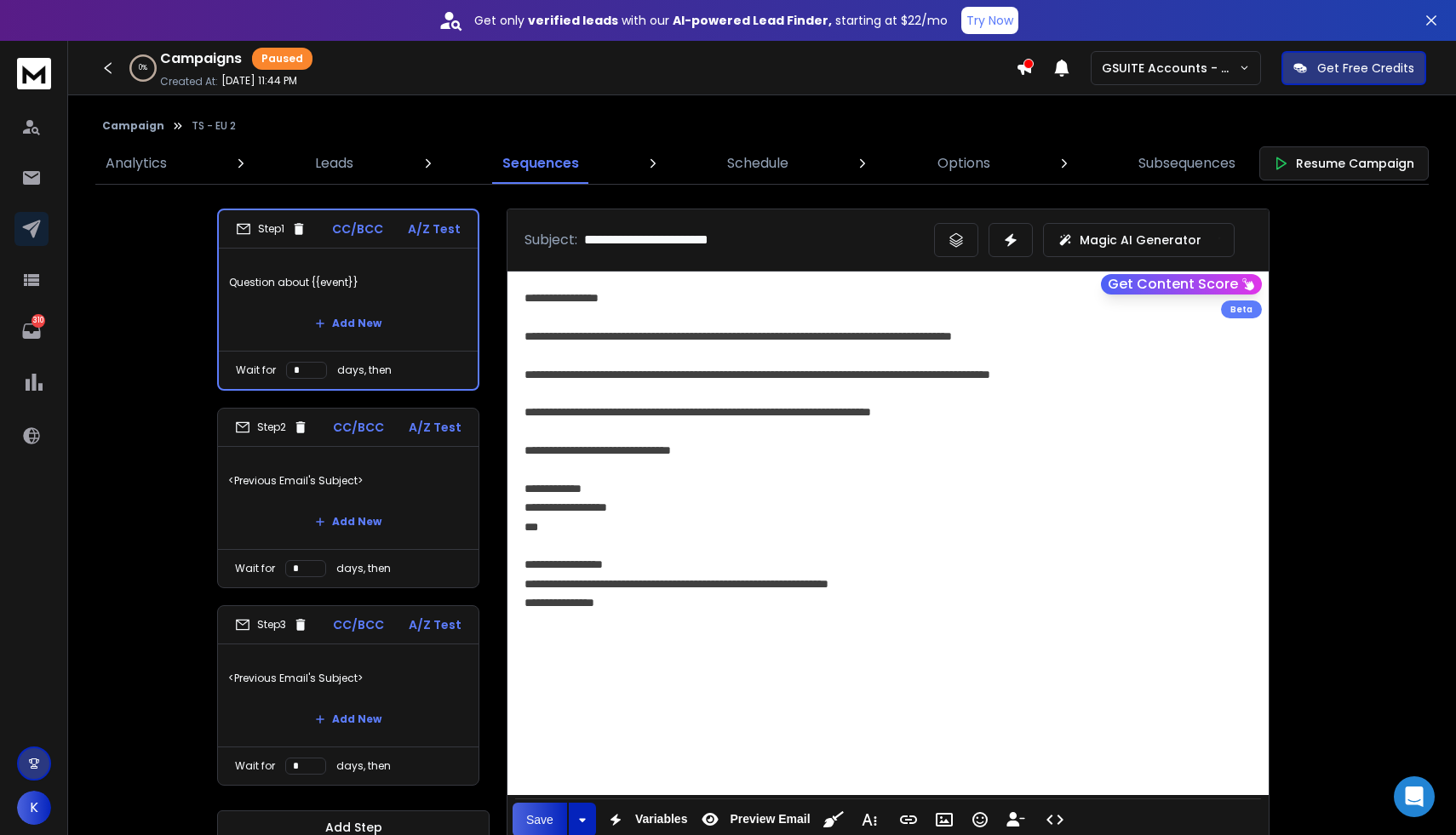
click at [1000, 336] on div "**********" at bounding box center [887, 336] width 728 height 19
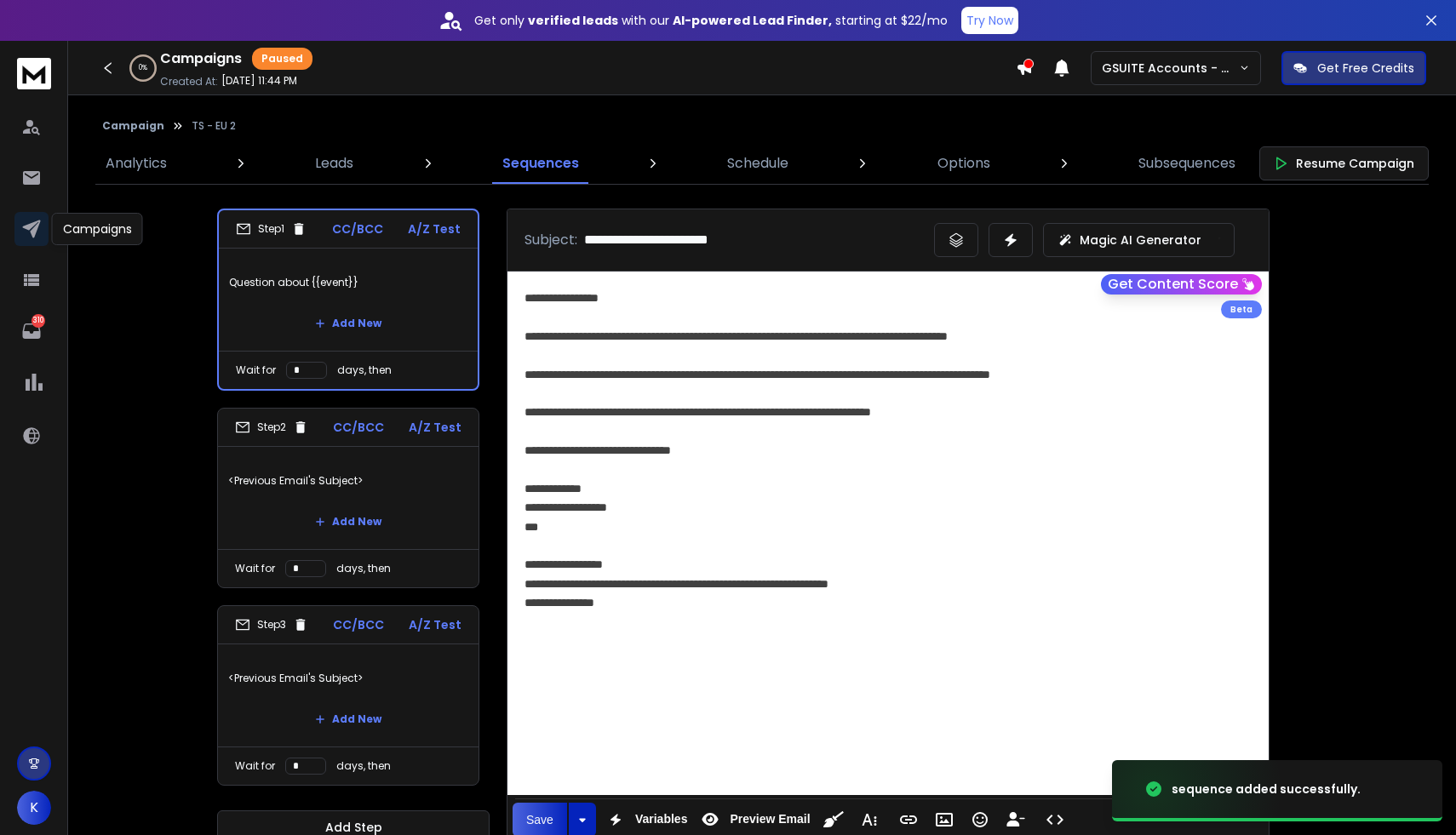
click at [32, 226] on icon at bounding box center [31, 229] width 18 height 18
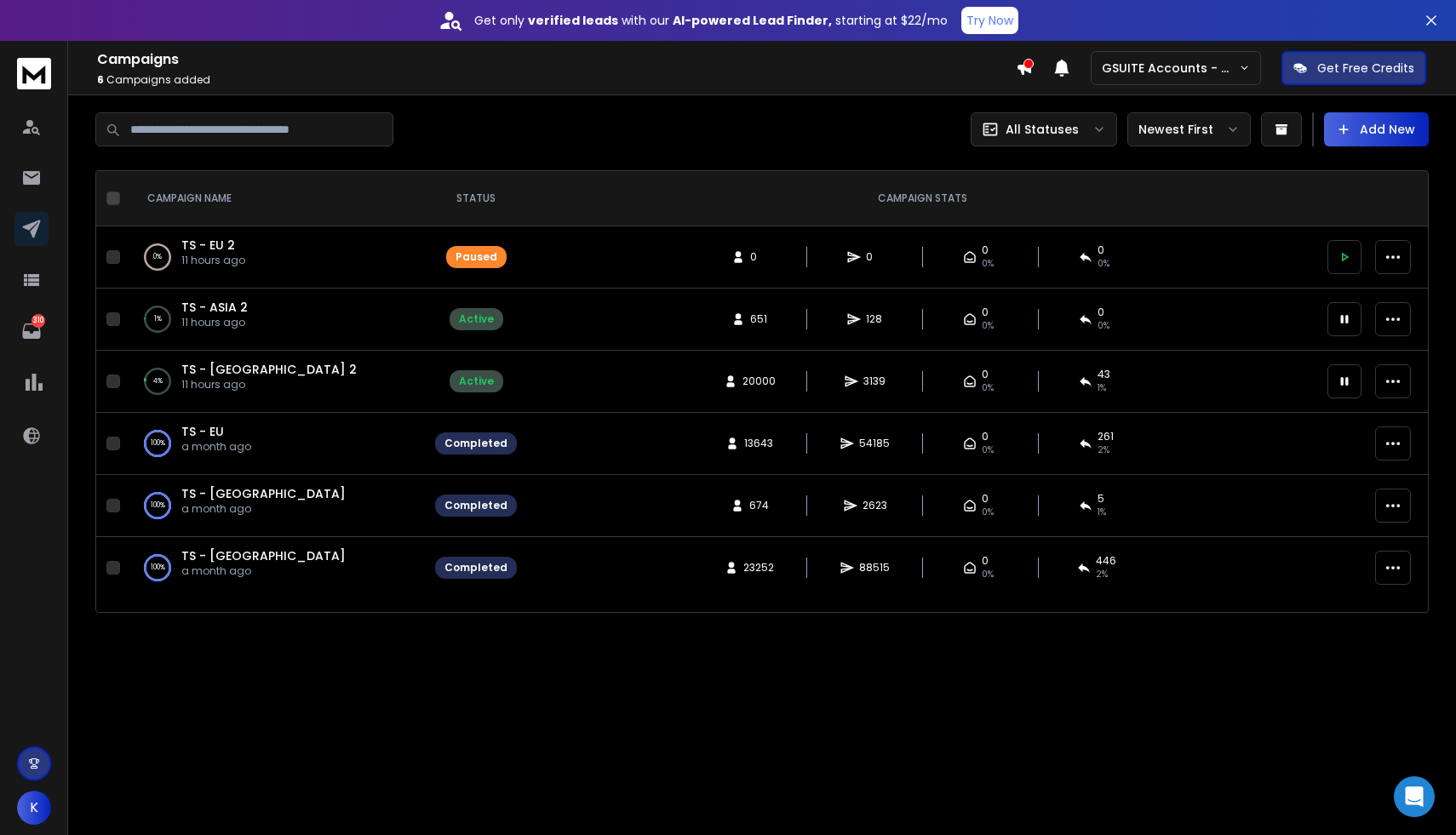
click at [1345, 250] on icon at bounding box center [1344, 258] width 16 height 16
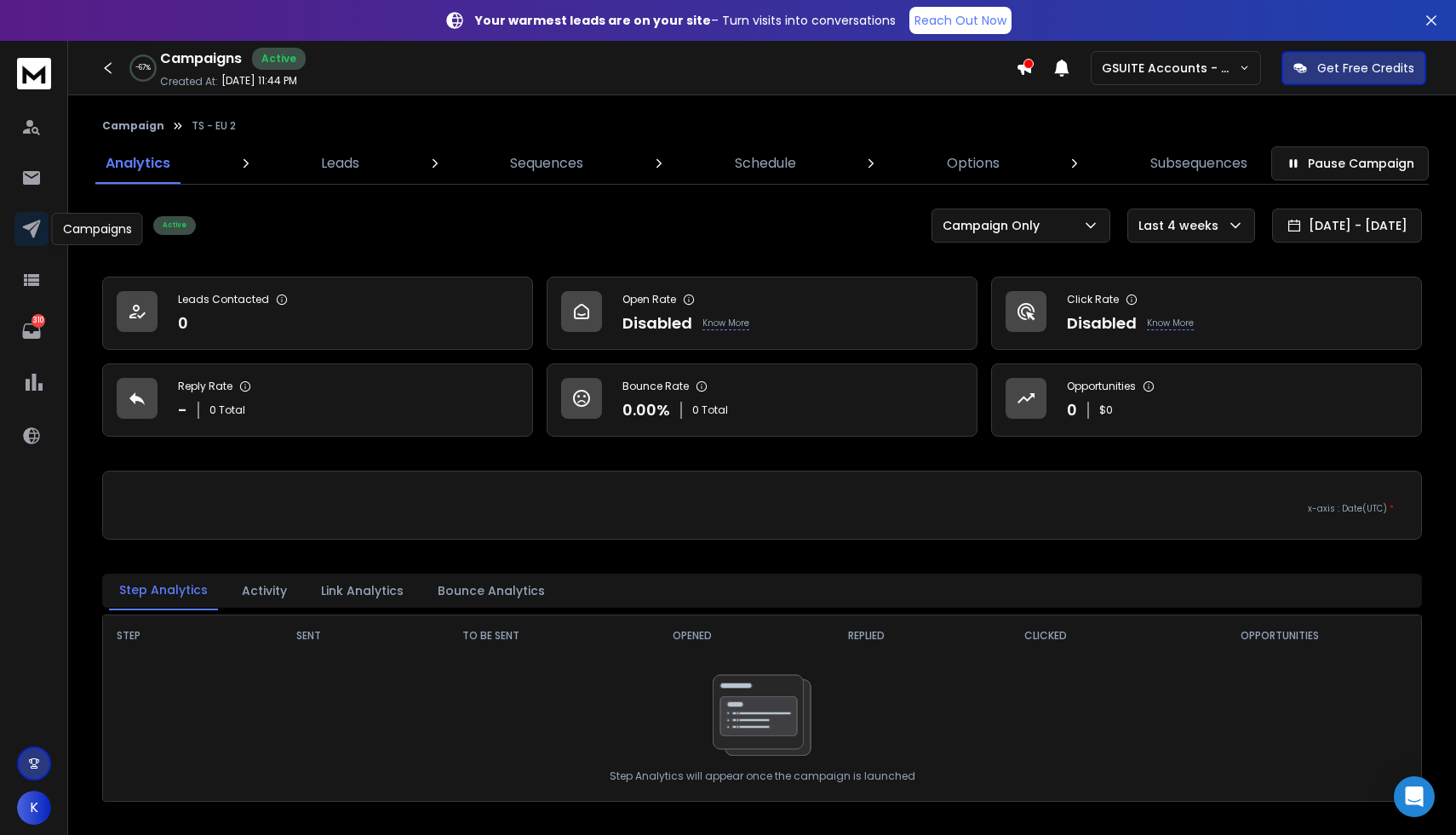
click at [33, 232] on icon at bounding box center [31, 229] width 18 height 18
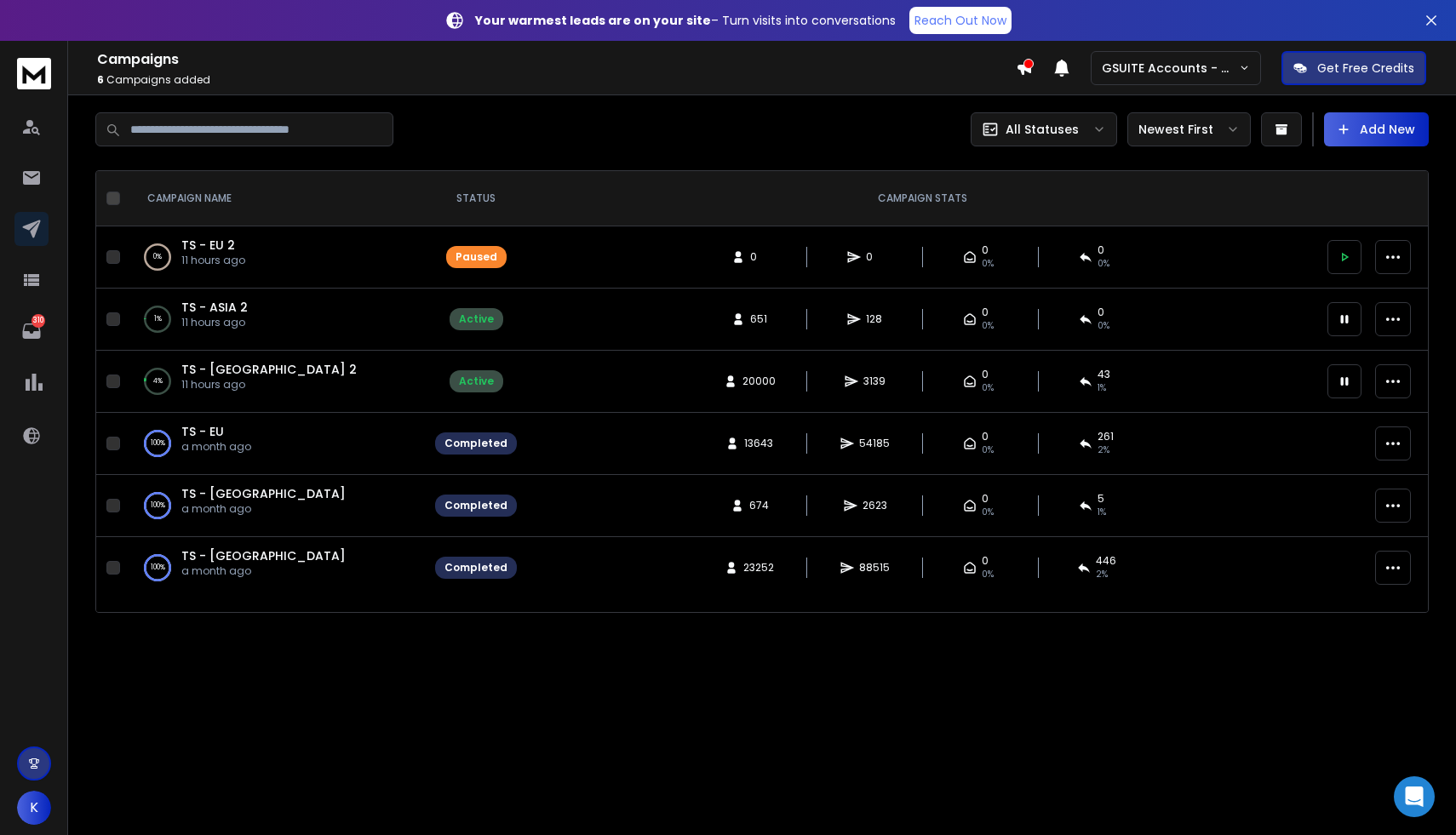
click at [220, 305] on span "TS - ASIA 2" at bounding box center [214, 307] width 66 height 17
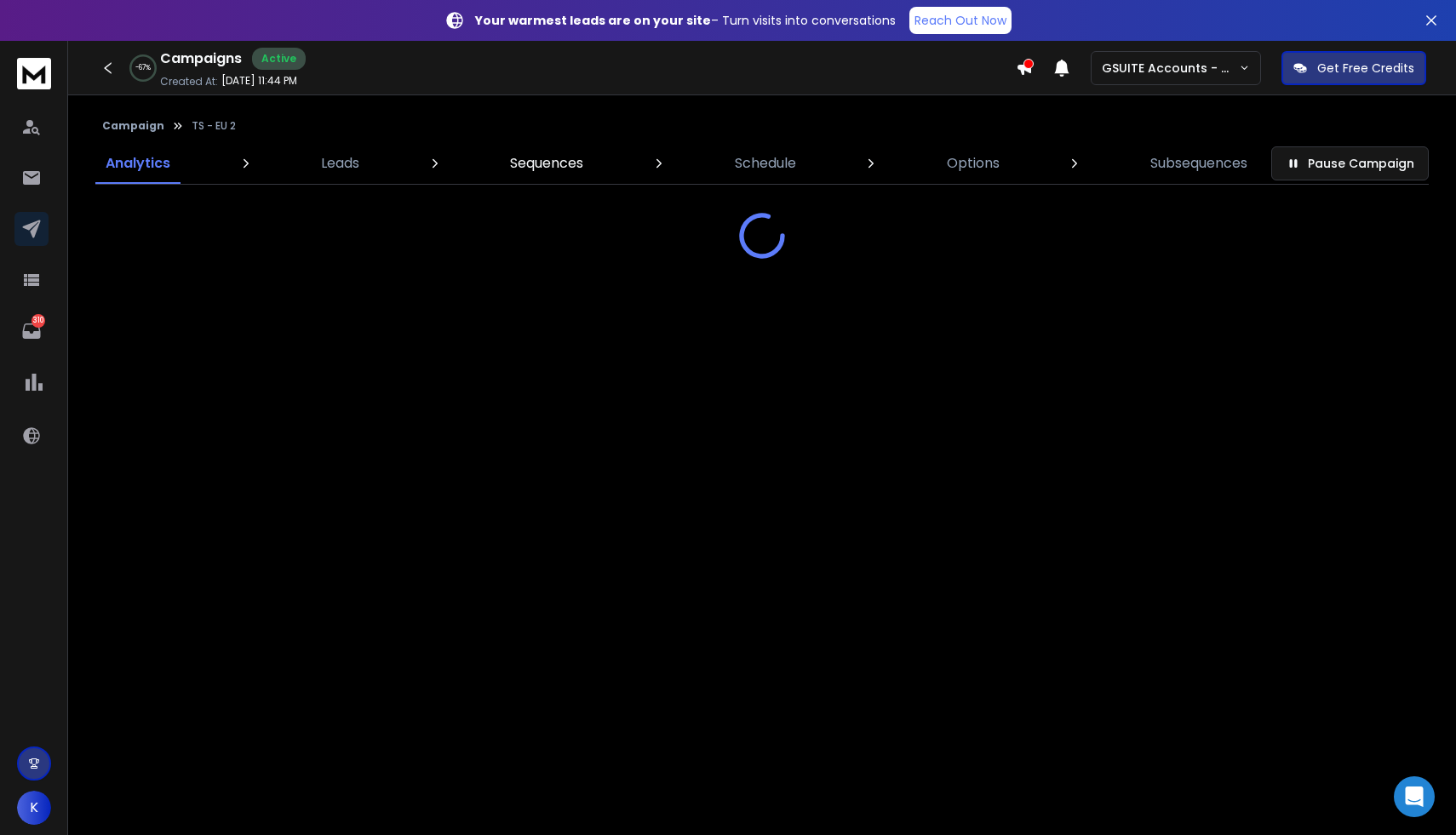
click at [521, 165] on p "Sequences" at bounding box center [547, 163] width 73 height 21
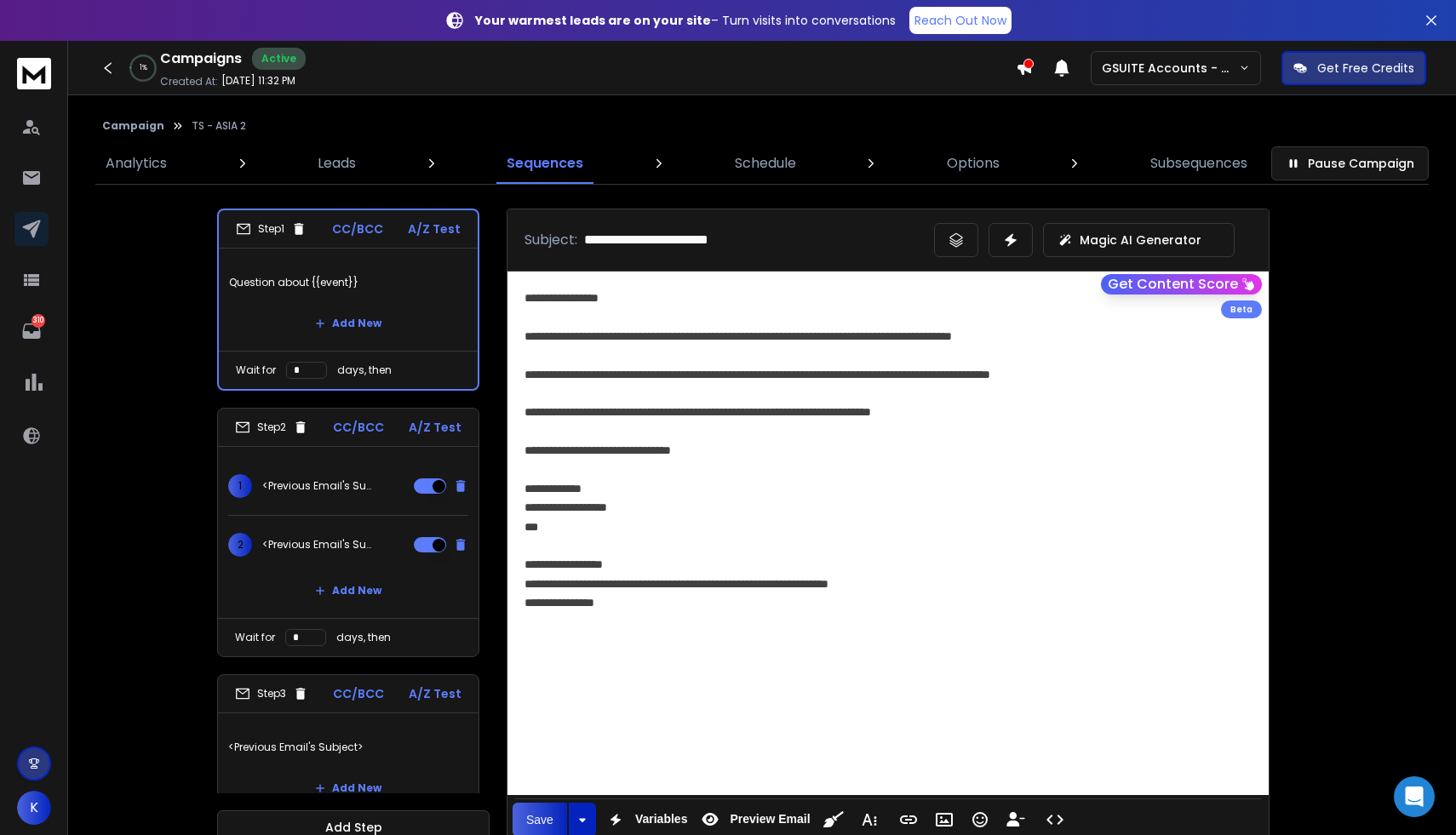
click at [974, 334] on div "**********" at bounding box center [887, 336] width 728 height 19
click at [1012, 342] on div "**********" at bounding box center [887, 336] width 728 height 19
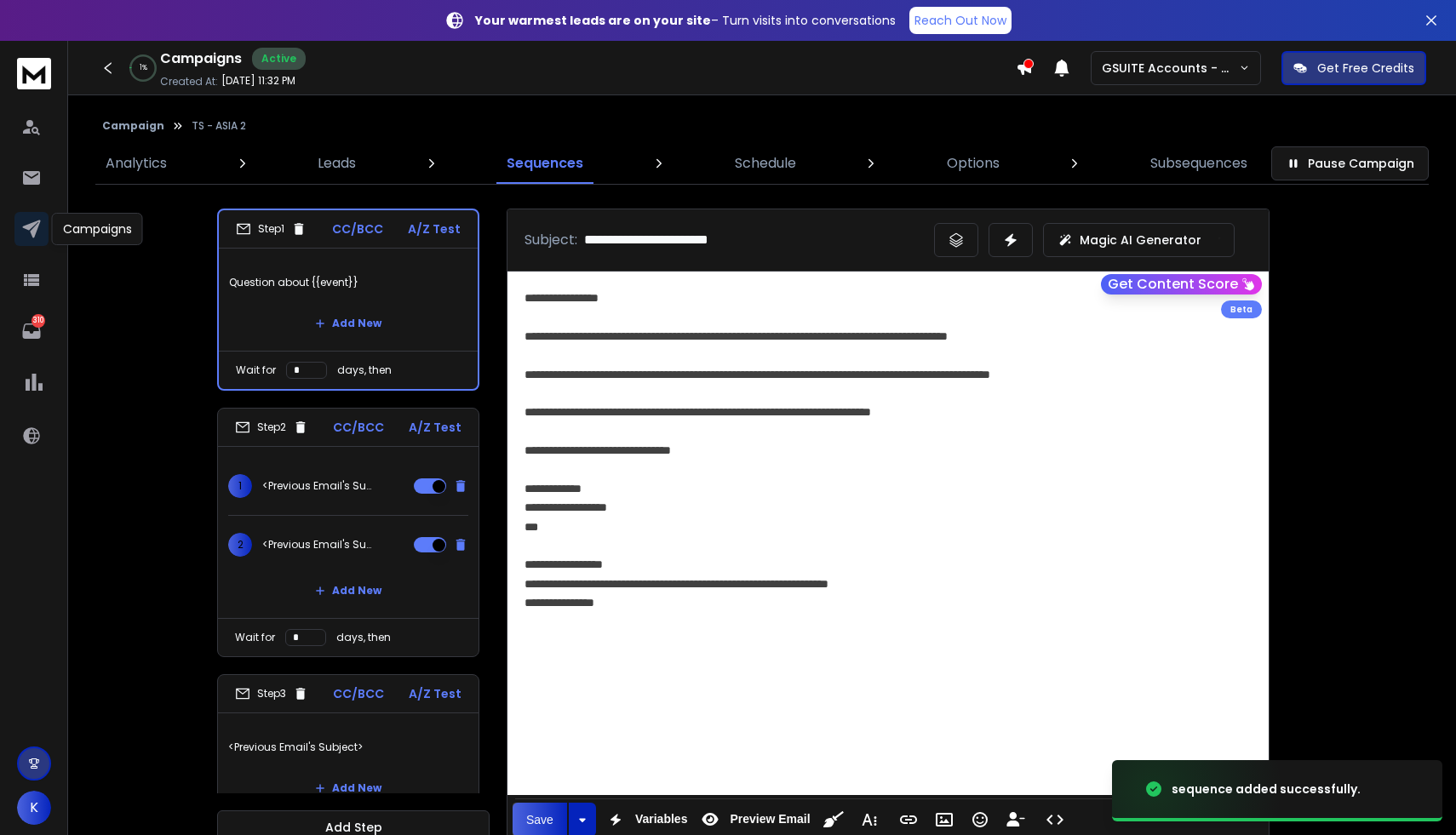
click at [30, 220] on icon at bounding box center [32, 229] width 21 height 21
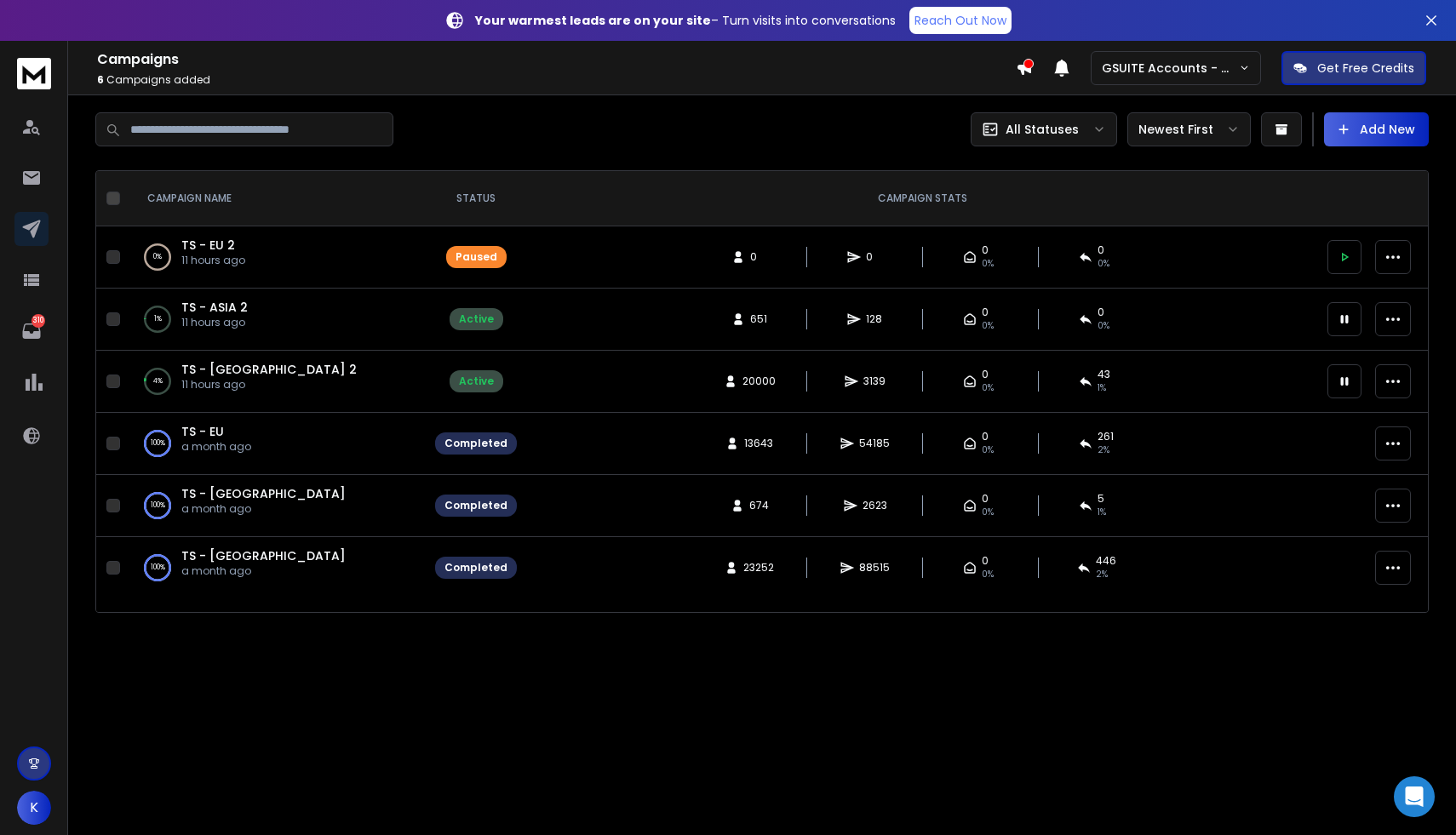
click at [203, 374] on span "TS - [GEOGRAPHIC_DATA] 2" at bounding box center [269, 369] width 176 height 17
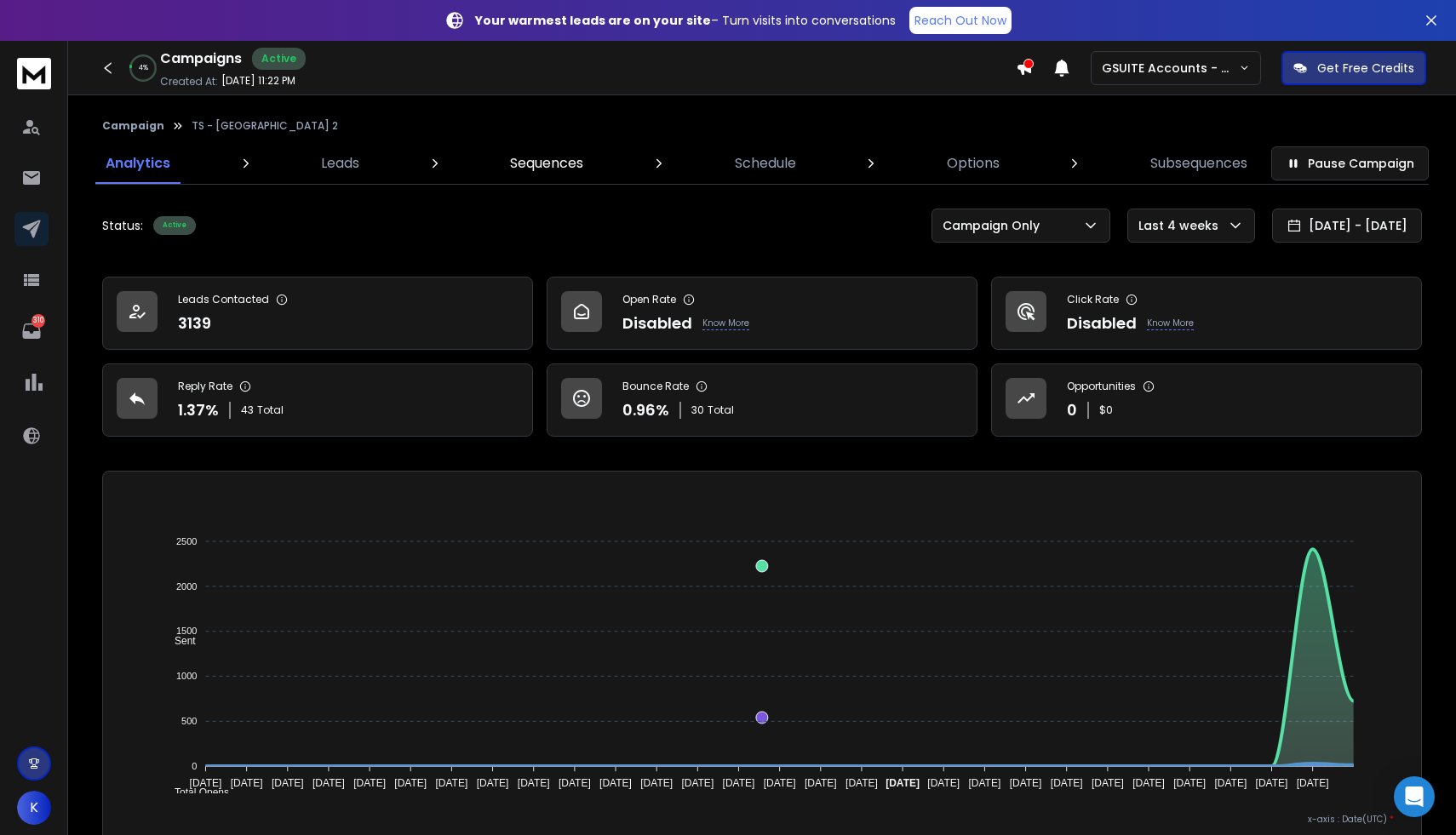
click at [542, 162] on p "Sequences" at bounding box center [547, 163] width 73 height 21
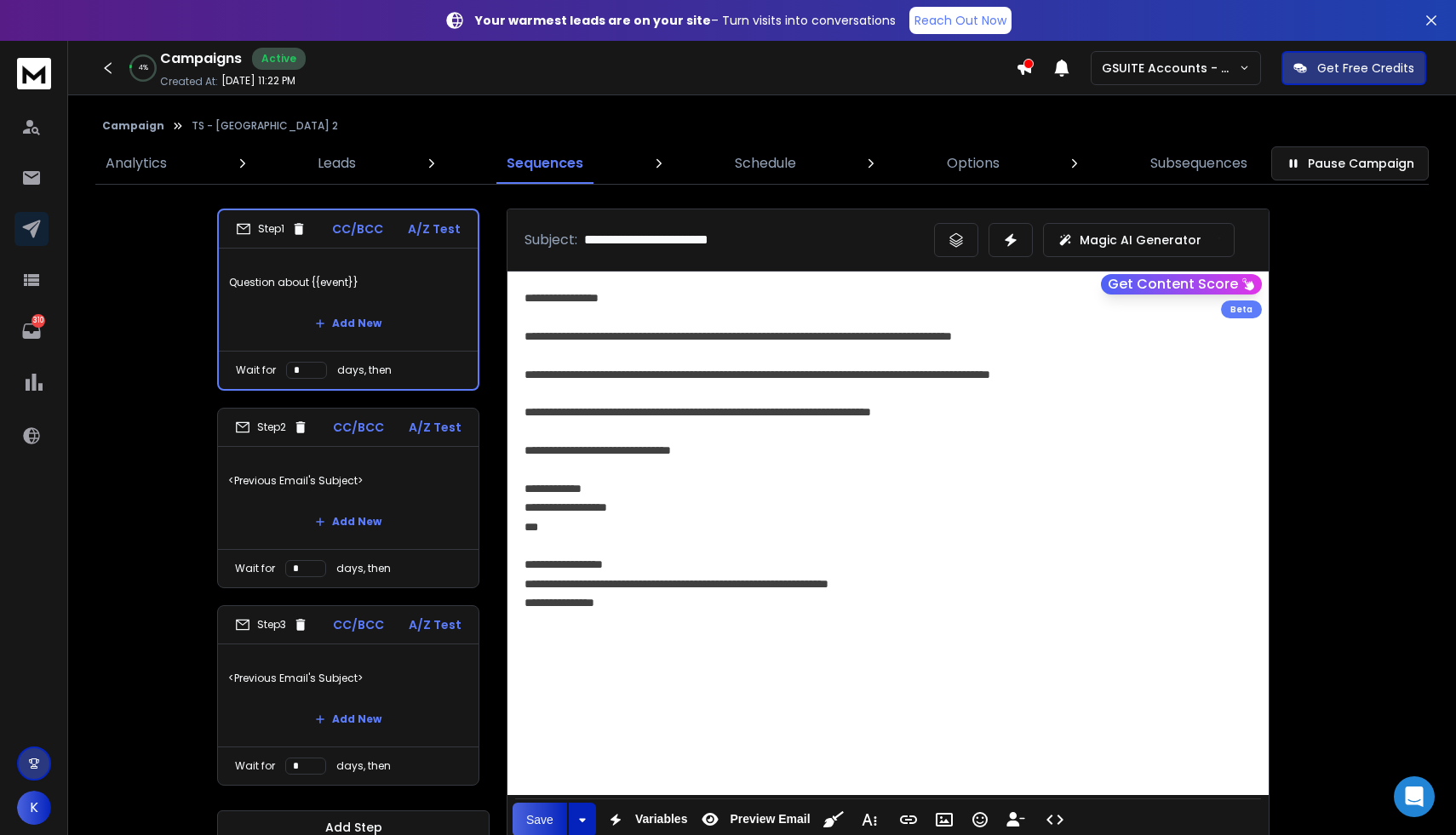
click at [987, 336] on div "**********" at bounding box center [887, 336] width 728 height 19
click at [1000, 335] on div "**********" at bounding box center [887, 336] width 728 height 19
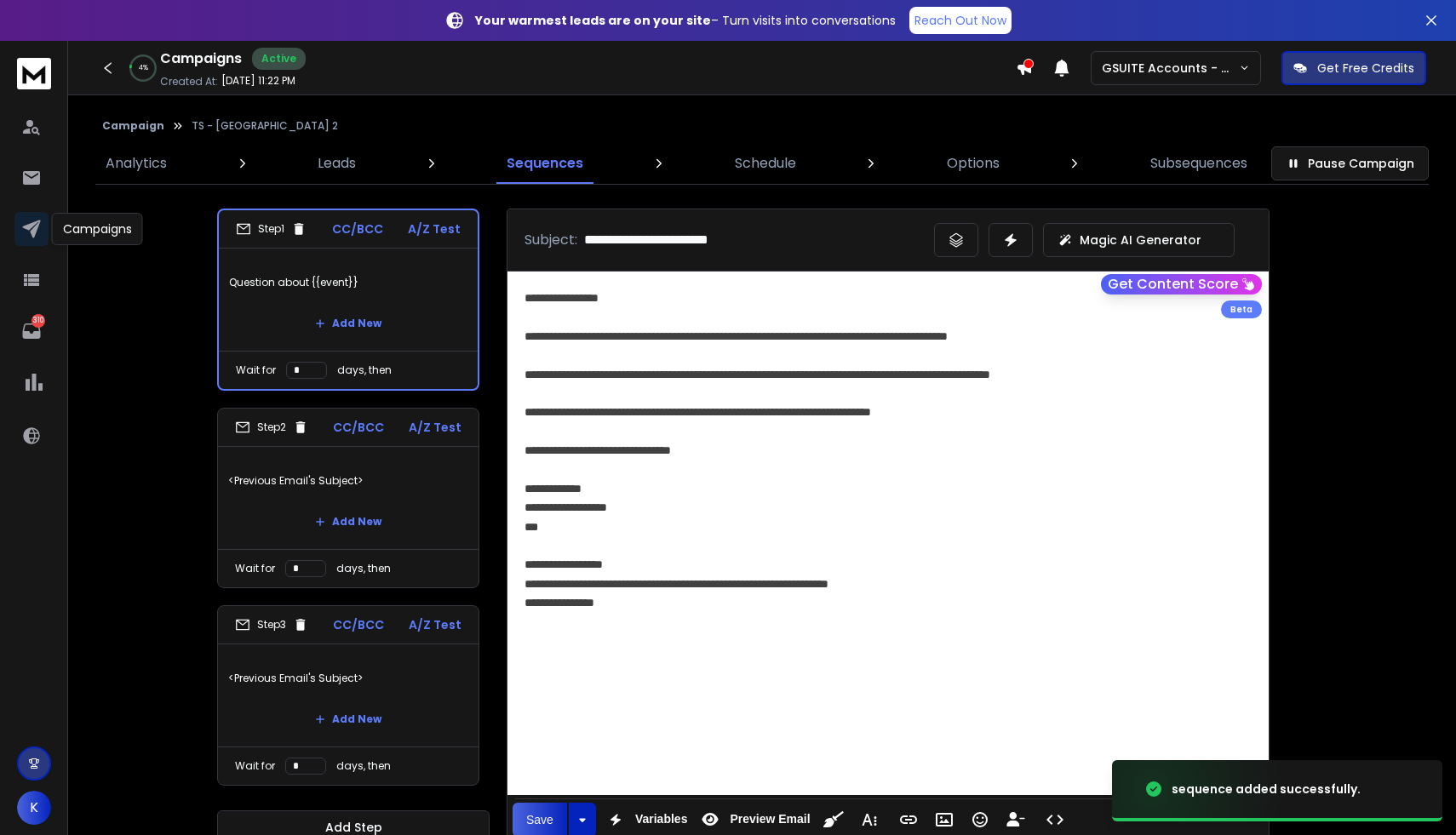
click at [30, 220] on icon at bounding box center [32, 229] width 21 height 21
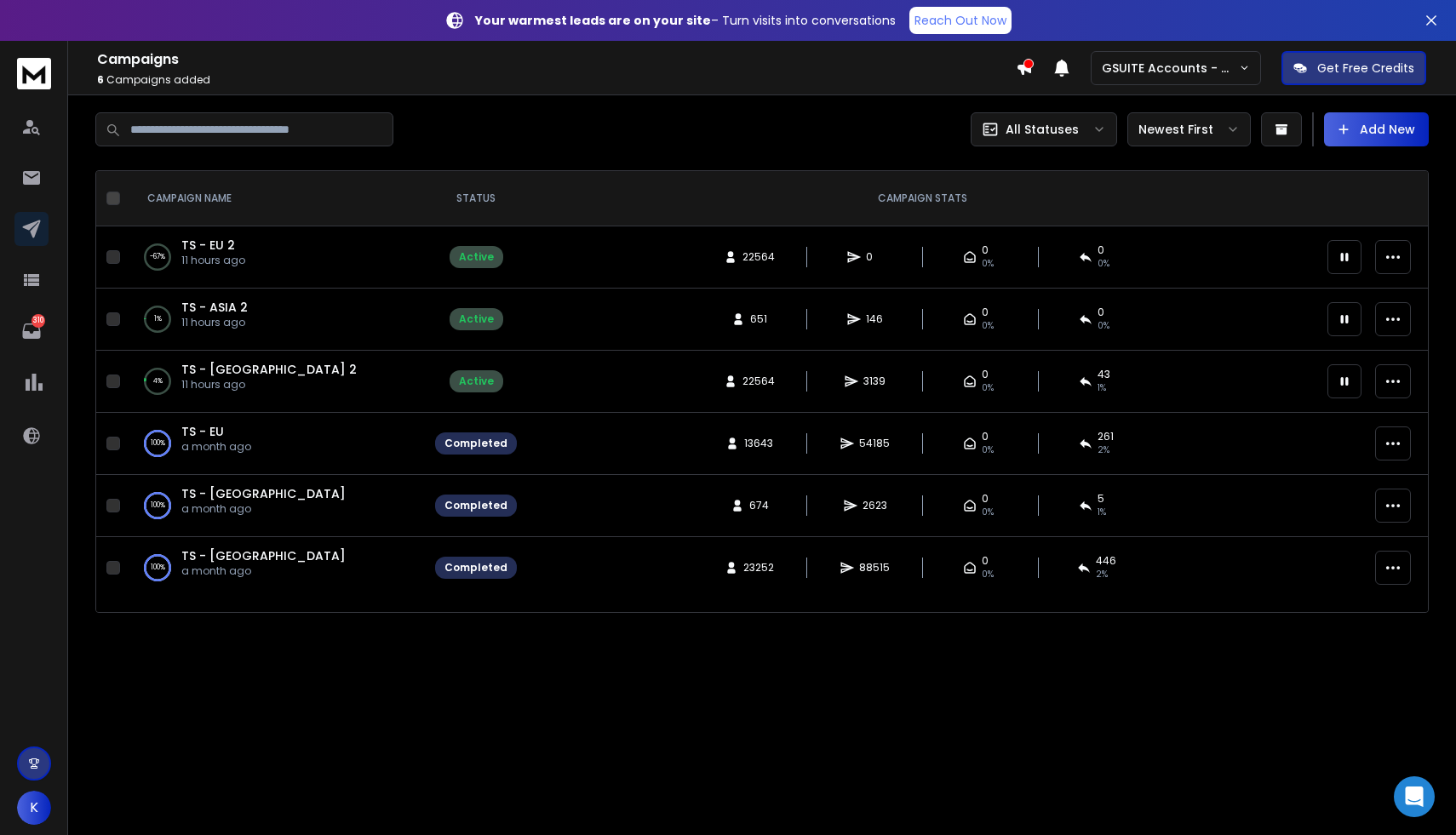
click at [201, 245] on span "TS - EU 2" at bounding box center [208, 245] width 53 height 17
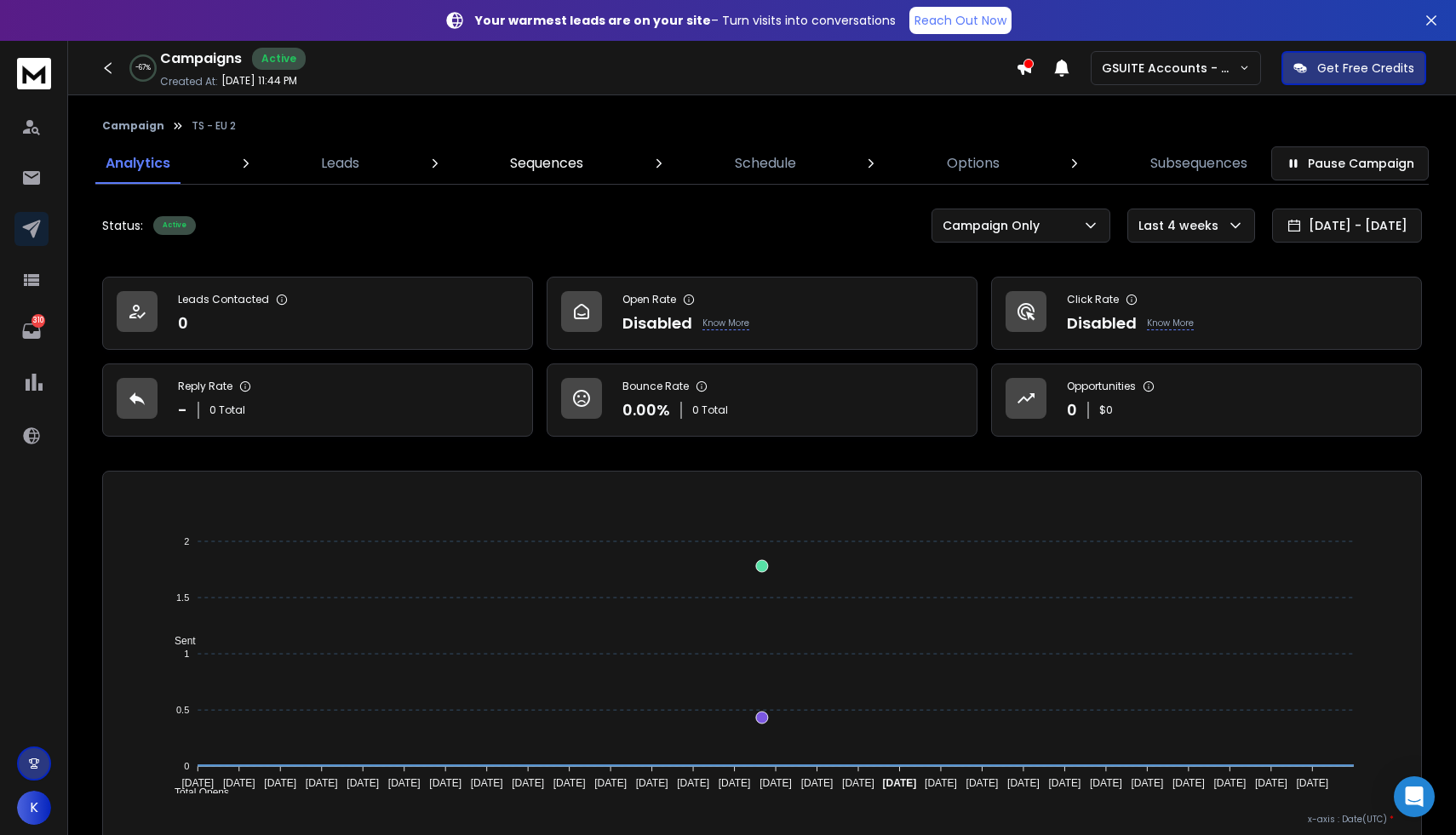
click at [516, 158] on p "Sequences" at bounding box center [547, 163] width 73 height 21
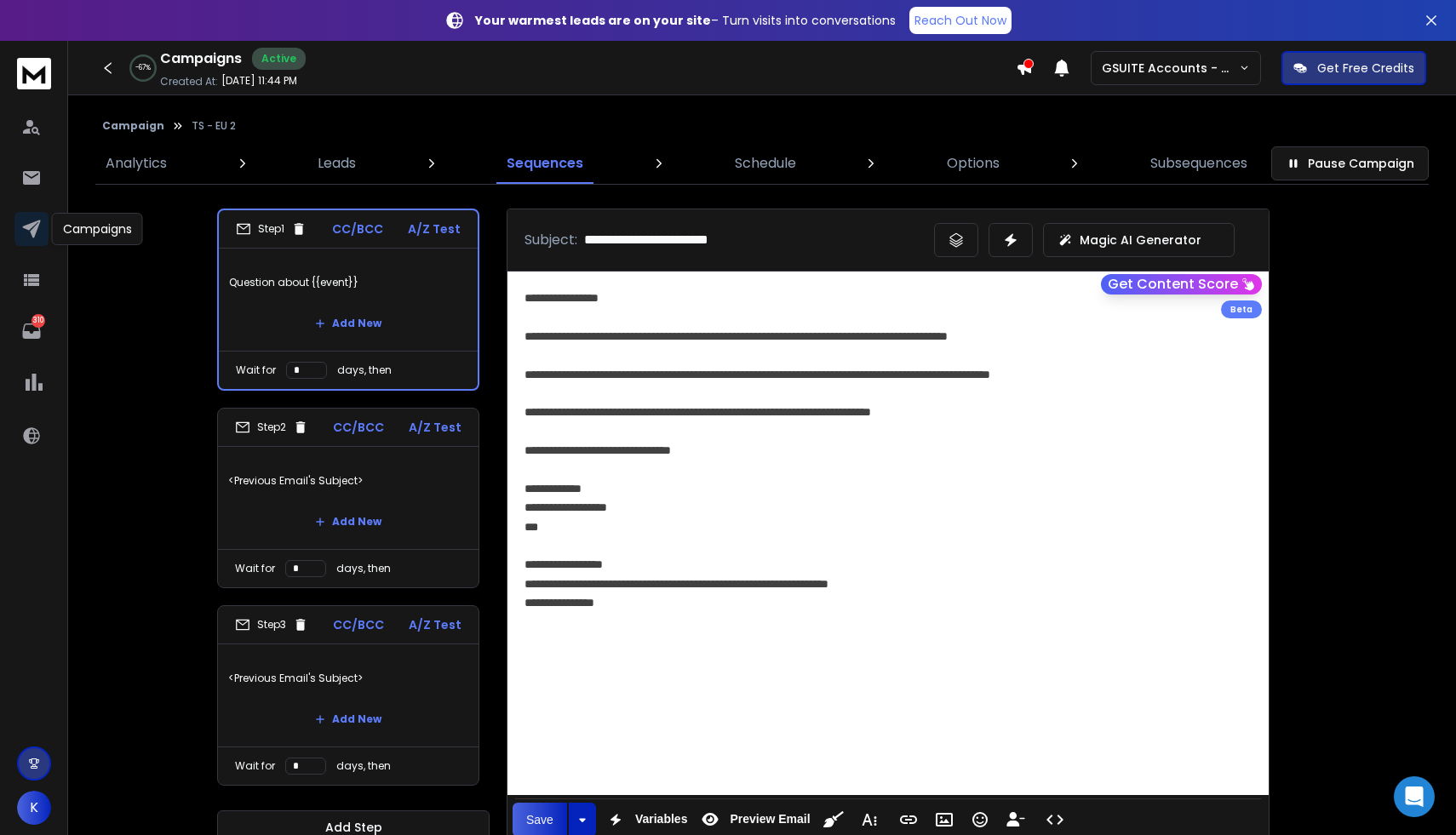
click at [24, 242] on link at bounding box center [32, 229] width 34 height 34
